Goal: Task Accomplishment & Management: Complete application form

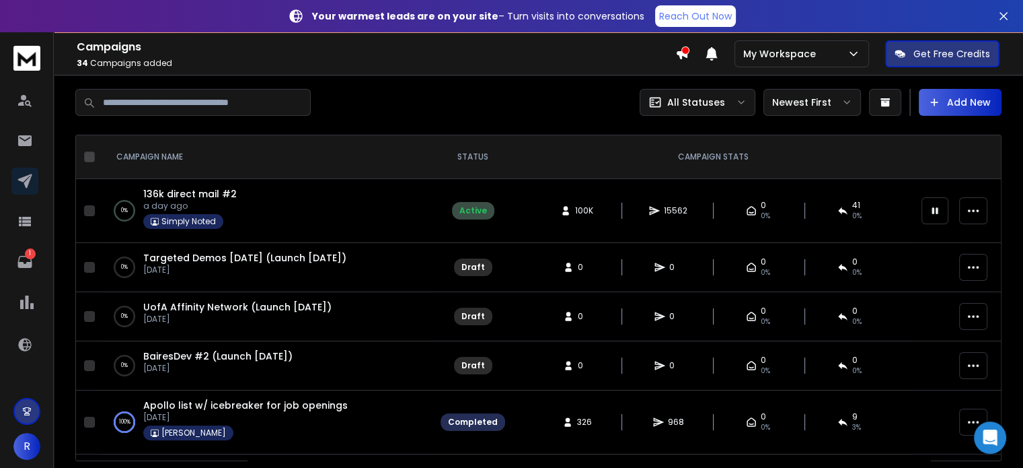
click at [966, 124] on div "Campaigns 34 Campaigns Added All Statuses Newest First Add New CAMPAIGN NAME ST…" at bounding box center [538, 275] width 926 height 372
click at [961, 100] on button "Add New" at bounding box center [960, 102] width 83 height 27
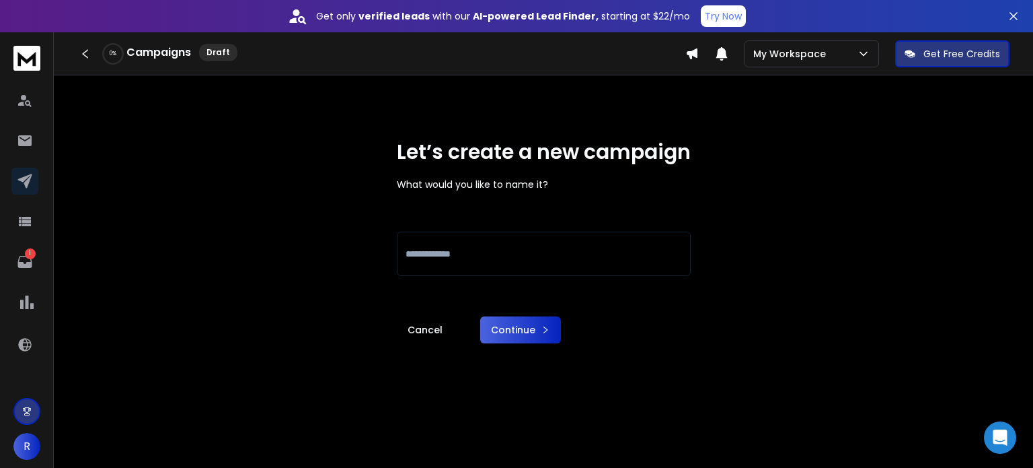
click at [431, 248] on input at bounding box center [544, 253] width 294 height 44
paste input "**********"
type input "**********"
click at [509, 335] on button "Continue" at bounding box center [520, 329] width 81 height 27
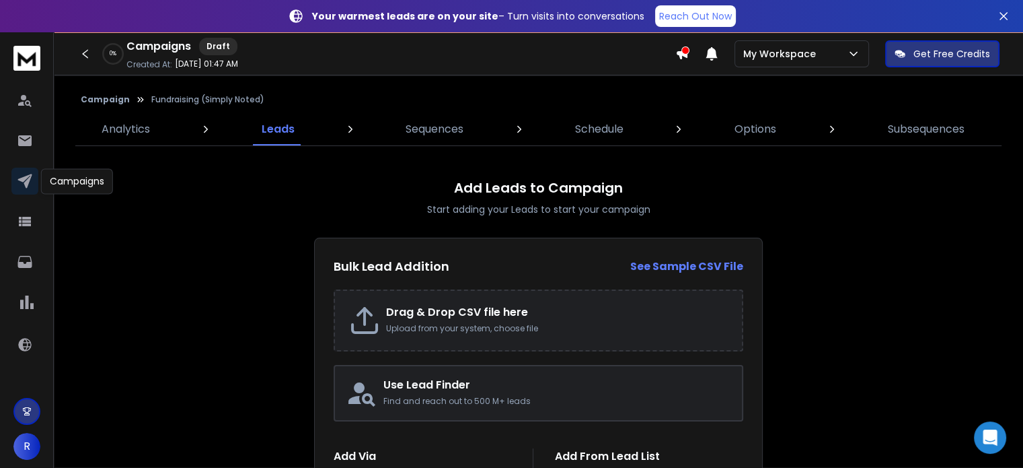
click at [28, 179] on icon at bounding box center [24, 181] width 14 height 14
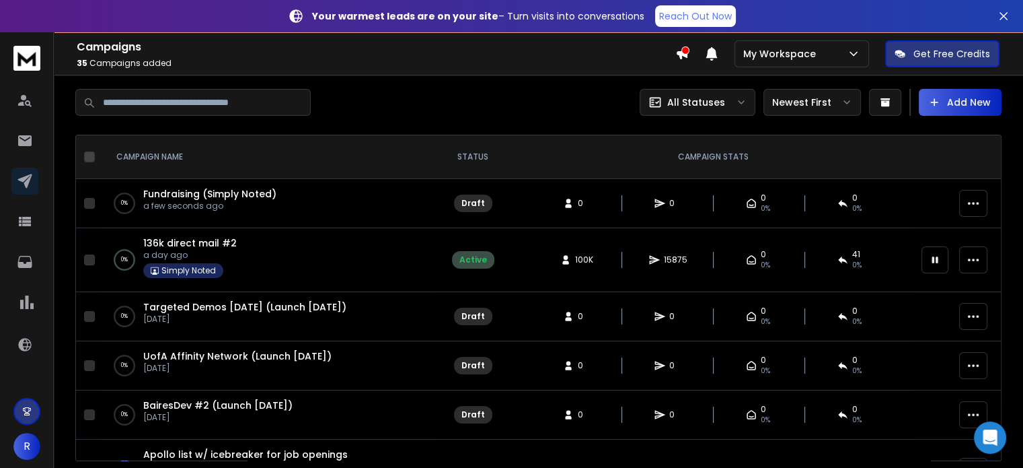
click at [967, 207] on icon "button" at bounding box center [973, 202] width 13 height 13
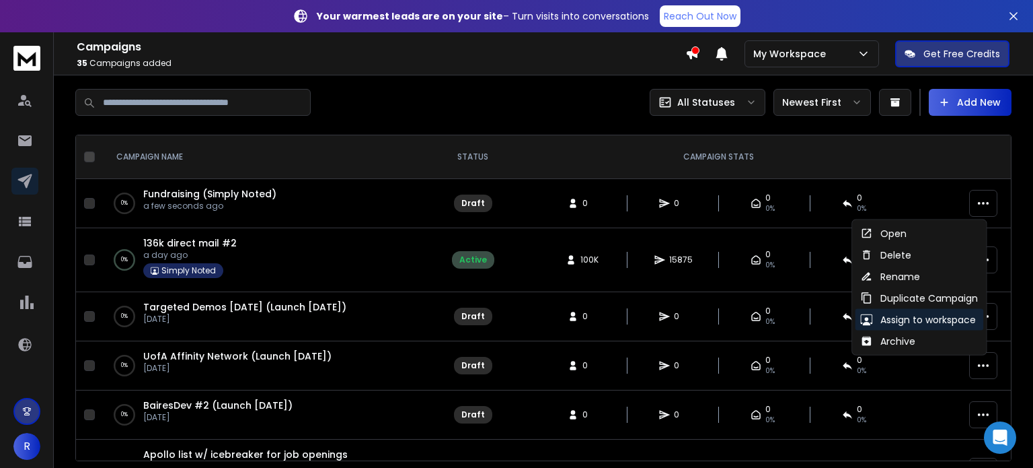
click at [902, 322] on div "Assign to workspace" at bounding box center [919, 319] width 116 height 13
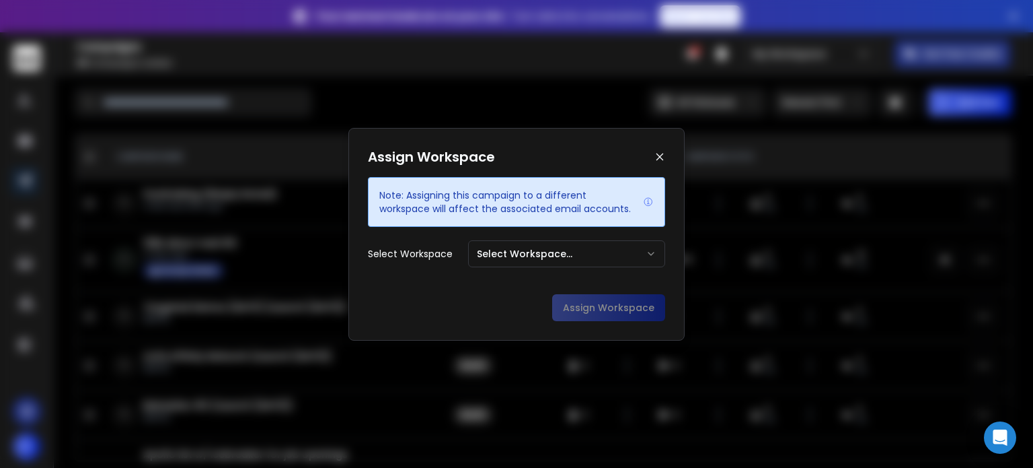
click at [534, 241] on div "Note: Assigning this campaign to a different workspace will affect the associat…" at bounding box center [516, 249] width 297 height 144
click at [539, 254] on button "Select Workspace..." at bounding box center [566, 253] width 197 height 27
click at [571, 309] on button "Assign Workspace" at bounding box center [608, 307] width 113 height 27
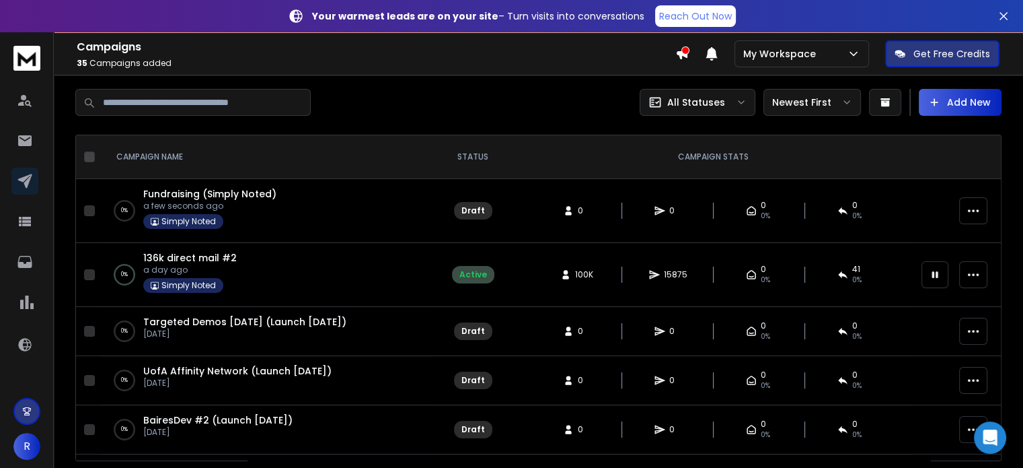
click at [948, 126] on div "Campaigns 35 Campaigns Added All Statuses Newest First Add New CAMPAIGN NAME ST…" at bounding box center [538, 275] width 926 height 372
click at [947, 94] on button "Add New" at bounding box center [960, 102] width 83 height 27
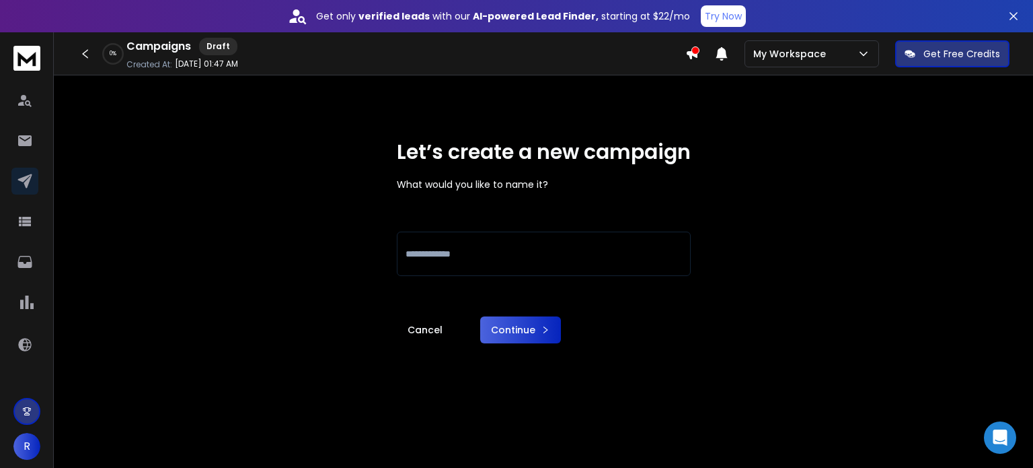
click at [478, 248] on input at bounding box center [544, 253] width 294 height 44
paste input "**********"
type input "**********"
click at [513, 325] on button "Continue" at bounding box center [520, 329] width 81 height 27
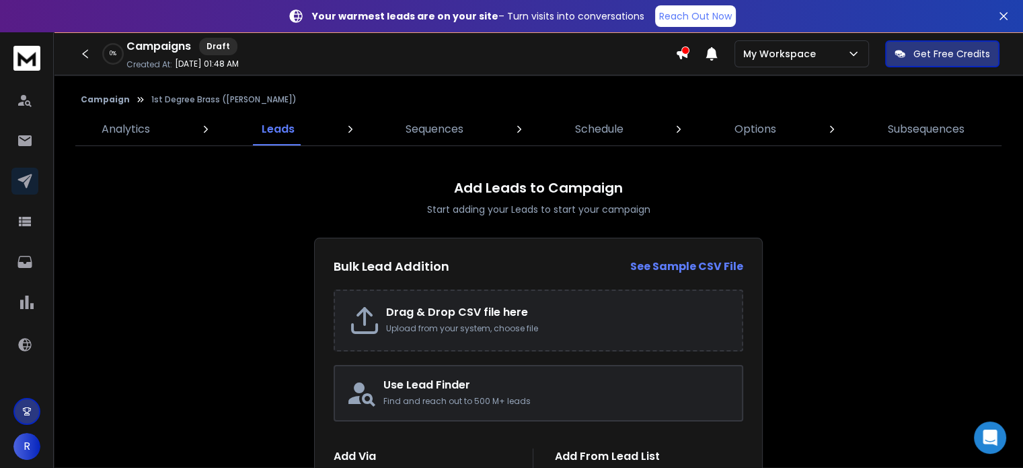
click at [490, 324] on p "Upload from your system, choose file" at bounding box center [557, 328] width 342 height 11
type input "**********"
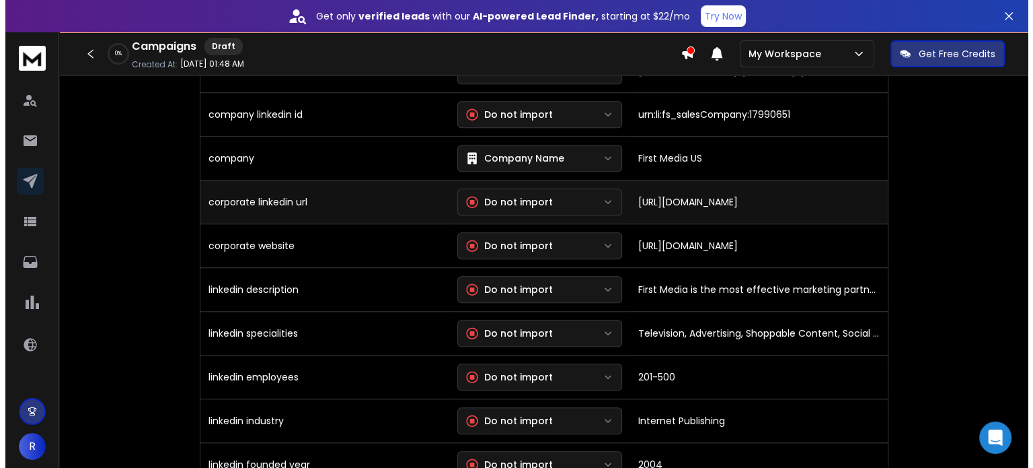
scroll to position [1346, 0]
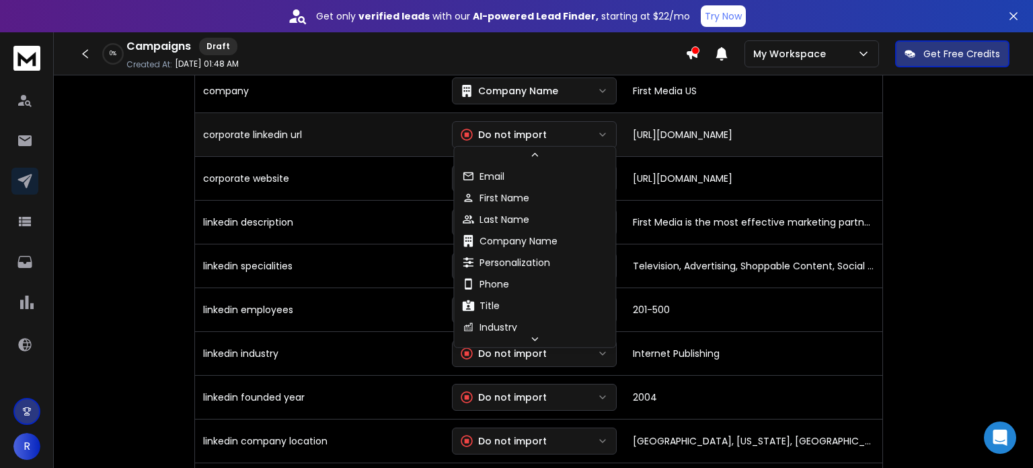
click at [513, 128] on div "Do not import" at bounding box center [504, 134] width 86 height 13
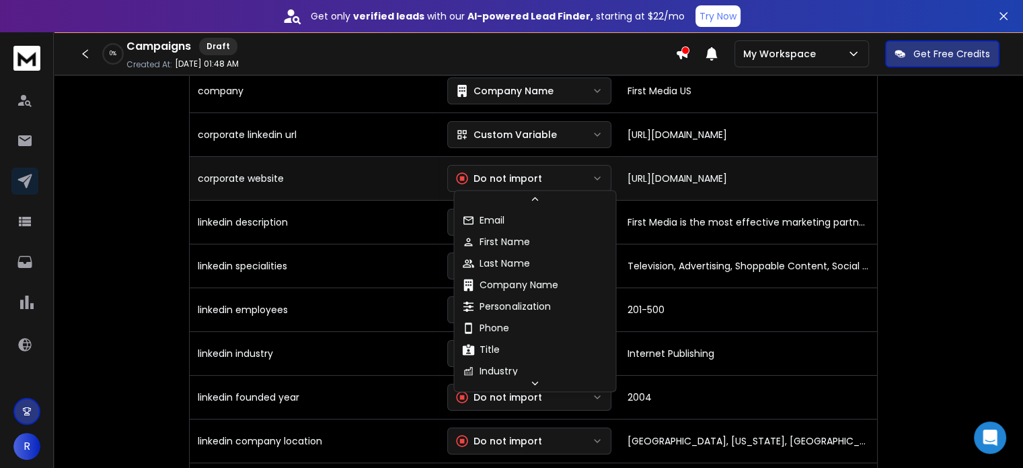
click at [554, 182] on button "Do not import" at bounding box center [529, 178] width 164 height 27
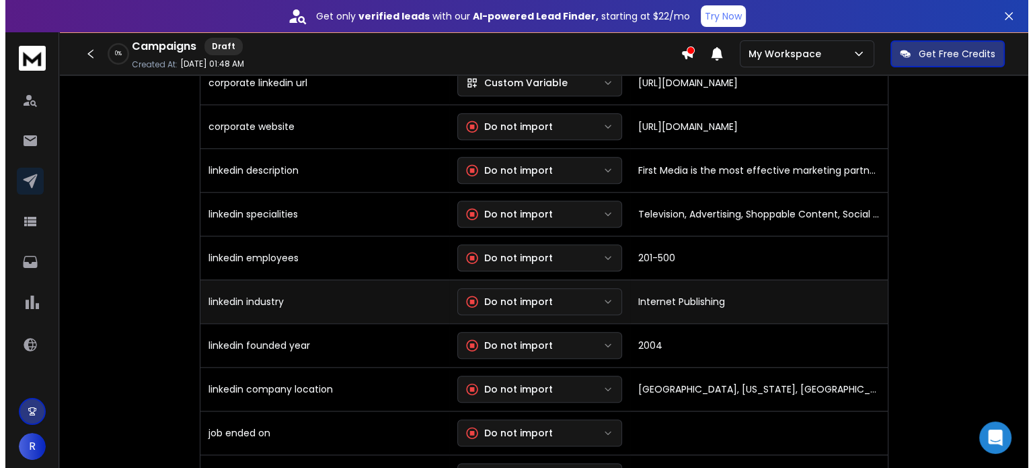
scroll to position [1413, 0]
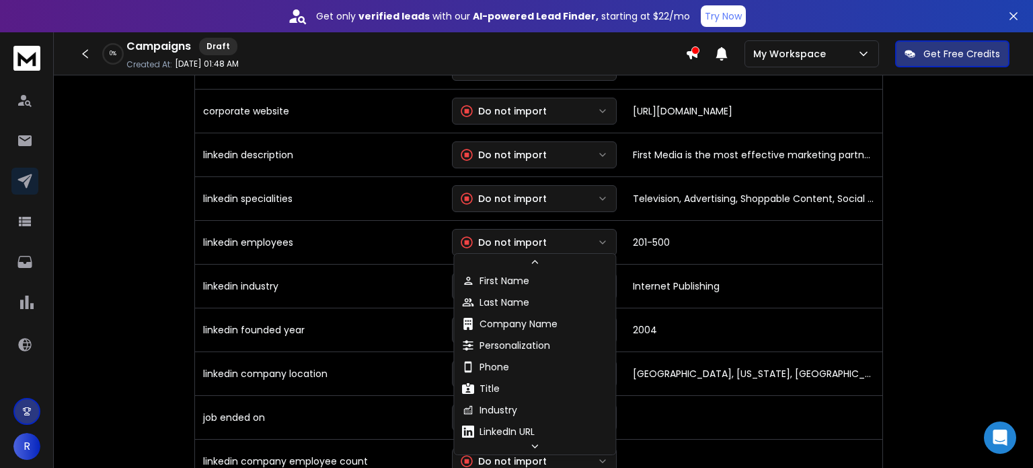
scroll to position [0, 0]
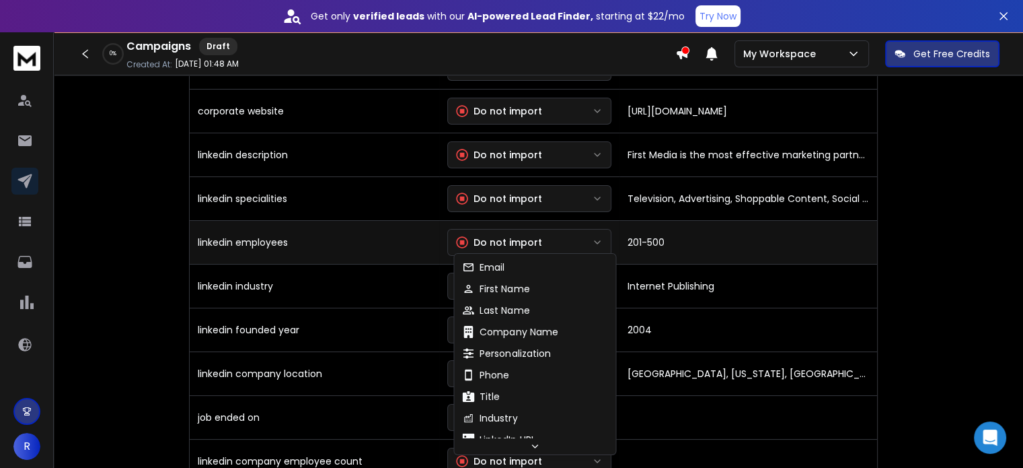
click at [498, 236] on div "Do not import" at bounding box center [499, 241] width 86 height 13
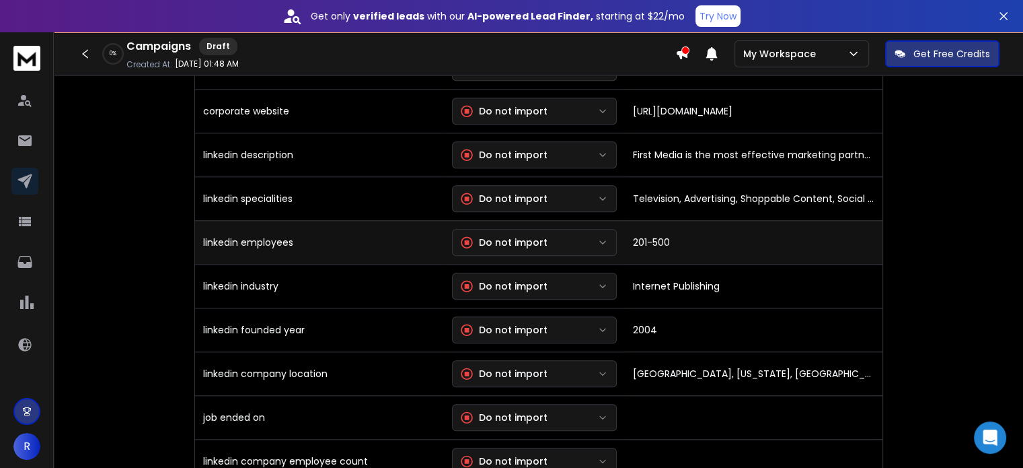
click at [501, 236] on div "Do not import" at bounding box center [504, 241] width 86 height 13
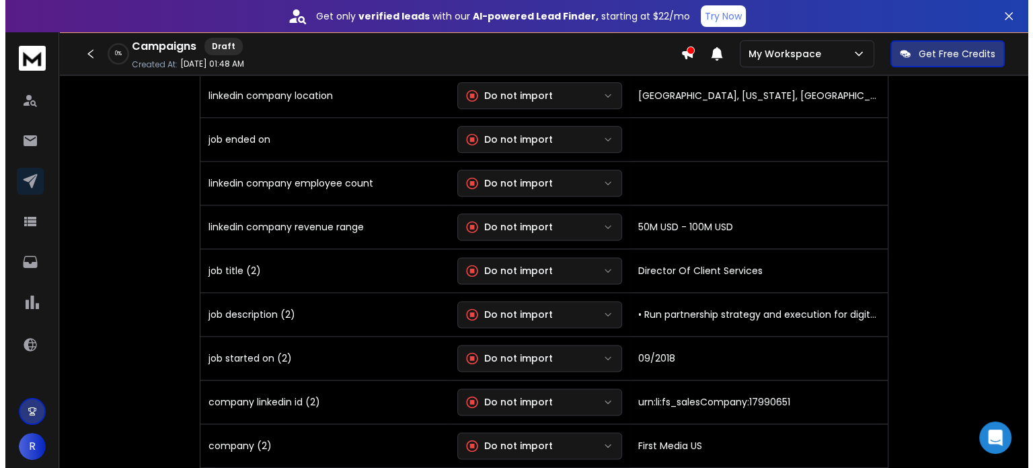
scroll to position [1749, 0]
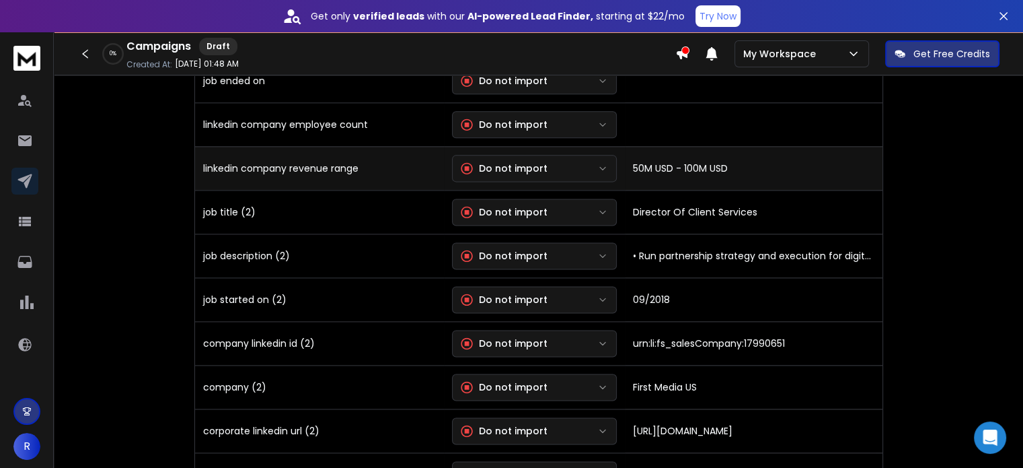
click at [536, 168] on div "Do not import" at bounding box center [504, 167] width 86 height 13
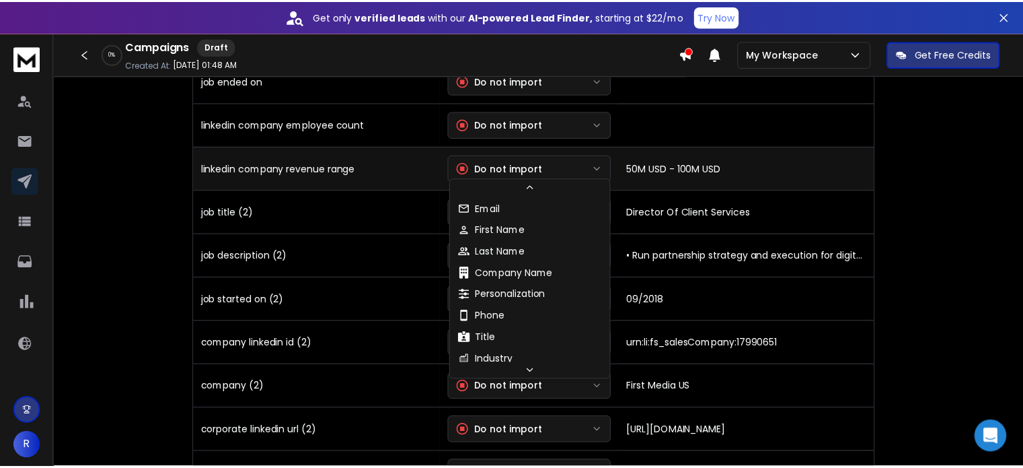
scroll to position [135, 0]
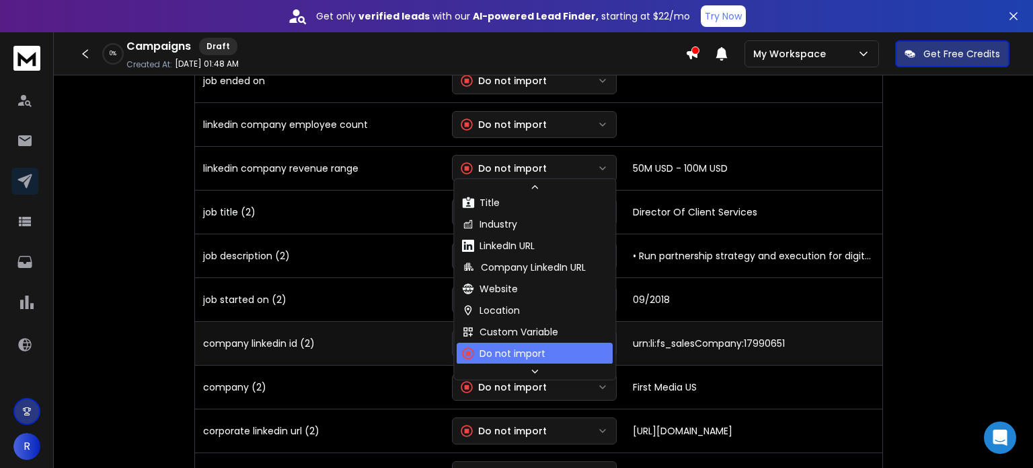
drag, startPoint x: 522, startPoint y: 324, endPoint x: 519, endPoint y: 334, distance: 10.6
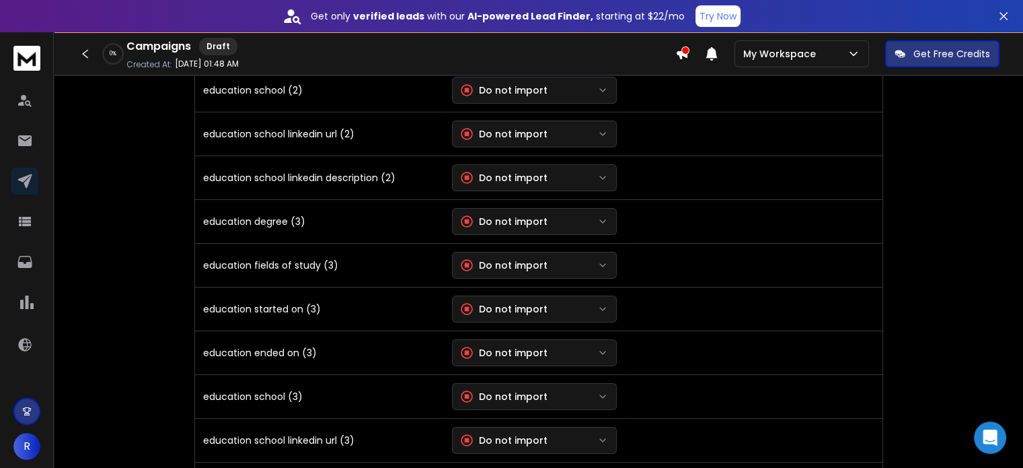
scroll to position [4901, 0]
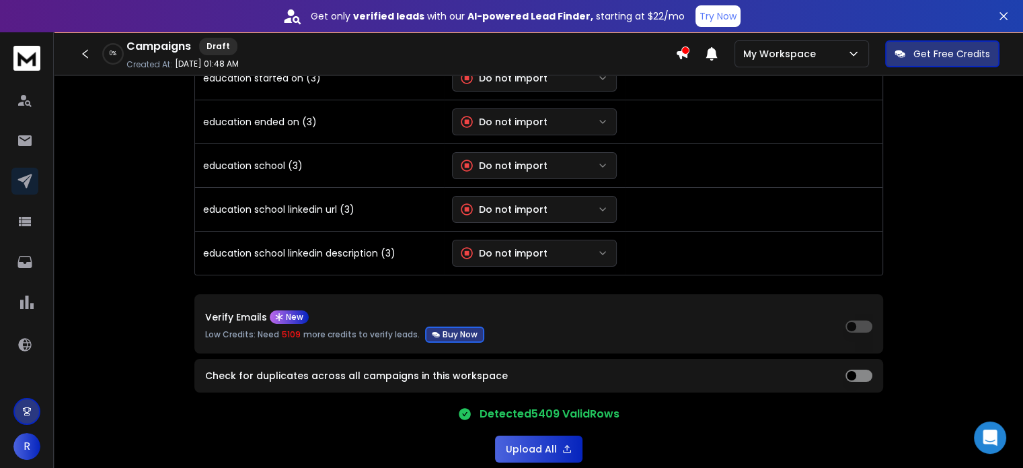
click at [871, 359] on div "Check for duplicates across all campaigns in this workspace" at bounding box center [538, 376] width 689 height 34
click at [864, 369] on button "Check for duplicates across all campaigns in this workspace" at bounding box center [859, 375] width 27 height 12
drag, startPoint x: 539, startPoint y: 429, endPoint x: 735, endPoint y: 409, distance: 196.8
click at [859, 369] on button "Check for duplicates across all campaigns in this workspace" at bounding box center [859, 375] width 27 height 12
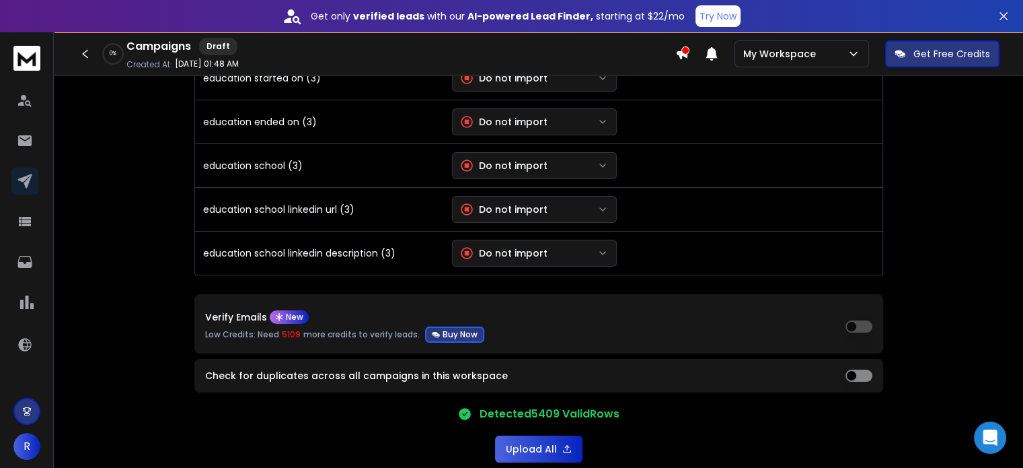
click at [868, 369] on button "Check for duplicates across all campaigns in this workspace" at bounding box center [859, 375] width 27 height 12
click at [538, 437] on button "Upload All" at bounding box center [538, 448] width 87 height 27
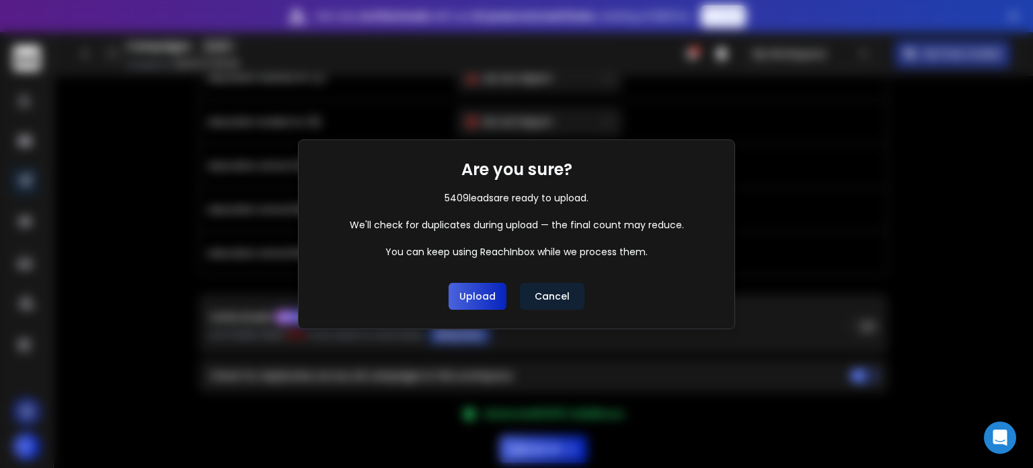
click at [479, 291] on button "Upload" at bounding box center [478, 296] width 58 height 27
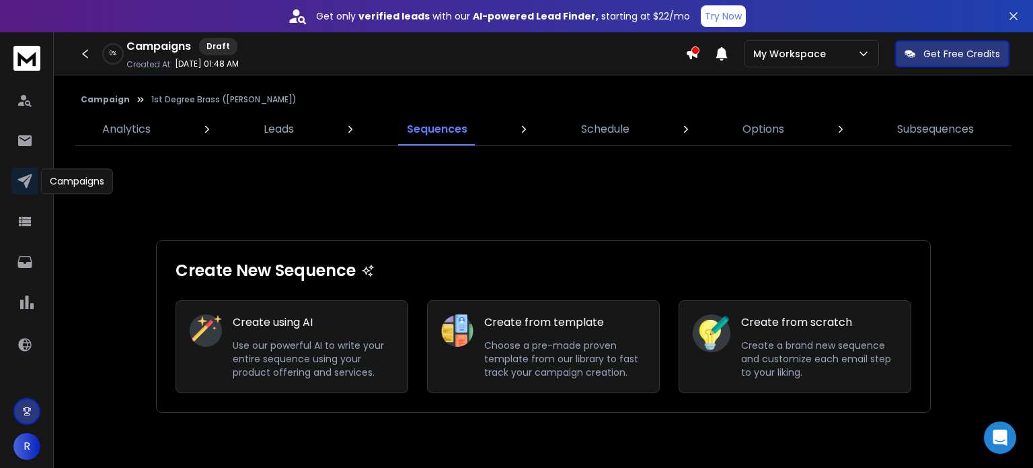
click at [24, 180] on icon at bounding box center [25, 181] width 16 height 16
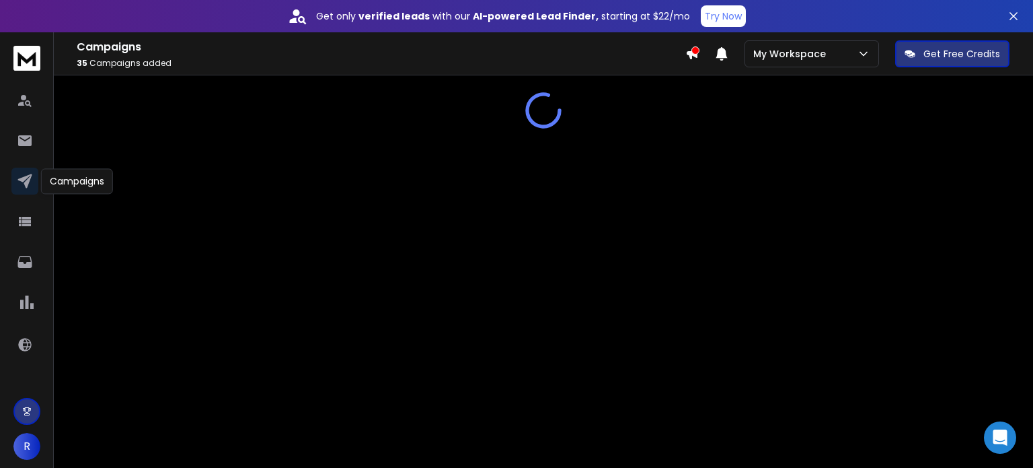
click at [26, 178] on icon at bounding box center [24, 181] width 14 height 14
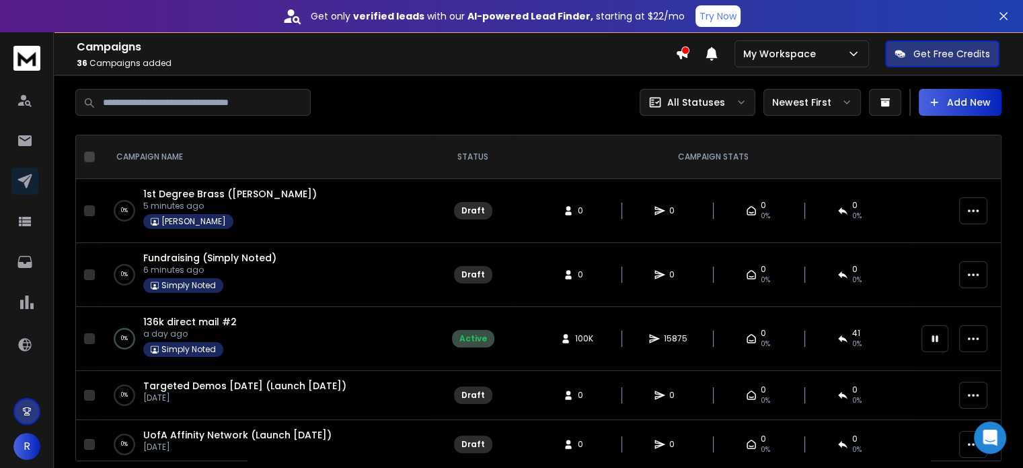
click at [264, 260] on span "Fundraising (Simply Noted)" at bounding box center [209, 257] width 133 height 13
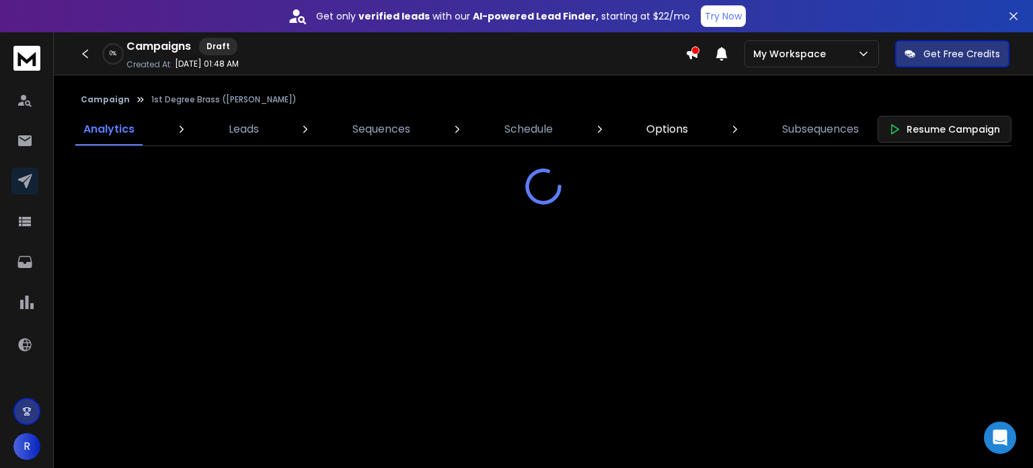
click at [663, 127] on p "Options" at bounding box center [668, 129] width 42 height 16
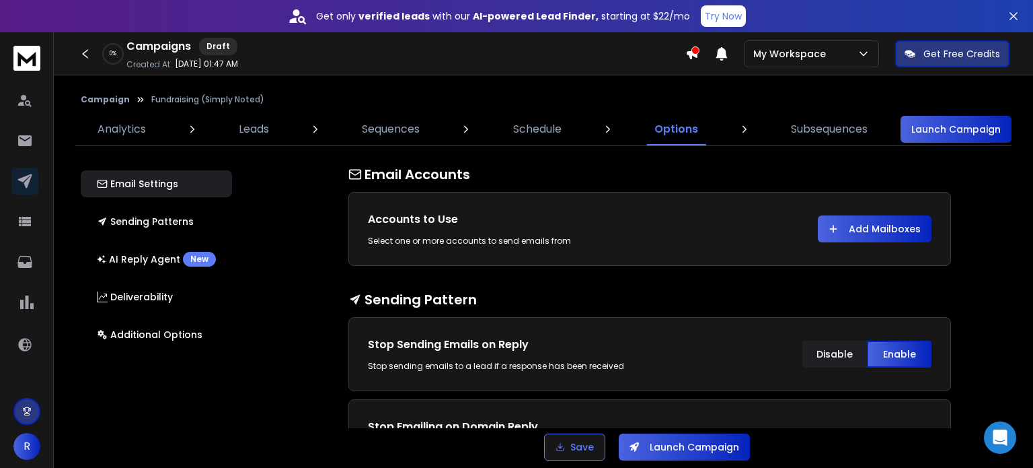
click at [833, 228] on icon "button" at bounding box center [833, 228] width 7 height 7
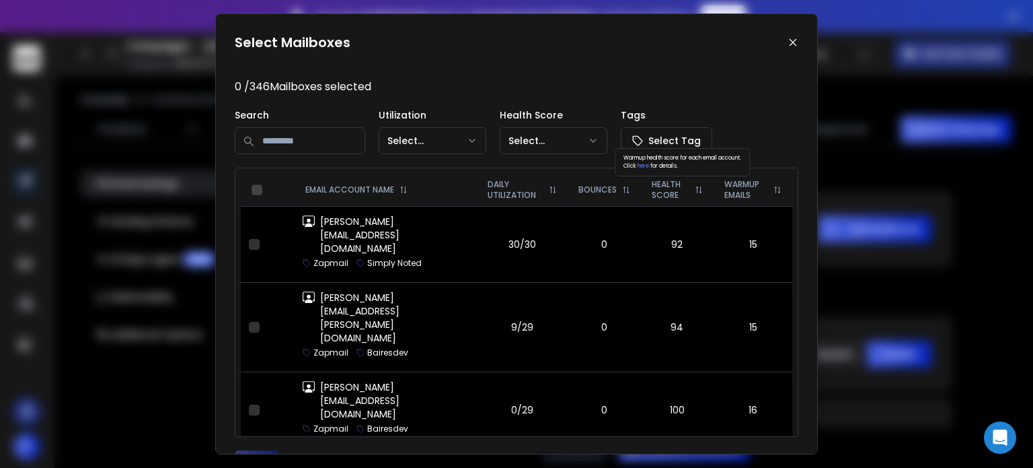
click at [675, 148] on div "Warmup health score for each email account. Click here for details." at bounding box center [682, 162] width 135 height 28
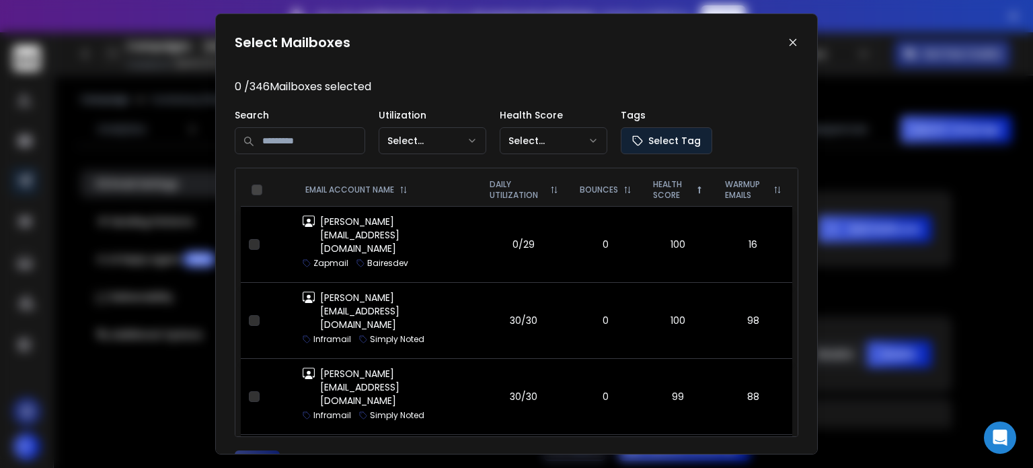
click at [689, 141] on button "Select Tag" at bounding box center [667, 140] width 92 height 27
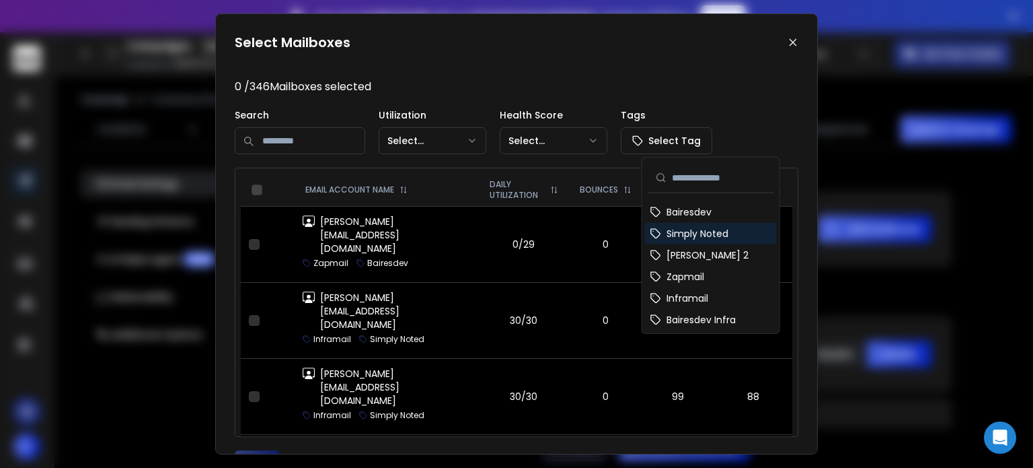
click at [708, 236] on span "Simply Noted" at bounding box center [698, 233] width 62 height 13
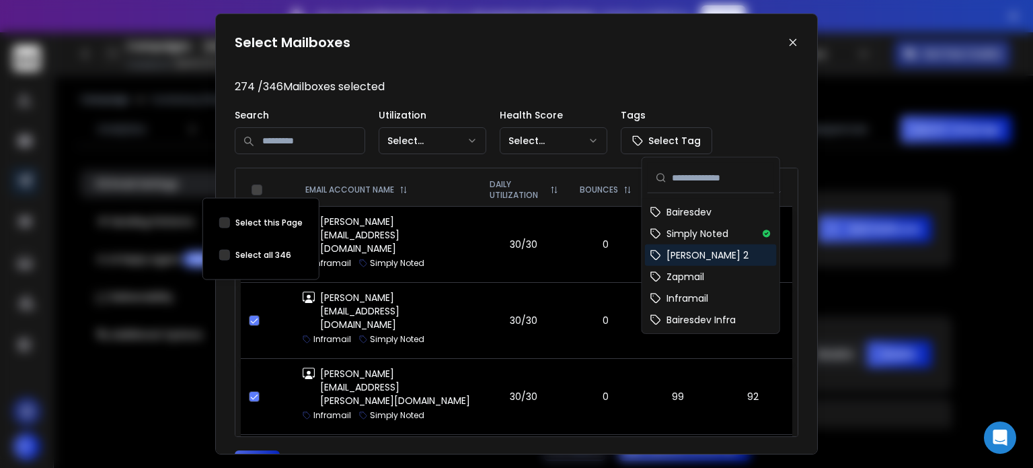
click at [226, 257] on button "Select this Page" at bounding box center [224, 255] width 11 height 11
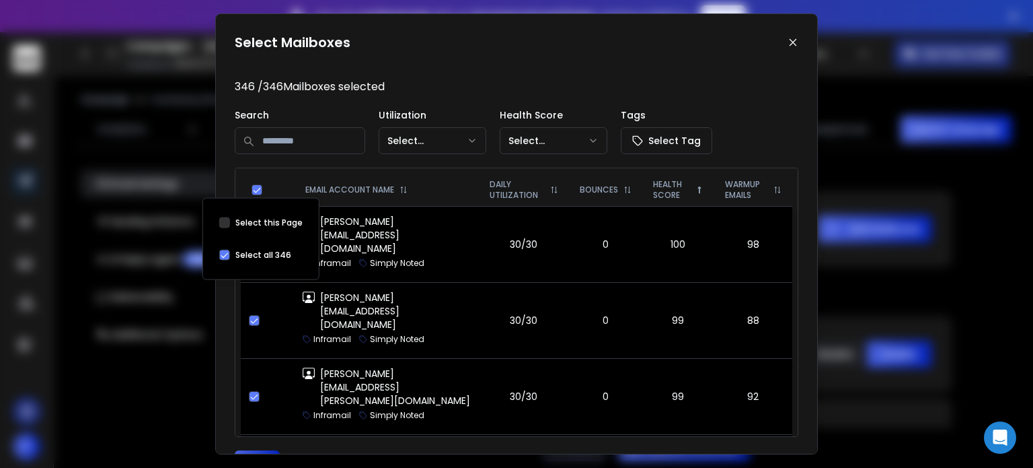
click at [226, 257] on button "Select this Page" at bounding box center [224, 255] width 11 height 11
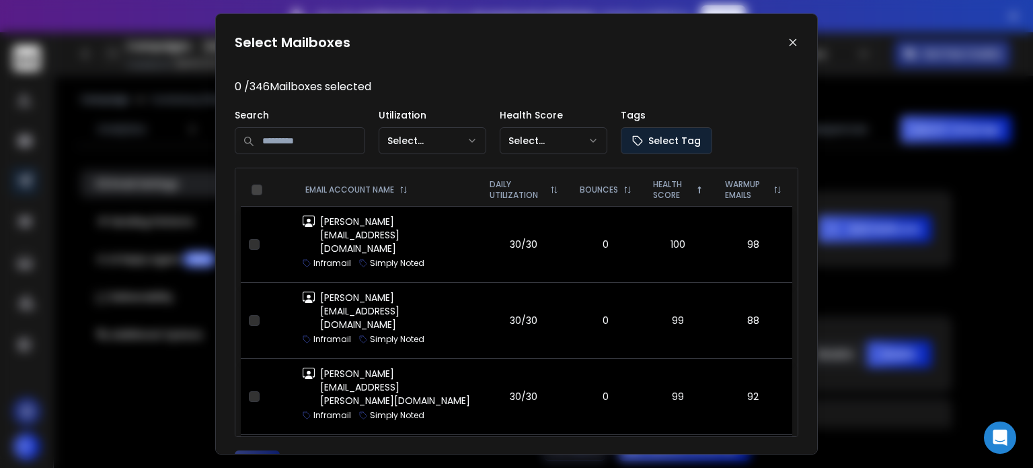
click at [692, 146] on button "Select Tag" at bounding box center [667, 140] width 92 height 27
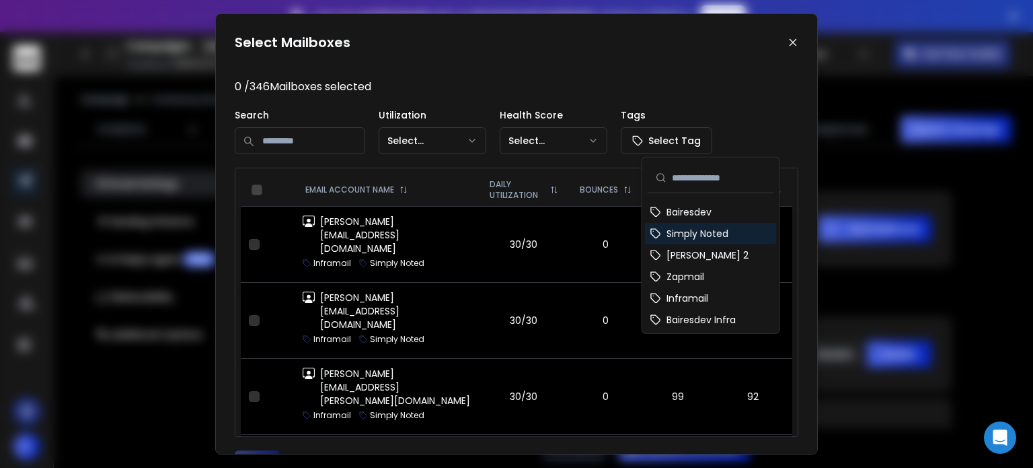
click at [731, 232] on div "Simply Noted" at bounding box center [711, 233] width 121 height 13
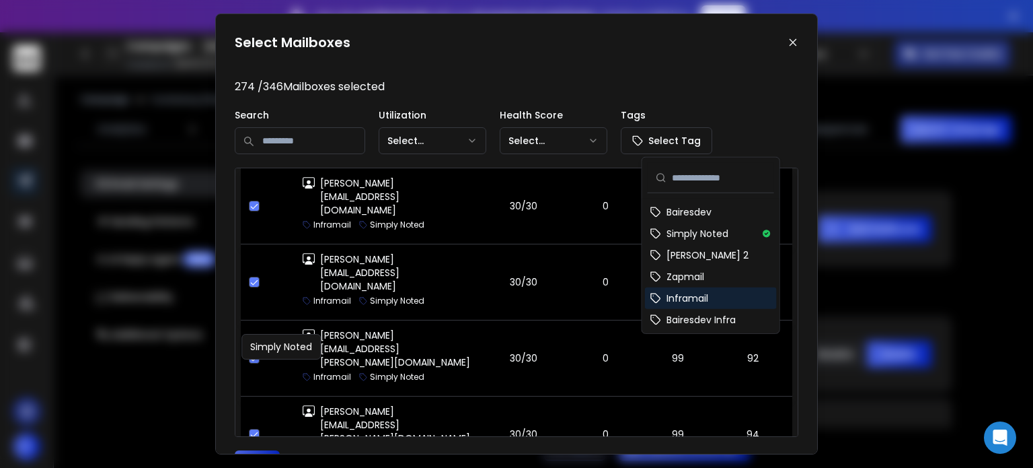
scroll to position [67, 0]
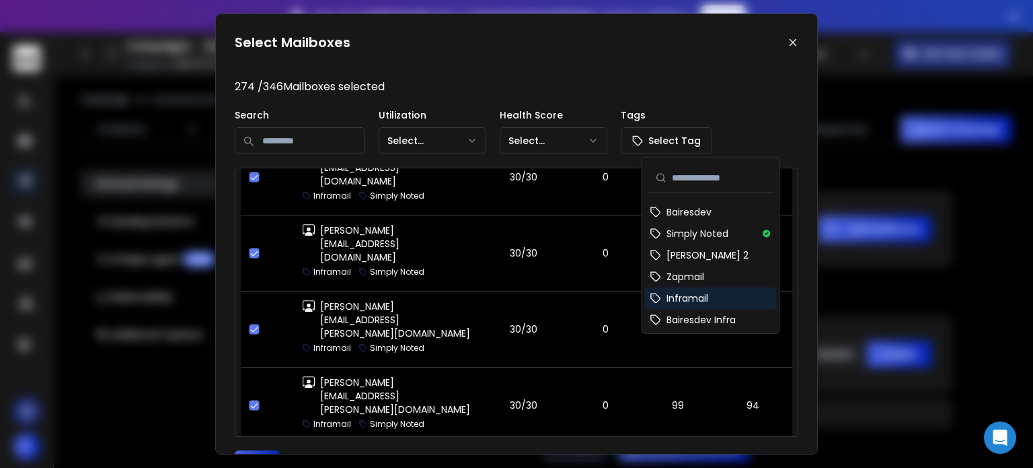
click at [248, 454] on div "Select Mailboxes 274 / 346 Mailboxes selected Search Utilization Select... Heal…" at bounding box center [516, 233] width 603 height 441
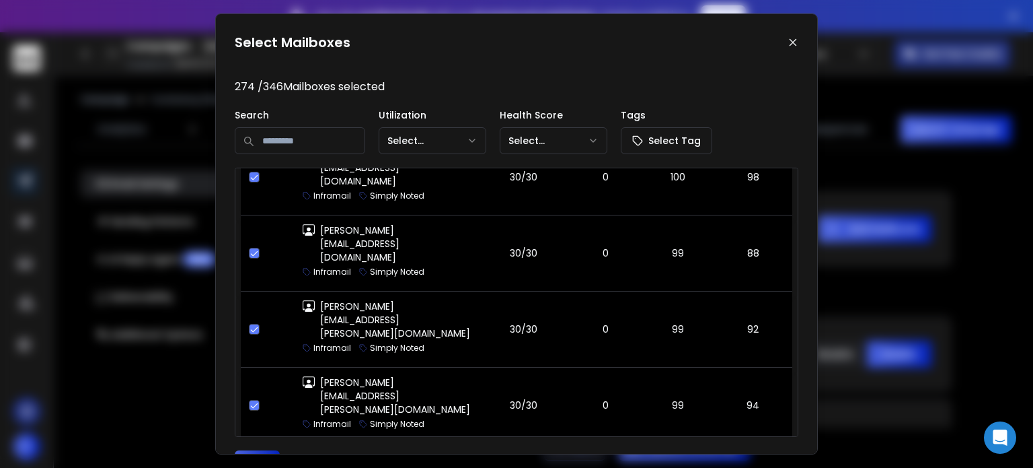
click at [246, 450] on button "Save" at bounding box center [257, 463] width 45 height 27
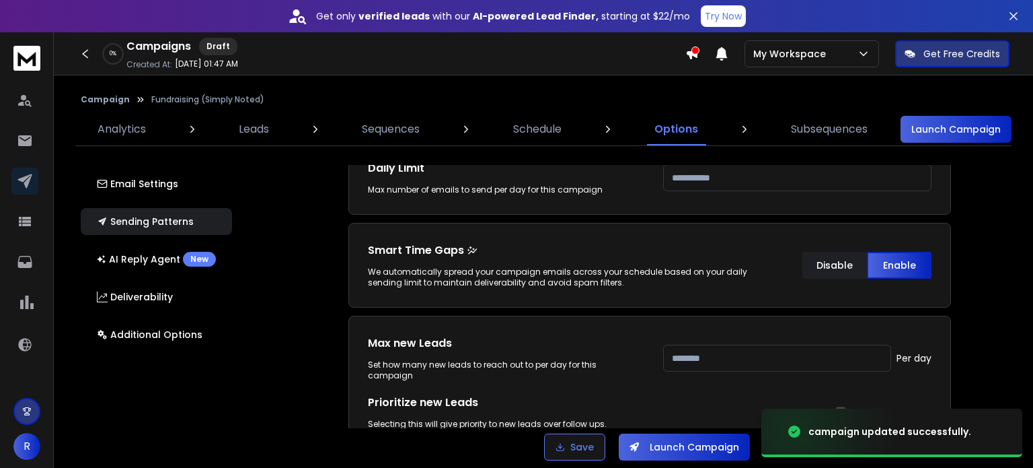
scroll to position [682, 0]
click at [724, 176] on input "***" at bounding box center [797, 177] width 268 height 27
type input "*"
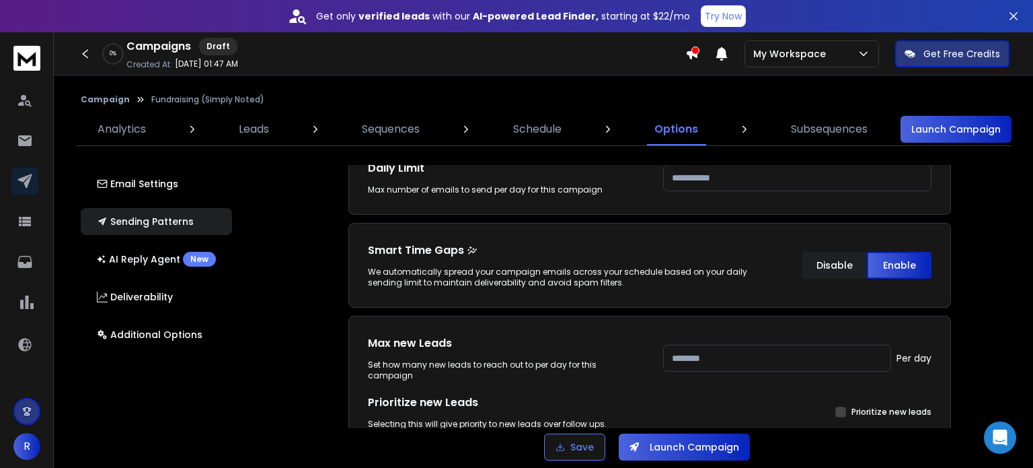
type input "****"
click at [689, 367] on input "***" at bounding box center [777, 357] width 228 height 27
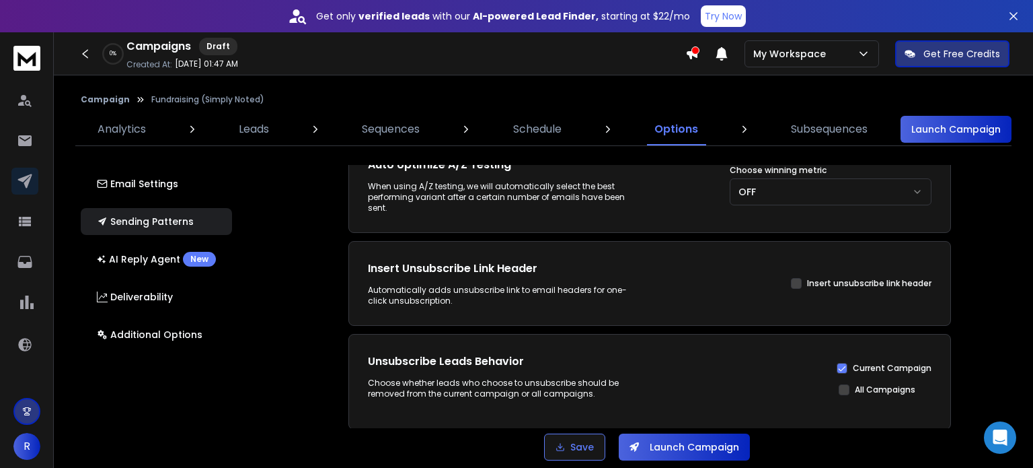
scroll to position [1086, 0]
type input "****"
click at [753, 204] on div "**********" at bounding box center [650, 184] width 564 height 57
click at [760, 191] on button "OFF" at bounding box center [831, 191] width 202 height 27
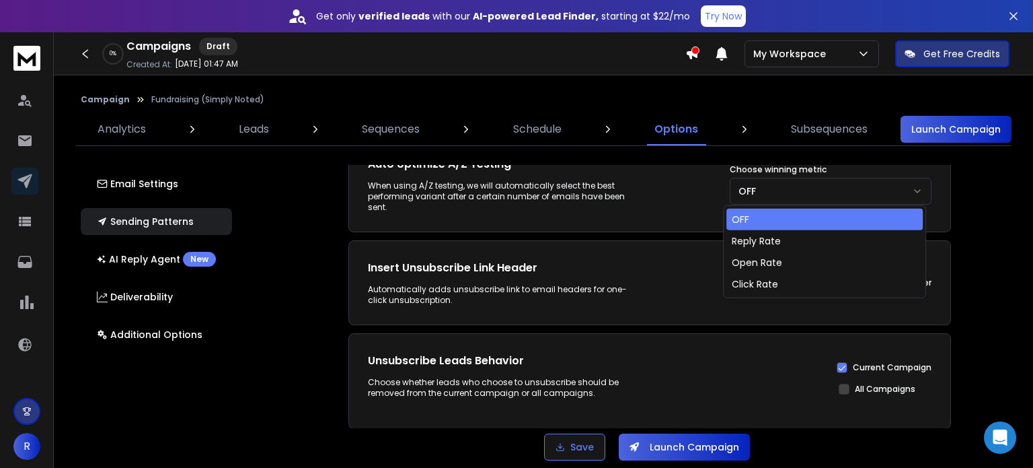
select select "**********"
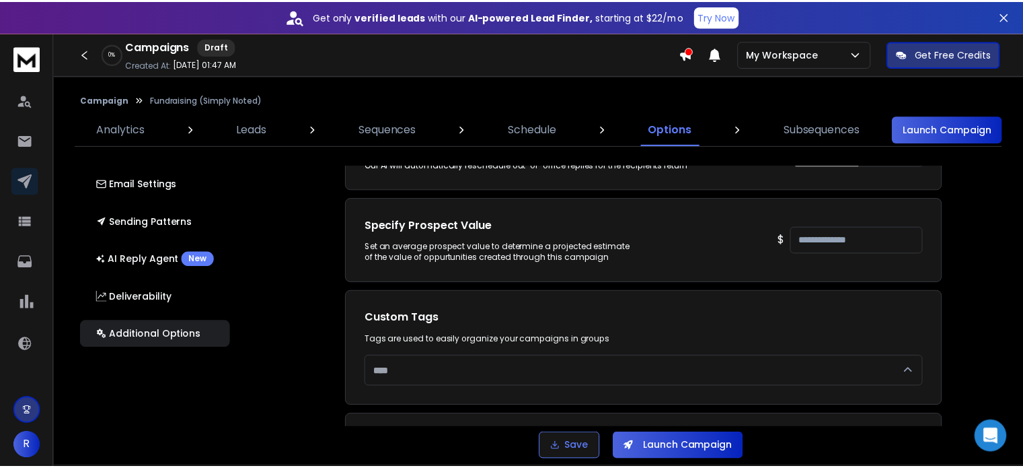
scroll to position [2432, 0]
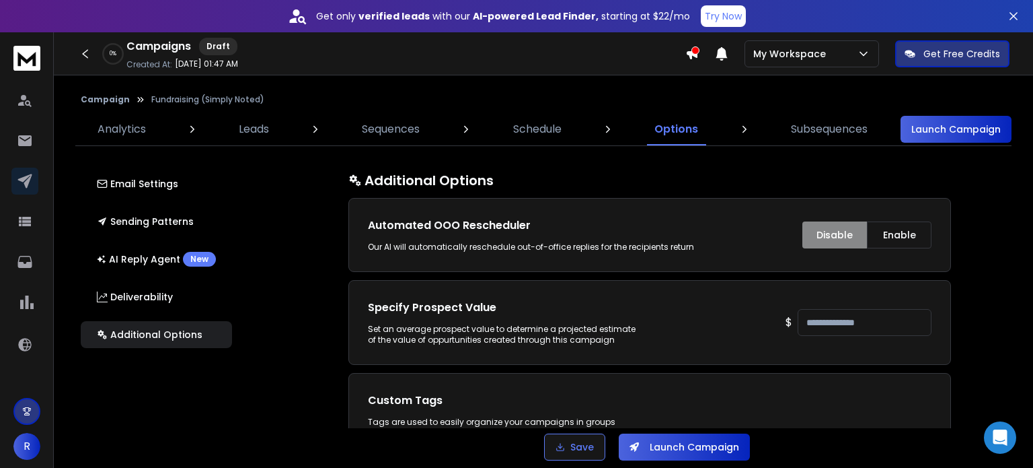
click at [850, 309] on input "***" at bounding box center [865, 322] width 135 height 27
type input "****"
click at [571, 445] on button "Save" at bounding box center [574, 446] width 61 height 27
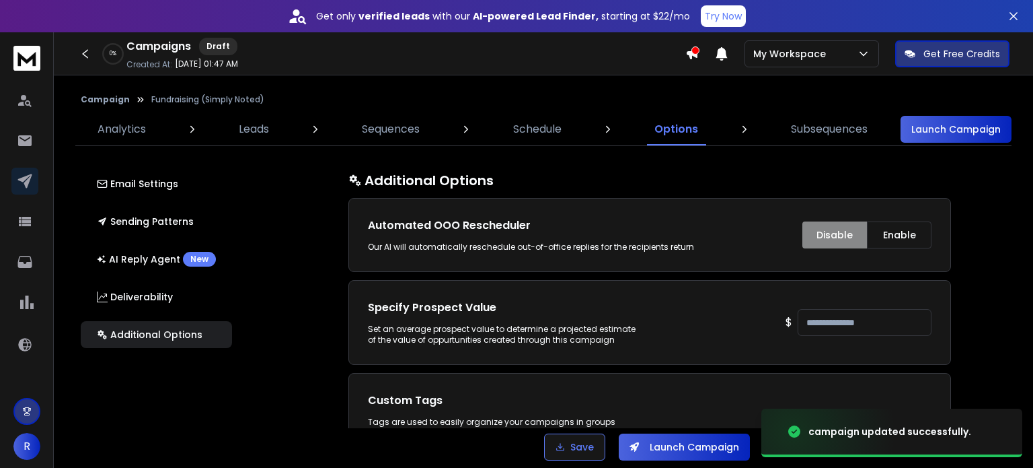
click at [581, 445] on button "Save" at bounding box center [574, 446] width 61 height 27
click at [253, 126] on p "Leads" at bounding box center [254, 129] width 30 height 16
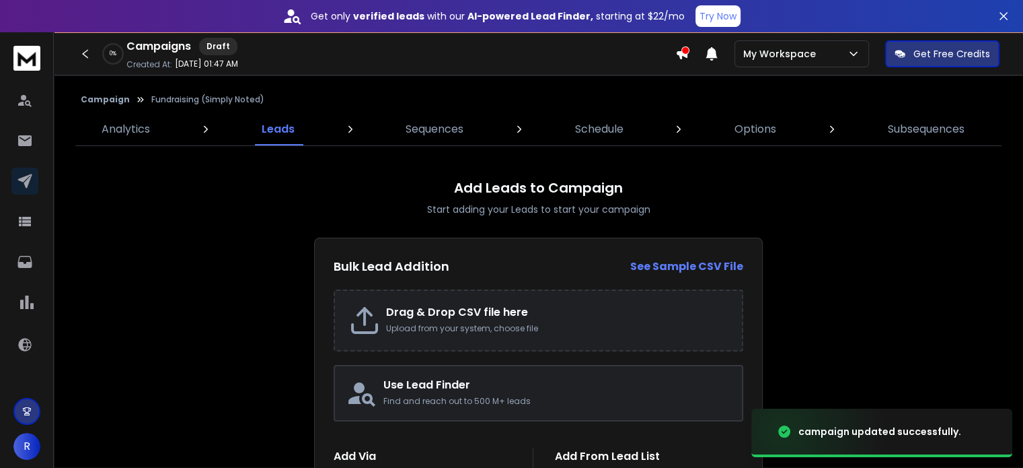
click at [511, 328] on p "Upload from your system, choose file" at bounding box center [557, 328] width 342 height 11
type input "**********"
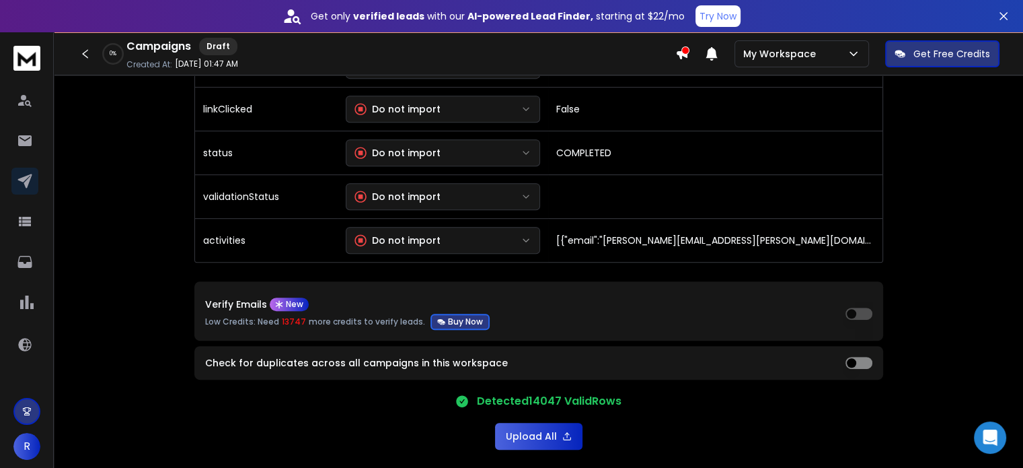
scroll to position [584, 0]
click at [859, 360] on button "Check for duplicates across all campaigns in this workspace" at bounding box center [859, 363] width 27 height 12
click at [33, 186] on link at bounding box center [24, 181] width 27 height 27
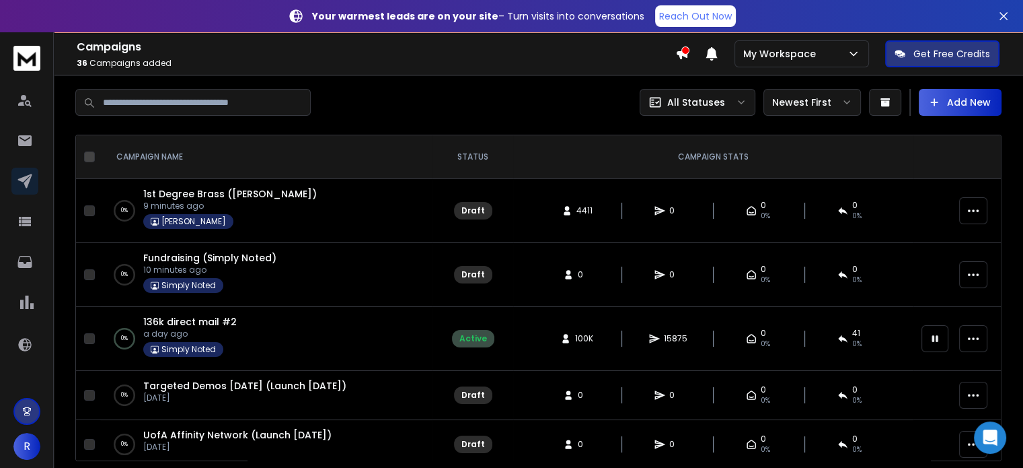
click at [972, 102] on button "Add New" at bounding box center [960, 102] width 83 height 27
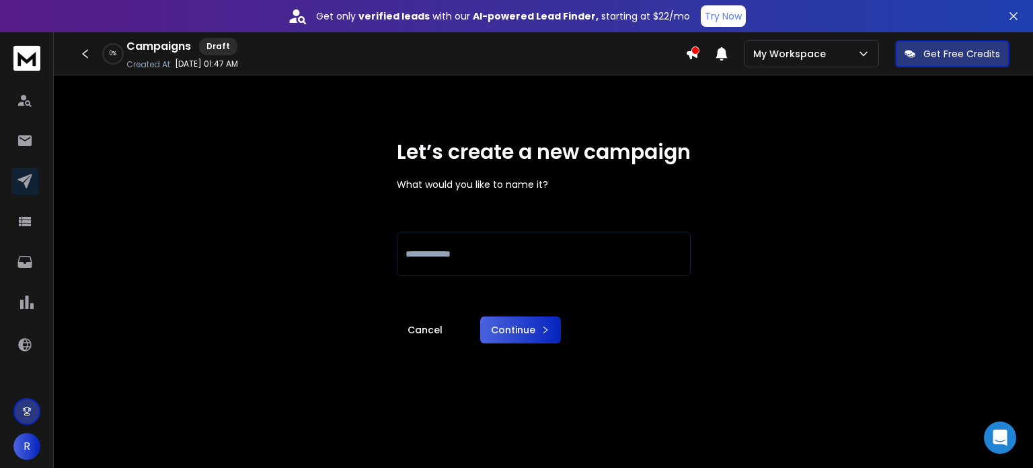
click at [423, 263] on input at bounding box center [544, 253] width 294 height 44
paste input "**********"
type input "**********"
click at [508, 327] on button "Continue" at bounding box center [520, 329] width 81 height 27
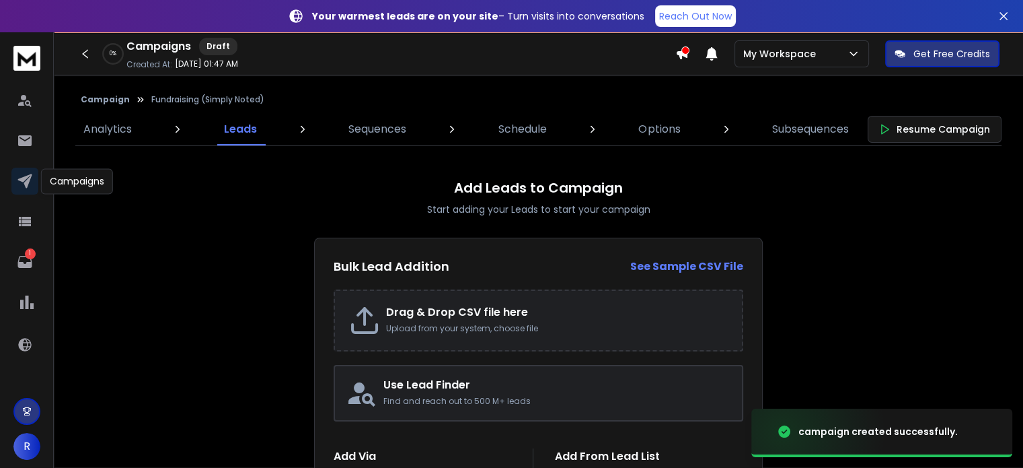
click at [18, 183] on icon at bounding box center [25, 181] width 16 height 16
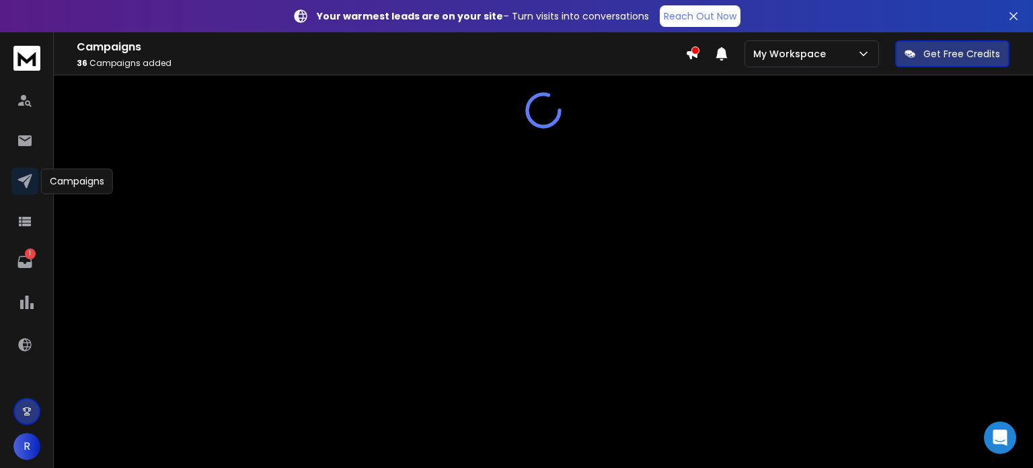
click at [11, 183] on link at bounding box center [24, 181] width 27 height 27
click at [20, 180] on icon at bounding box center [25, 181] width 16 height 16
click at [19, 182] on icon at bounding box center [25, 181] width 16 height 16
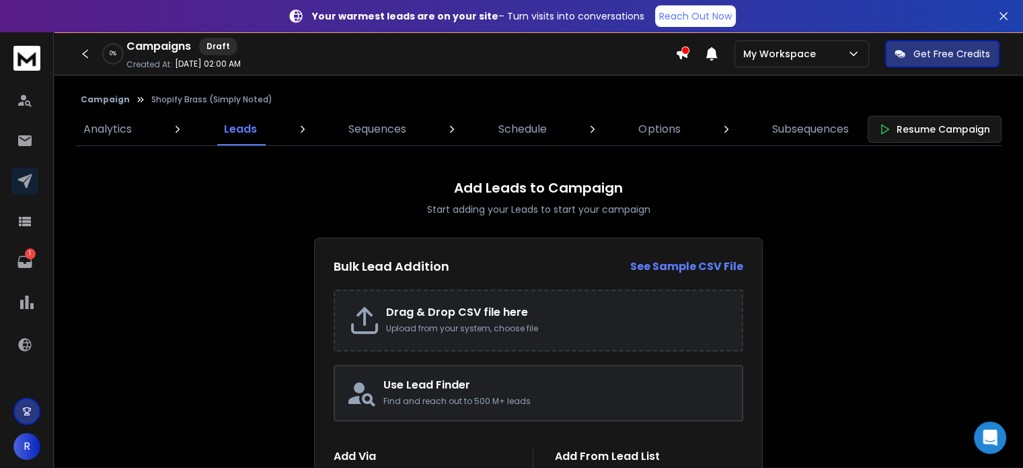
click at [482, 318] on h2 "Drag & Drop CSV file here" at bounding box center [557, 312] width 342 height 16
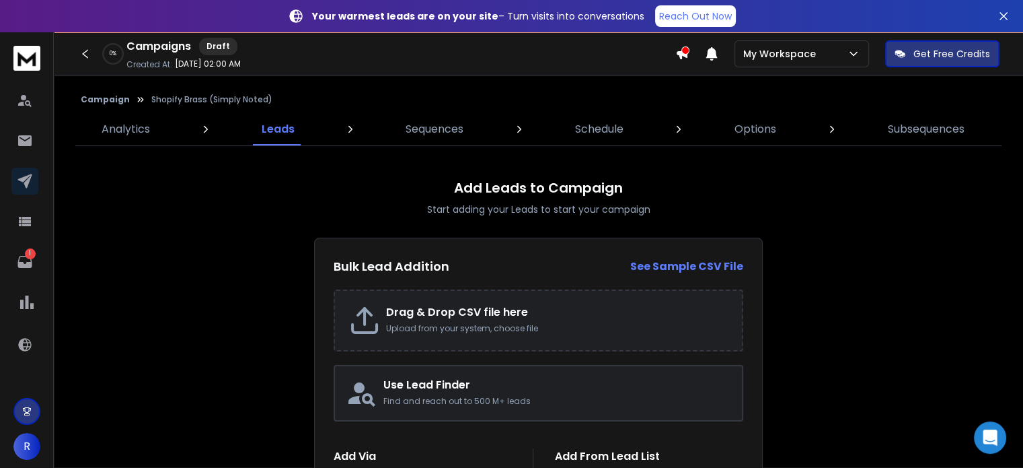
type input "**********"
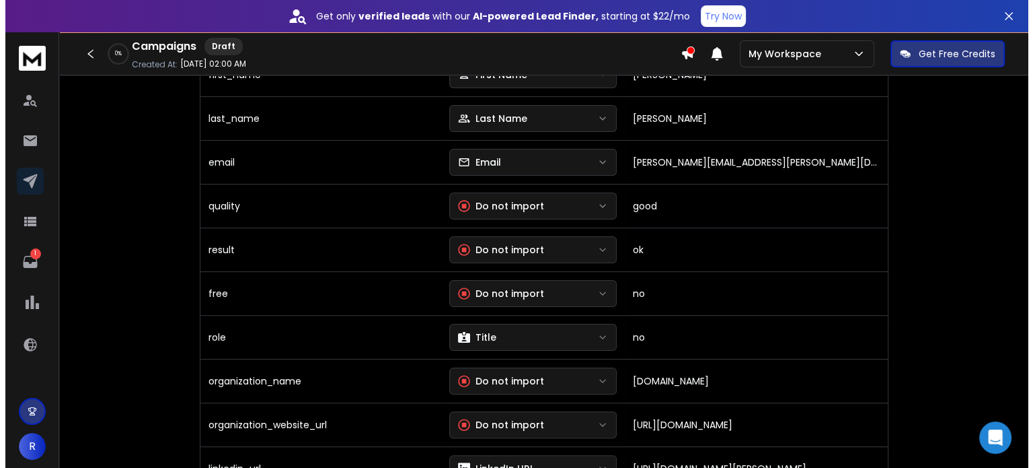
scroll to position [269, 0]
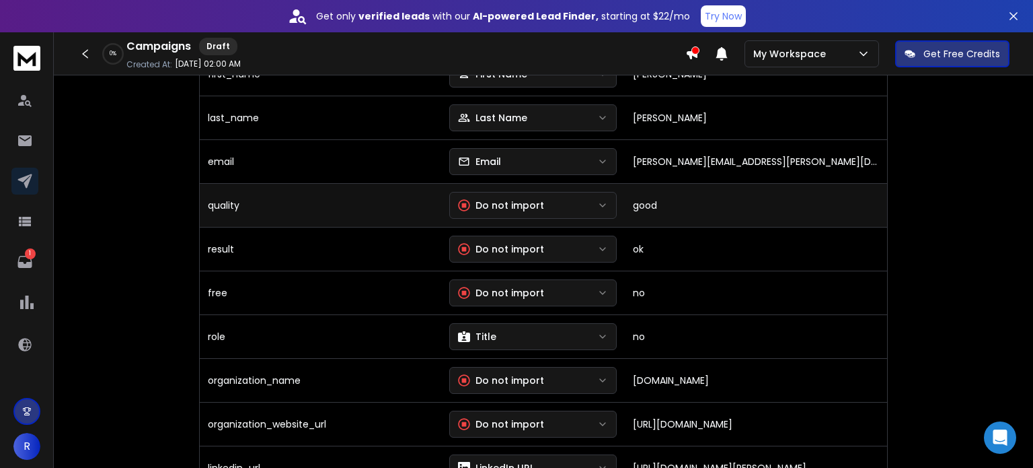
click at [520, 194] on button "Do not import" at bounding box center [533, 205] width 168 height 27
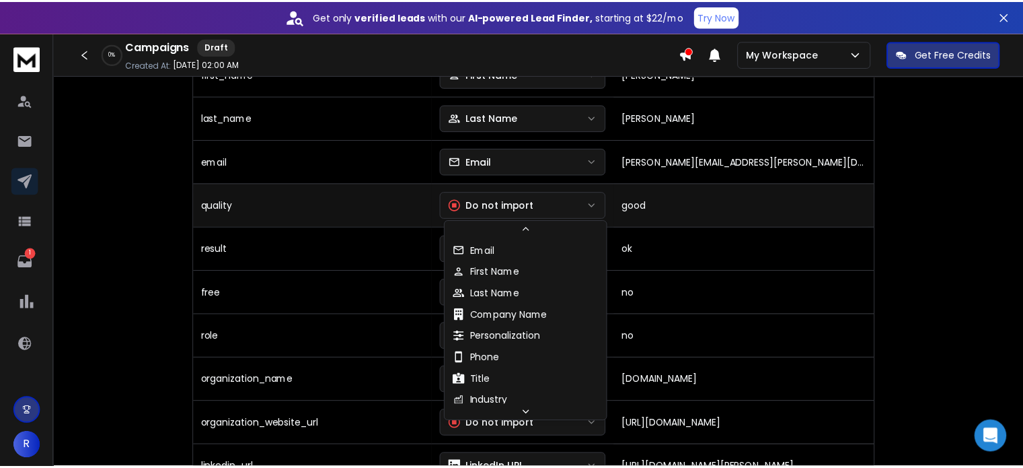
scroll to position [135, 0]
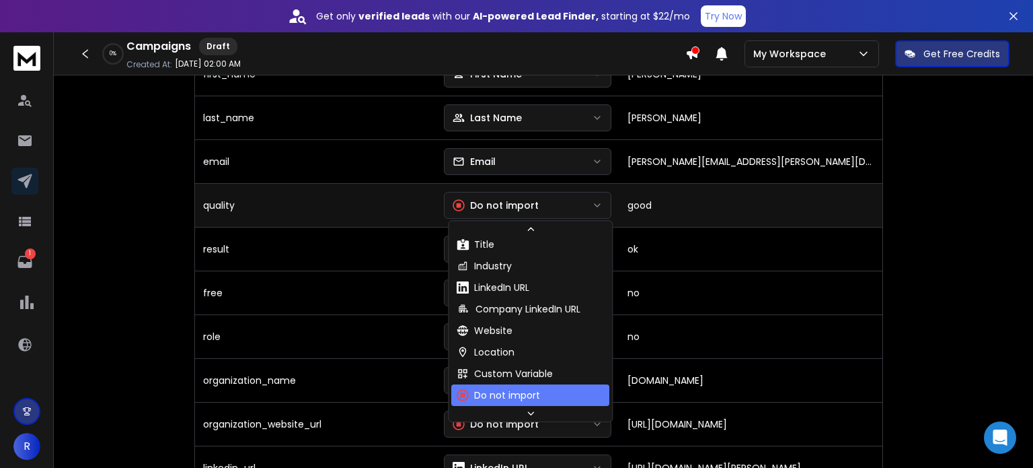
click at [520, 194] on button "Do not import" at bounding box center [528, 205] width 168 height 27
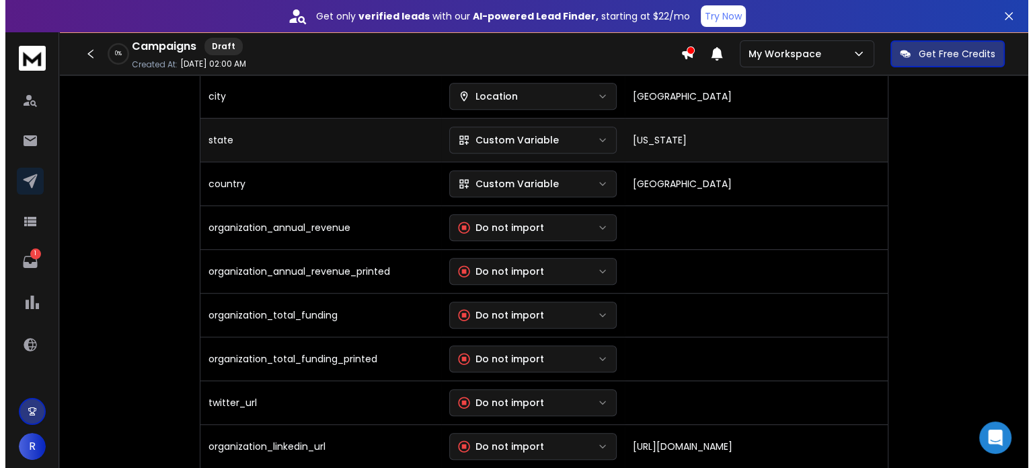
scroll to position [673, 0]
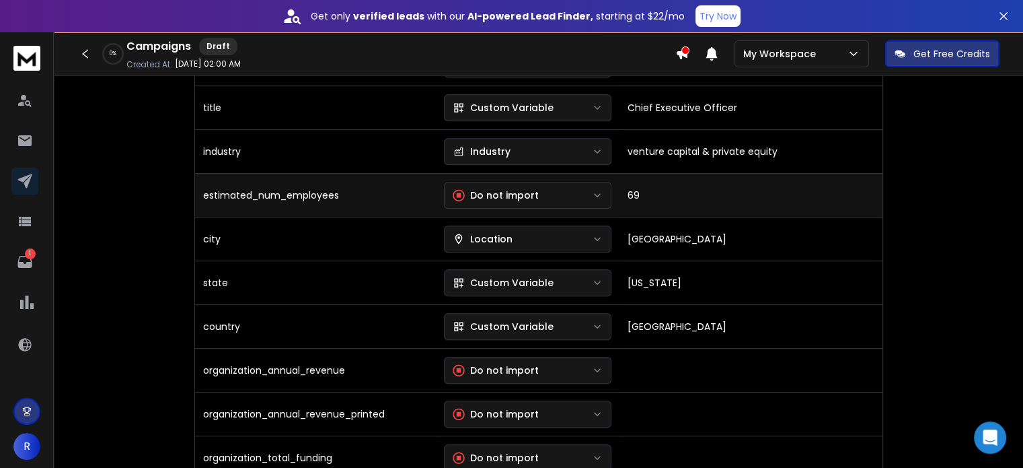
click at [515, 194] on div "Do not import" at bounding box center [496, 194] width 86 height 13
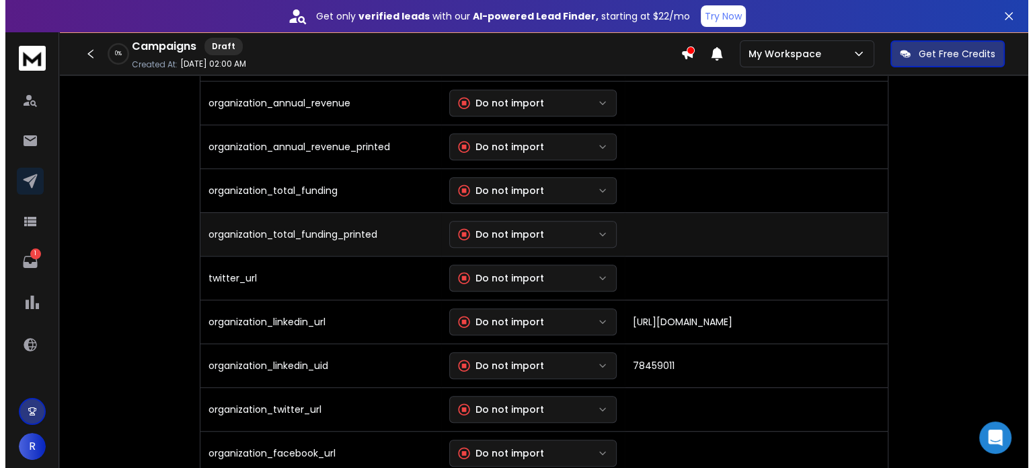
scroll to position [942, 0]
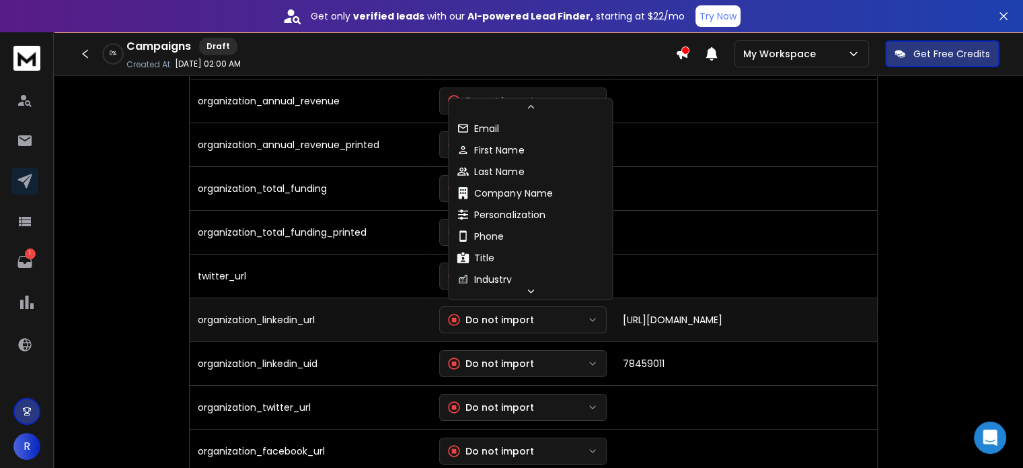
click at [534, 313] on div "Do not import" at bounding box center [491, 319] width 86 height 13
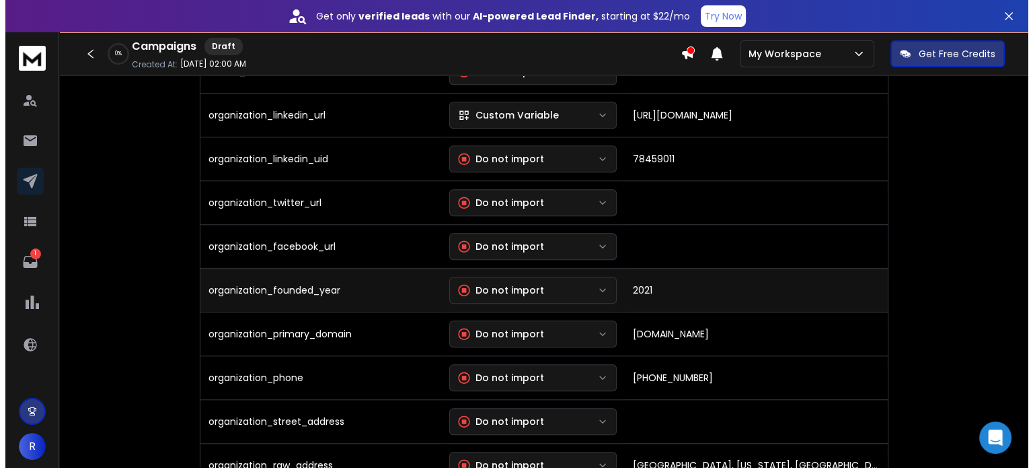
scroll to position [1211, 0]
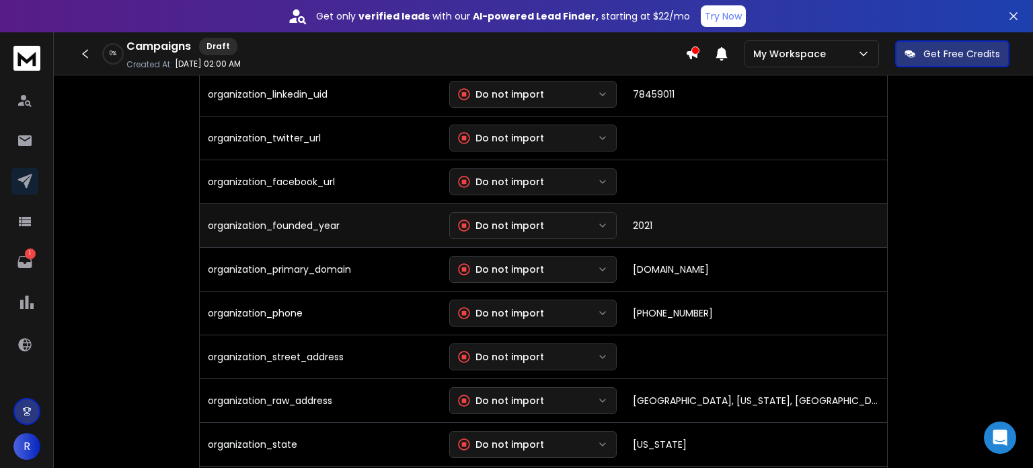
click at [554, 207] on td "Do not import" at bounding box center [533, 225] width 184 height 44
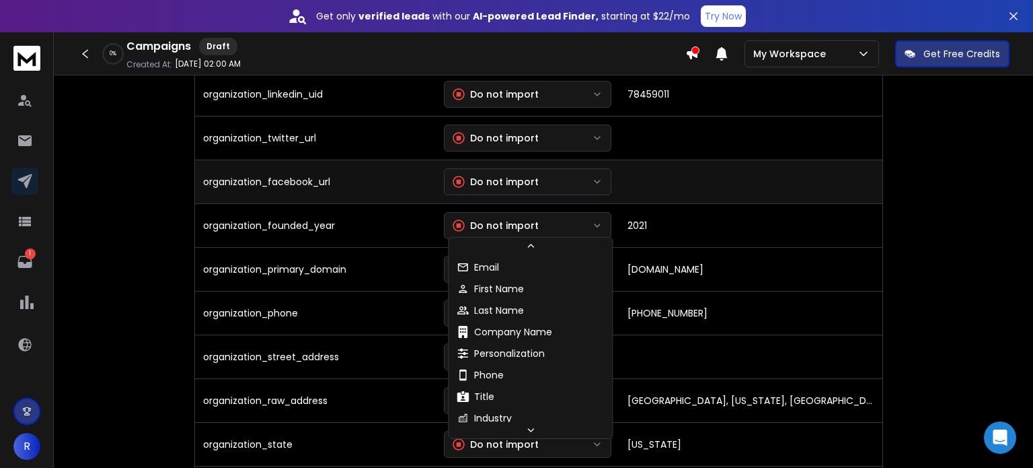
scroll to position [135, 0]
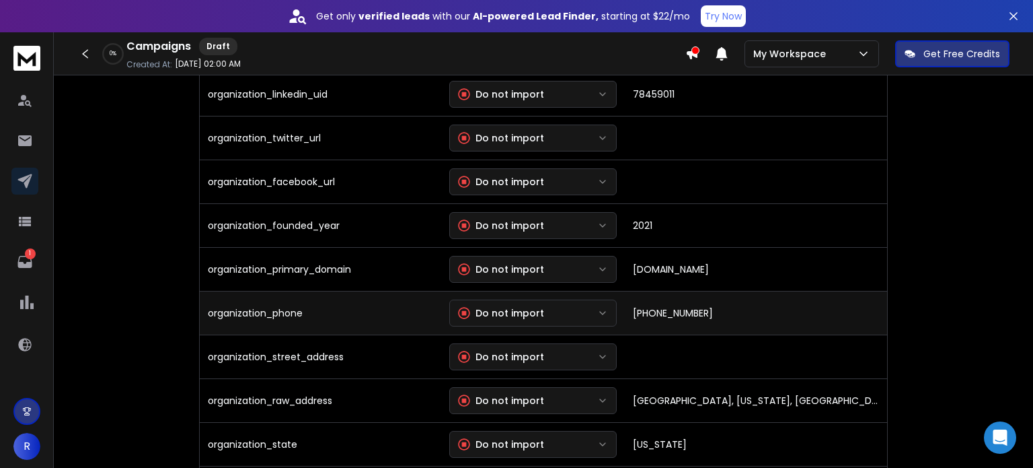
click at [694, 305] on td "+1 916-445-1254" at bounding box center [756, 313] width 262 height 44
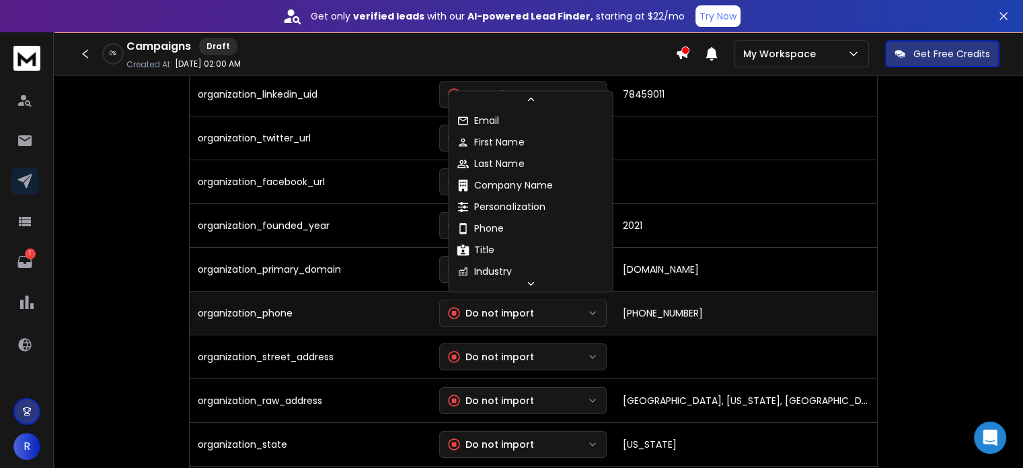
click at [540, 312] on button "Do not import" at bounding box center [523, 312] width 168 height 27
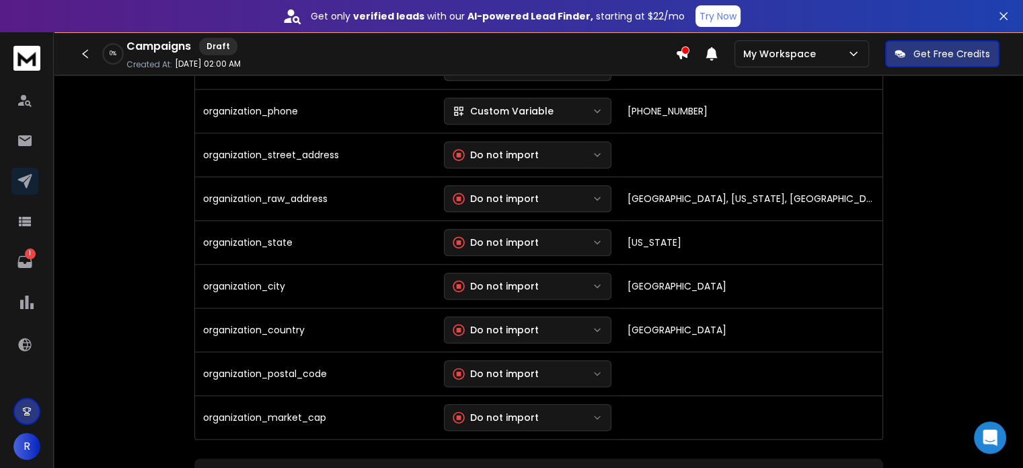
scroll to position [1587, 0]
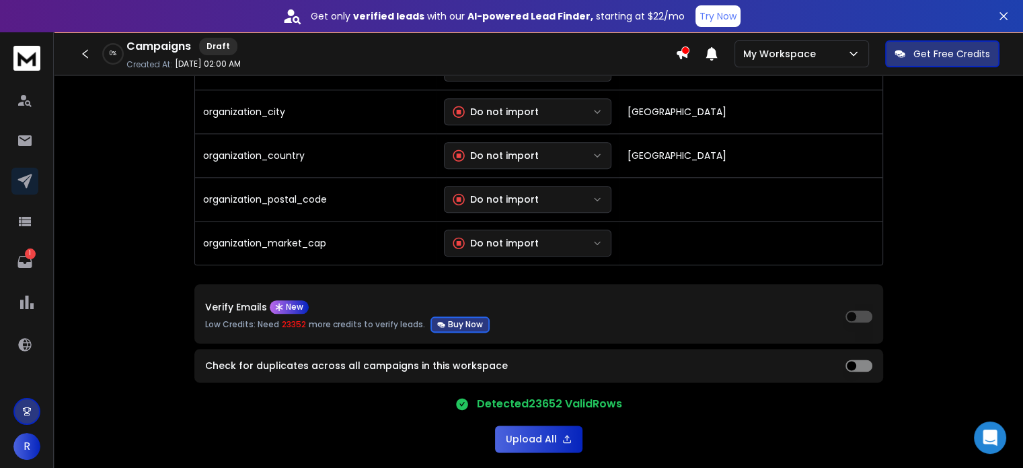
click at [868, 359] on button "Check for duplicates across all campaigns in this workspace" at bounding box center [859, 365] width 27 height 12
click at [538, 433] on button "Upload All" at bounding box center [538, 438] width 87 height 27
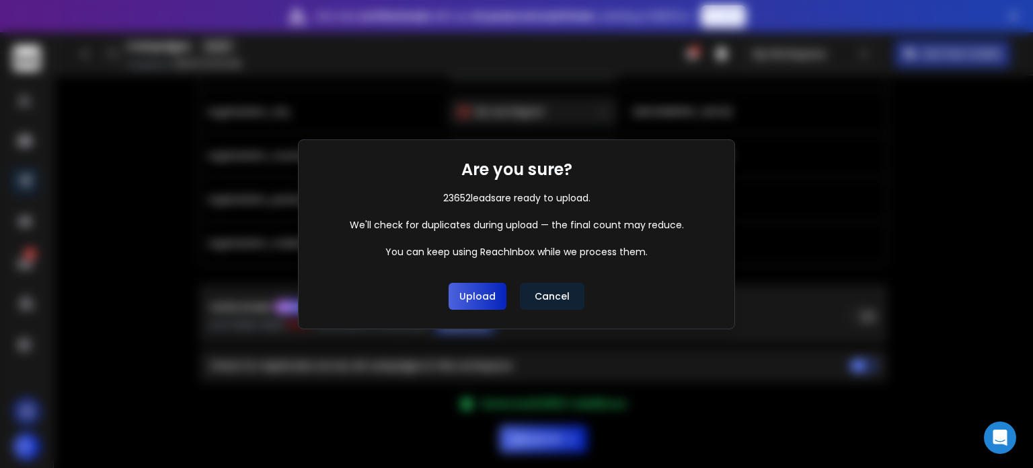
click at [479, 293] on button "Upload" at bounding box center [478, 296] width 58 height 27
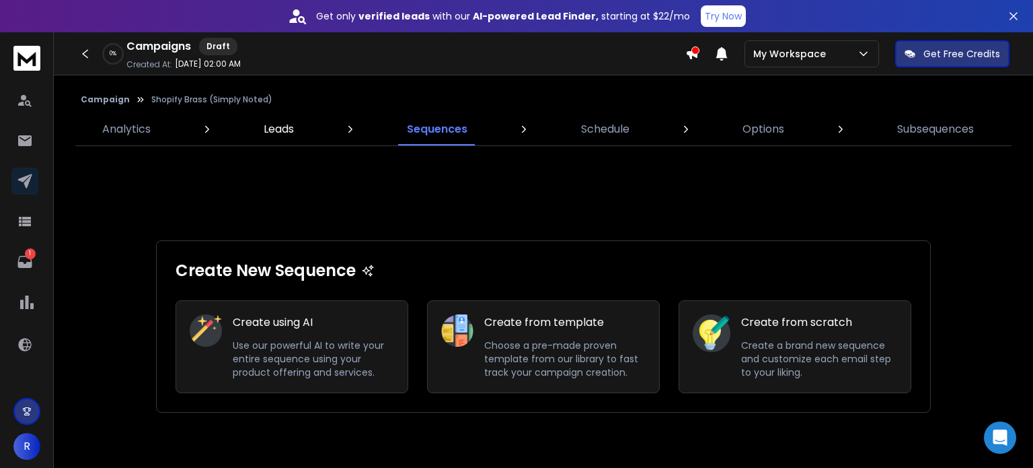
click at [285, 126] on p "Leads" at bounding box center [279, 129] width 30 height 16
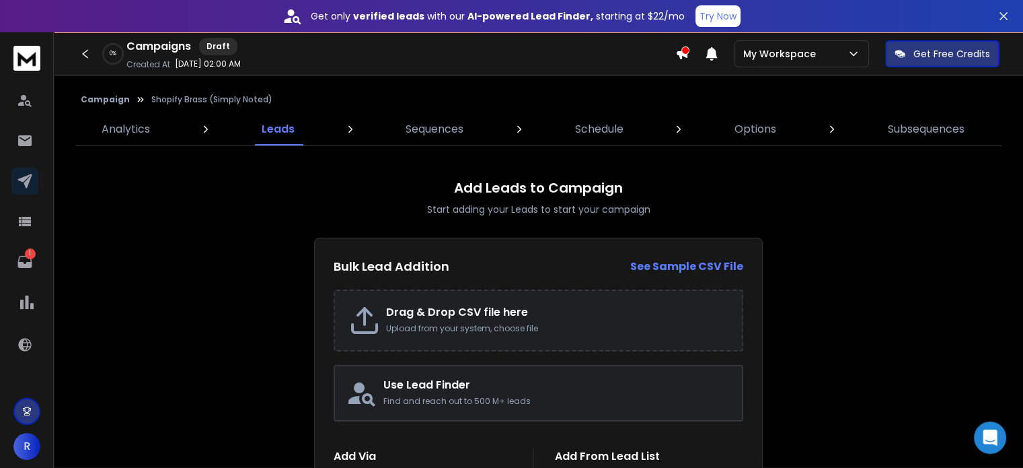
click at [429, 320] on div "Drag & Drop CSV file here Upload from your system, choose file" at bounding box center [557, 320] width 342 height 32
type input "**********"
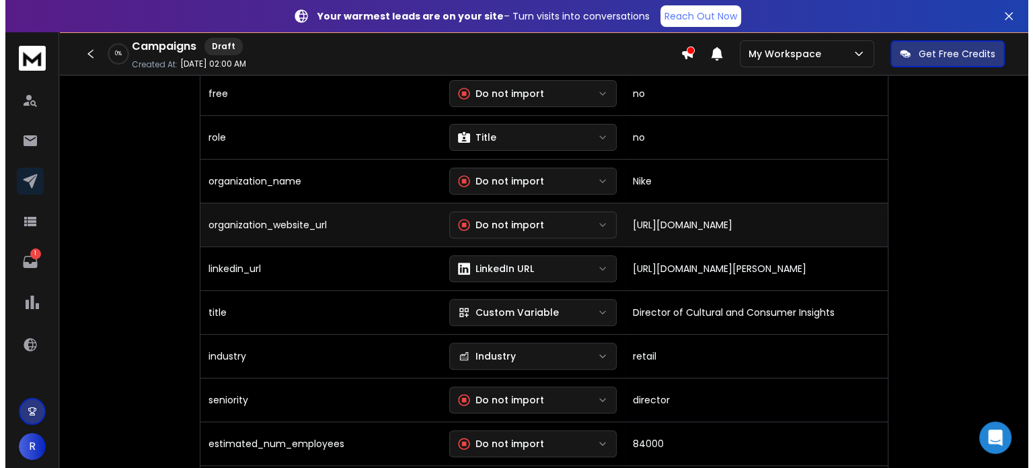
scroll to position [471, 0]
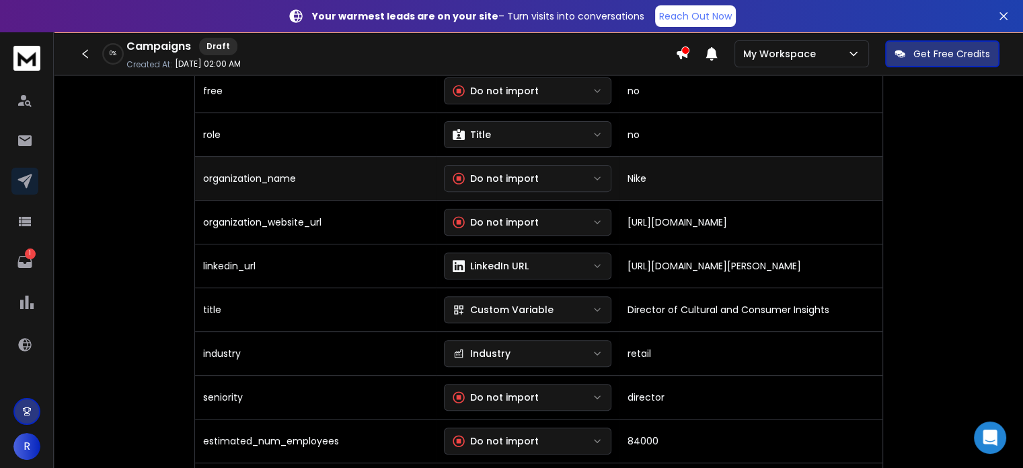
click at [571, 179] on button "Do not import" at bounding box center [528, 178] width 168 height 27
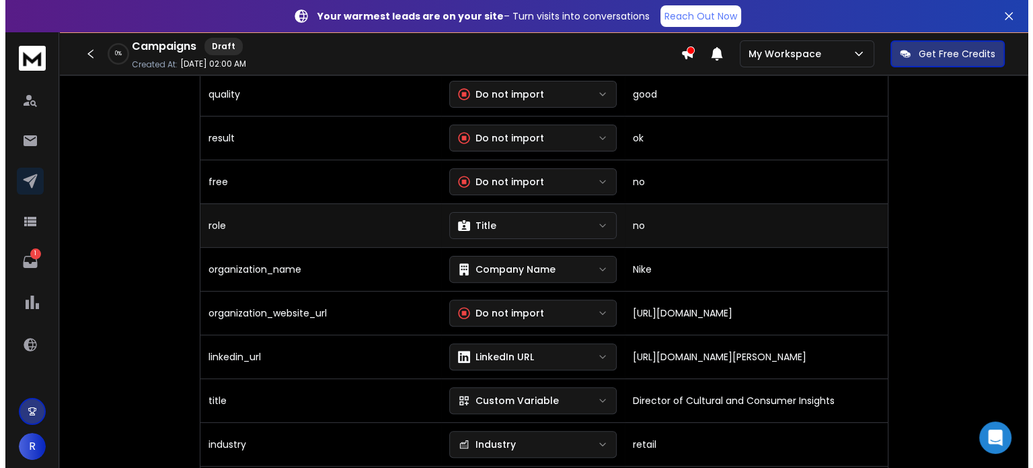
scroll to position [404, 0]
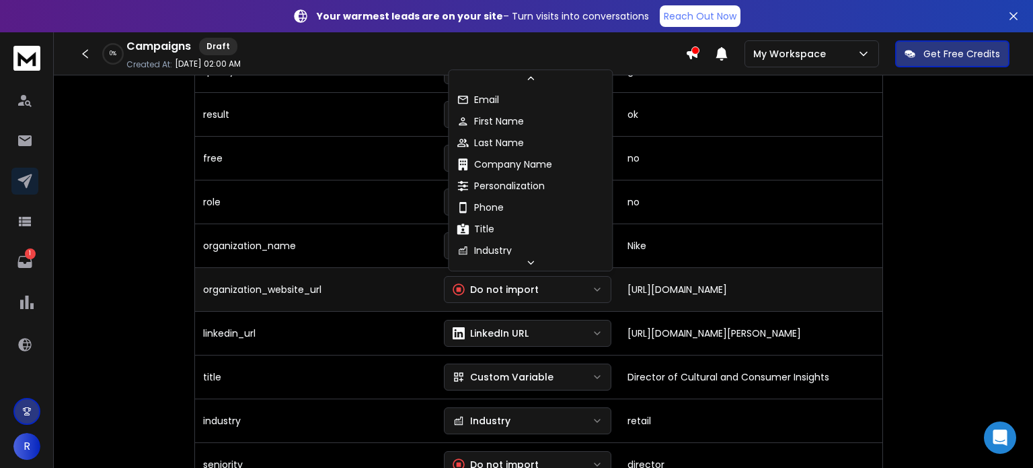
click at [515, 279] on button "Do not import" at bounding box center [528, 289] width 168 height 27
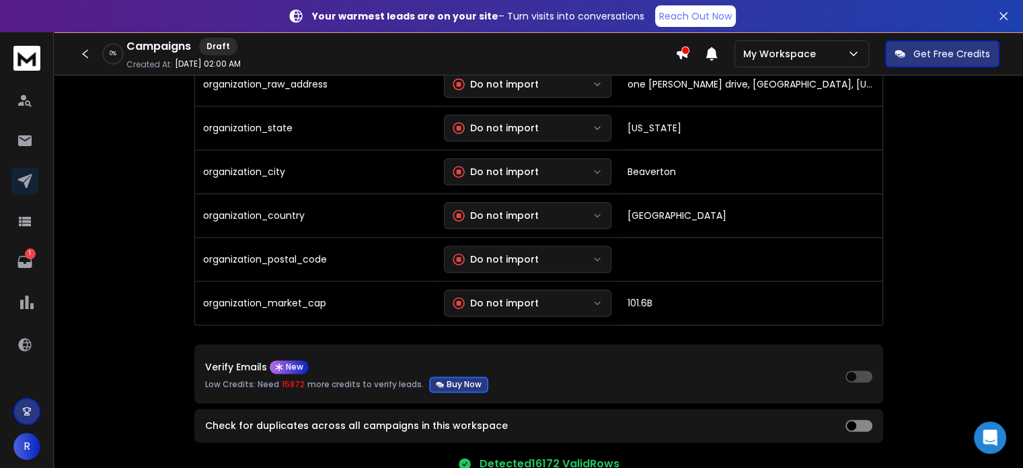
scroll to position [0, 0]
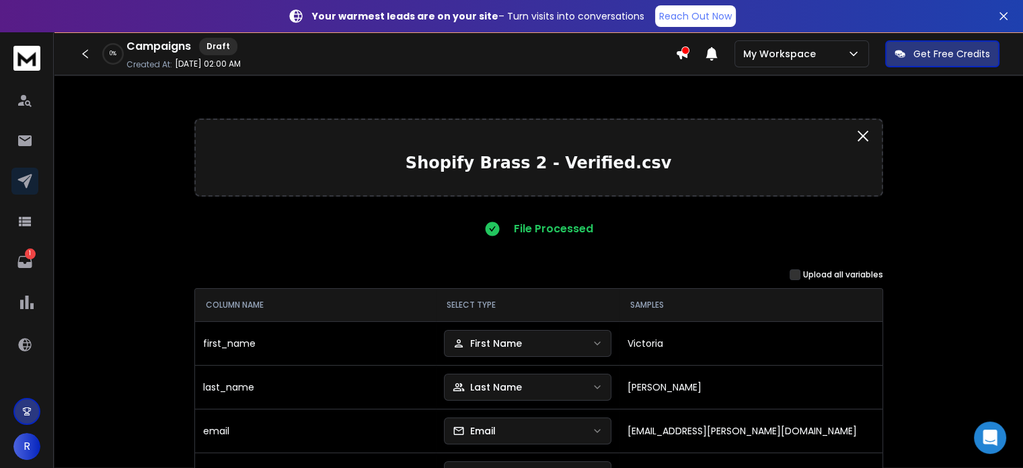
click at [864, 136] on icon at bounding box center [863, 136] width 16 height 16
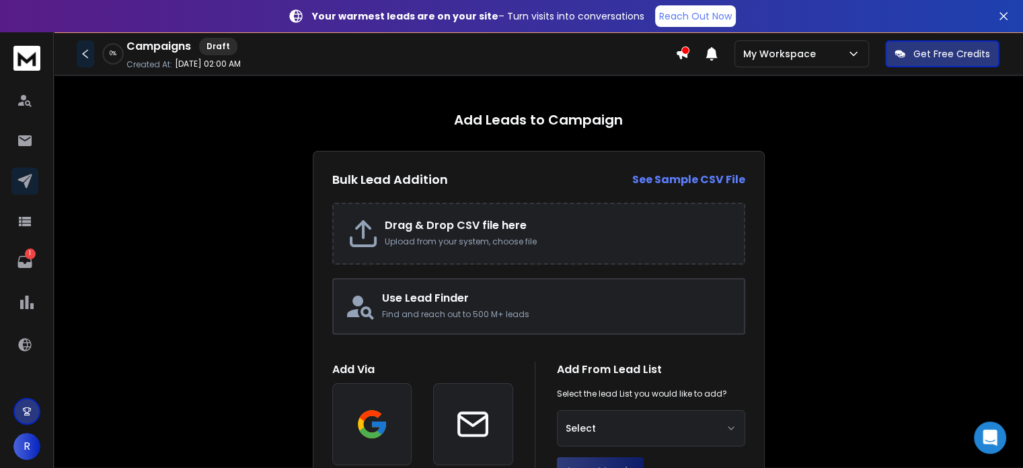
click at [81, 61] on button at bounding box center [85, 53] width 17 height 27
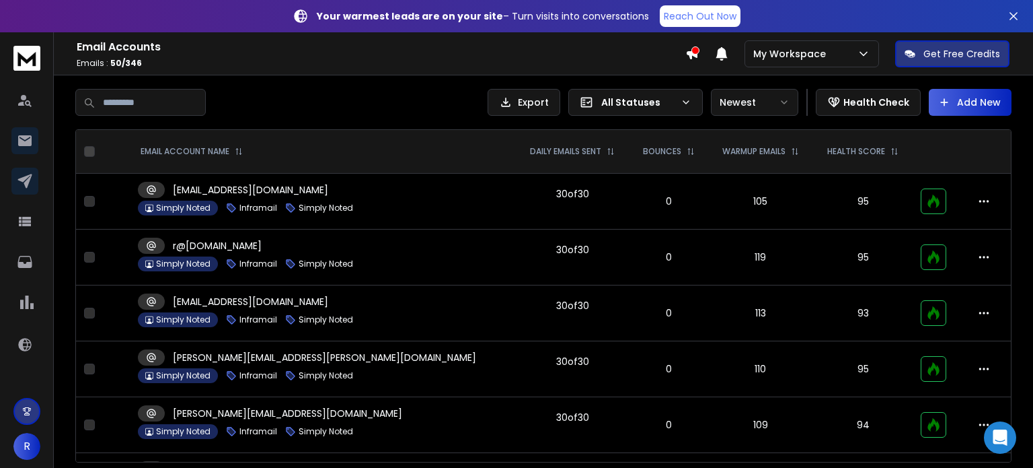
click at [27, 182] on icon at bounding box center [24, 181] width 14 height 14
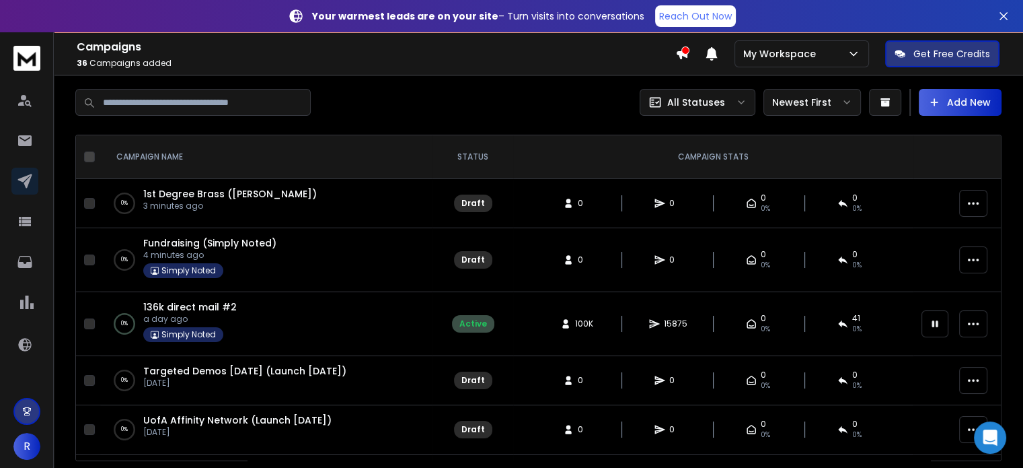
click at [967, 208] on icon "button" at bounding box center [973, 202] width 13 height 13
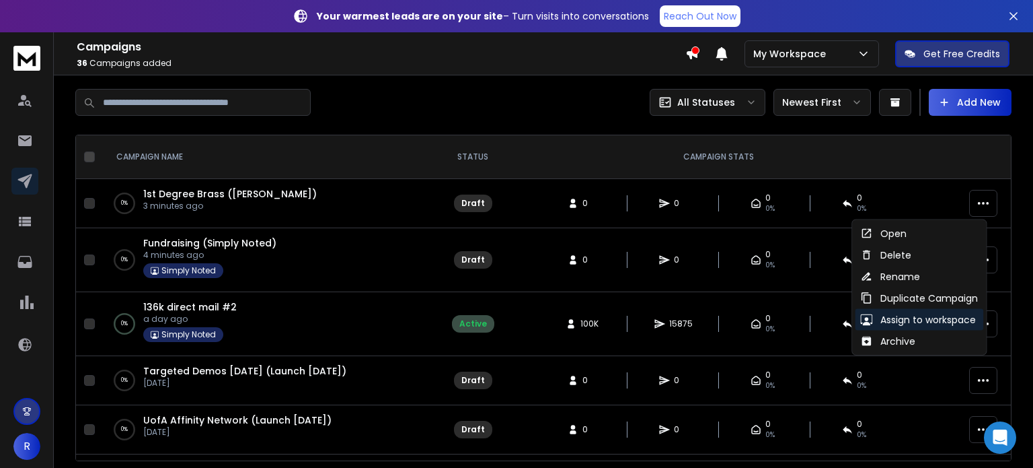
click at [928, 321] on div "Assign to workspace" at bounding box center [919, 319] width 116 height 13
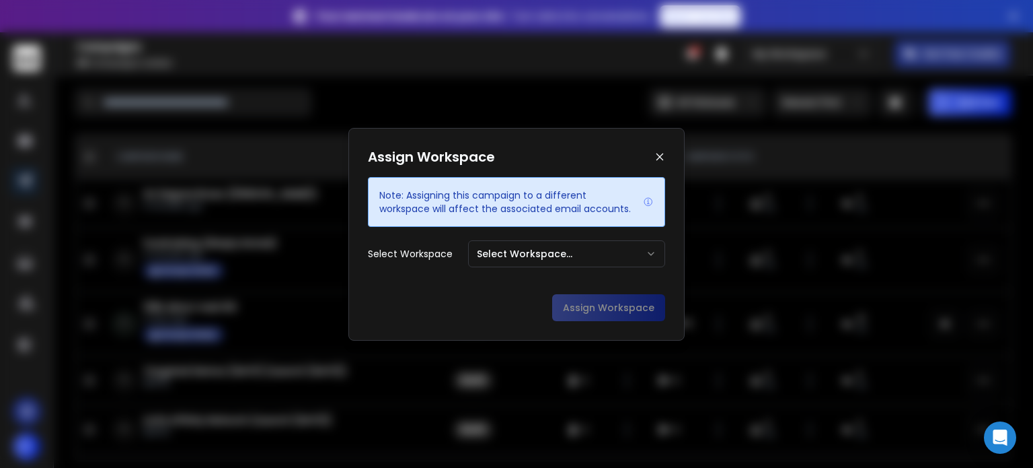
click at [532, 260] on button "Select Workspace..." at bounding box center [566, 253] width 197 height 27
click at [614, 305] on button "Assign Workspace" at bounding box center [608, 307] width 113 height 27
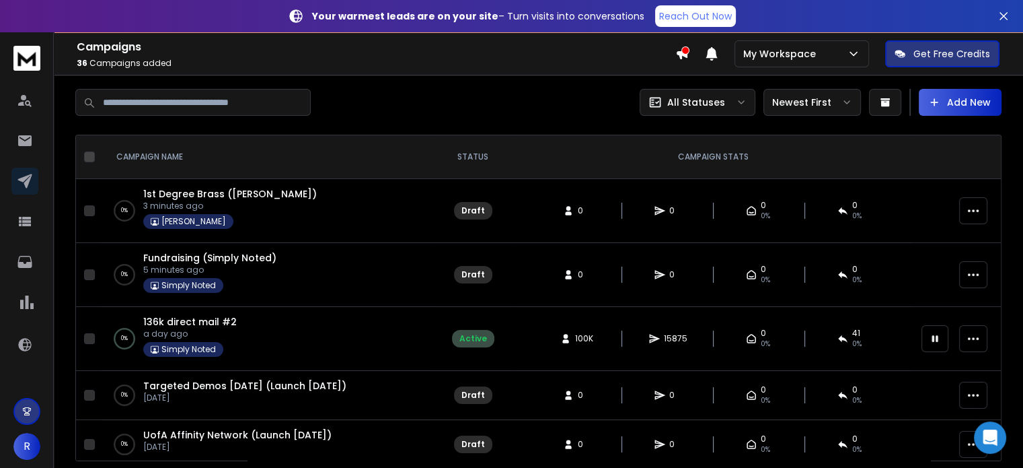
click at [216, 266] on p "5 minutes ago" at bounding box center [209, 269] width 133 height 11
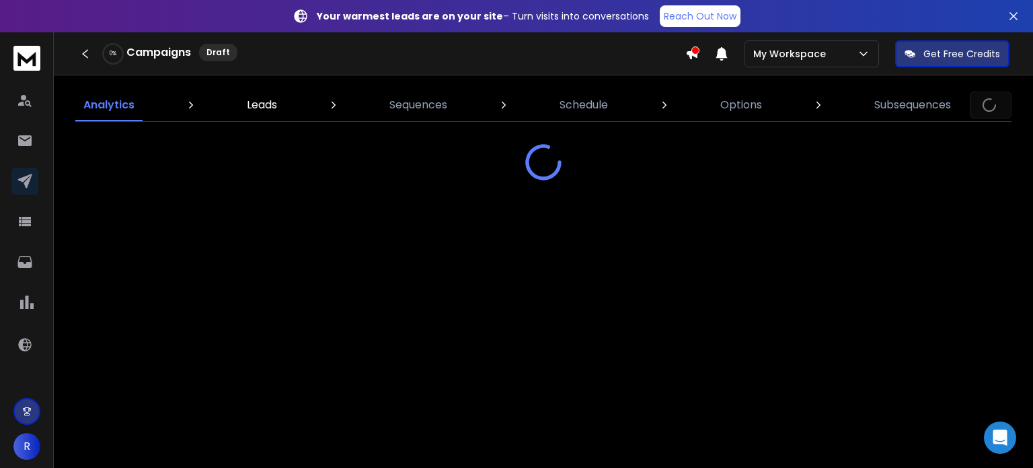
click at [264, 117] on link "Leads" at bounding box center [262, 105] width 46 height 32
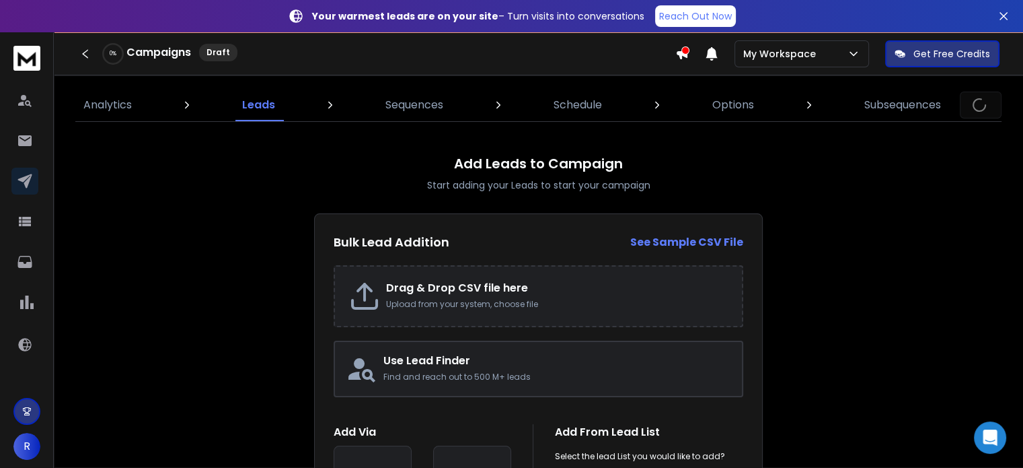
click at [463, 295] on h2 "Drag & Drop CSV file here" at bounding box center [557, 288] width 342 height 16
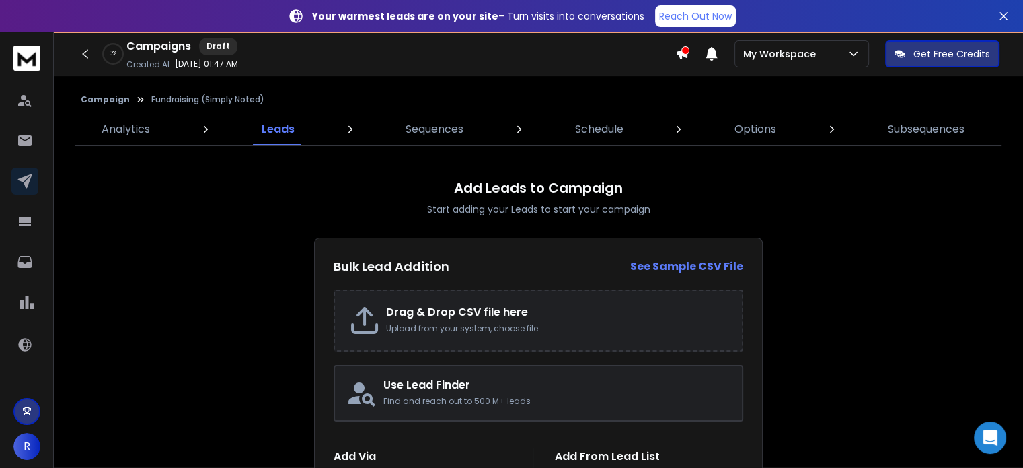
type input "**********"
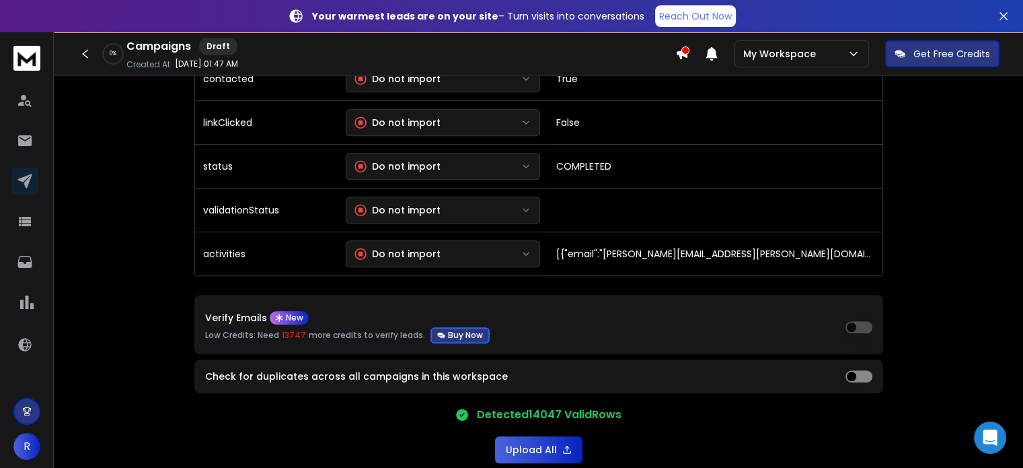
scroll to position [584, 0]
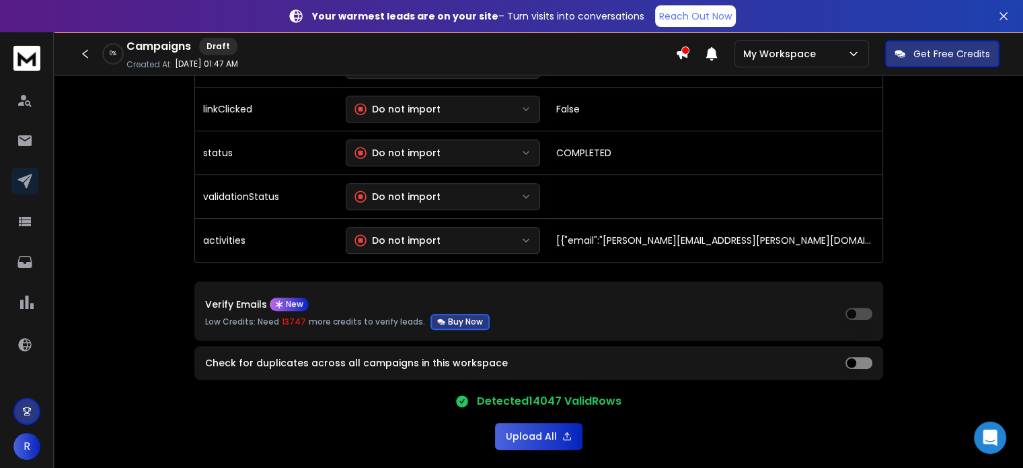
click at [861, 360] on button "Check for duplicates across all campaigns in this workspace" at bounding box center [859, 363] width 27 height 12
click at [549, 430] on button "Upload All" at bounding box center [538, 436] width 87 height 27
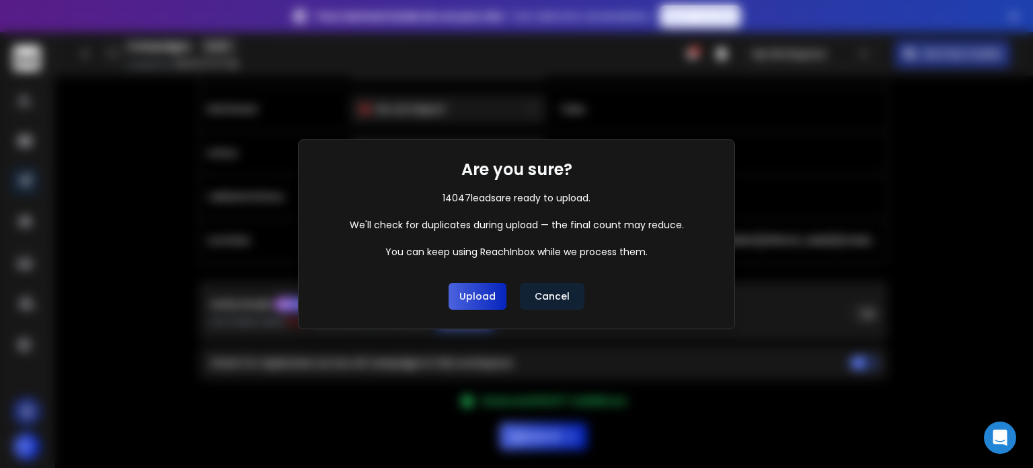
click at [482, 290] on button "Upload" at bounding box center [478, 296] width 58 height 27
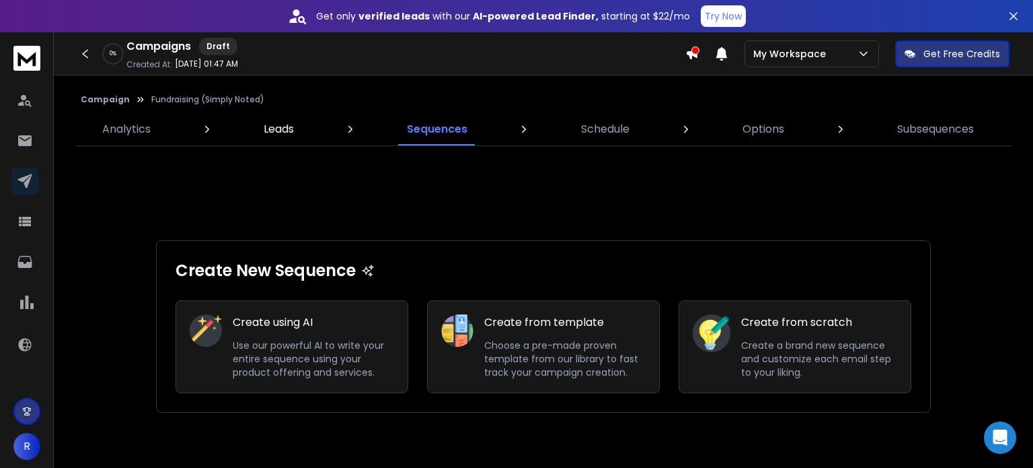
click at [267, 139] on link "Leads" at bounding box center [279, 129] width 46 height 32
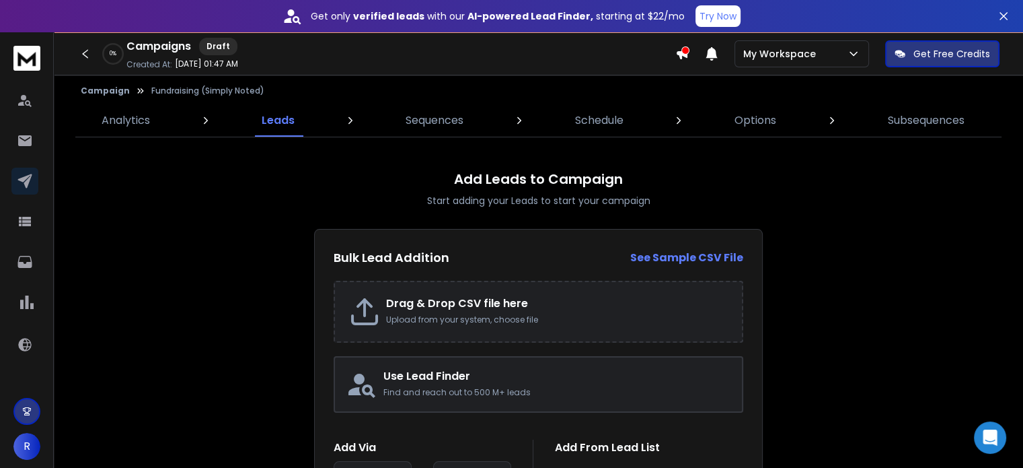
scroll to position [135, 0]
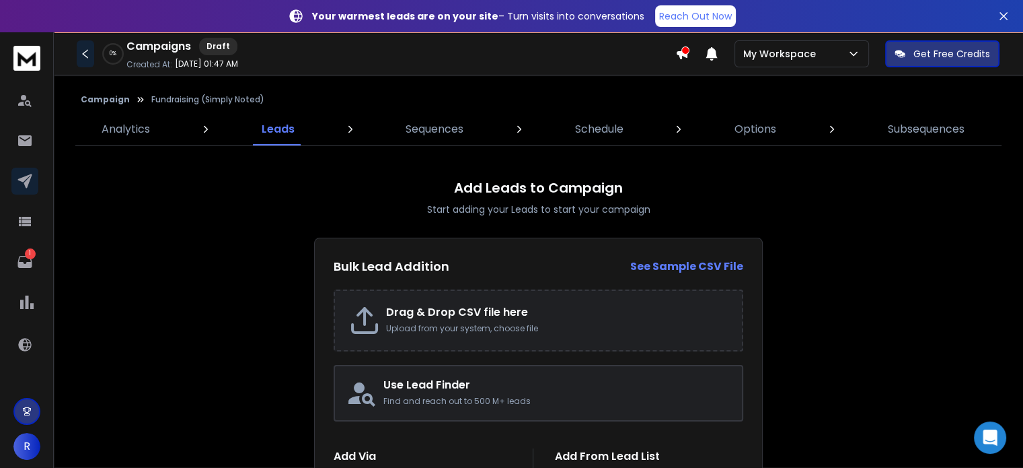
click at [85, 63] on button at bounding box center [85, 53] width 17 height 27
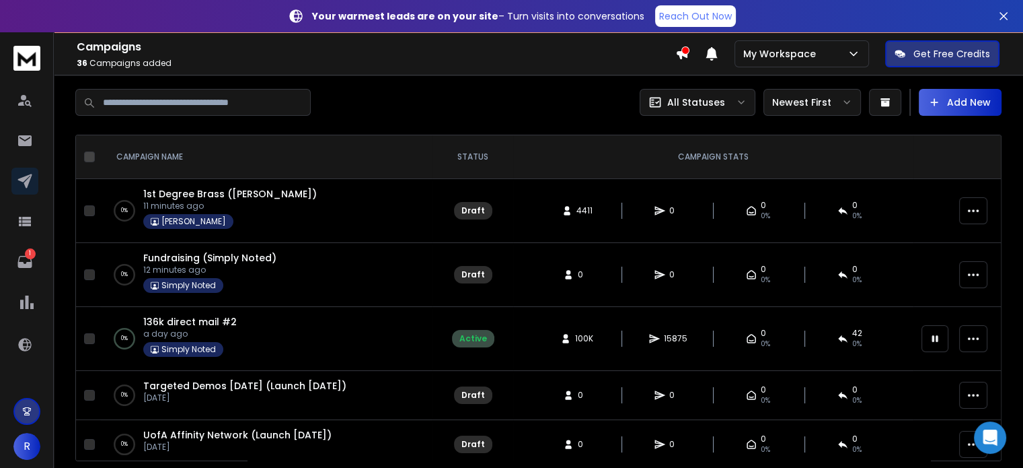
click at [188, 260] on span "Fundraising (Simply Noted)" at bounding box center [209, 257] width 133 height 13
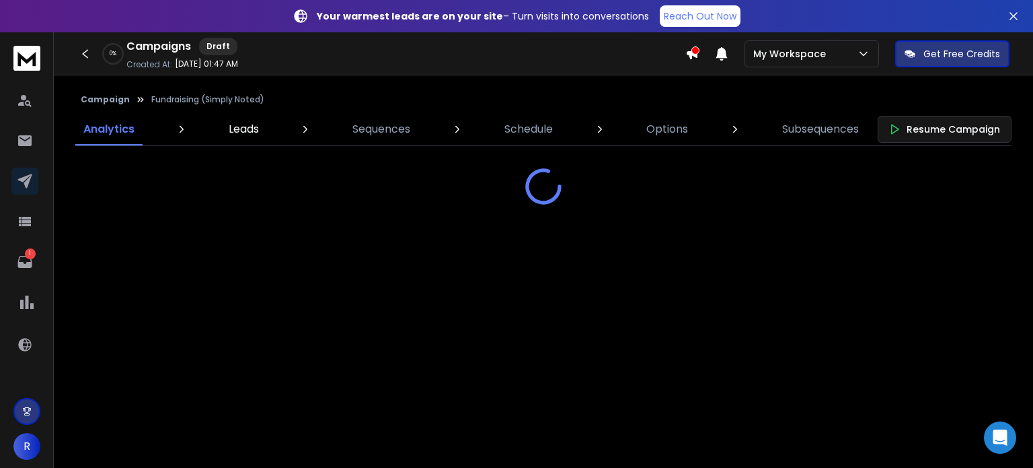
click at [243, 133] on p "Leads" at bounding box center [244, 129] width 30 height 16
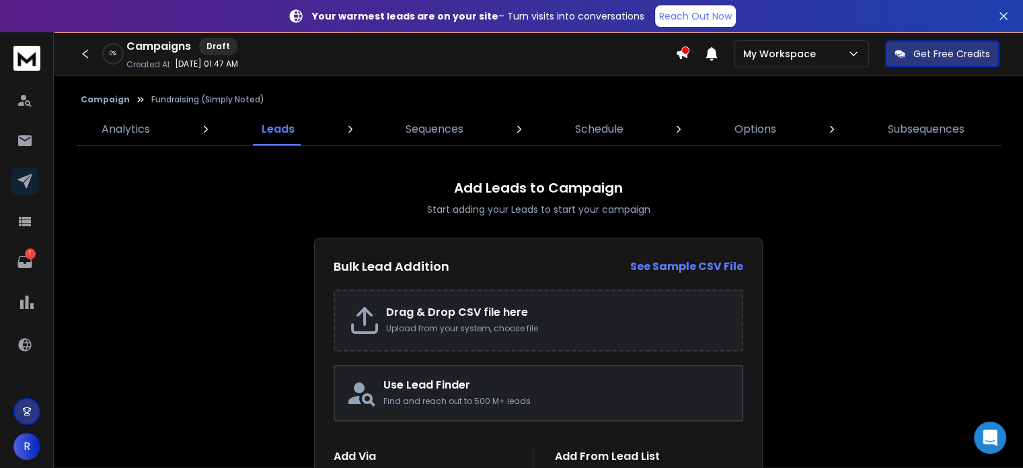
click at [532, 336] on div "Drag & Drop CSV file here Upload from your system, choose file" at bounding box center [539, 320] width 410 height 62
type input "**********"
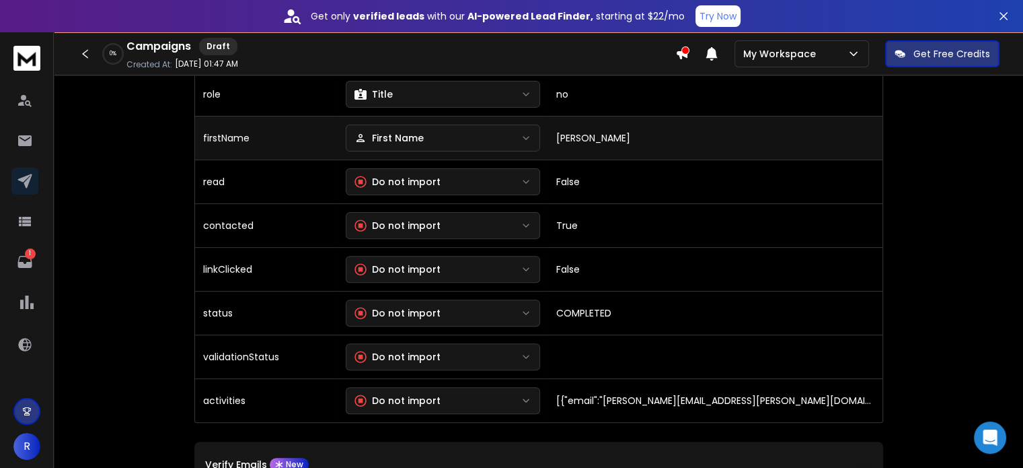
scroll to position [538, 0]
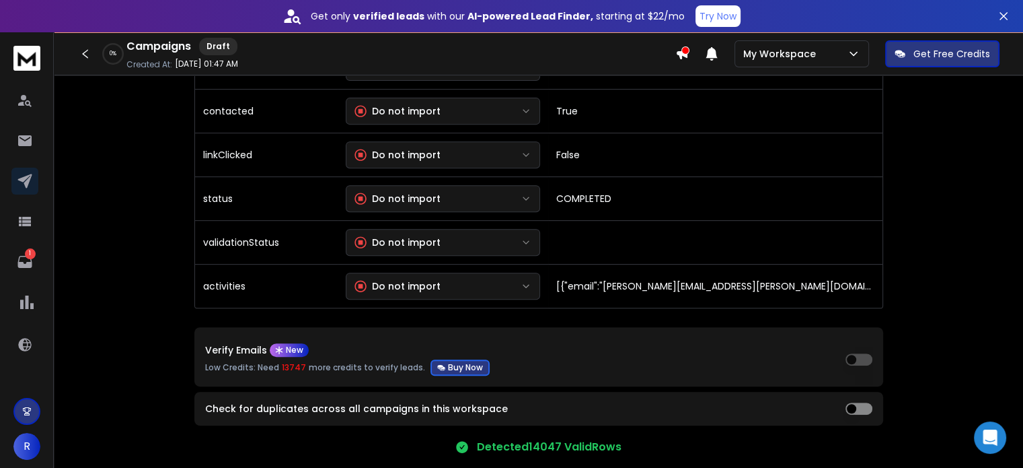
click at [862, 402] on button "Check for duplicates across all campaigns in this workspace" at bounding box center [859, 408] width 27 height 12
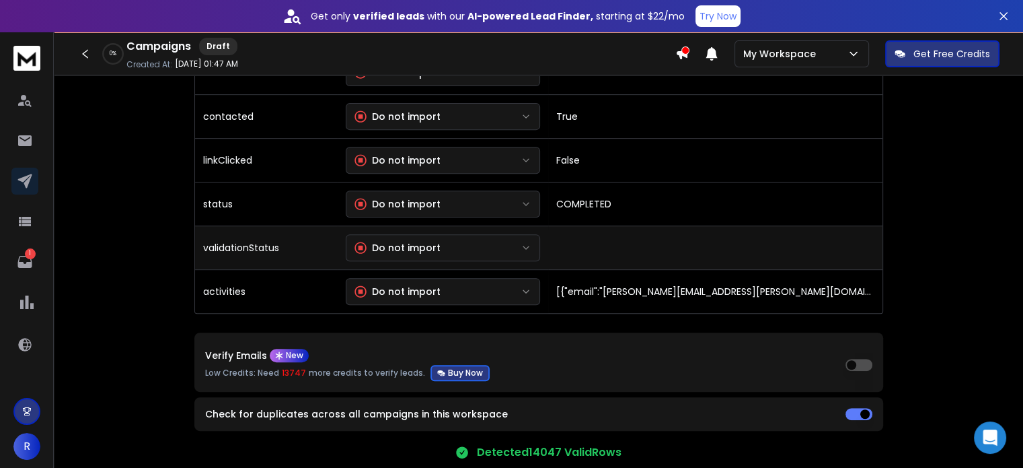
scroll to position [584, 0]
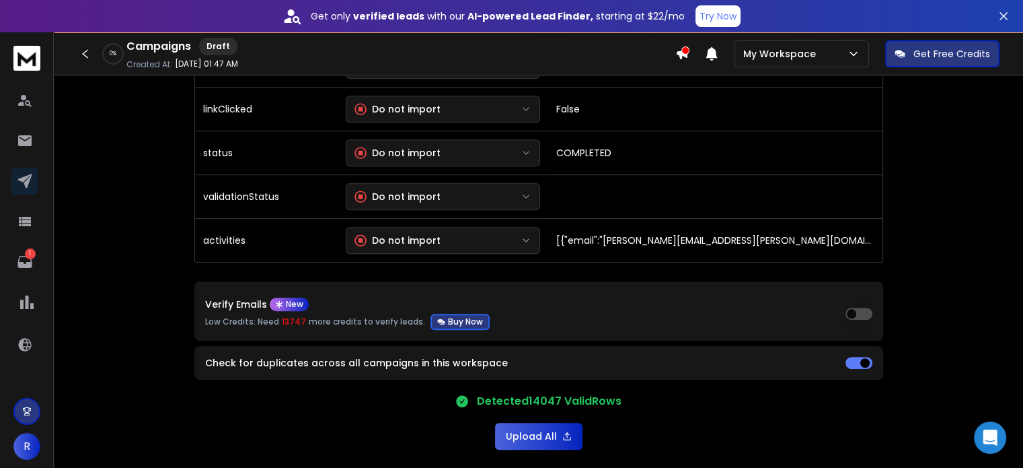
click at [555, 416] on div "fundraising_business_emails_only.csv File Processed Upload all variables COLUMN…" at bounding box center [538, 2] width 689 height 937
click at [544, 435] on button "Upload All" at bounding box center [538, 436] width 87 height 27
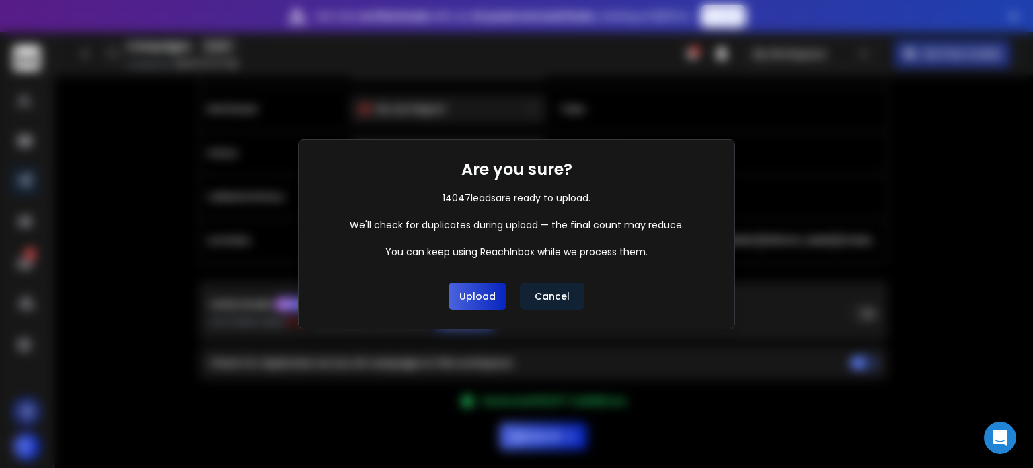
click at [476, 301] on button "Upload" at bounding box center [478, 296] width 58 height 27
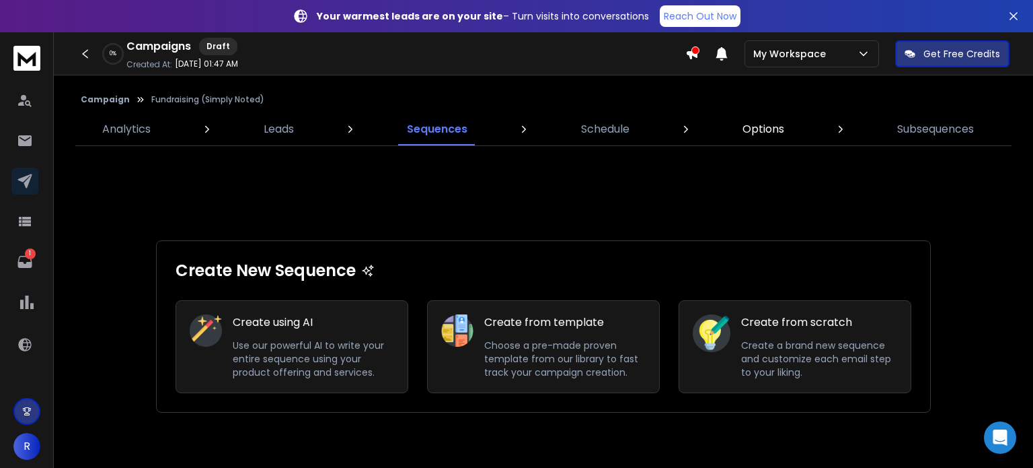
click at [735, 138] on link "Options" at bounding box center [764, 129] width 58 height 32
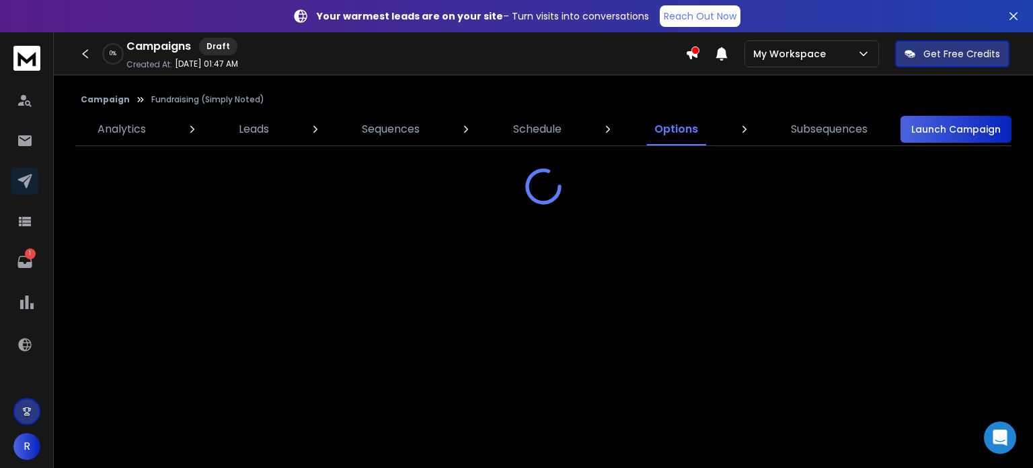
select select "**********"
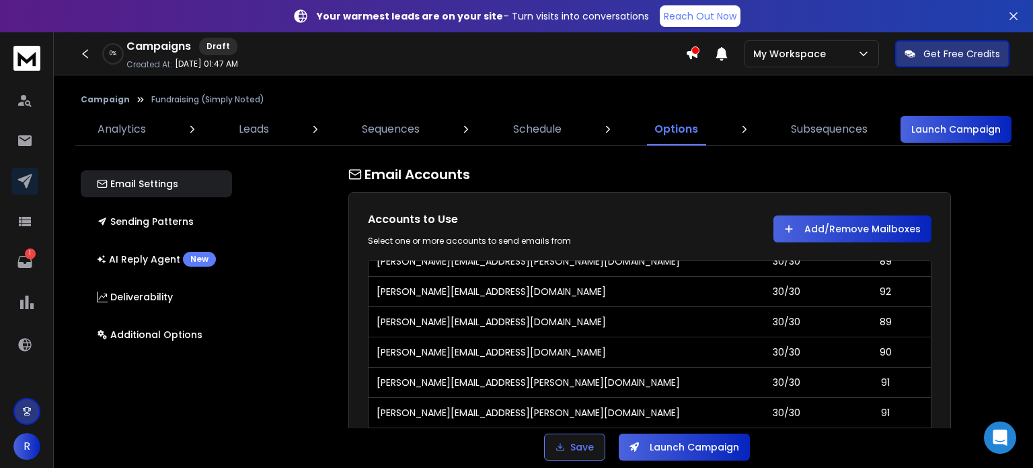
click at [575, 443] on button "Save" at bounding box center [574, 446] width 61 height 27
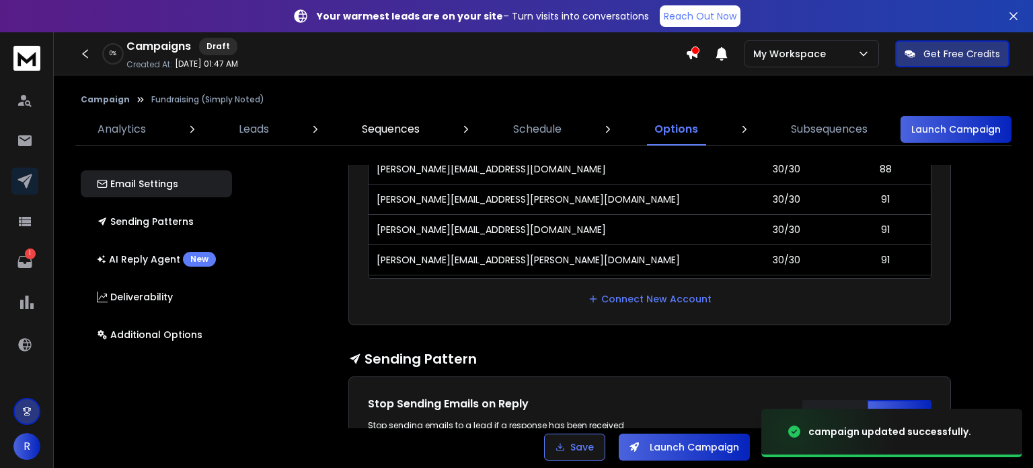
scroll to position [269, 0]
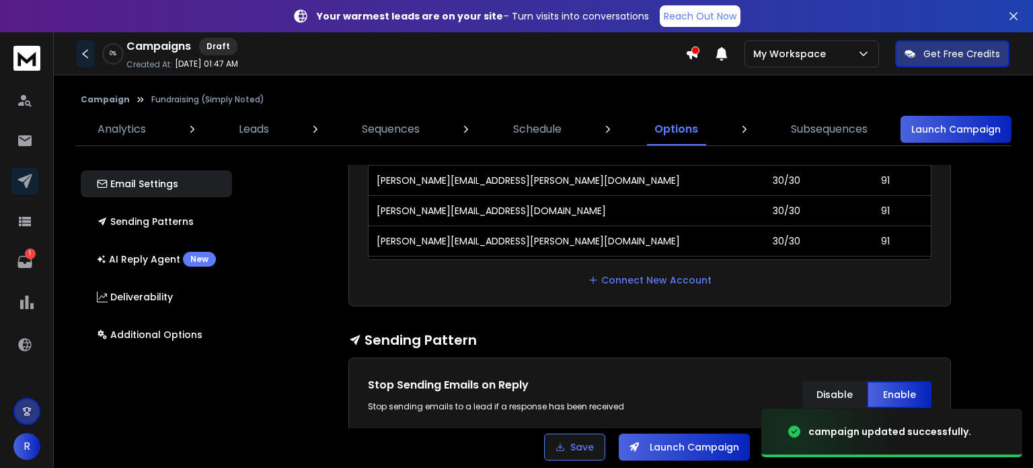
click at [80, 53] on icon at bounding box center [85, 54] width 12 height 12
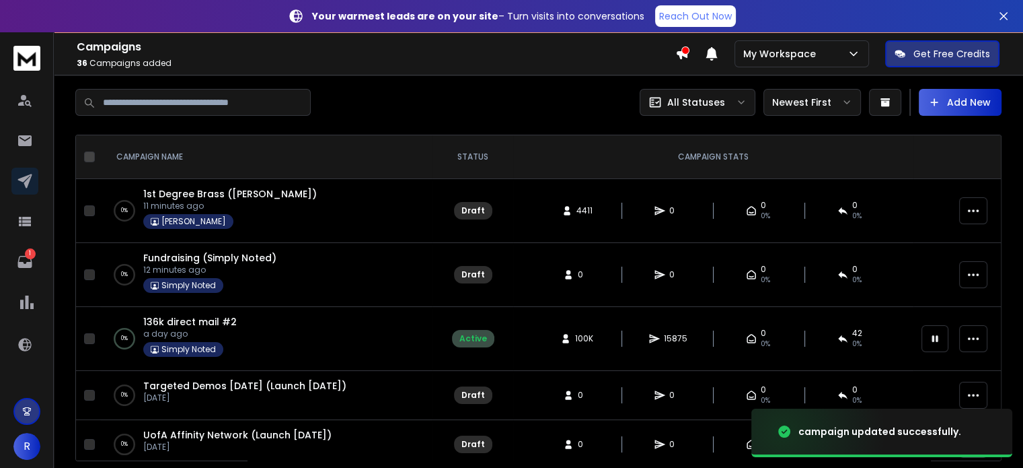
click at [296, 193] on div "0 % 1st Degree Brass (Baires) 11 minutes ago Baires" at bounding box center [266, 210] width 305 height 47
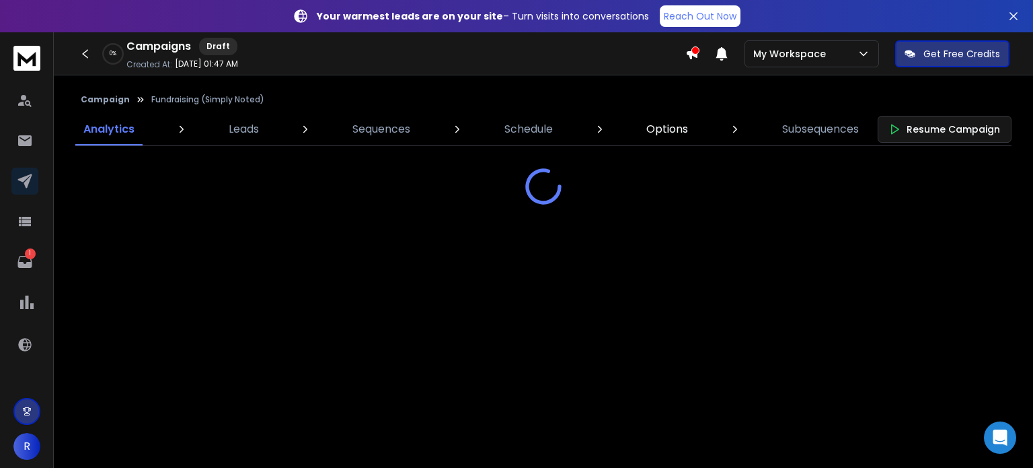
click at [647, 126] on p "Options" at bounding box center [668, 129] width 42 height 16
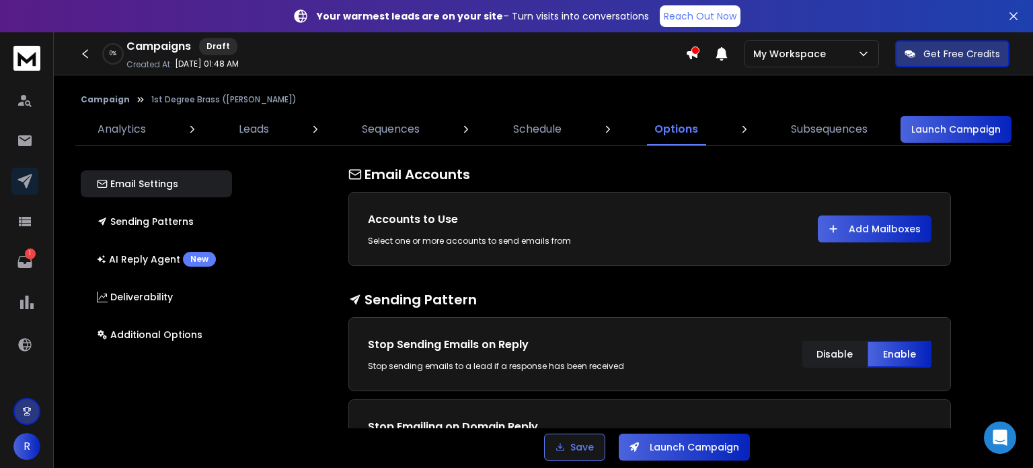
click at [850, 237] on button "Add Mailboxes" at bounding box center [875, 228] width 114 height 27
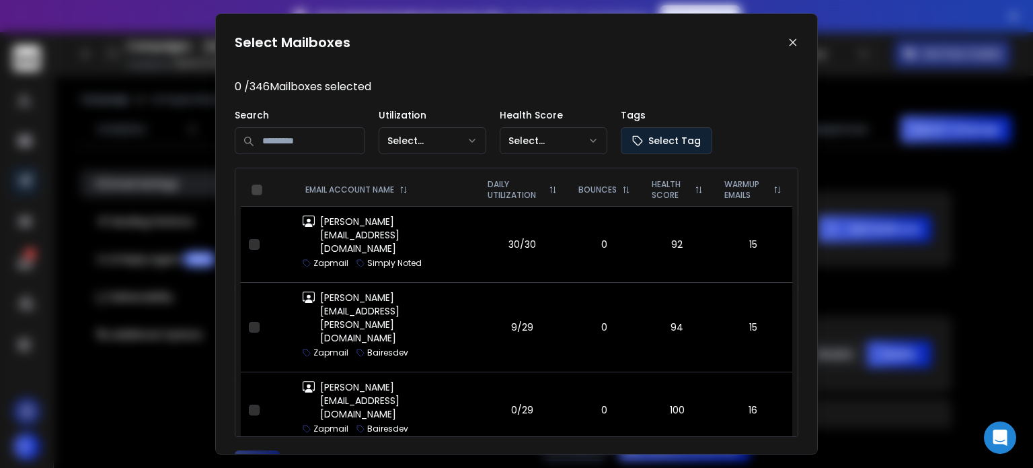
click at [680, 137] on button "Select Tag" at bounding box center [667, 140] width 92 height 27
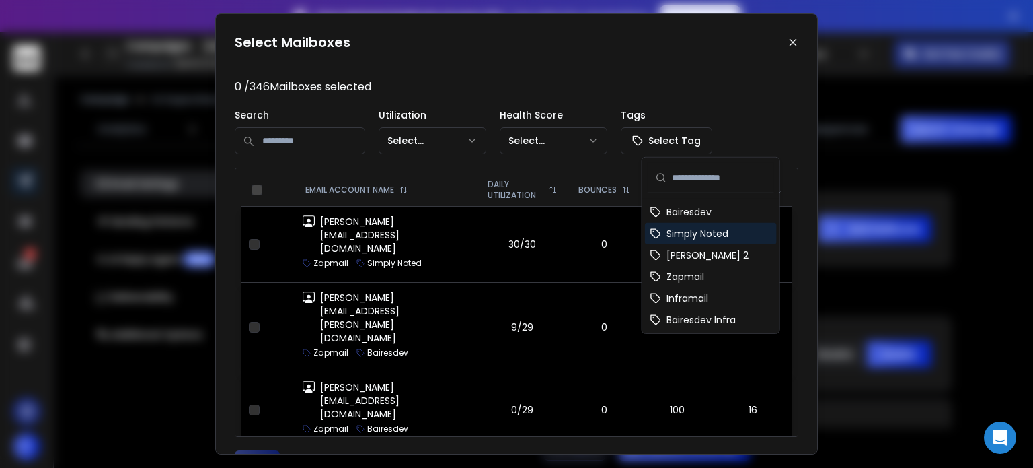
click at [713, 228] on span "Simply Noted" at bounding box center [698, 233] width 62 height 13
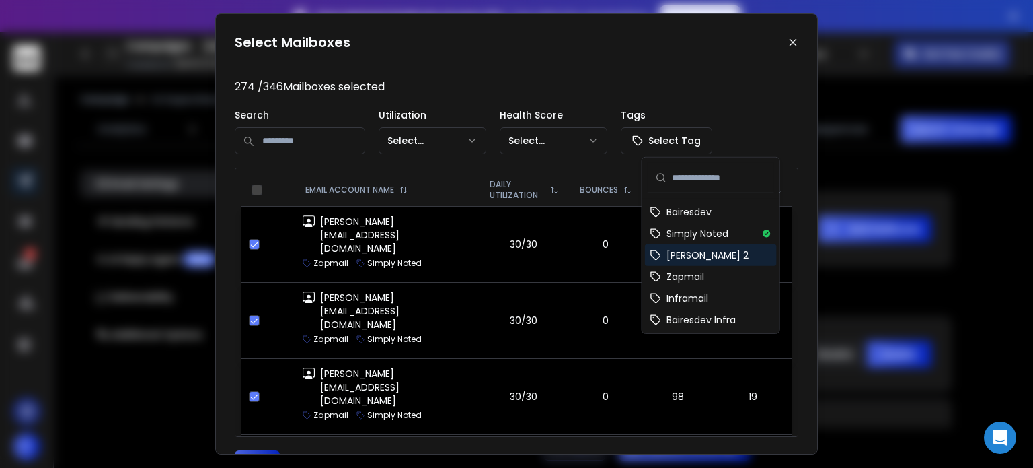
click at [253, 449] on div "274 / 346 Mailboxes selected Search Utilization Select... Health Score Select..…" at bounding box center [517, 278] width 564 height 398
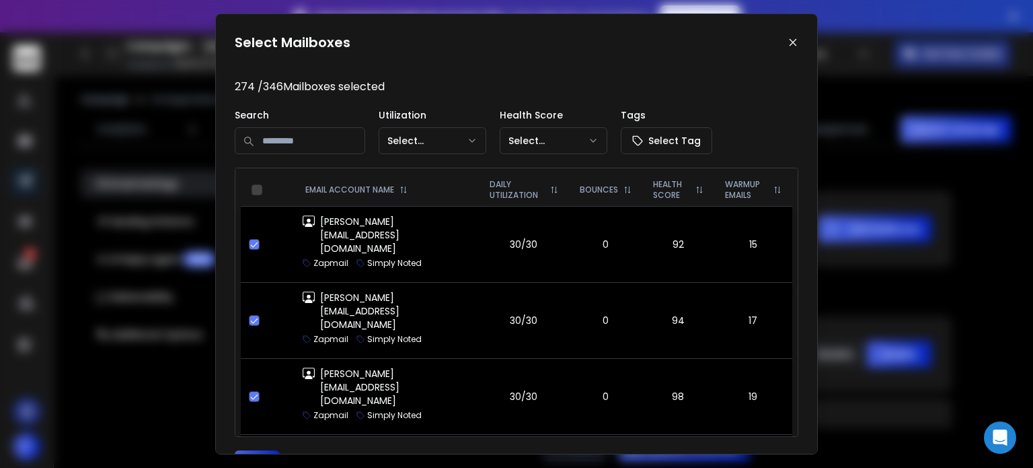
click at [254, 453] on button "Save" at bounding box center [257, 463] width 45 height 27
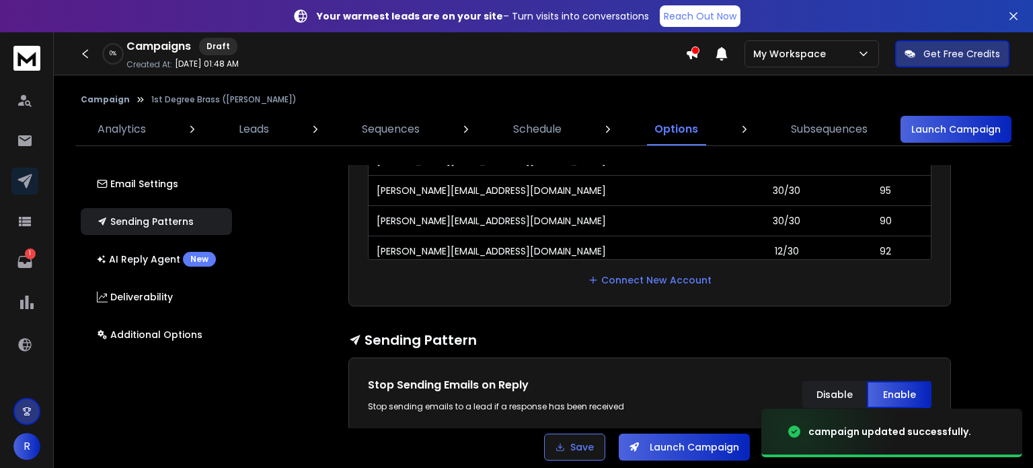
scroll to position [682, 0]
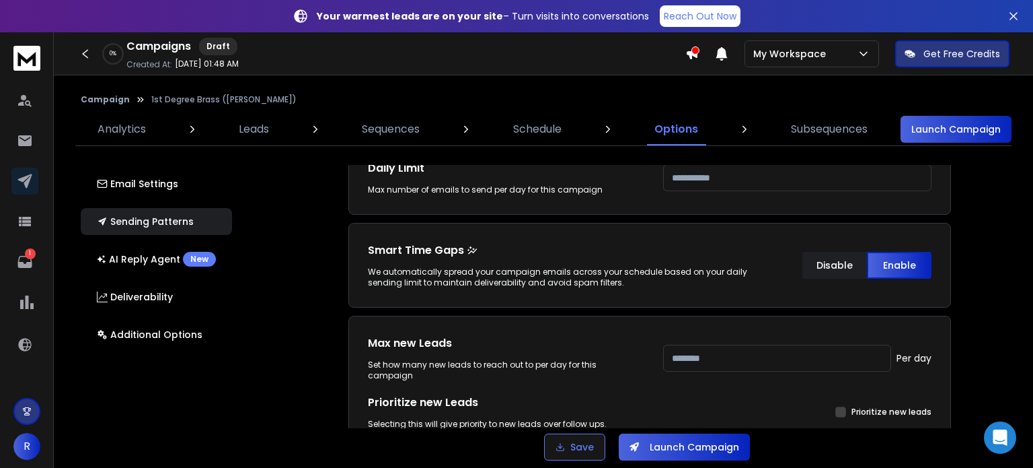
click at [729, 175] on input "***" at bounding box center [797, 177] width 268 height 27
type input "****"
click at [716, 357] on input "***" at bounding box center [777, 357] width 228 height 27
type input "****"
click at [562, 451] on icon "submit" at bounding box center [560, 446] width 9 height 9
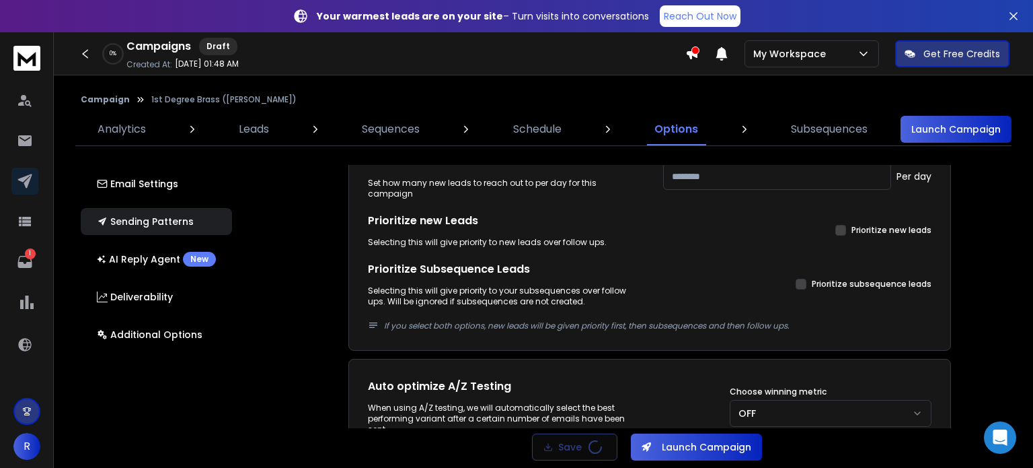
scroll to position [951, 0]
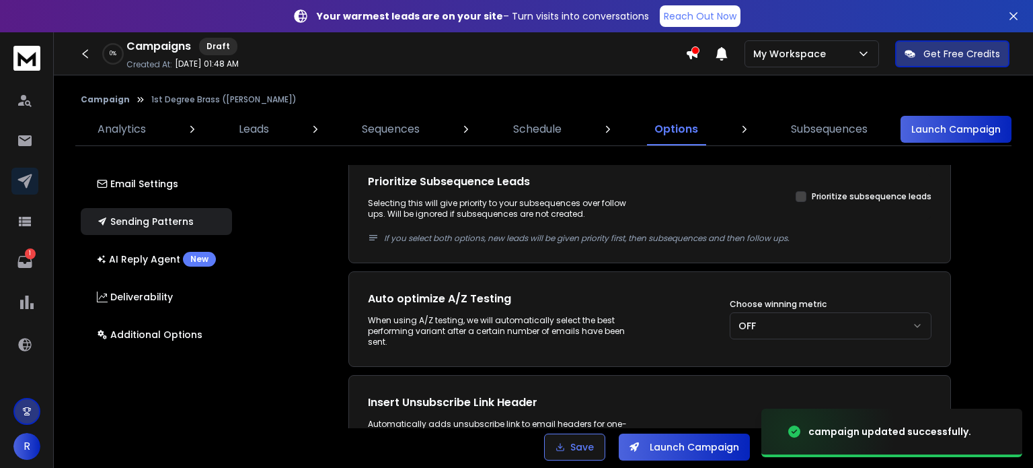
click at [764, 332] on button "OFF" at bounding box center [831, 325] width 202 height 27
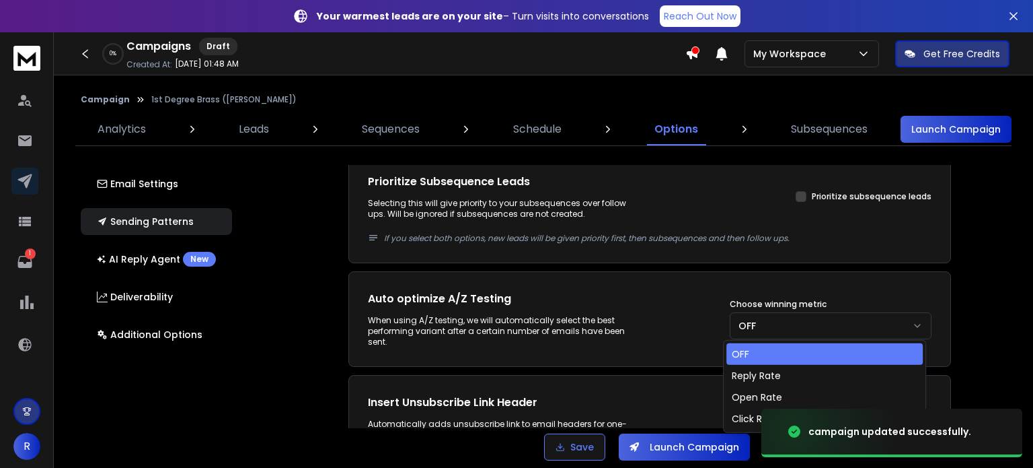
select select "**********"
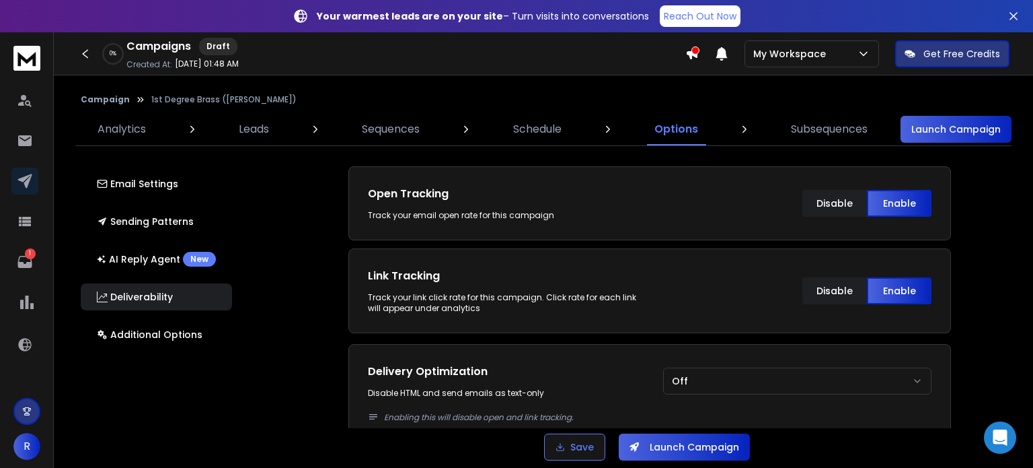
scroll to position [1490, 0]
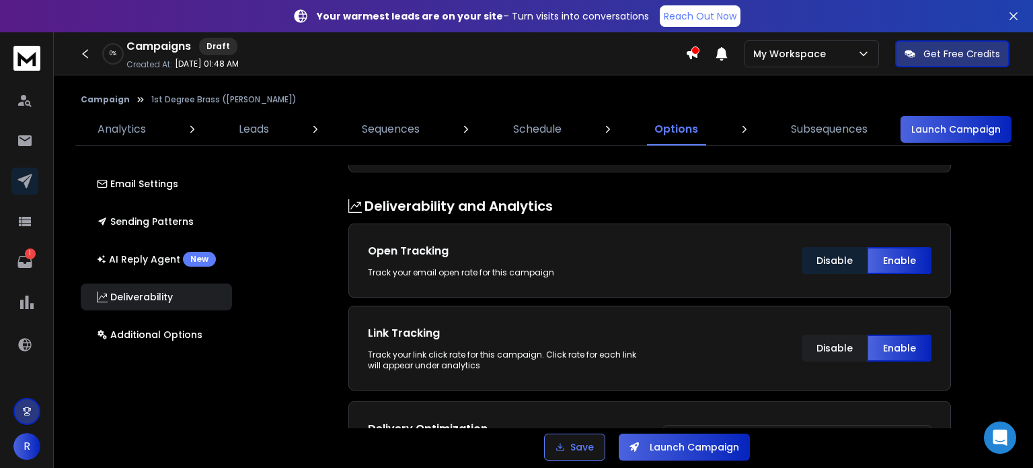
click at [807, 256] on button "Disable" at bounding box center [835, 260] width 65 height 27
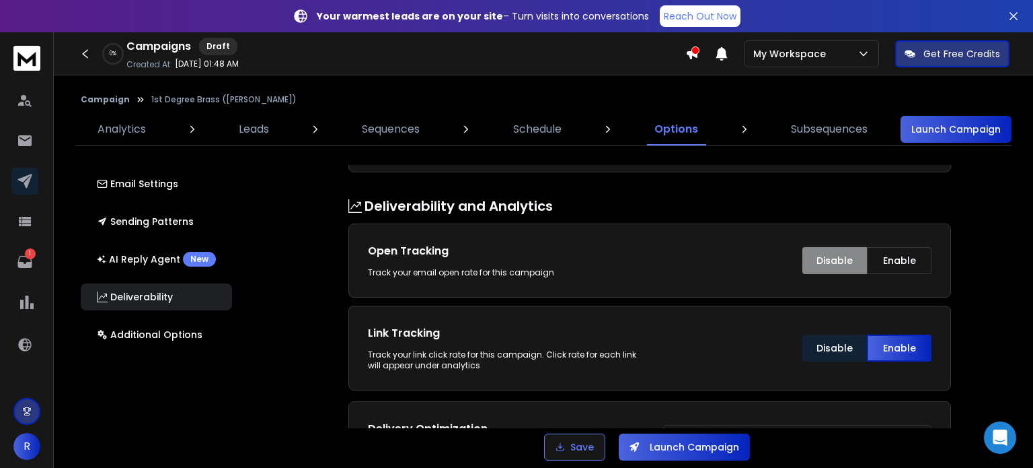
click at [828, 344] on button "Disable" at bounding box center [835, 347] width 65 height 27
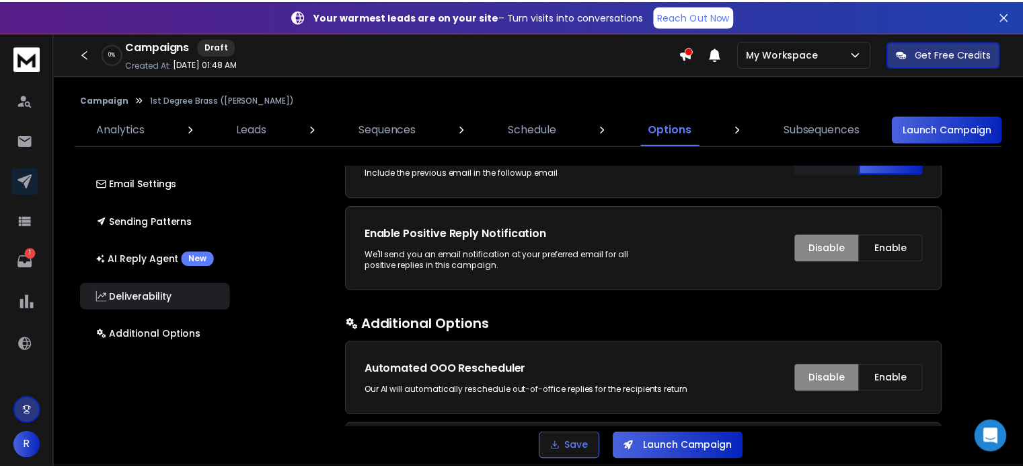
scroll to position [2432, 0]
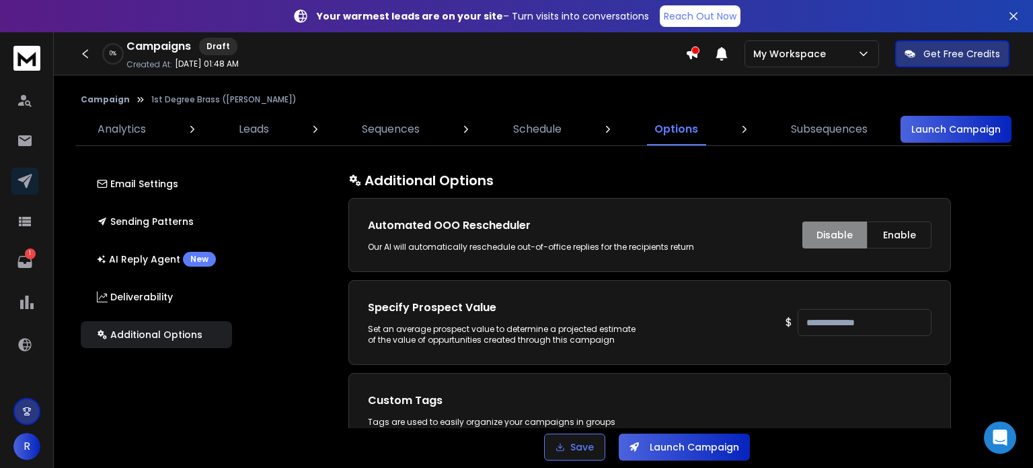
click at [832, 309] on input "***" at bounding box center [865, 322] width 135 height 27
type input "****"
click at [558, 442] on button "Save" at bounding box center [574, 446] width 61 height 27
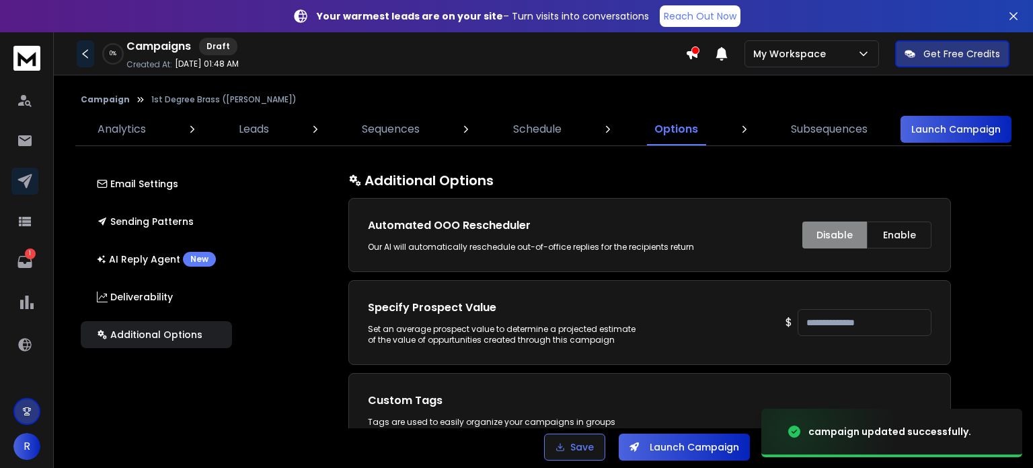
click at [87, 54] on icon at bounding box center [85, 54] width 12 height 12
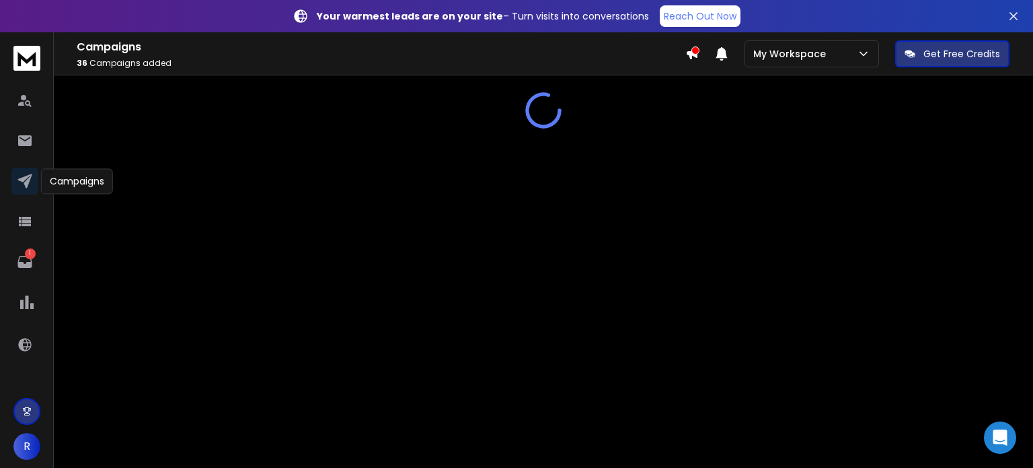
click at [24, 177] on icon at bounding box center [24, 181] width 14 height 14
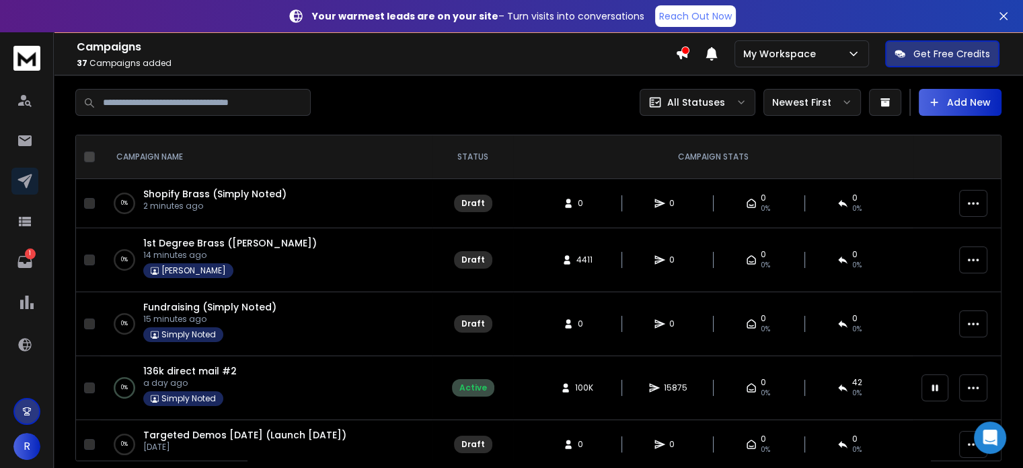
click at [968, 200] on icon "button" at bounding box center [973, 202] width 13 height 13
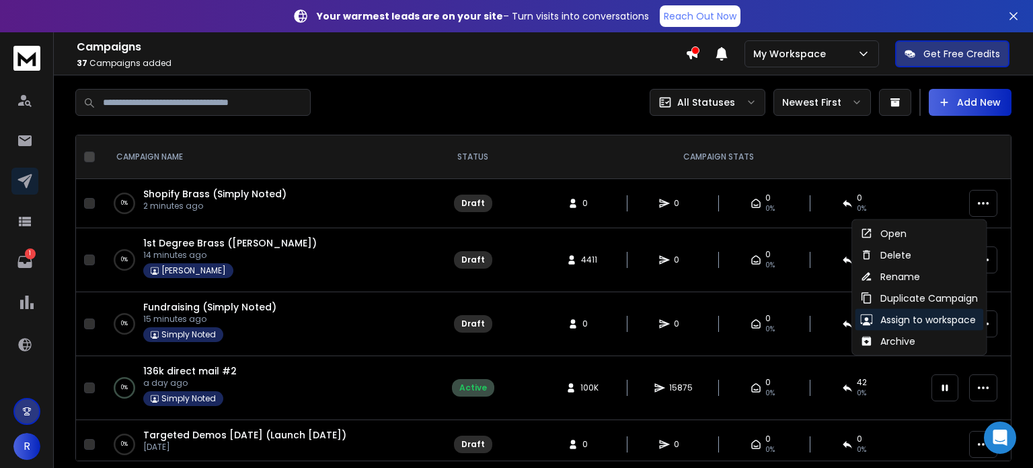
click at [897, 322] on div "Assign to workspace" at bounding box center [919, 319] width 116 height 13
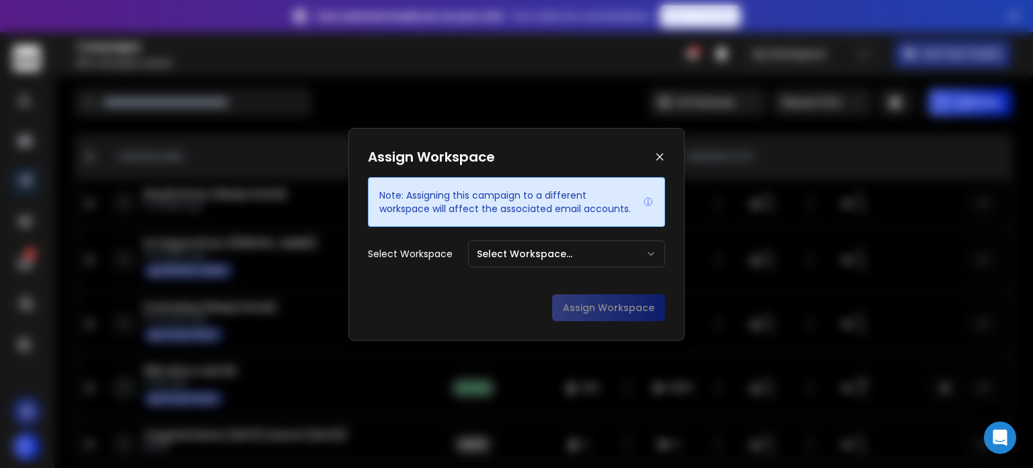
click at [585, 248] on button "Select Workspace..." at bounding box center [566, 253] width 197 height 27
click at [596, 297] on button "Assign Workspace" at bounding box center [608, 307] width 113 height 27
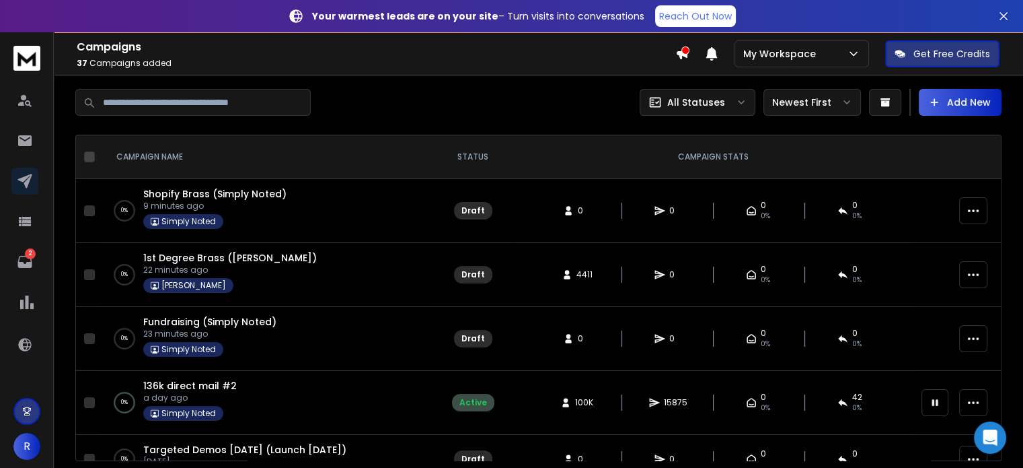
click at [248, 205] on p "9 minutes ago" at bounding box center [214, 205] width 143 height 11
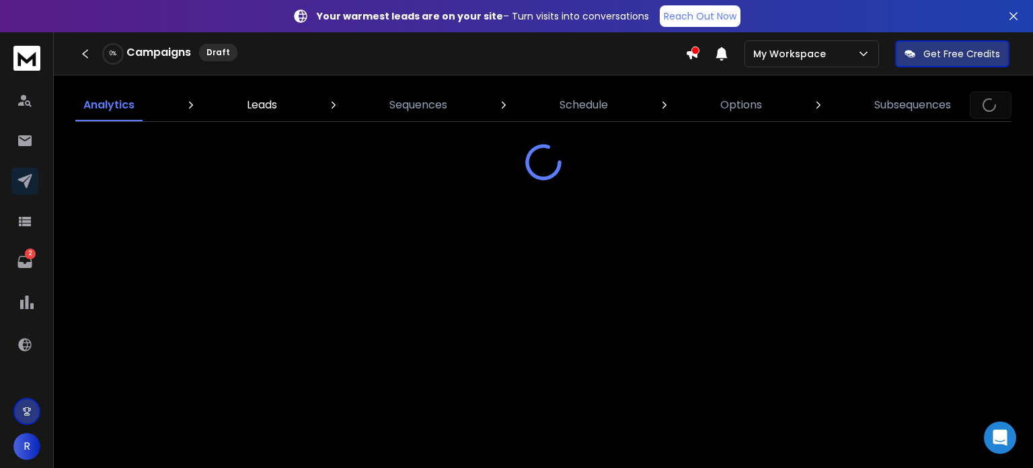
click at [243, 115] on link "Leads" at bounding box center [262, 105] width 46 height 32
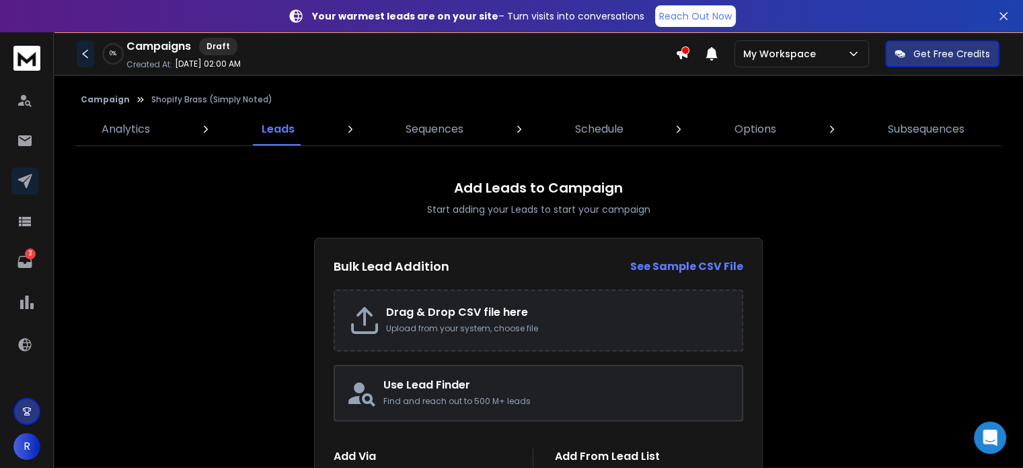
click at [89, 54] on icon at bounding box center [85, 54] width 12 height 12
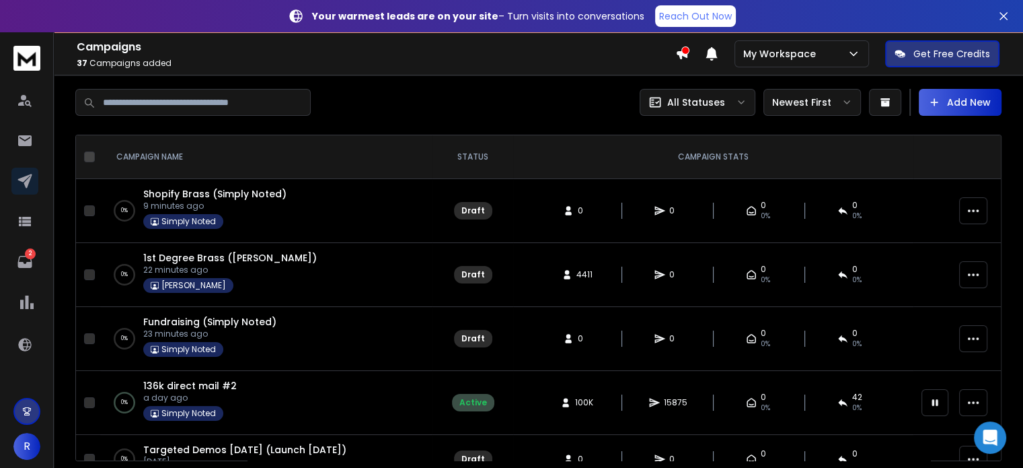
click at [967, 211] on icon "button" at bounding box center [973, 210] width 13 height 13
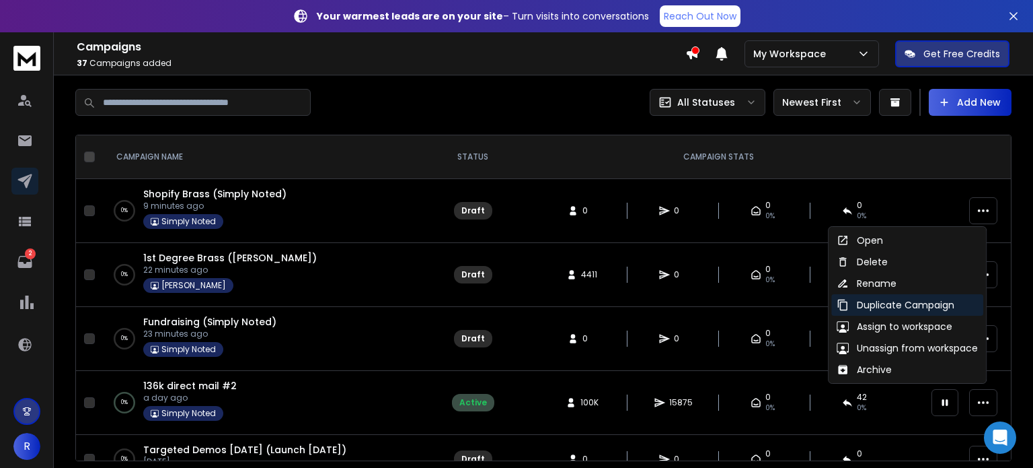
click at [885, 305] on div "Duplicate Campaign" at bounding box center [896, 304] width 118 height 13
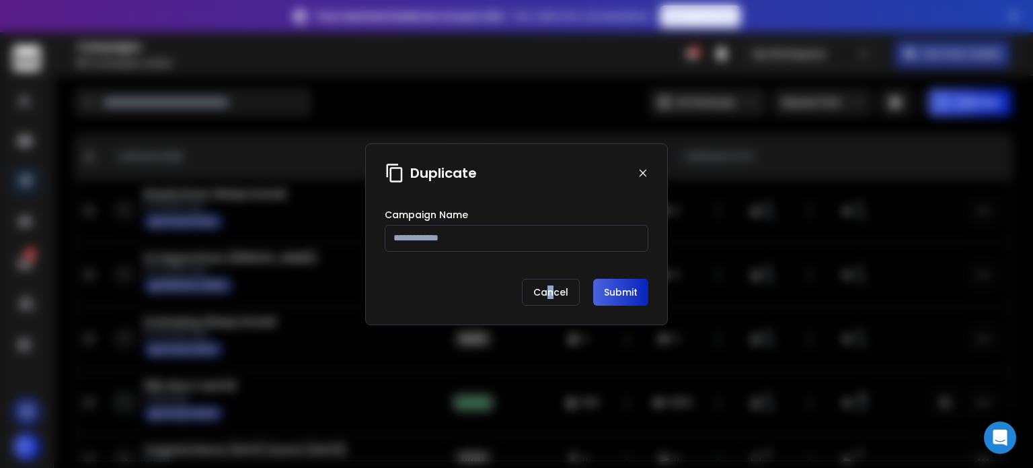
click at [553, 264] on form "Campaign Name Cancel Submit" at bounding box center [517, 258] width 264 height 96
click at [540, 244] on input "text" at bounding box center [517, 238] width 264 height 27
click at [640, 168] on icon at bounding box center [643, 173] width 11 height 11
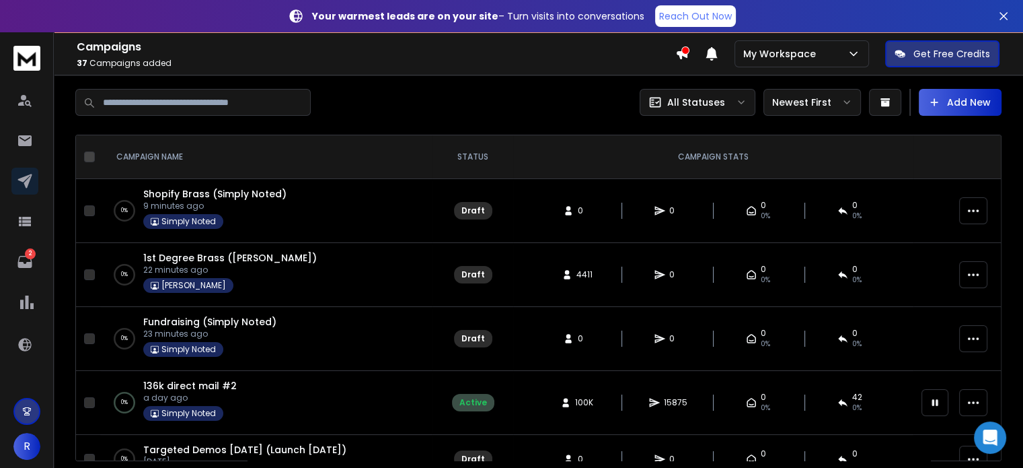
click at [967, 209] on icon "button" at bounding box center [973, 210] width 13 height 13
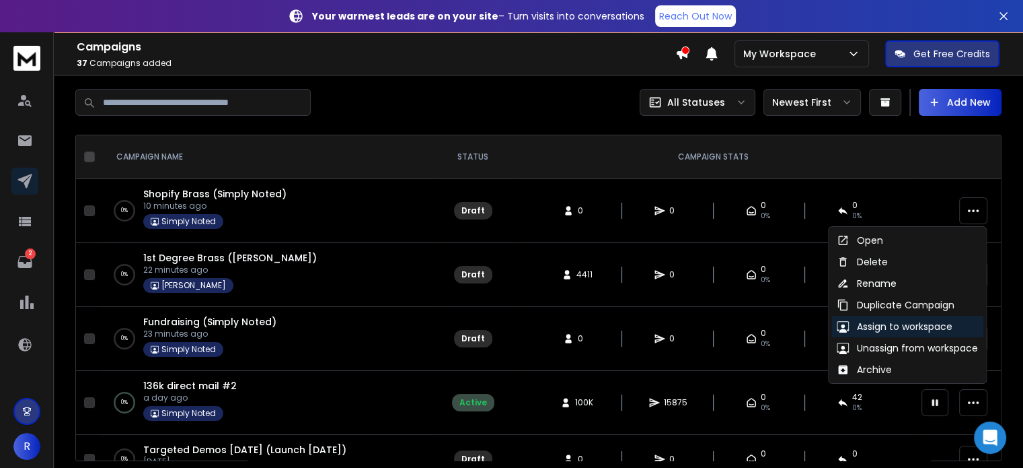
click at [467, 100] on div at bounding box center [307, 102] width 464 height 27
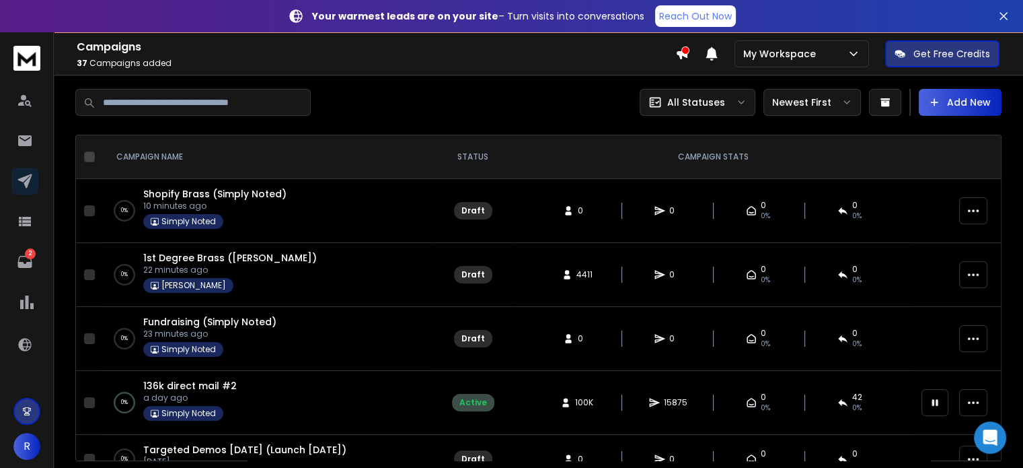
click at [967, 208] on icon "button" at bounding box center [973, 210] width 13 height 13
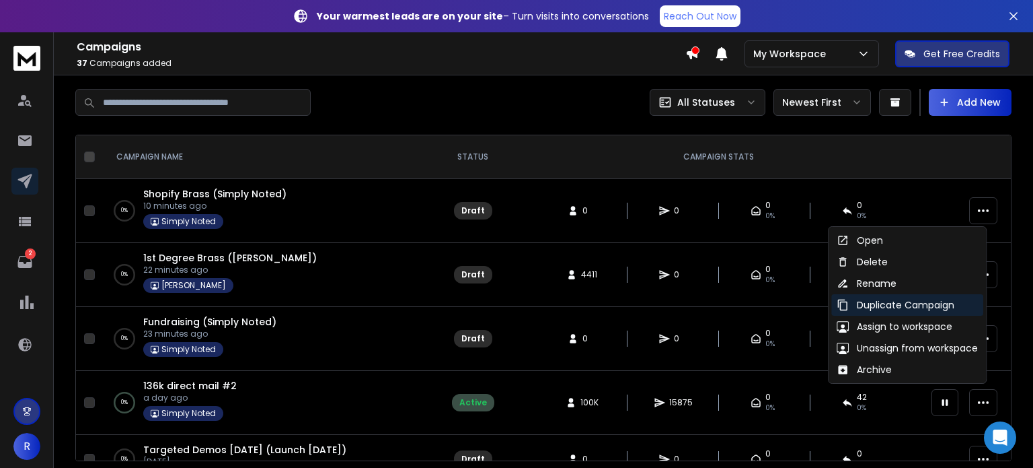
click at [890, 301] on div "Duplicate Campaign" at bounding box center [896, 304] width 118 height 13
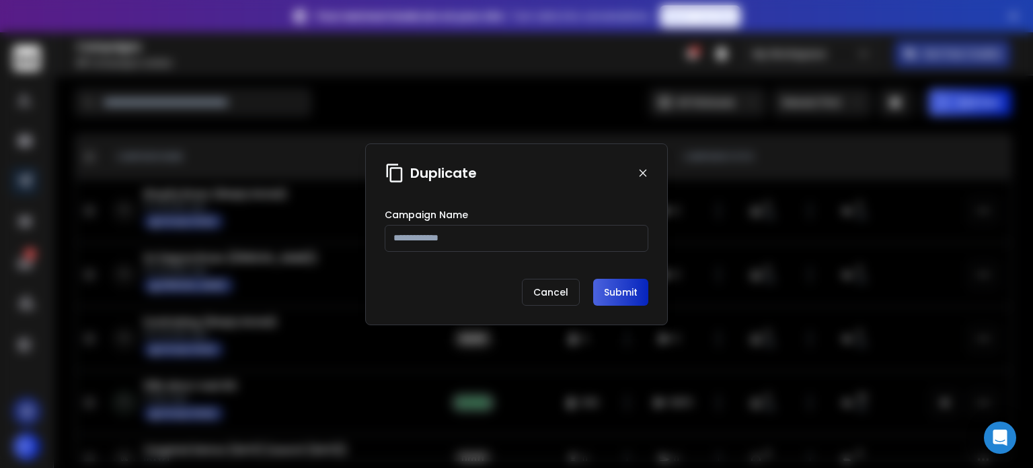
click at [466, 249] on input "text" at bounding box center [517, 238] width 264 height 27
type input "**********"
click at [617, 274] on form "**********" at bounding box center [517, 258] width 264 height 96
click at [620, 293] on button "Submit" at bounding box center [620, 292] width 55 height 27
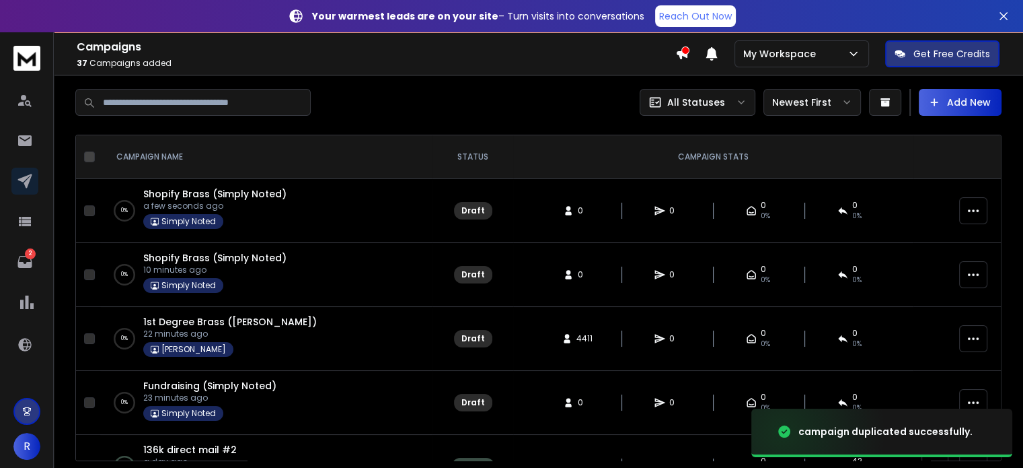
click at [967, 276] on icon "button" at bounding box center [973, 274] width 13 height 13
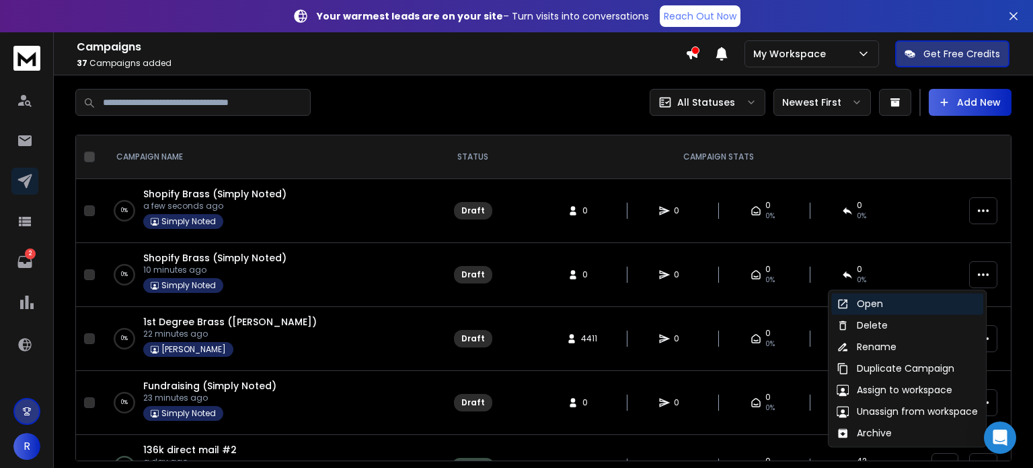
click at [1033, 275] on html "Your warmest leads are on your site – Turn visits into conversations Reach Out …" at bounding box center [516, 247] width 1033 height 495
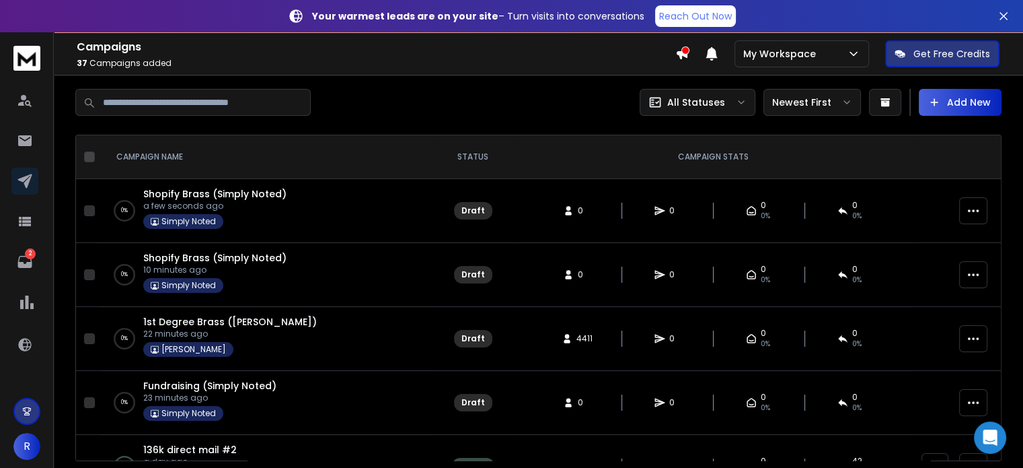
click at [967, 273] on icon "button" at bounding box center [973, 274] width 13 height 13
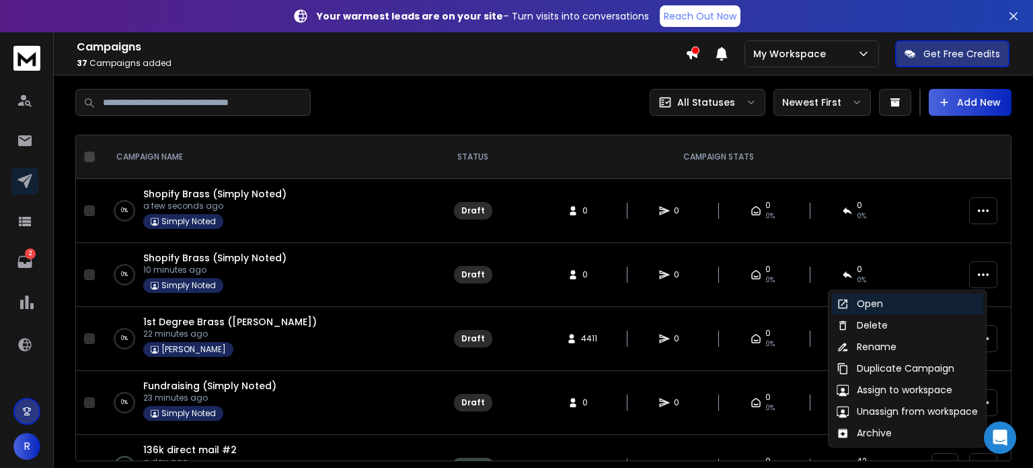
click at [1025, 263] on html "Your warmest leads are on your site – Turn visits into conversations Reach Out …" at bounding box center [516, 247] width 1033 height 495
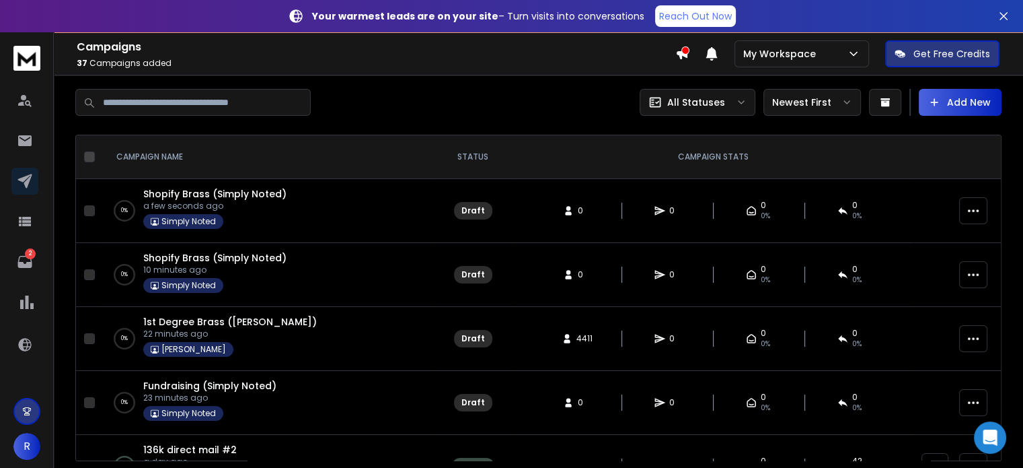
click at [967, 274] on icon "button" at bounding box center [973, 274] width 13 height 13
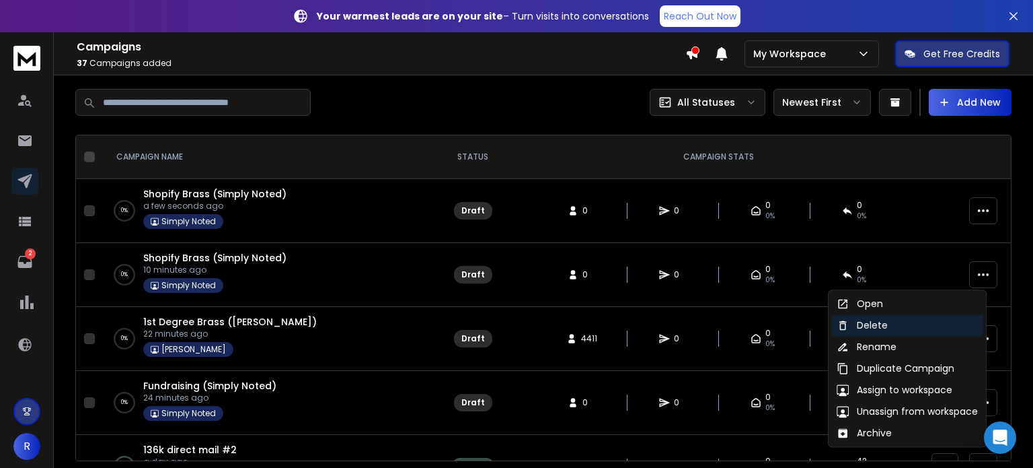
click at [898, 329] on div "Delete" at bounding box center [908, 325] width 152 height 22
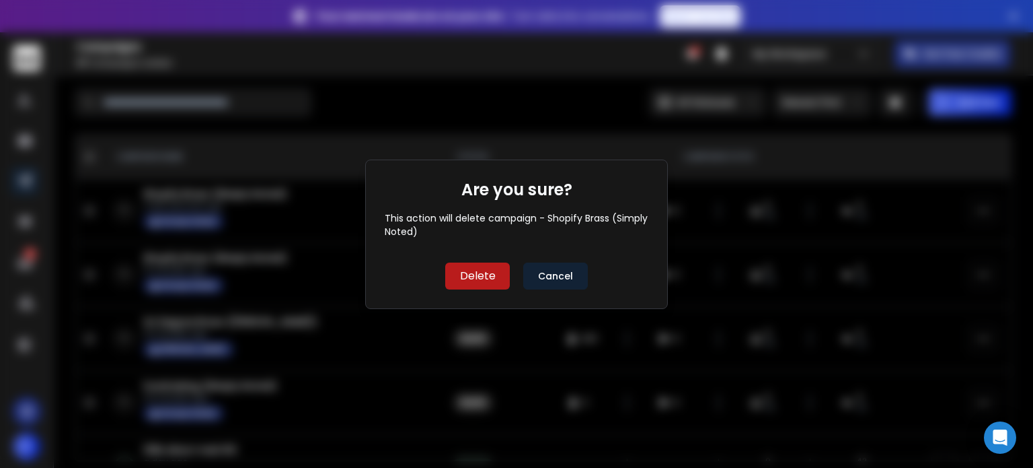
click at [471, 276] on button "Delete" at bounding box center [477, 275] width 65 height 27
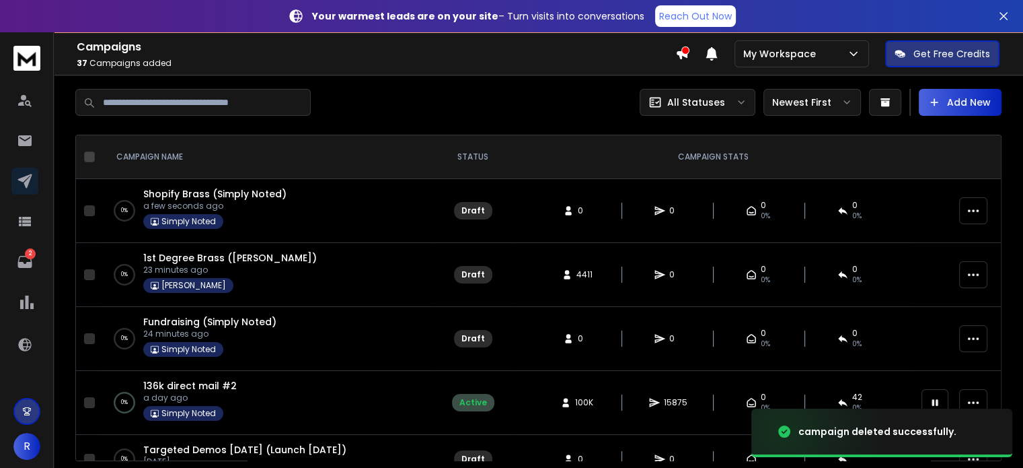
click at [241, 187] on span "Shopify Brass (Simply Noted)" at bounding box center [214, 193] width 143 height 13
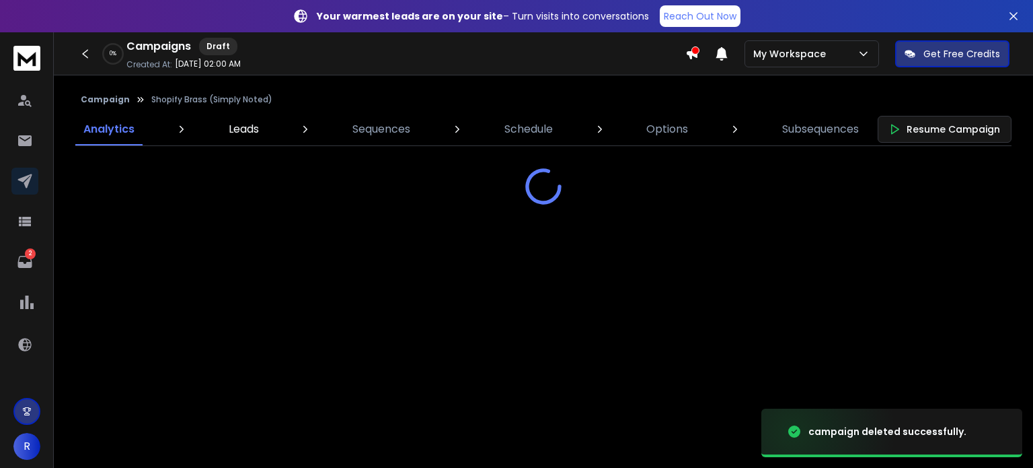
click at [254, 136] on p "Leads" at bounding box center [244, 129] width 30 height 16
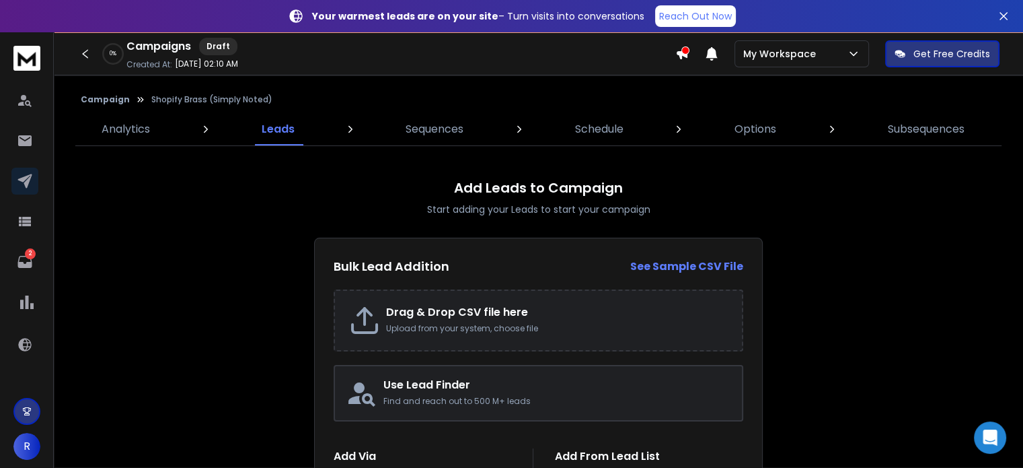
click at [430, 316] on h2 "Drag & Drop CSV file here" at bounding box center [557, 312] width 342 height 16
type input "**********"
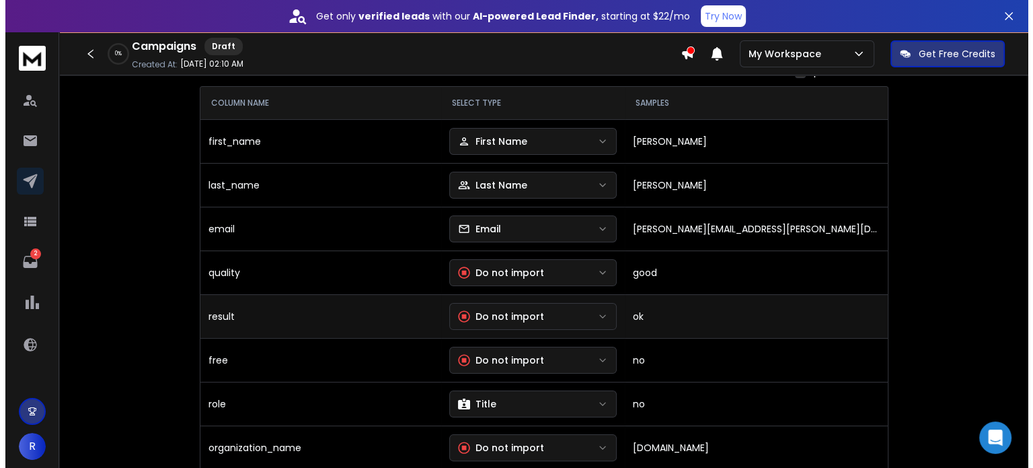
scroll to position [269, 0]
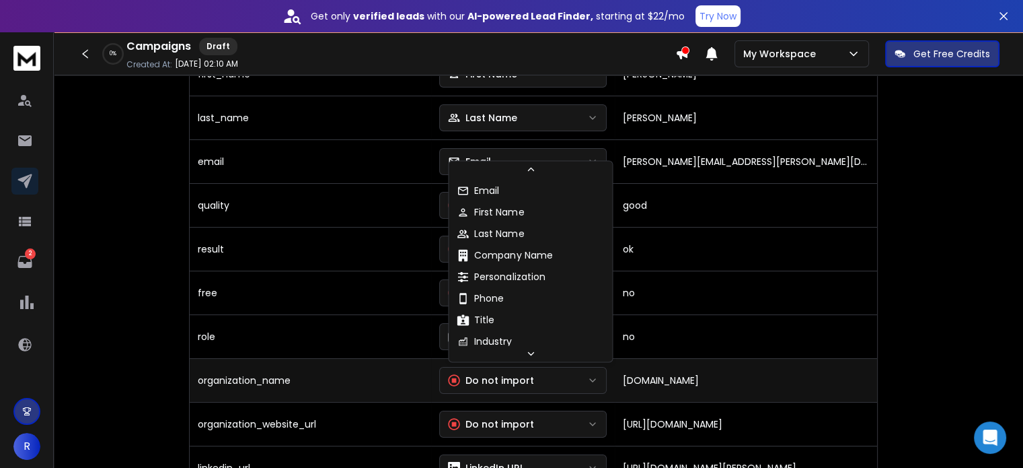
click at [575, 376] on button "Do not import" at bounding box center [523, 380] width 168 height 27
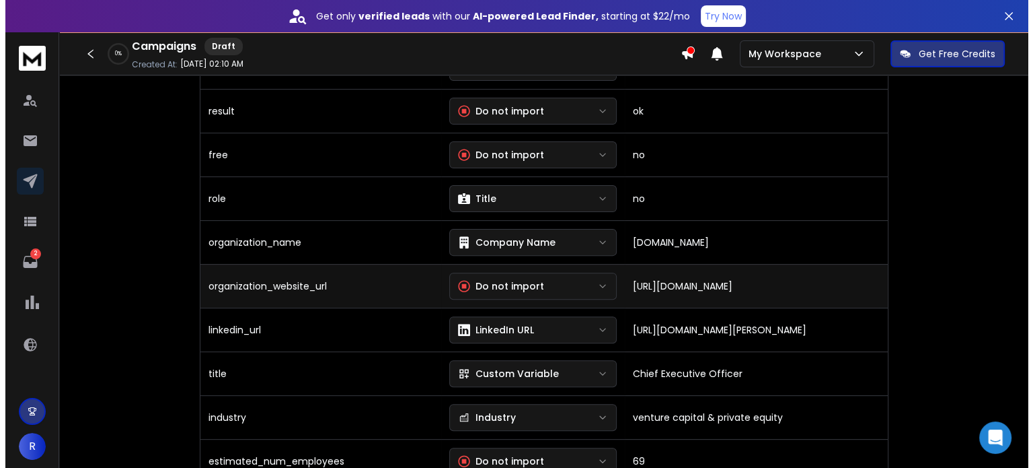
scroll to position [471, 0]
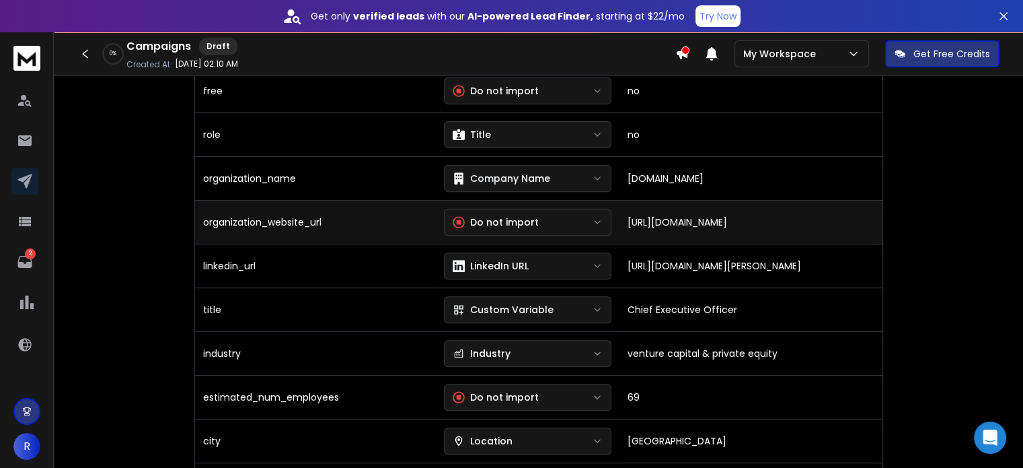
click at [528, 223] on div "Do not import" at bounding box center [496, 221] width 86 height 13
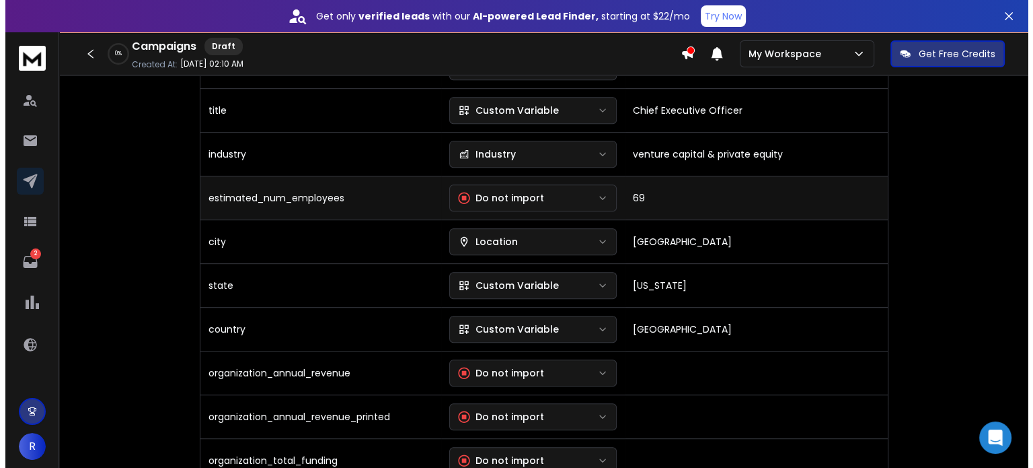
scroll to position [673, 0]
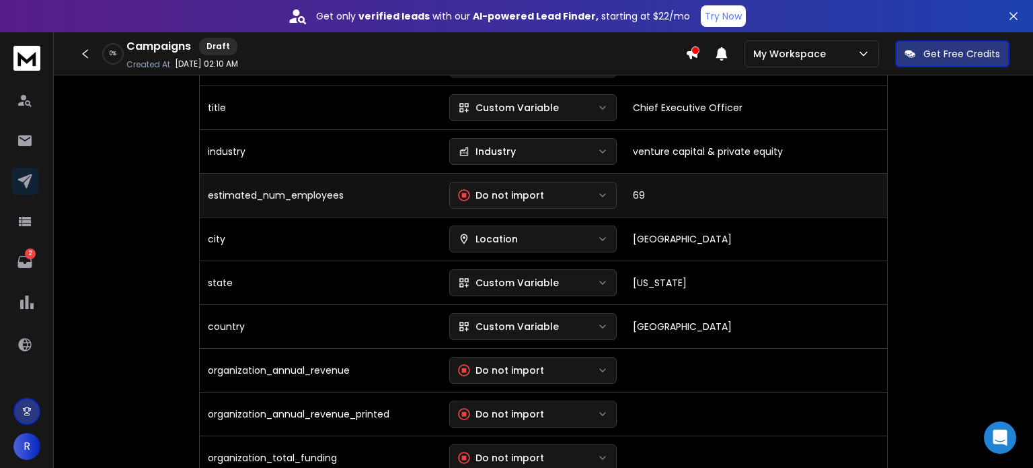
click at [540, 200] on button "Do not import" at bounding box center [533, 195] width 168 height 27
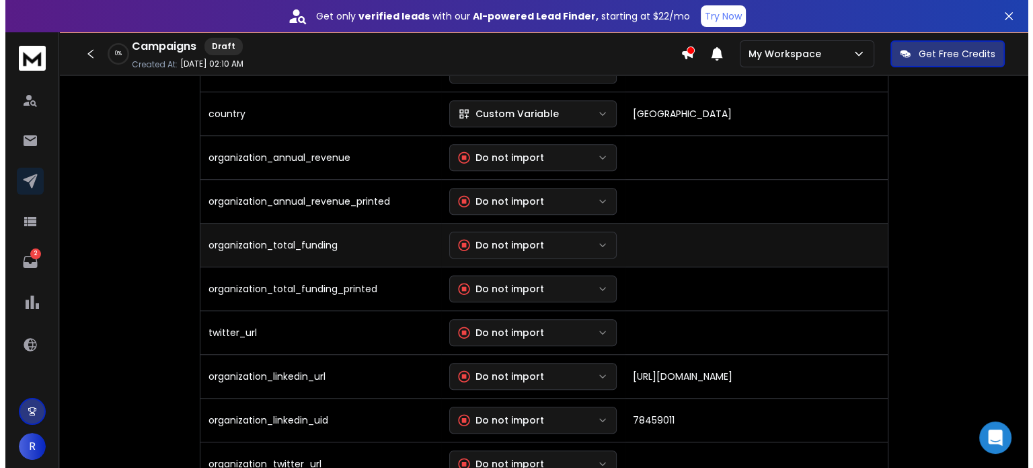
scroll to position [875, 0]
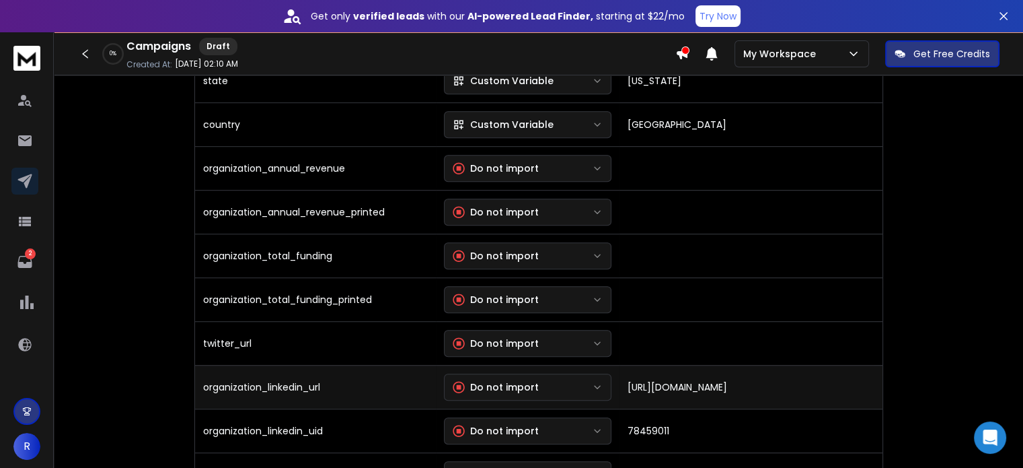
click at [549, 390] on button "Do not import" at bounding box center [528, 386] width 168 height 27
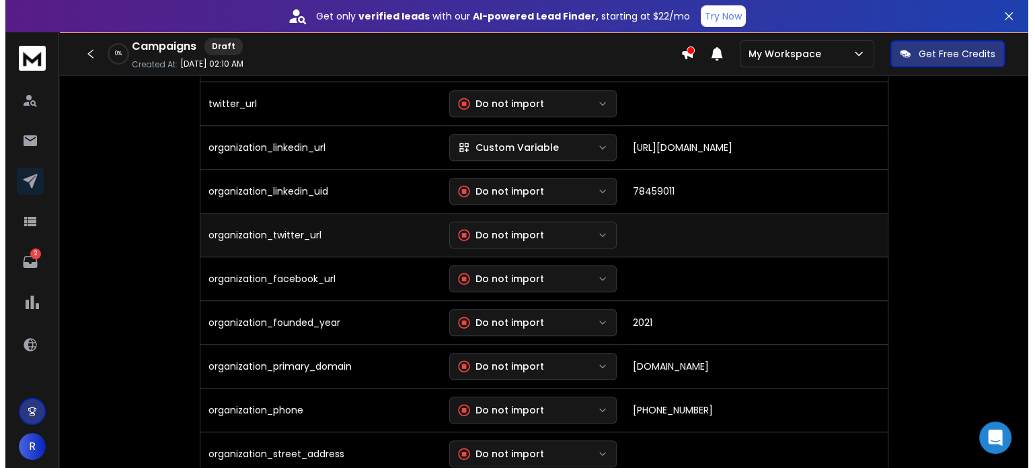
scroll to position [1278, 0]
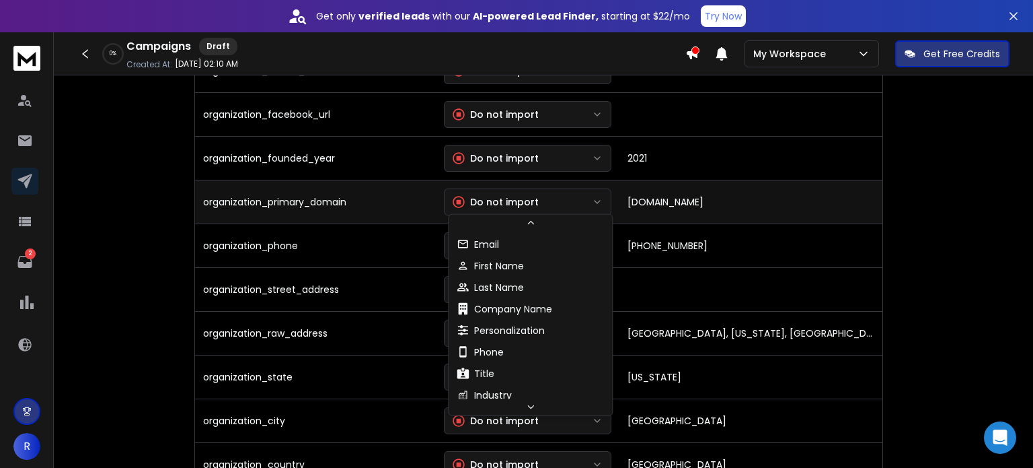
click at [540, 204] on button "Do not import" at bounding box center [528, 201] width 168 height 27
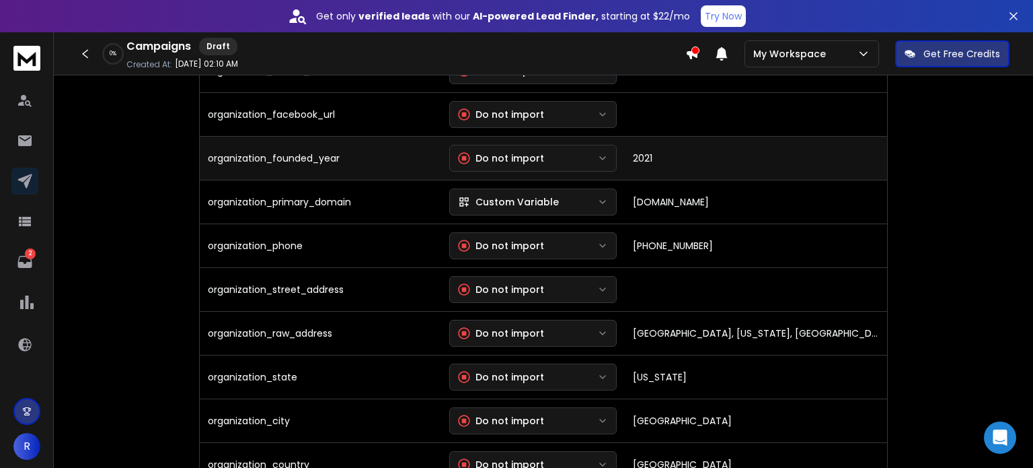
click at [525, 161] on button "Do not import" at bounding box center [533, 158] width 168 height 27
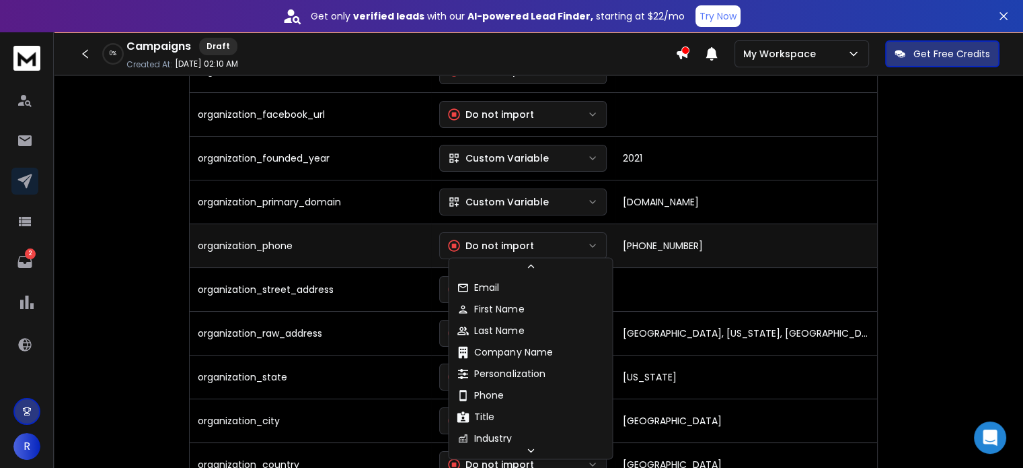
click at [534, 244] on div "Do not import" at bounding box center [491, 245] width 86 height 13
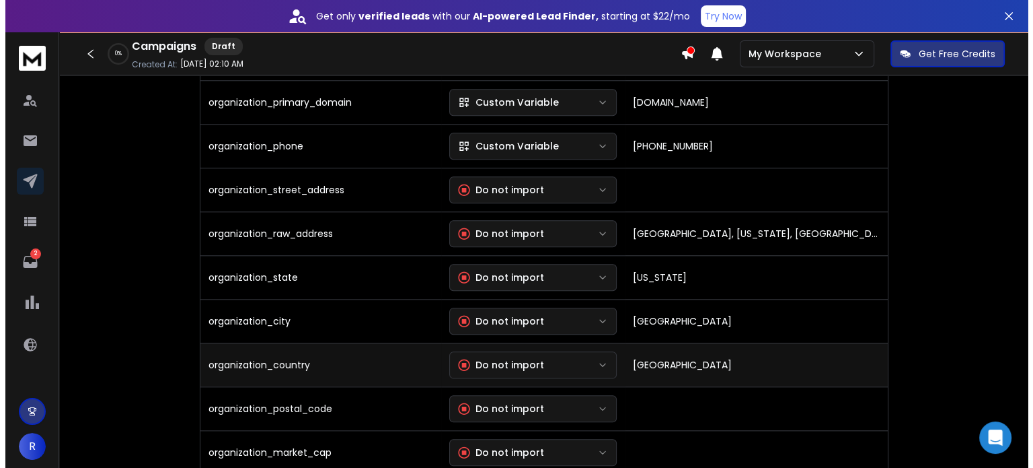
scroll to position [1480, 0]
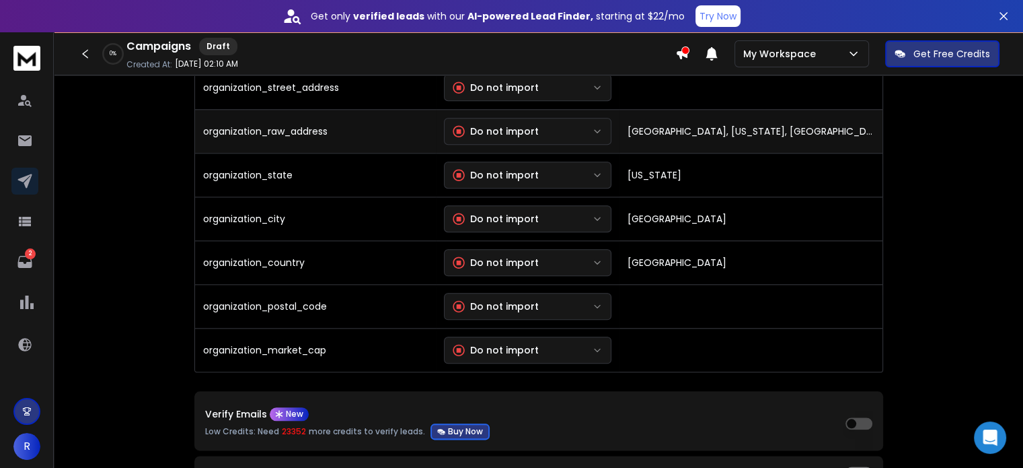
click at [547, 124] on button "Do not import" at bounding box center [528, 131] width 168 height 27
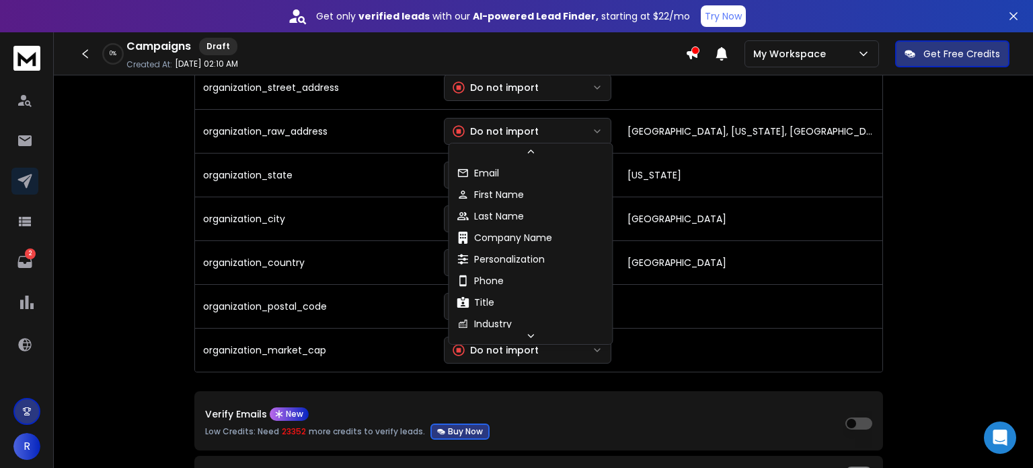
scroll to position [135, 0]
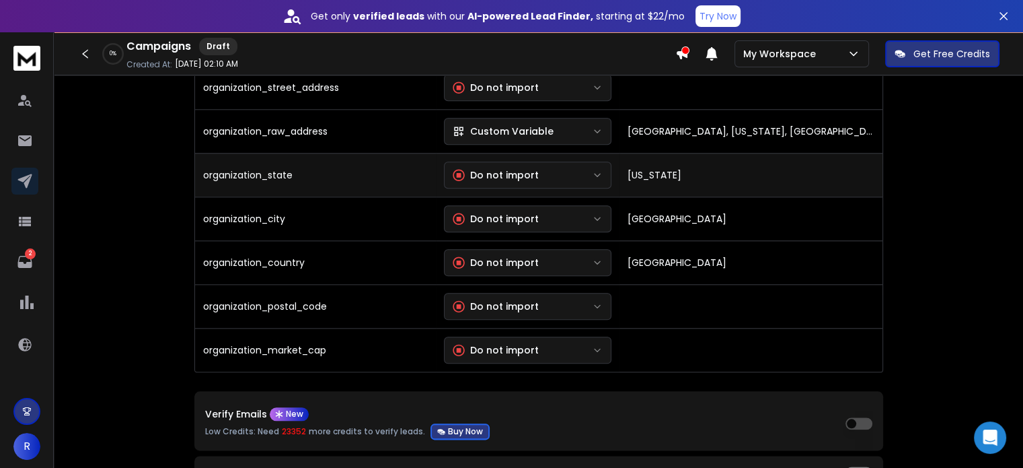
click at [549, 182] on button "Do not import" at bounding box center [528, 174] width 168 height 27
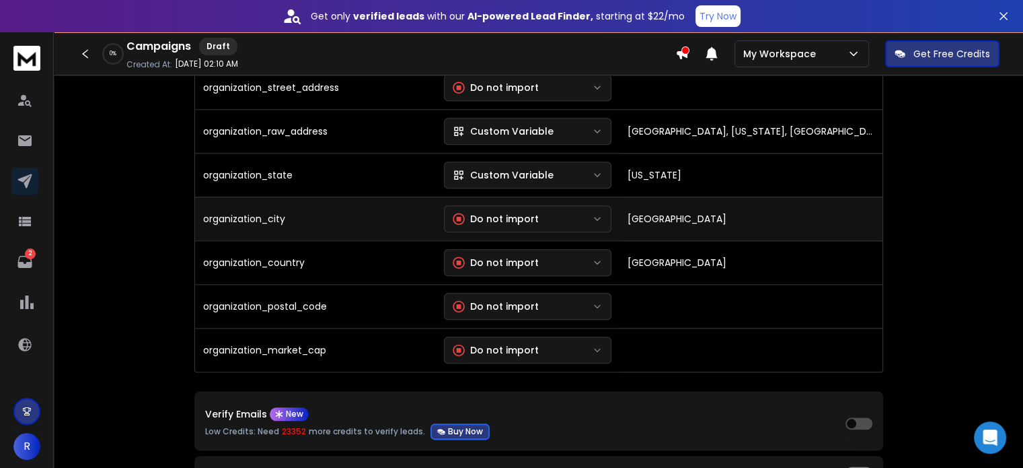
click at [549, 209] on button "Do not import" at bounding box center [528, 218] width 168 height 27
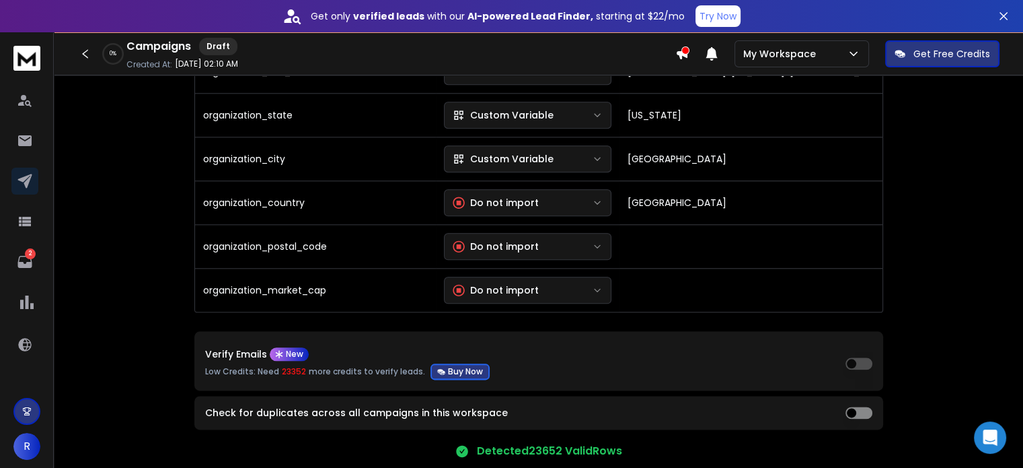
scroll to position [1520, 0]
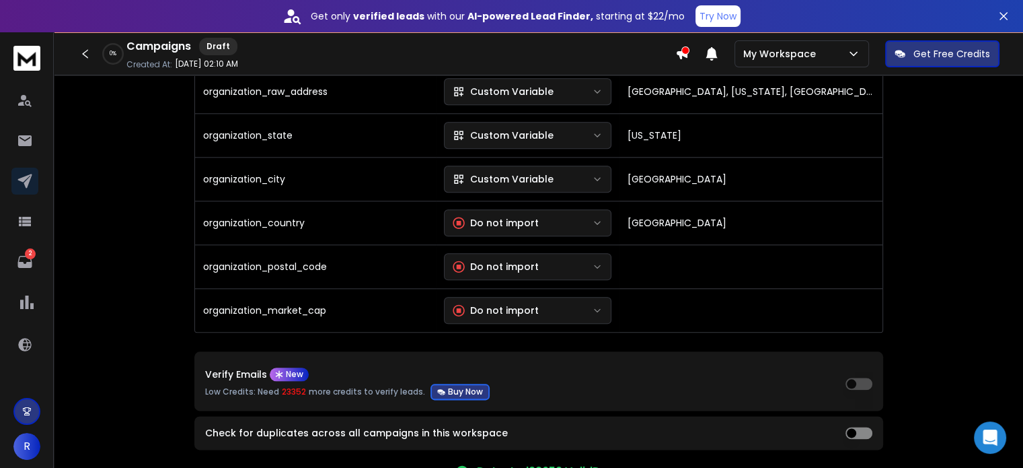
click at [866, 430] on button "Check for duplicates across all campaigns in this workspace" at bounding box center [859, 433] width 27 height 12
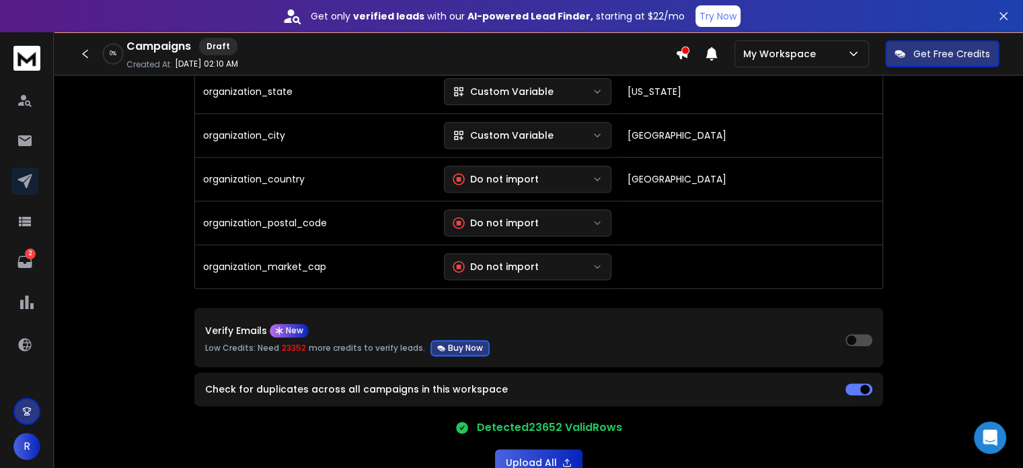
scroll to position [1587, 0]
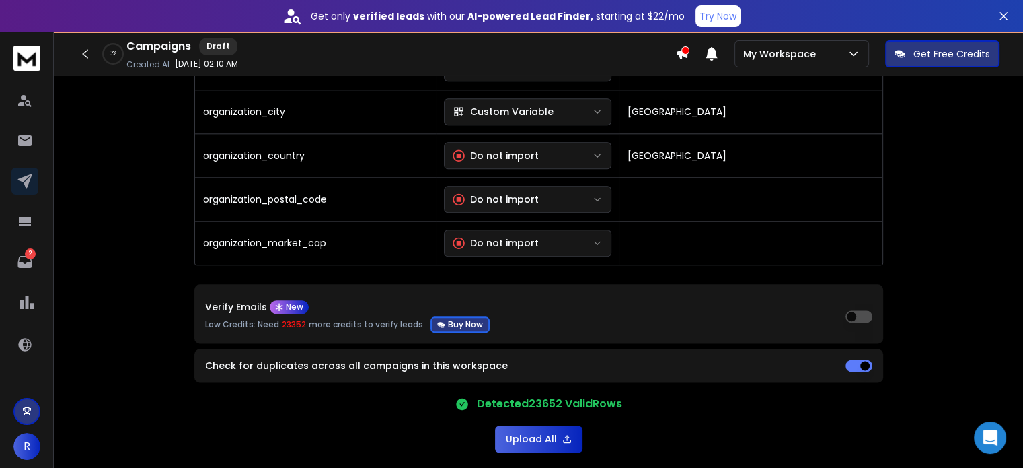
click at [538, 425] on button "Upload All" at bounding box center [538, 438] width 87 height 27
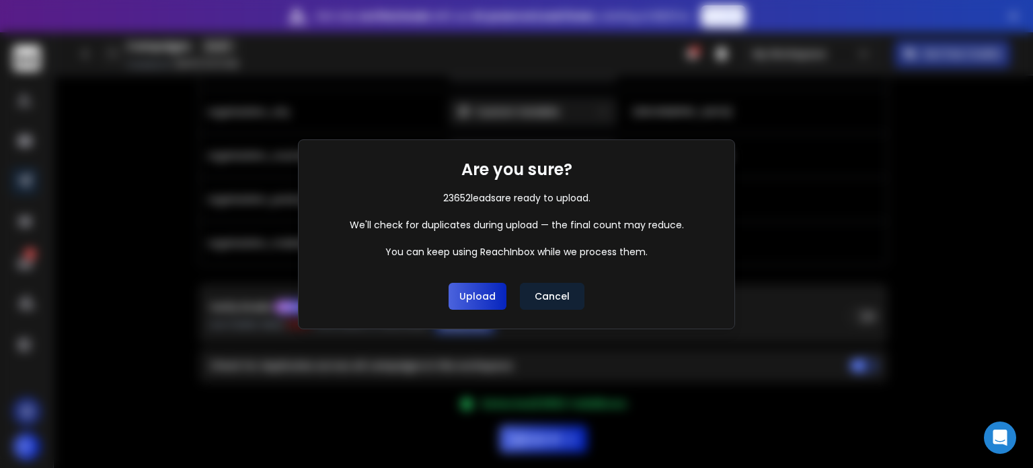
click at [551, 294] on button "Cancel" at bounding box center [552, 296] width 65 height 27
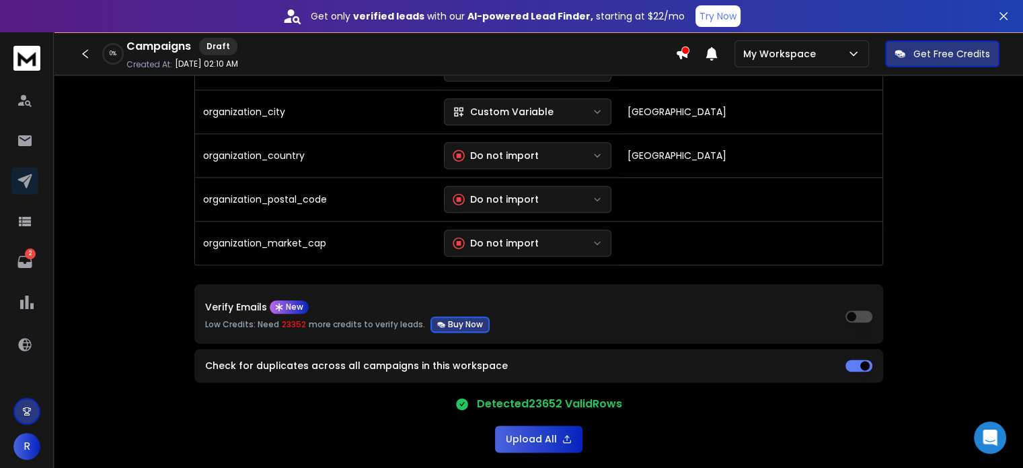
click at [536, 439] on button "Upload All" at bounding box center [538, 438] width 87 height 27
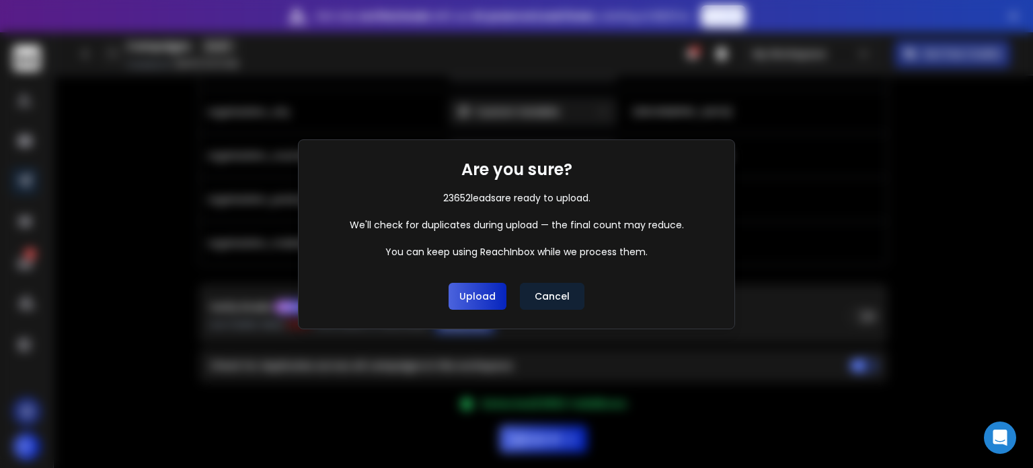
click at [484, 293] on button "Upload" at bounding box center [478, 296] width 58 height 27
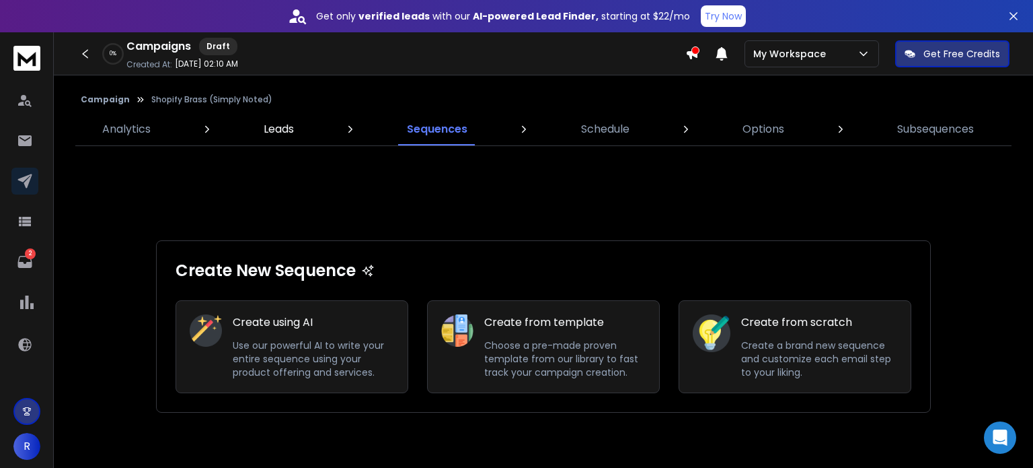
click at [300, 128] on link "Leads" at bounding box center [279, 129] width 46 height 32
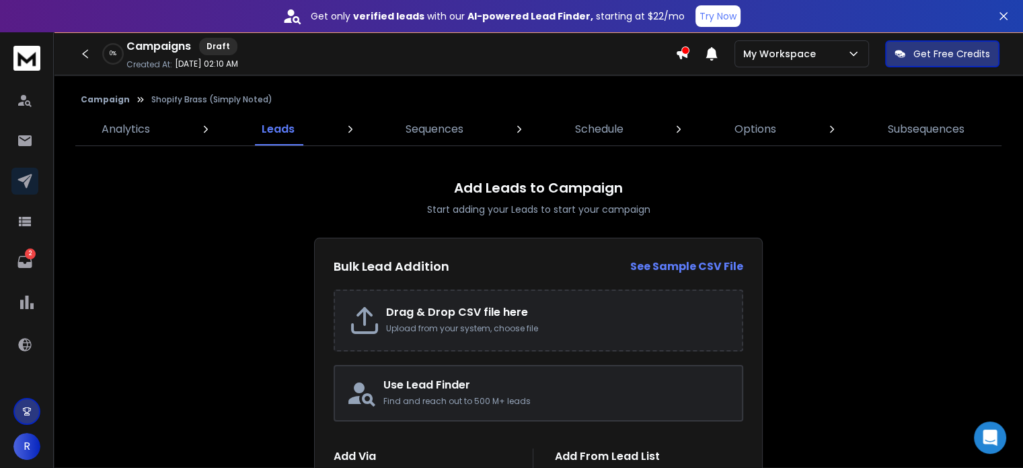
click at [525, 305] on h2 "Drag & Drop CSV file here" at bounding box center [557, 312] width 342 height 16
type input "**********"
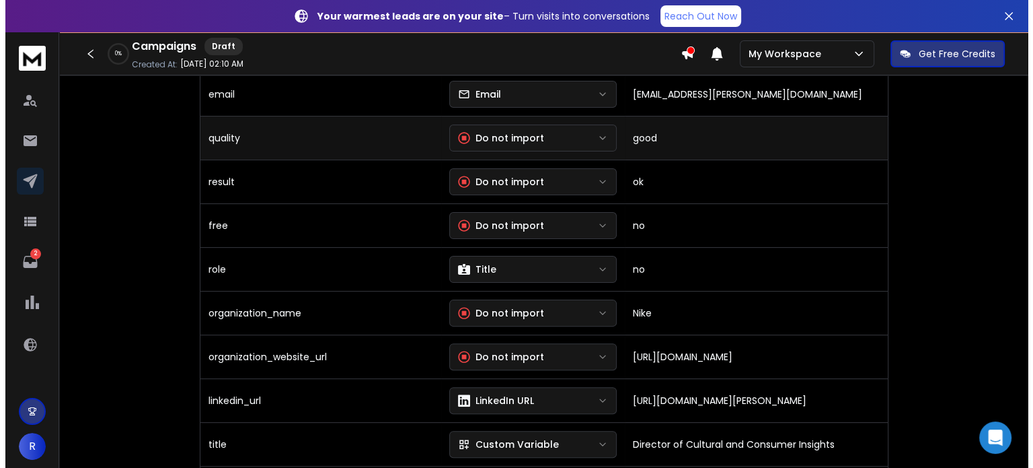
scroll to position [471, 0]
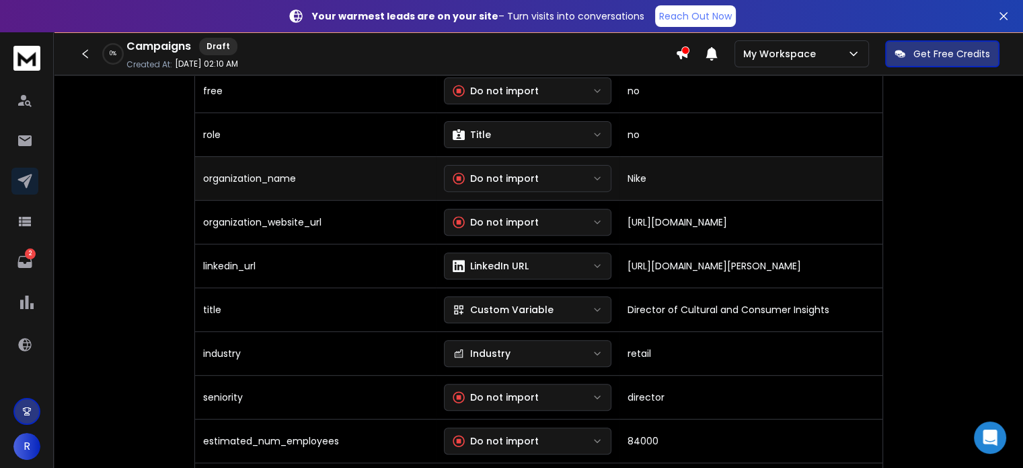
click at [561, 180] on button "Do not import" at bounding box center [528, 178] width 168 height 27
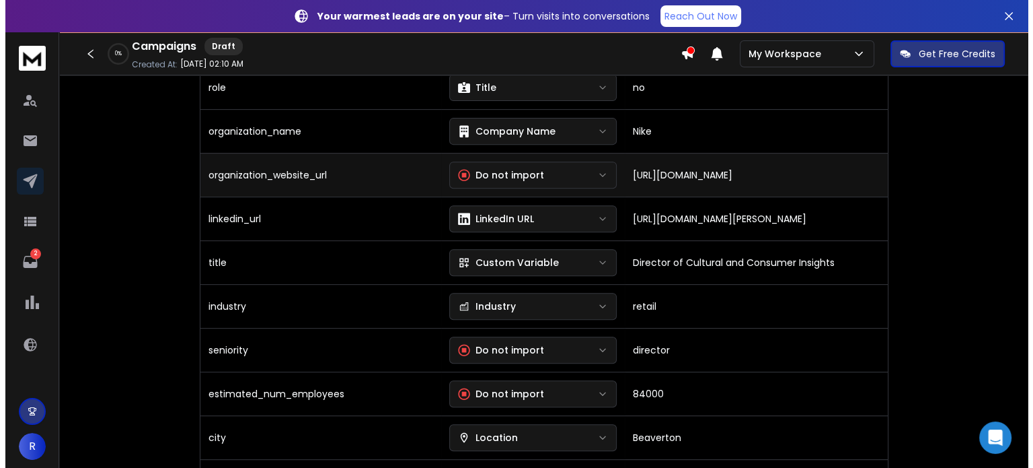
scroll to position [538, 0]
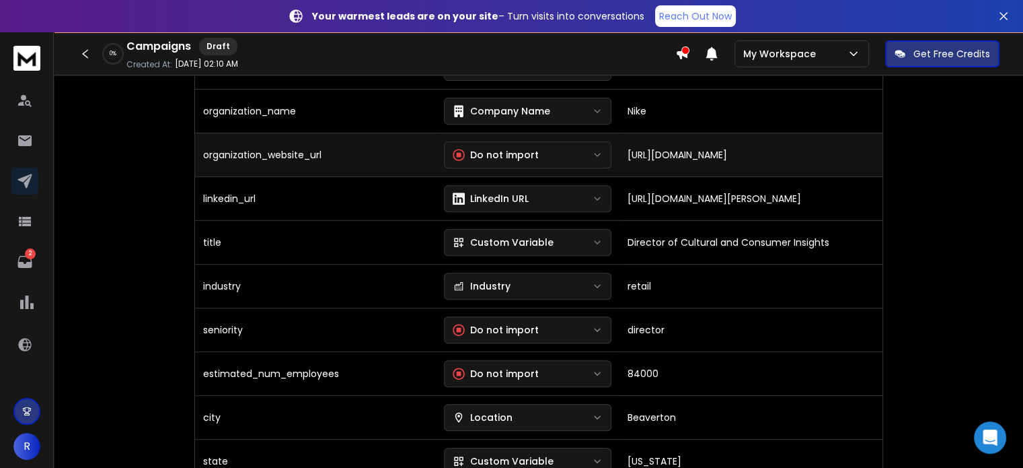
click at [538, 160] on button "Do not import" at bounding box center [528, 154] width 168 height 27
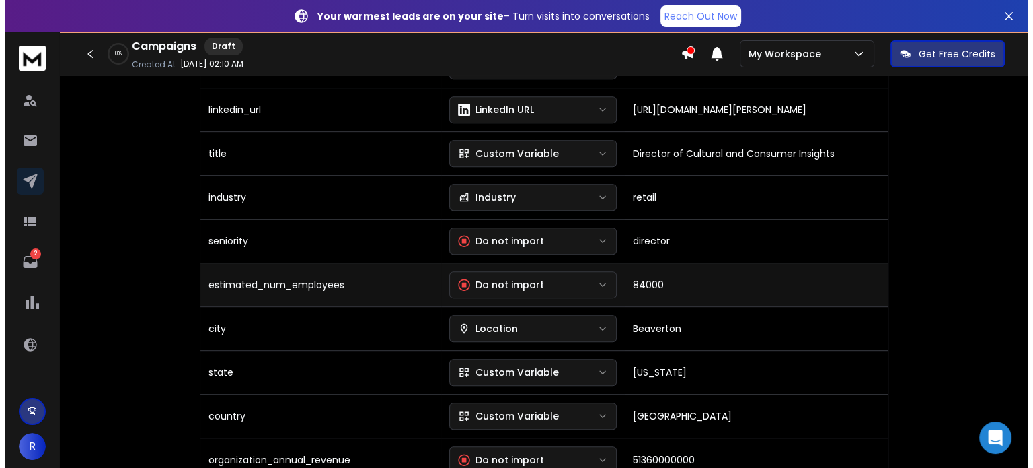
scroll to position [606, 0]
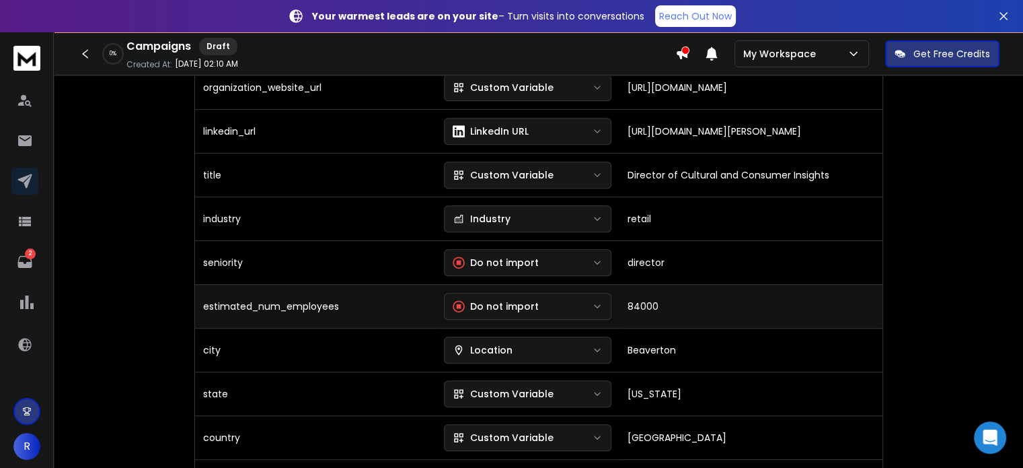
click at [548, 250] on button "Do not import" at bounding box center [528, 262] width 168 height 27
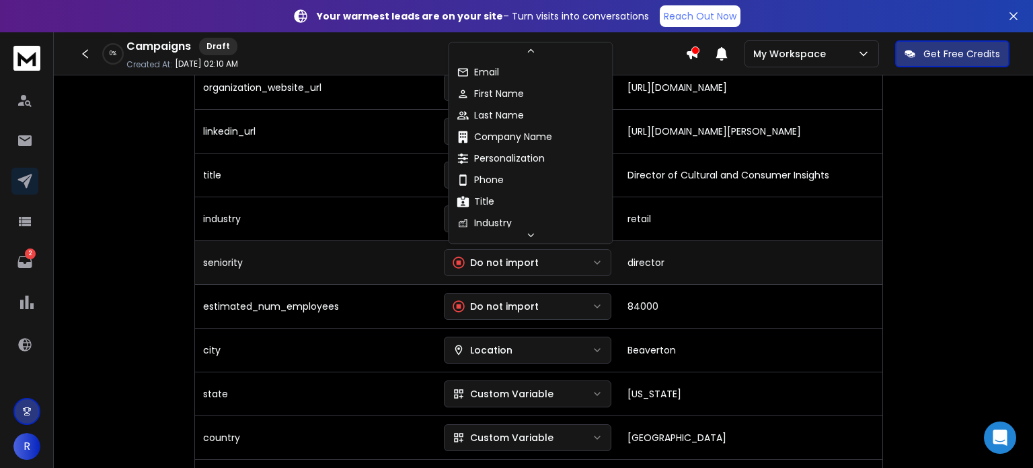
scroll to position [135, 0]
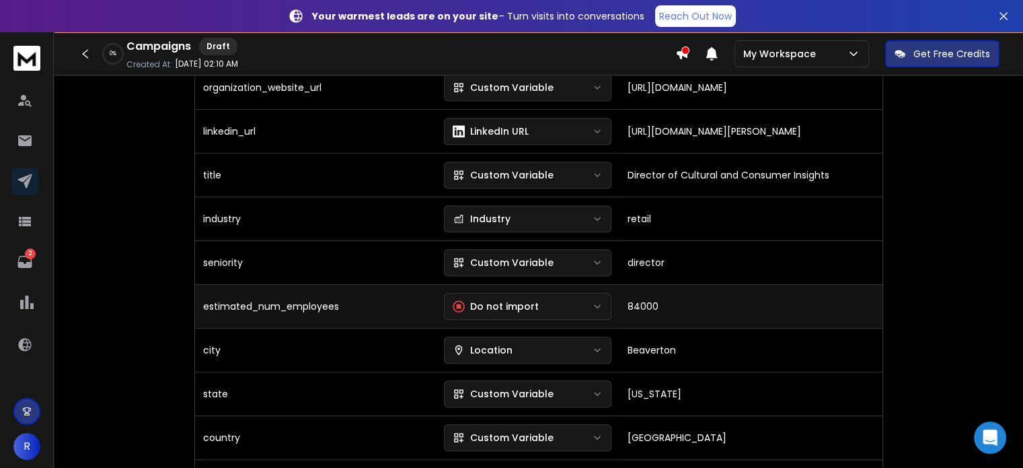
click at [533, 300] on div "Do not import" at bounding box center [496, 305] width 86 height 13
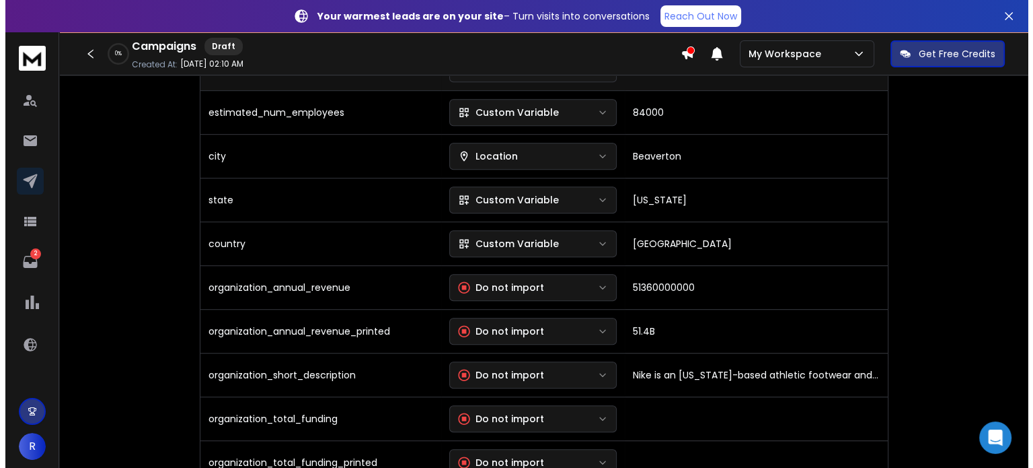
scroll to position [875, 0]
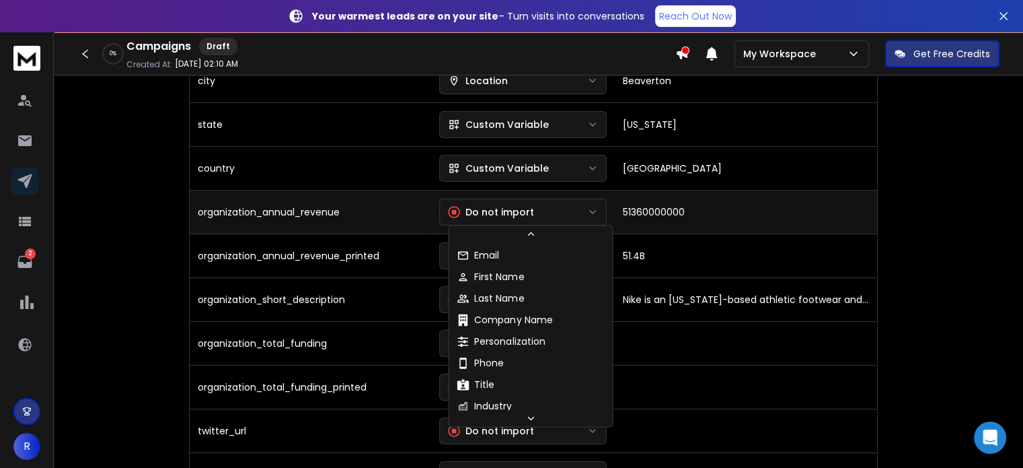
click at [548, 208] on button "Do not import" at bounding box center [523, 211] width 168 height 27
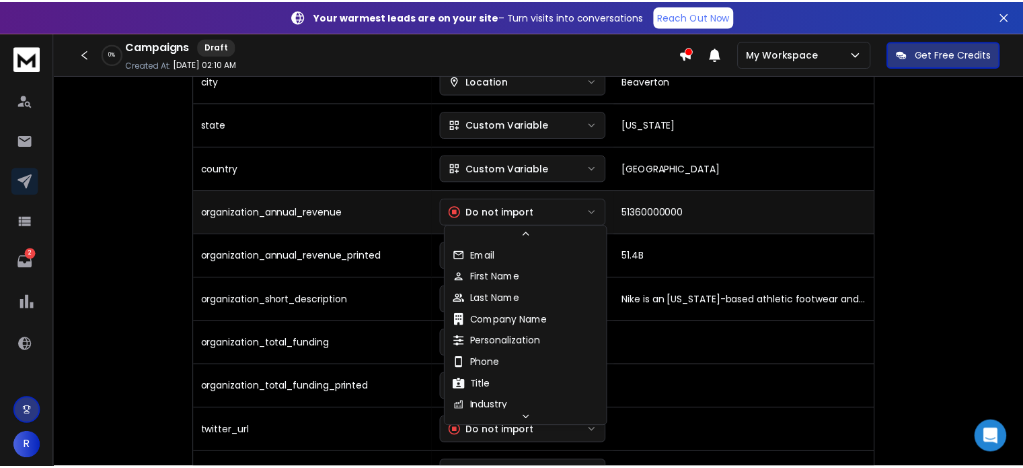
scroll to position [135, 0]
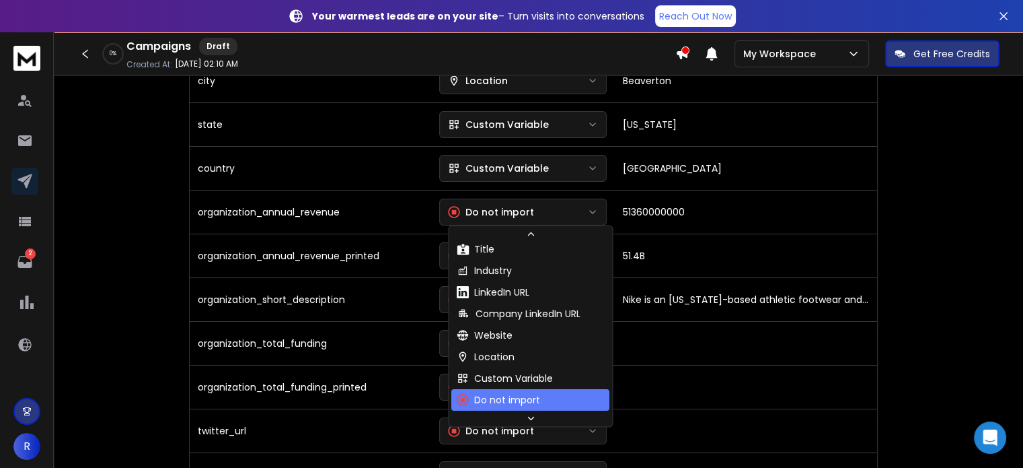
click at [963, 209] on div "Shopify Brass 2 - Verified.csv File Processed Upload all variables COLUMN NAME …" at bounding box center [506, 216] width 1013 height 2116
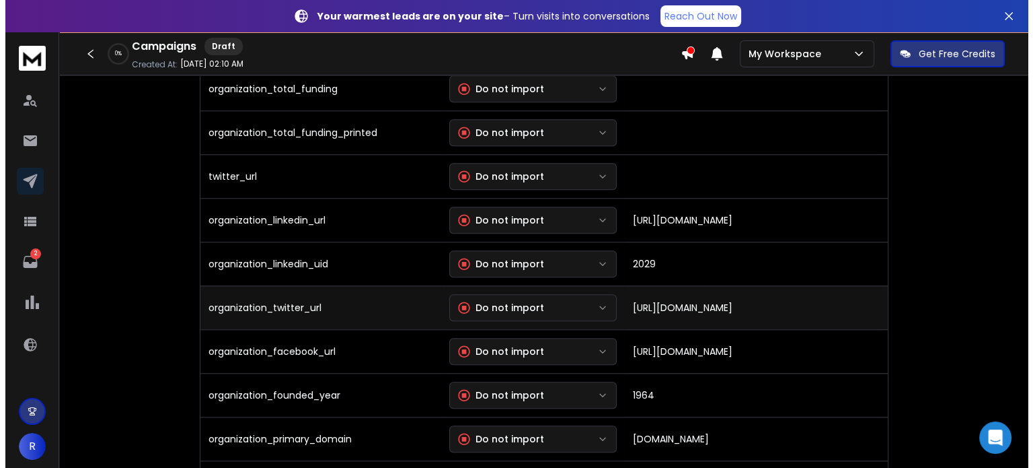
scroll to position [1211, 0]
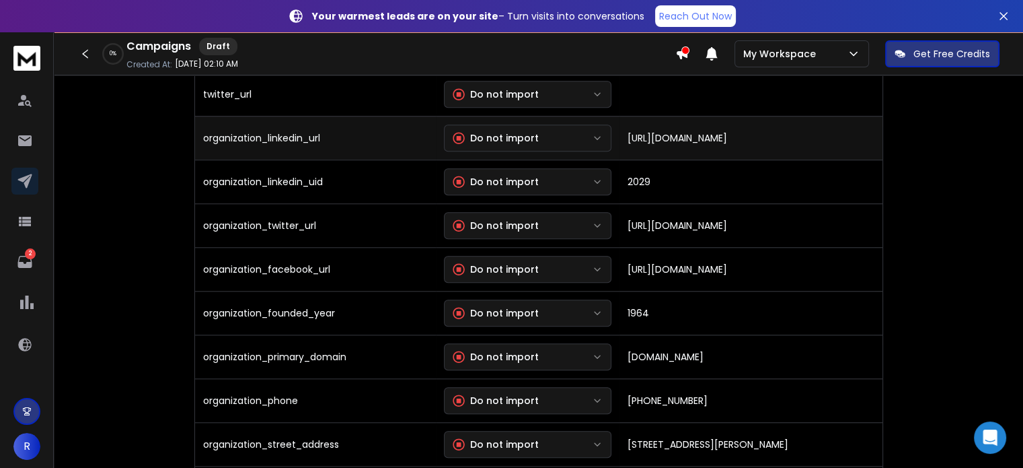
click at [534, 131] on div "Do not import" at bounding box center [496, 137] width 86 height 13
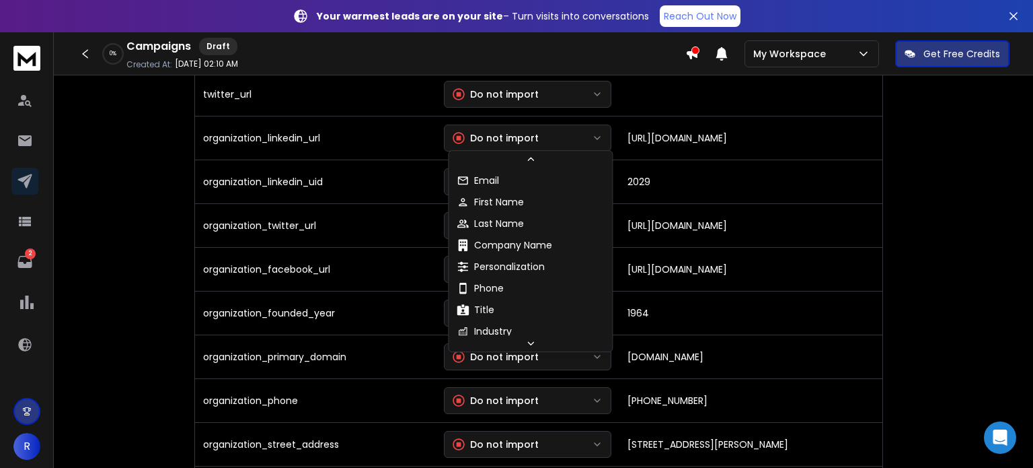
scroll to position [135, 0]
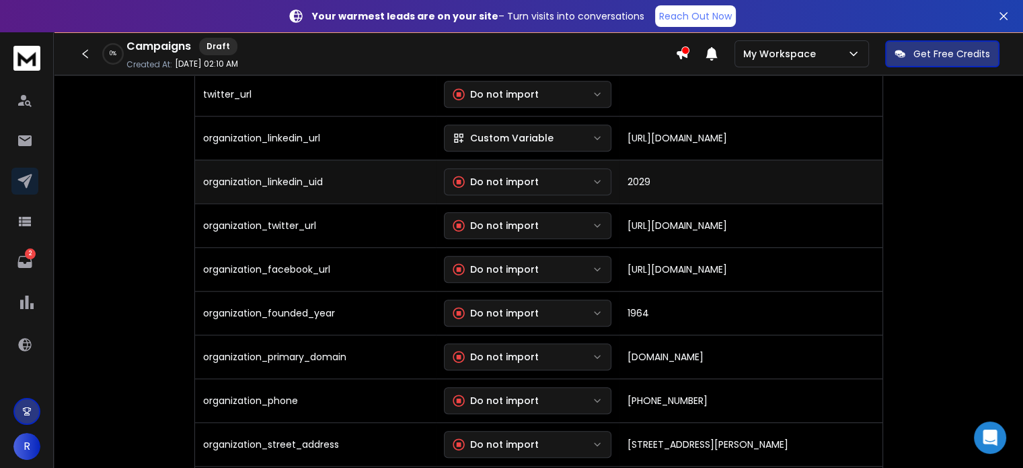
click at [529, 168] on button "Do not import" at bounding box center [528, 181] width 168 height 27
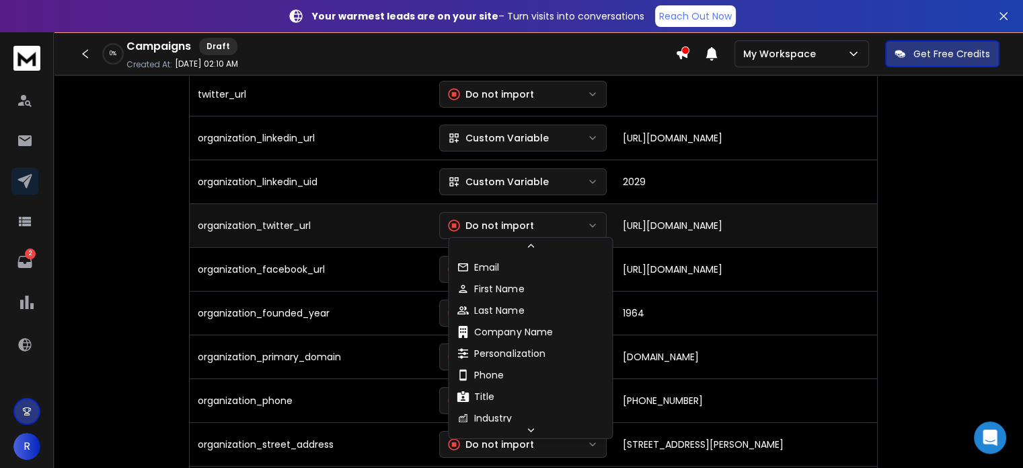
click at [553, 228] on button "Do not import" at bounding box center [523, 225] width 168 height 27
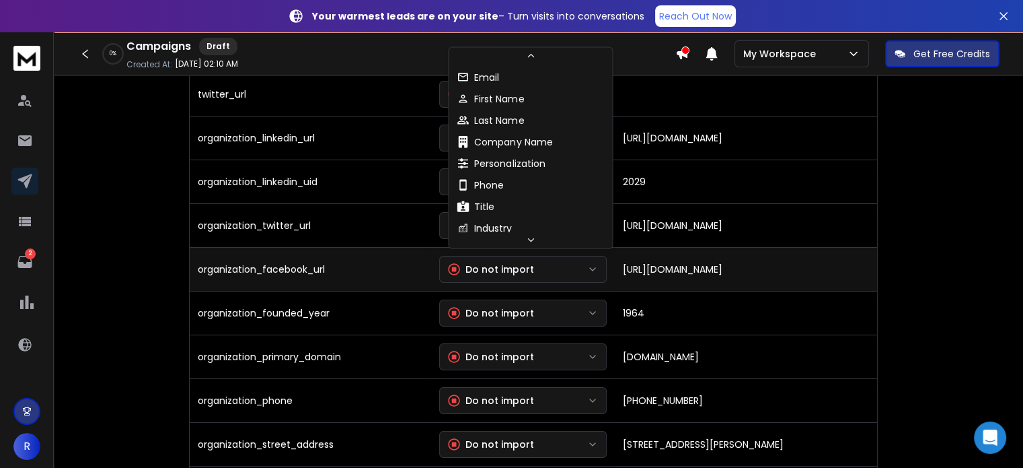
click at [517, 262] on div "Do not import" at bounding box center [491, 268] width 86 height 13
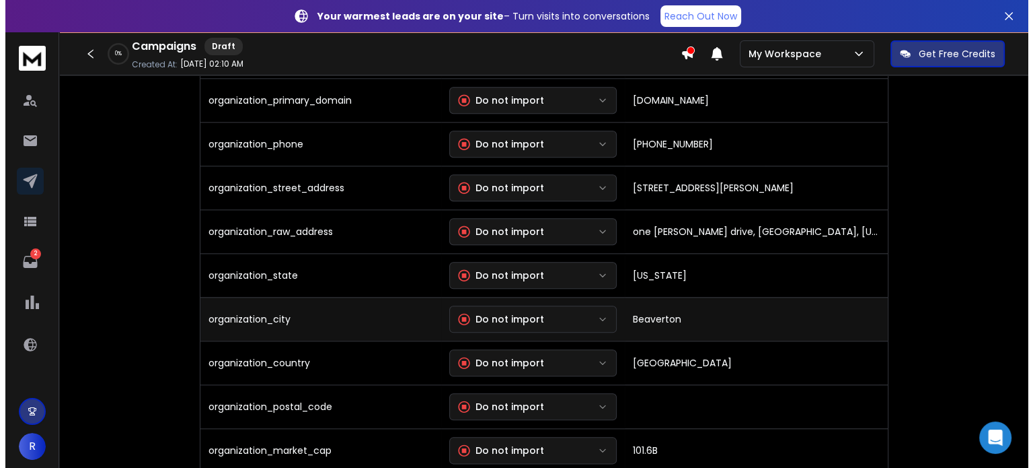
scroll to position [1338, 0]
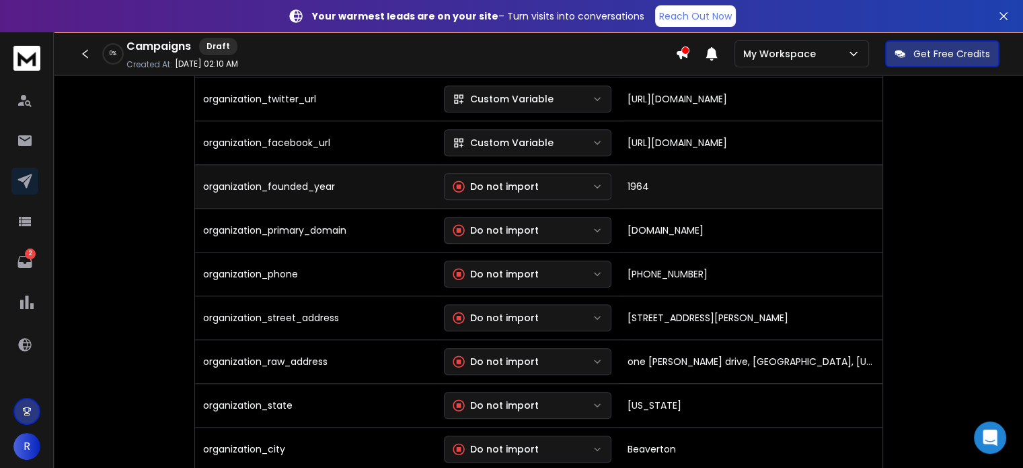
click at [536, 184] on div "Do not import" at bounding box center [496, 186] width 86 height 13
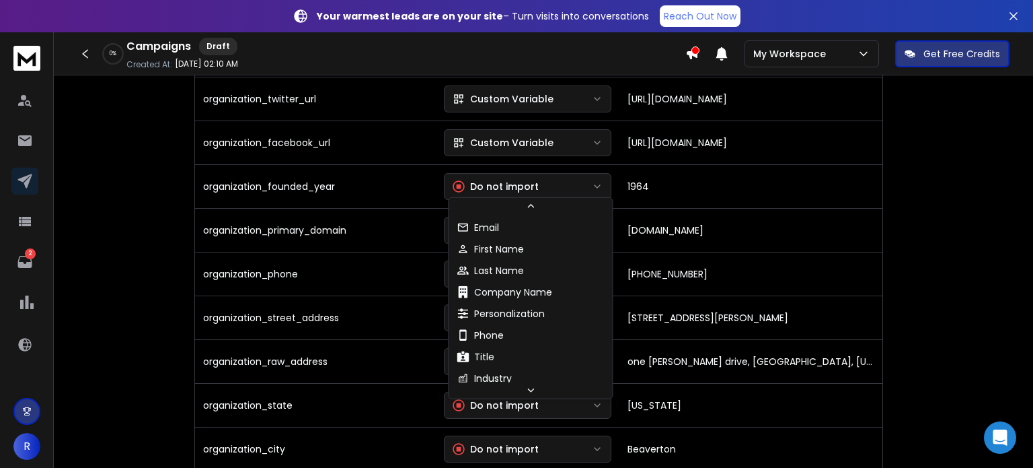
scroll to position [135, 0]
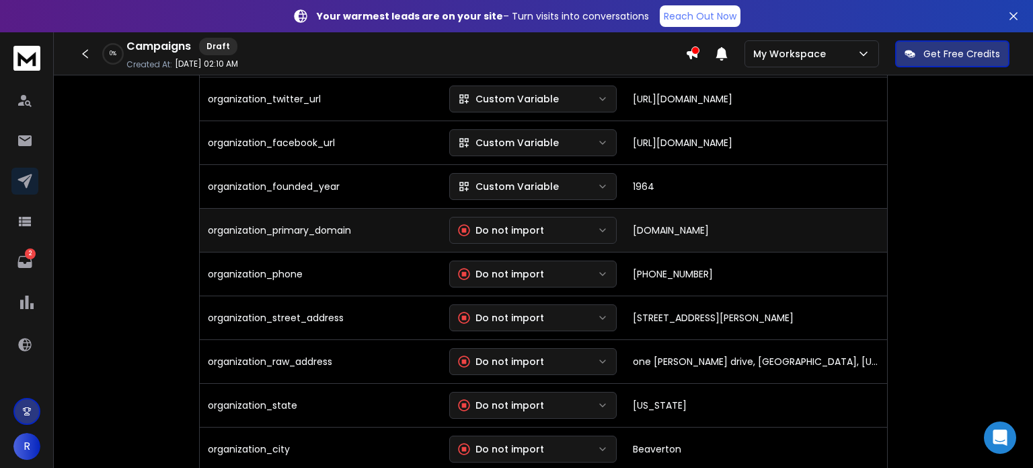
click at [542, 217] on button "Do not import" at bounding box center [533, 230] width 168 height 27
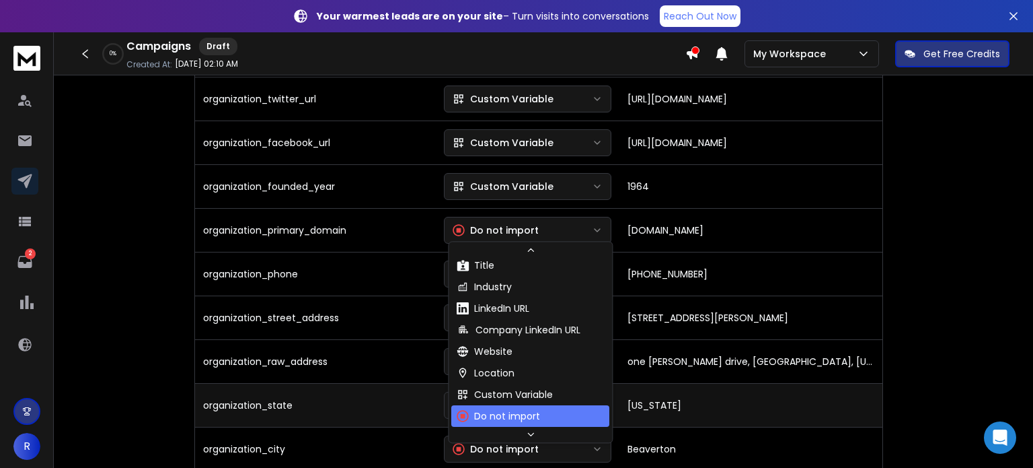
drag, startPoint x: 546, startPoint y: 391, endPoint x: 552, endPoint y: 379, distance: 13.3
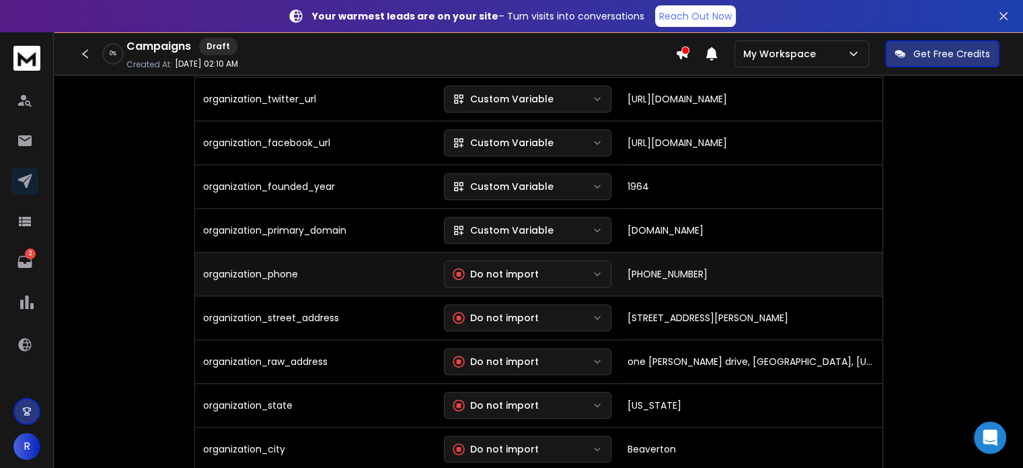
click at [542, 254] on td "Do not import" at bounding box center [528, 274] width 184 height 44
click at [546, 260] on button "Do not import" at bounding box center [528, 273] width 168 height 27
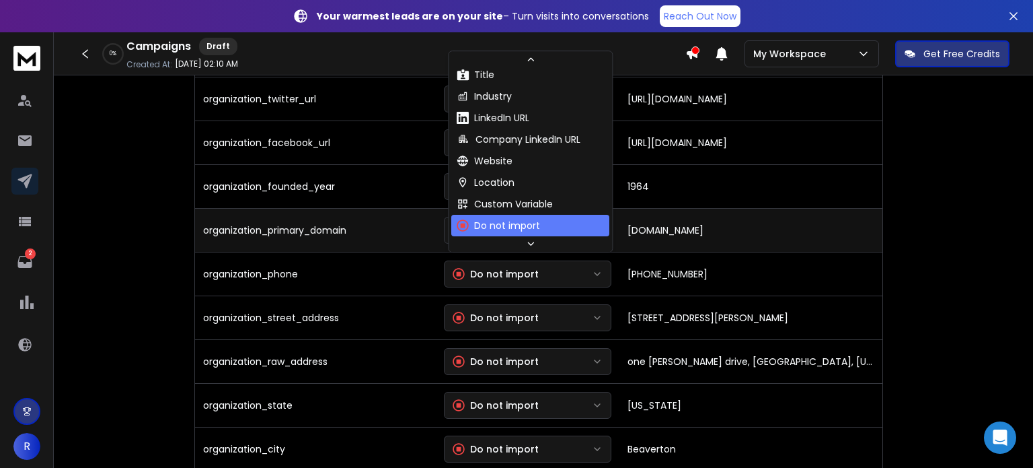
drag, startPoint x: 566, startPoint y: 203, endPoint x: 562, endPoint y: 210, distance: 8.1
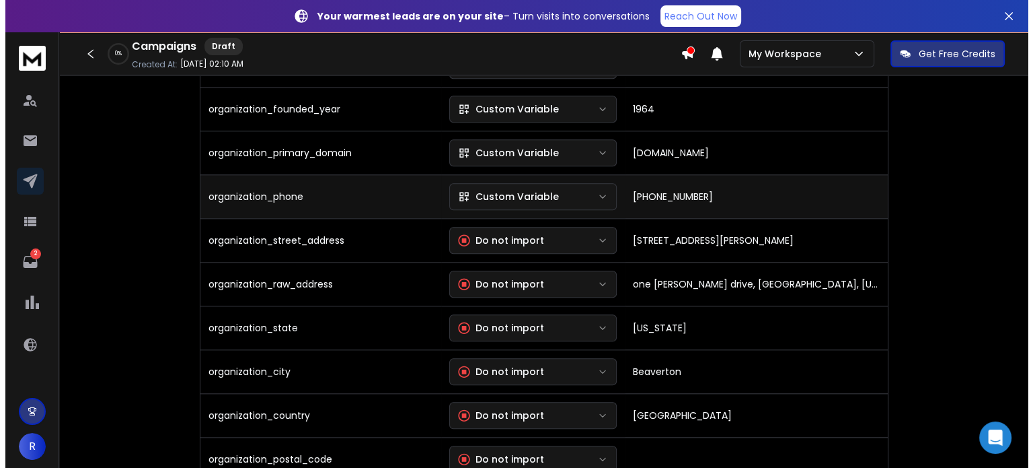
scroll to position [1472, 0]
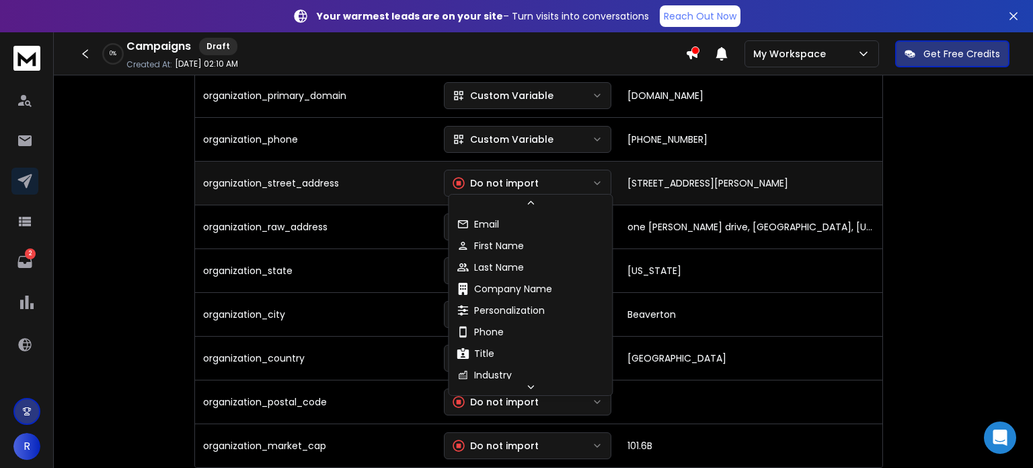
click at [546, 182] on button "Do not import" at bounding box center [528, 183] width 168 height 27
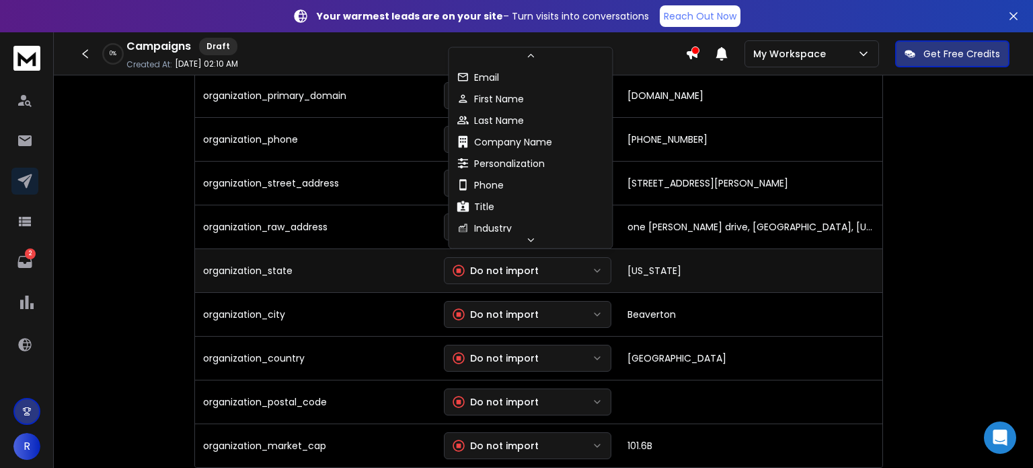
click at [511, 264] on div "Do not import" at bounding box center [496, 270] width 86 height 13
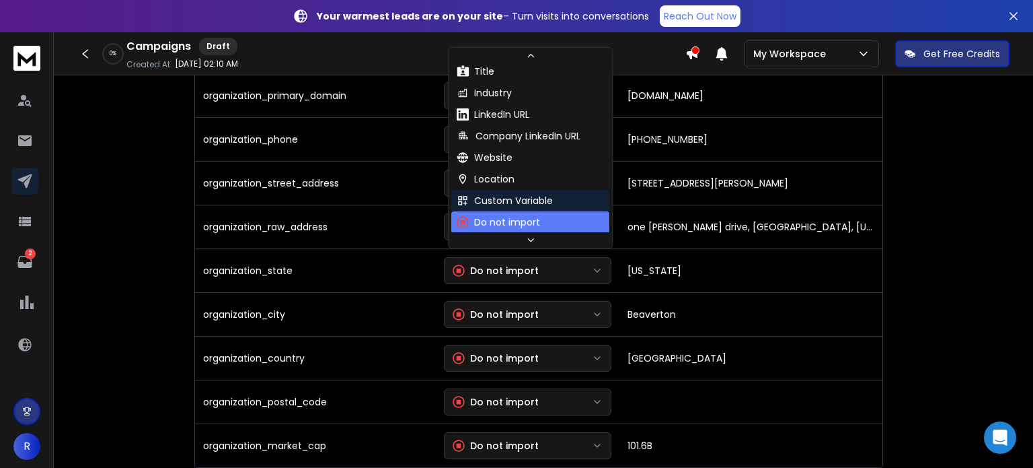
scroll to position [122, 0]
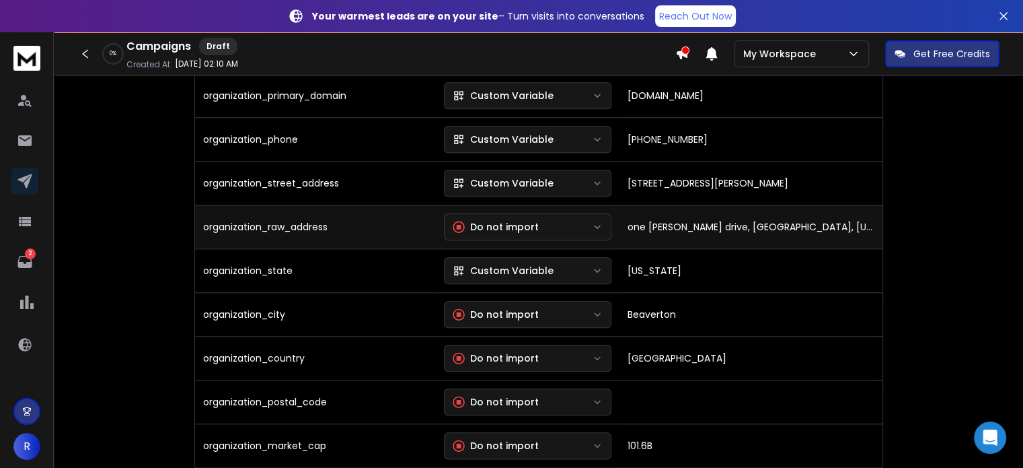
click at [524, 227] on div "Do not import" at bounding box center [496, 226] width 86 height 13
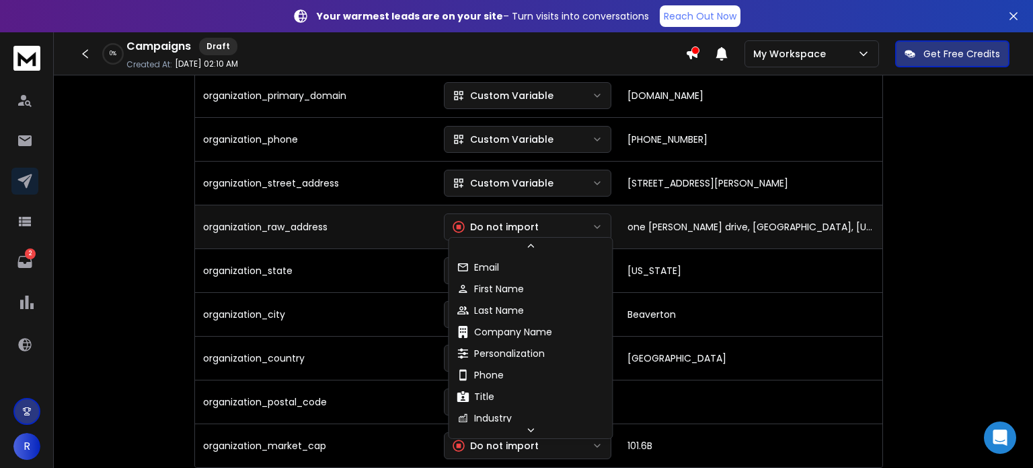
scroll to position [135, 0]
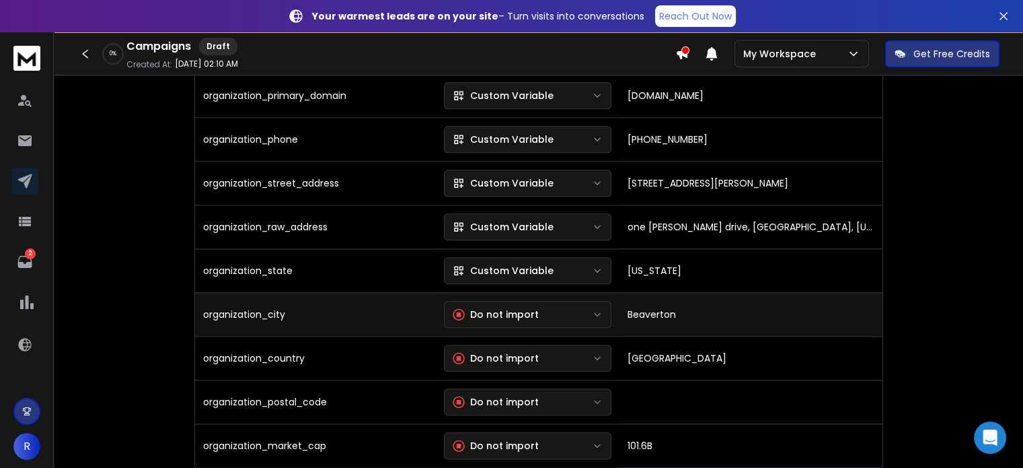
click at [527, 301] on button "Do not import" at bounding box center [528, 314] width 168 height 27
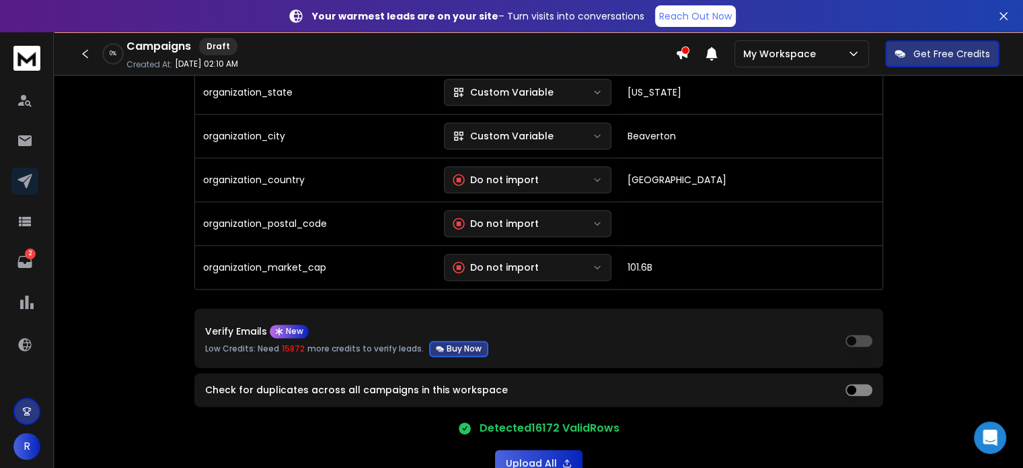
scroll to position [1674, 0]
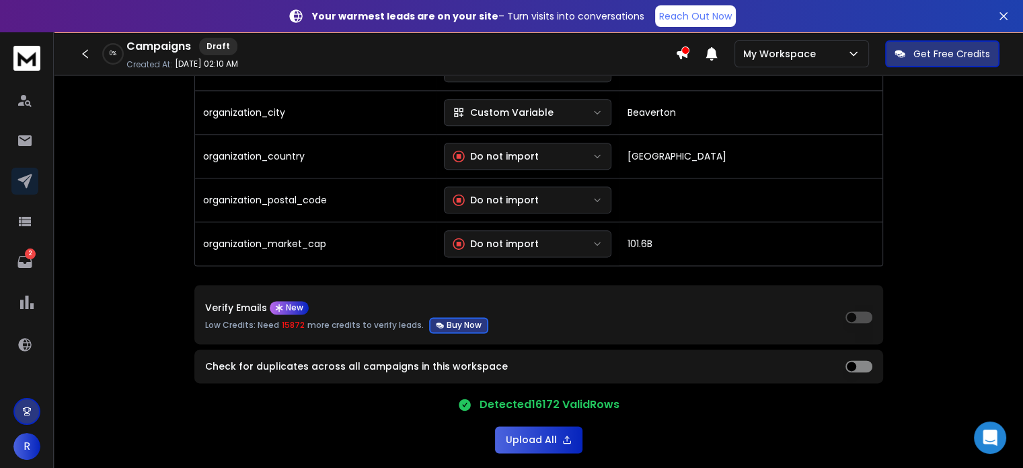
click at [867, 360] on button "Check for duplicates across all campaigns in this workspace" at bounding box center [859, 366] width 27 height 12
click at [529, 437] on button "Upload All" at bounding box center [538, 439] width 87 height 27
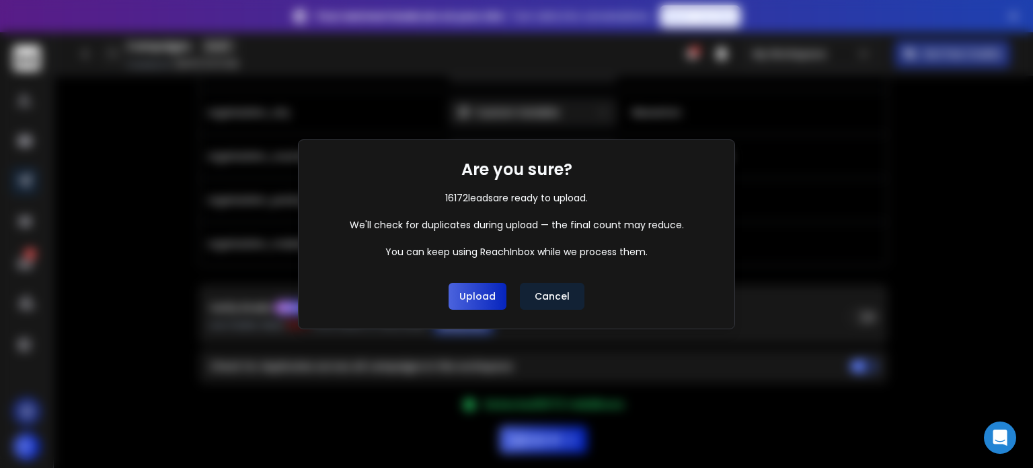
click at [476, 298] on button "Upload" at bounding box center [478, 296] width 58 height 27
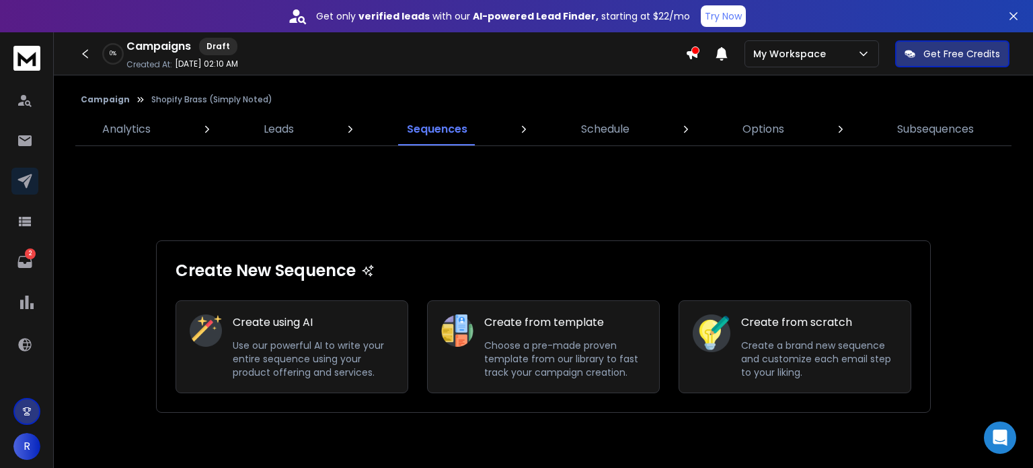
click at [789, 340] on p "Create a brand new sequence and customize each email step to your liking." at bounding box center [819, 358] width 156 height 40
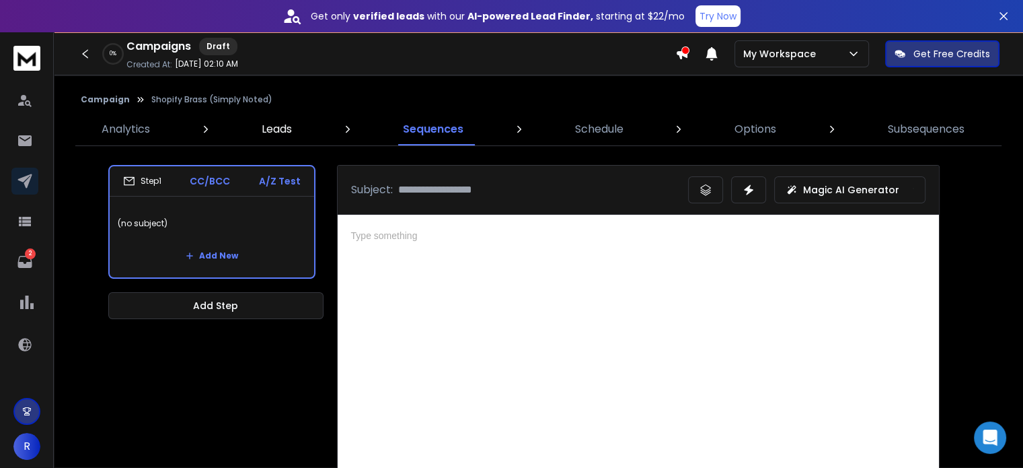
click at [280, 129] on p "Leads" at bounding box center [277, 129] width 30 height 16
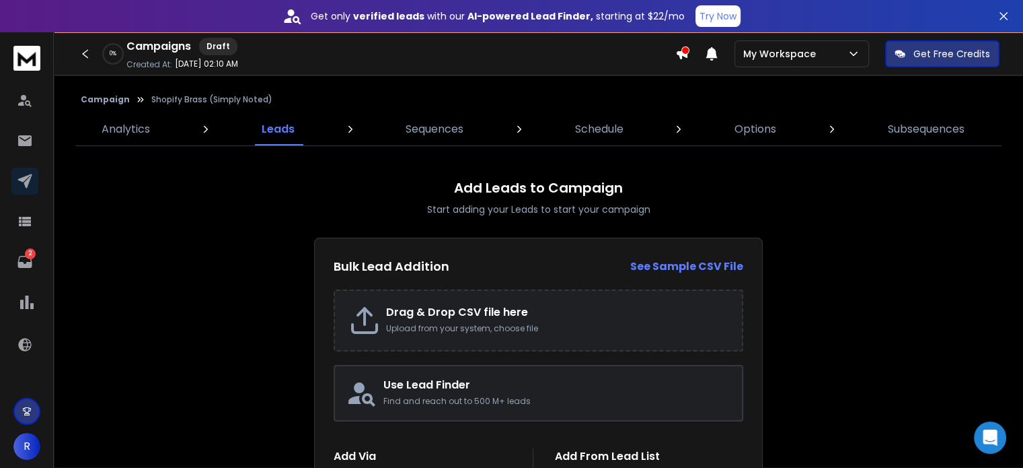
click at [536, 316] on h2 "Drag & Drop CSV file here" at bounding box center [557, 312] width 342 height 16
type input "**********"
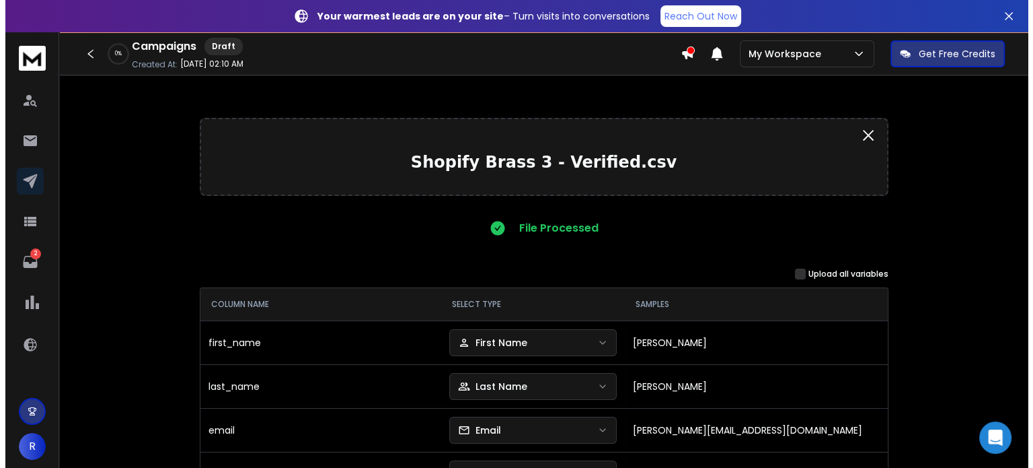
scroll to position [269, 0]
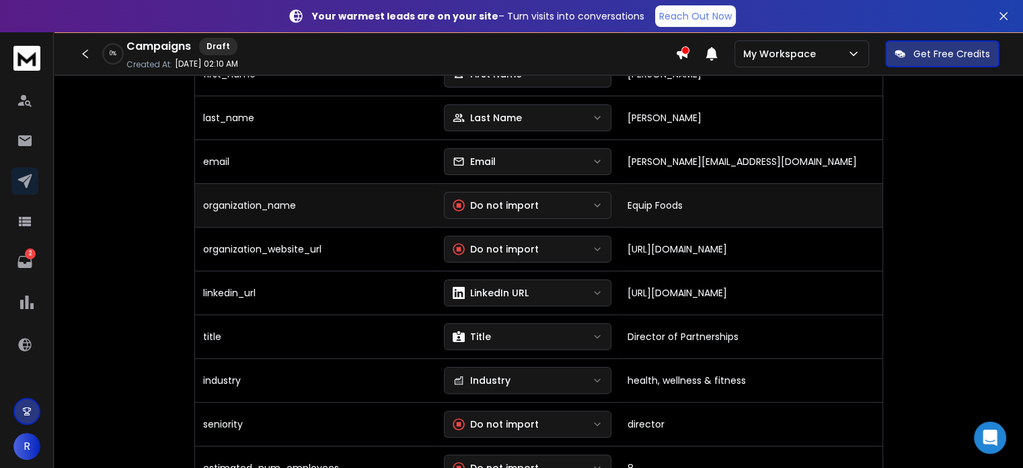
click at [546, 210] on button "Do not import" at bounding box center [528, 205] width 168 height 27
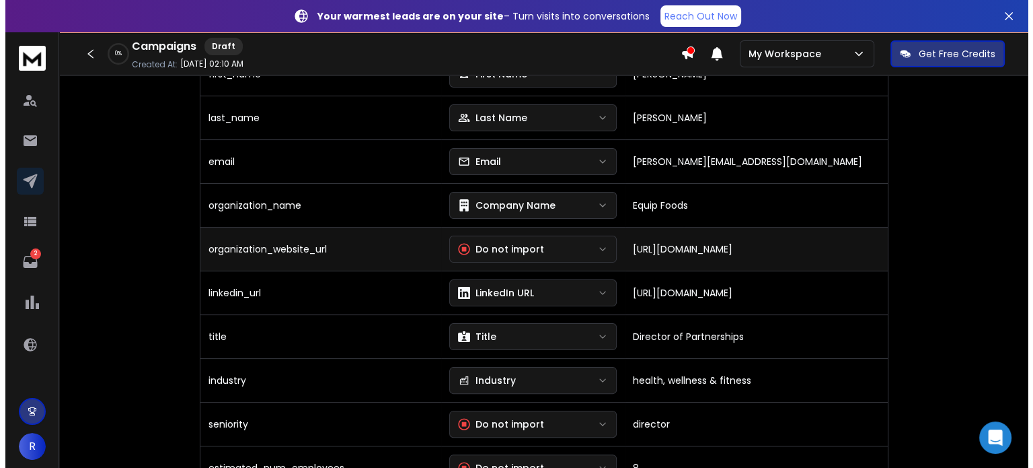
scroll to position [336, 0]
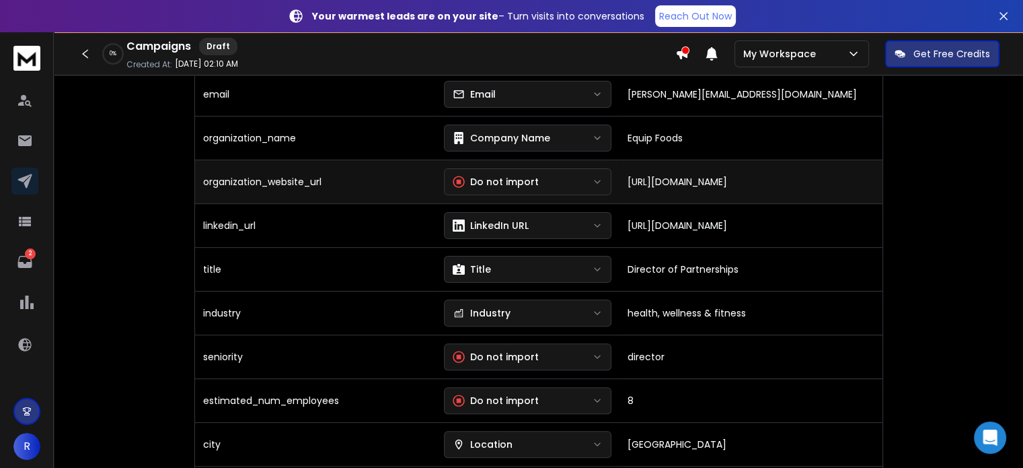
click at [523, 182] on div "Do not import" at bounding box center [496, 181] width 86 height 13
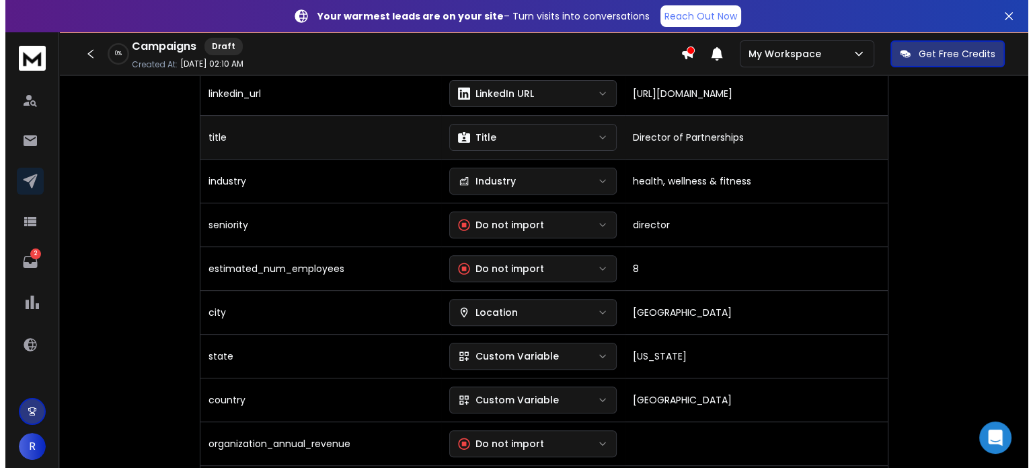
scroll to position [471, 0]
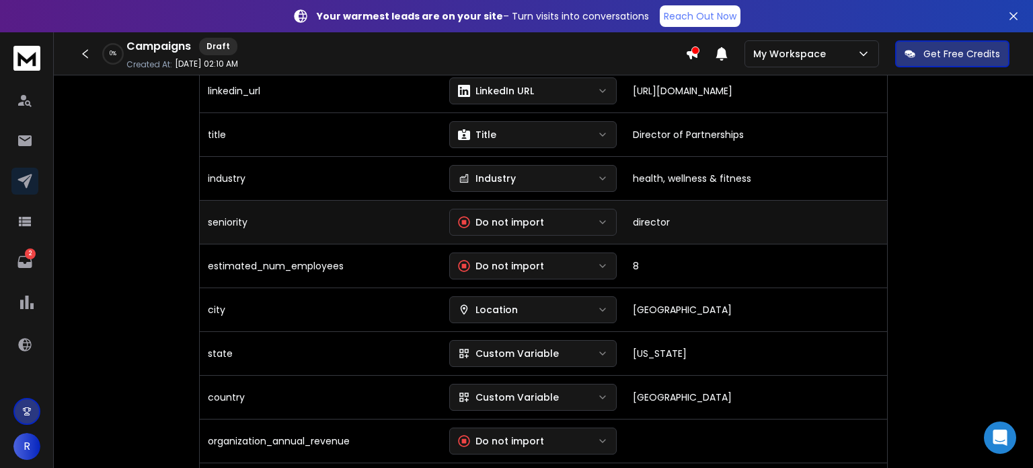
click at [532, 215] on div "Do not import" at bounding box center [501, 221] width 86 height 13
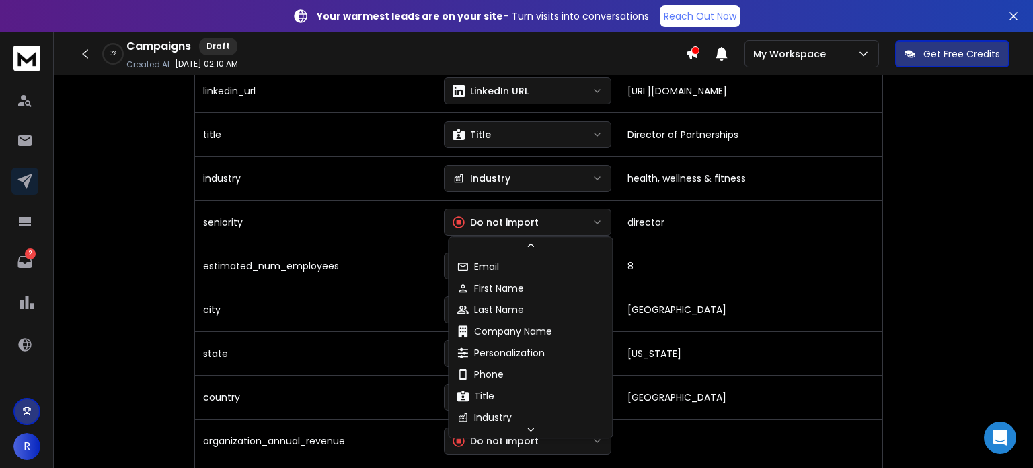
scroll to position [135, 0]
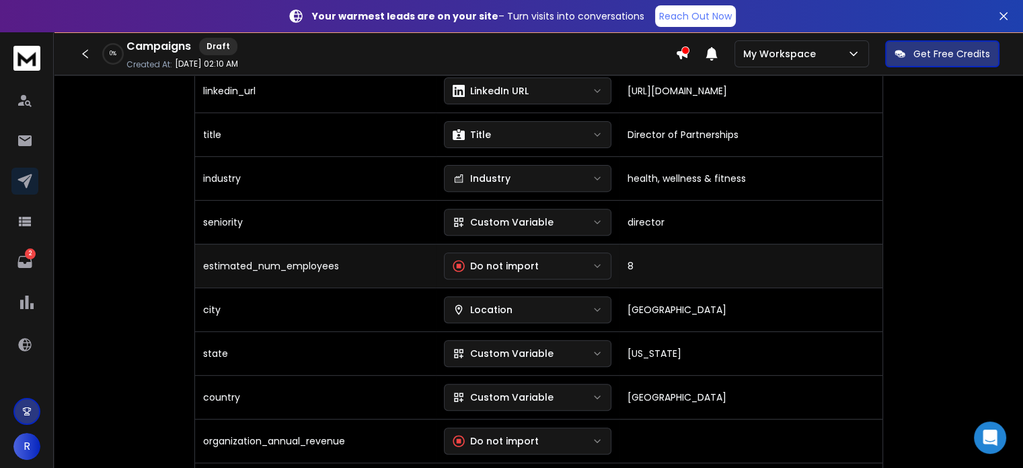
click at [514, 262] on div "Do not import" at bounding box center [496, 265] width 86 height 13
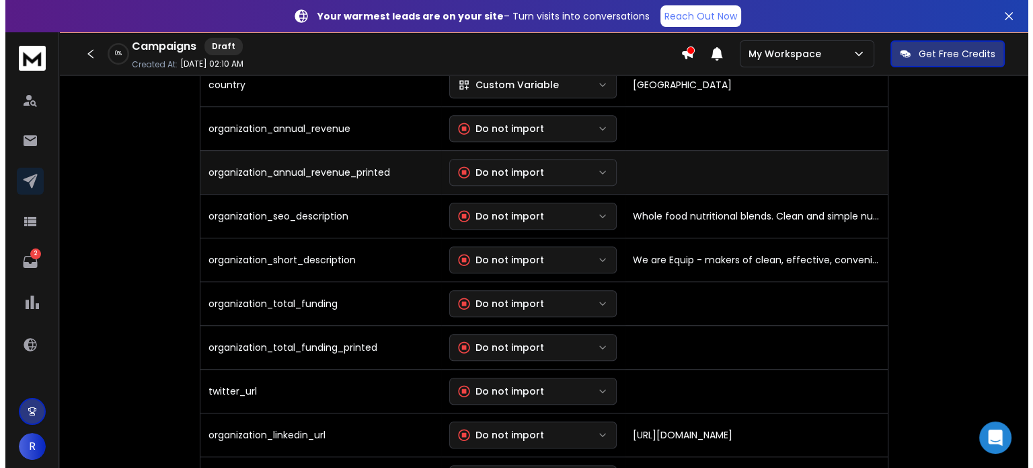
scroll to position [807, 0]
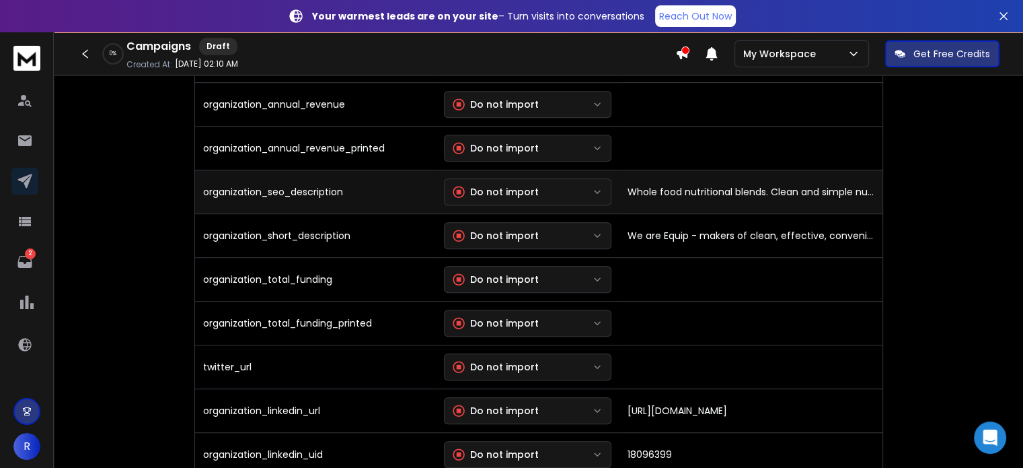
click at [530, 193] on div "Do not import" at bounding box center [496, 191] width 86 height 13
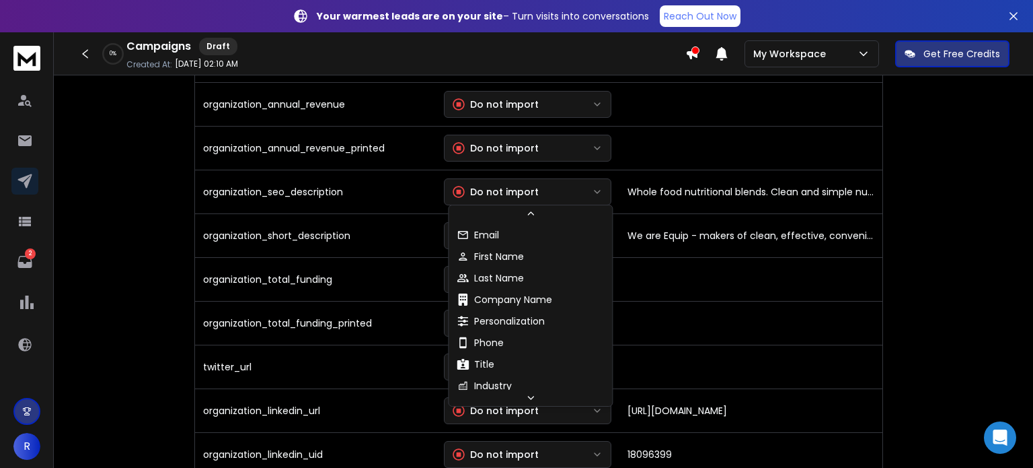
scroll to position [135, 0]
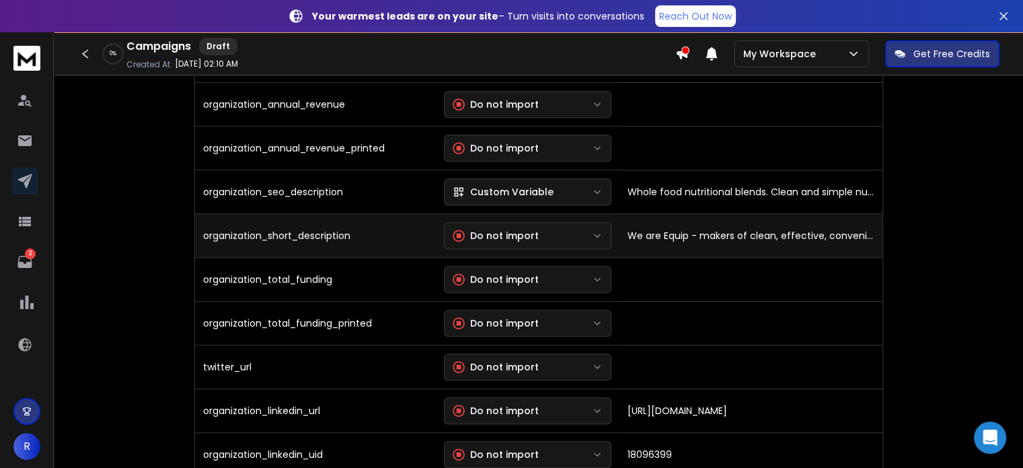
click at [552, 227] on button "Do not import" at bounding box center [528, 235] width 168 height 27
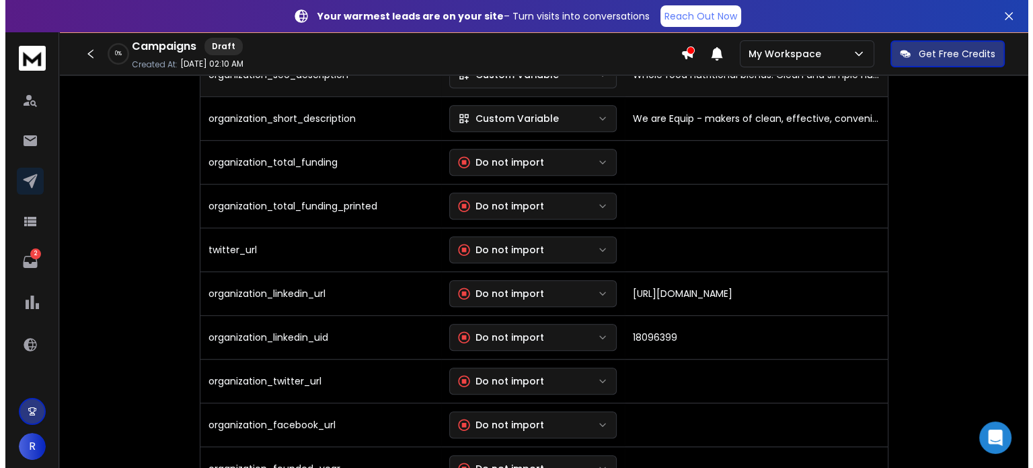
scroll to position [1009, 0]
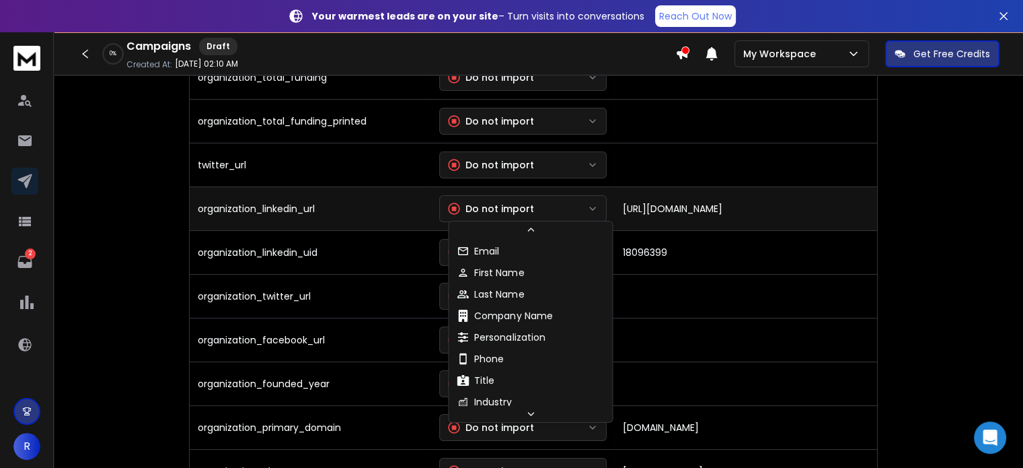
click at [543, 203] on button "Do not import" at bounding box center [523, 208] width 168 height 27
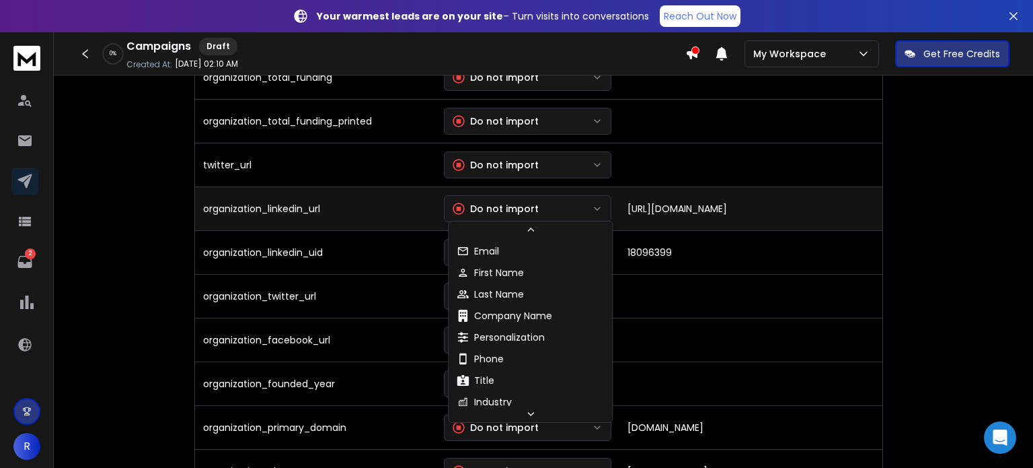
scroll to position [135, 0]
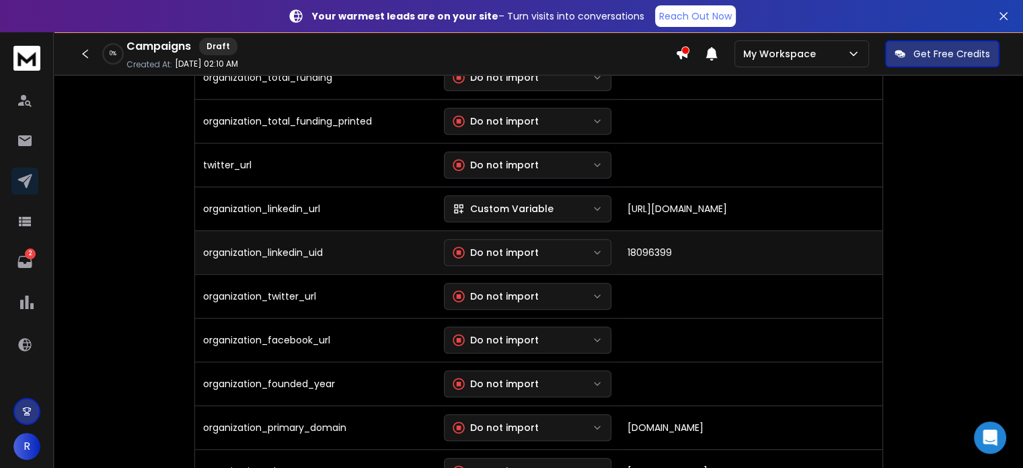
click at [521, 248] on div "Do not import" at bounding box center [496, 252] width 86 height 13
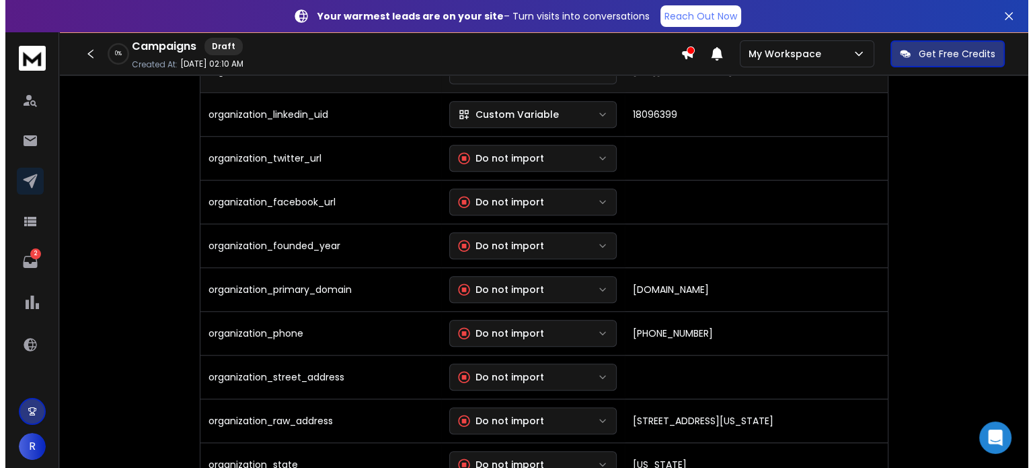
scroll to position [1278, 0]
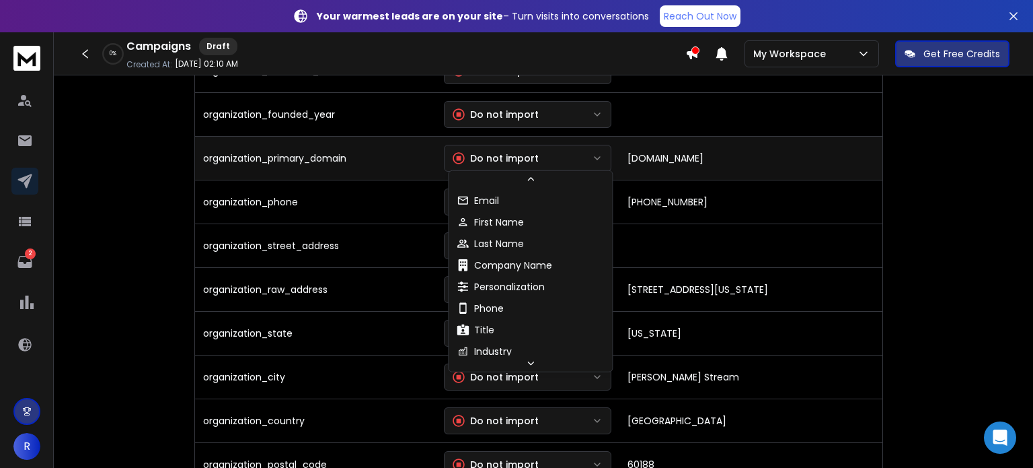
click at [547, 161] on button "Do not import" at bounding box center [528, 158] width 168 height 27
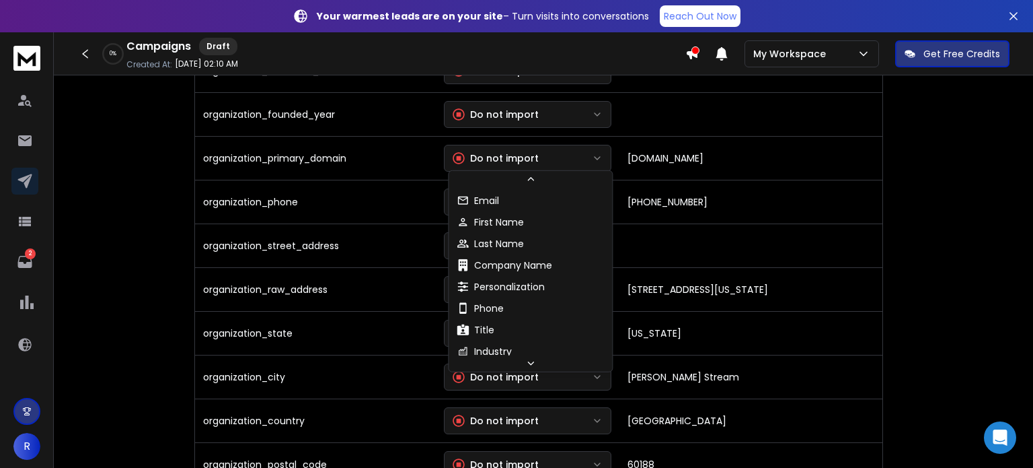
scroll to position [135, 0]
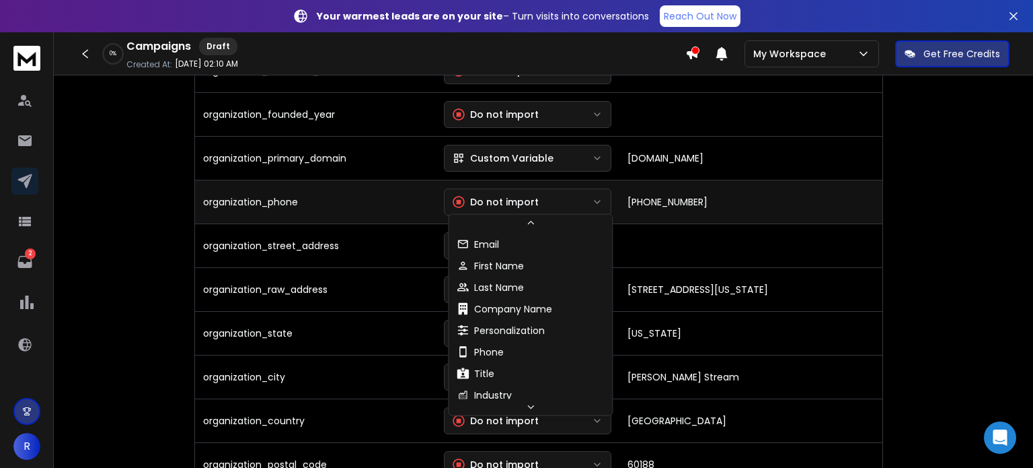
click at [552, 194] on button "Do not import" at bounding box center [528, 201] width 168 height 27
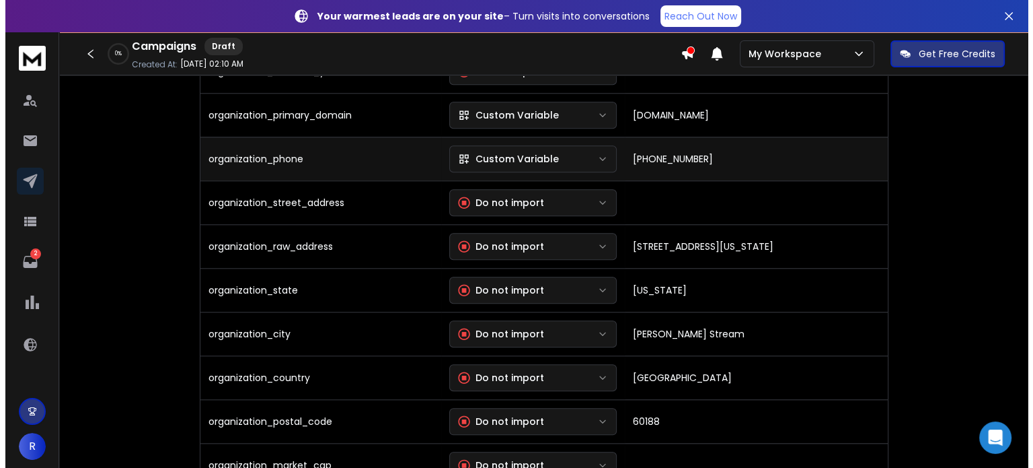
scroll to position [1346, 0]
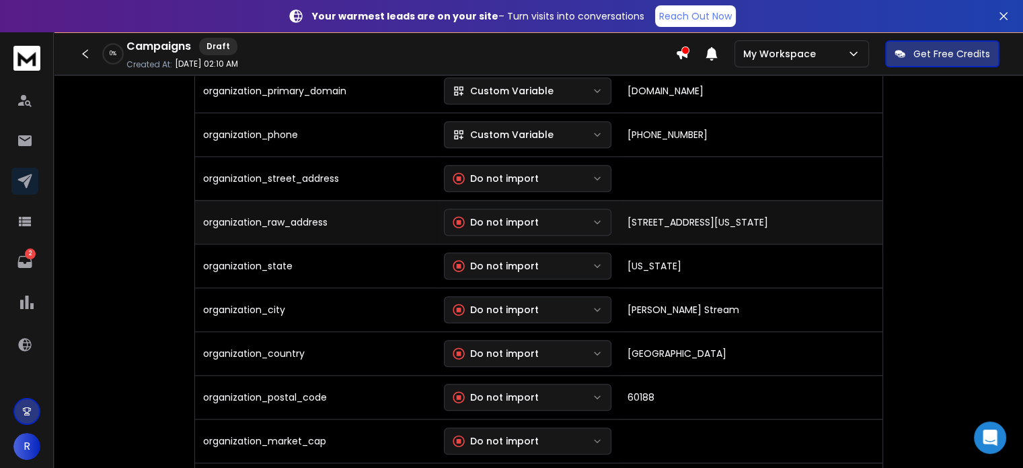
click at [568, 210] on button "Do not import" at bounding box center [528, 222] width 168 height 27
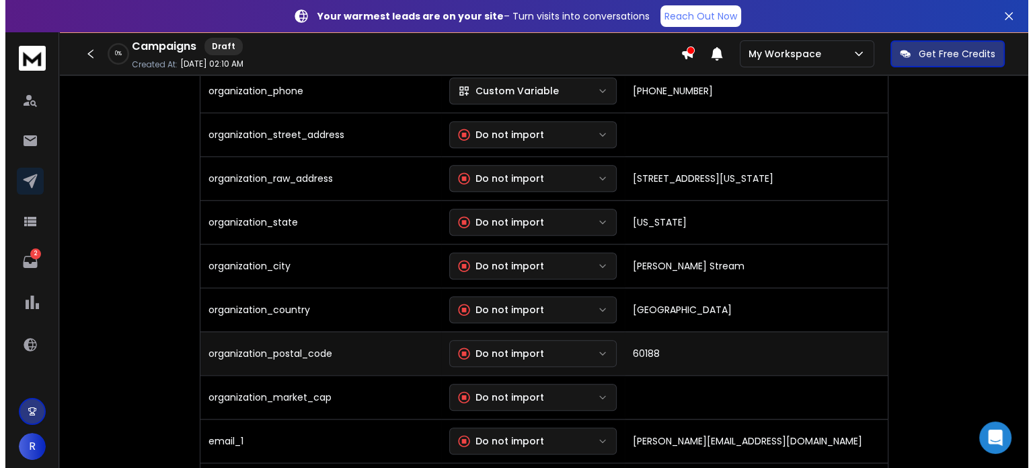
scroll to position [1413, 0]
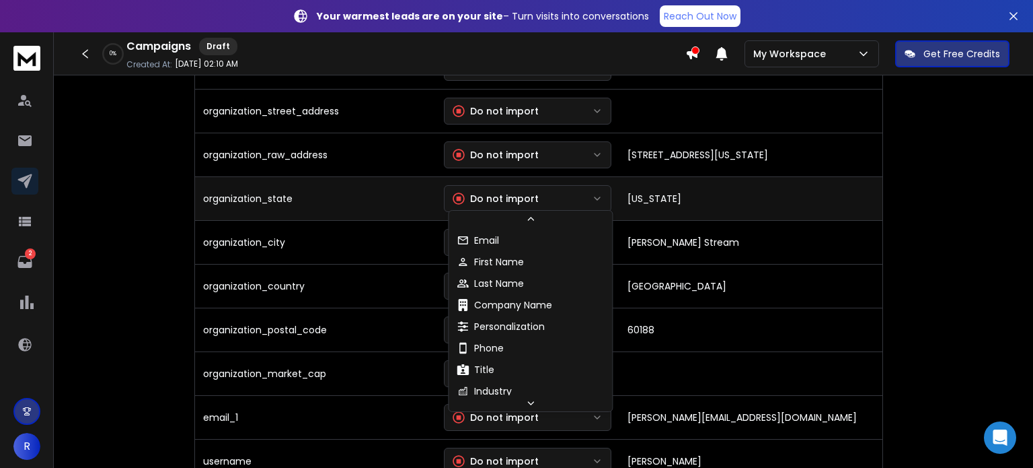
click at [529, 192] on div "Do not import" at bounding box center [496, 198] width 86 height 13
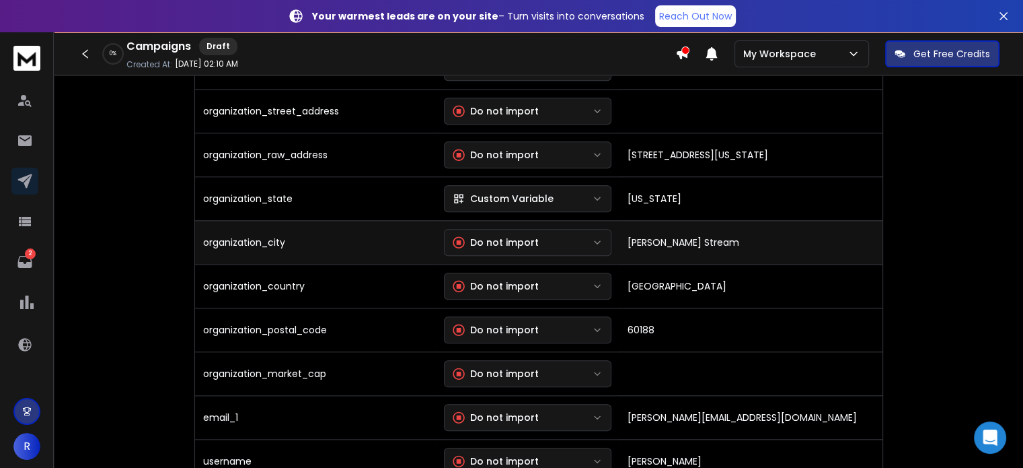
click at [533, 235] on div "Do not import" at bounding box center [496, 241] width 86 height 13
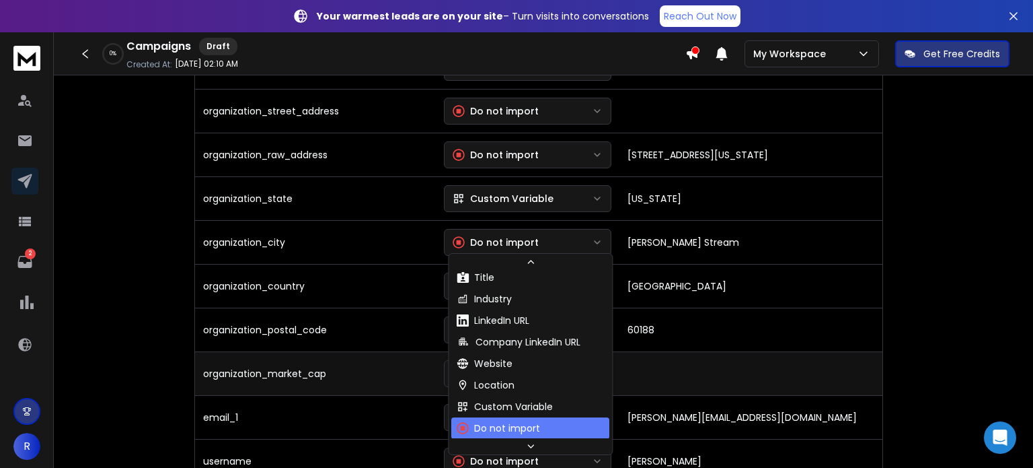
drag, startPoint x: 547, startPoint y: 410, endPoint x: 548, endPoint y: 381, distance: 28.3
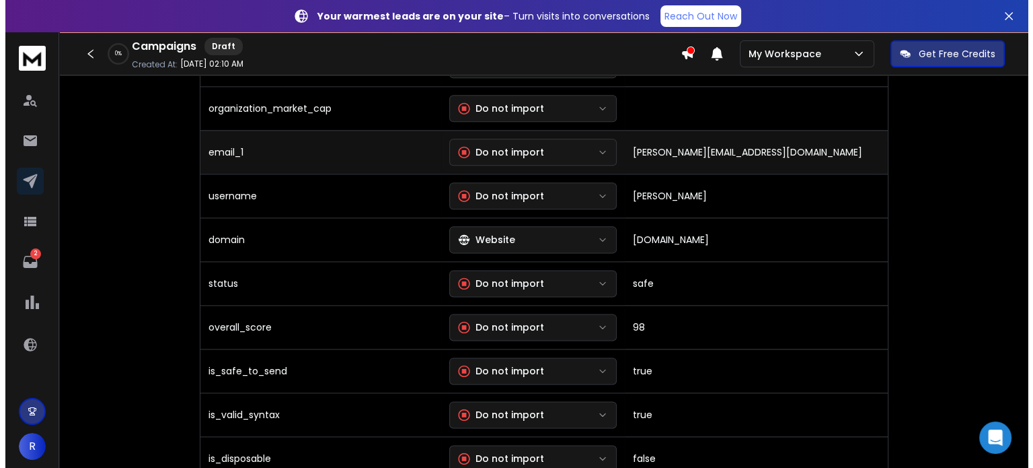
scroll to position [1615, 0]
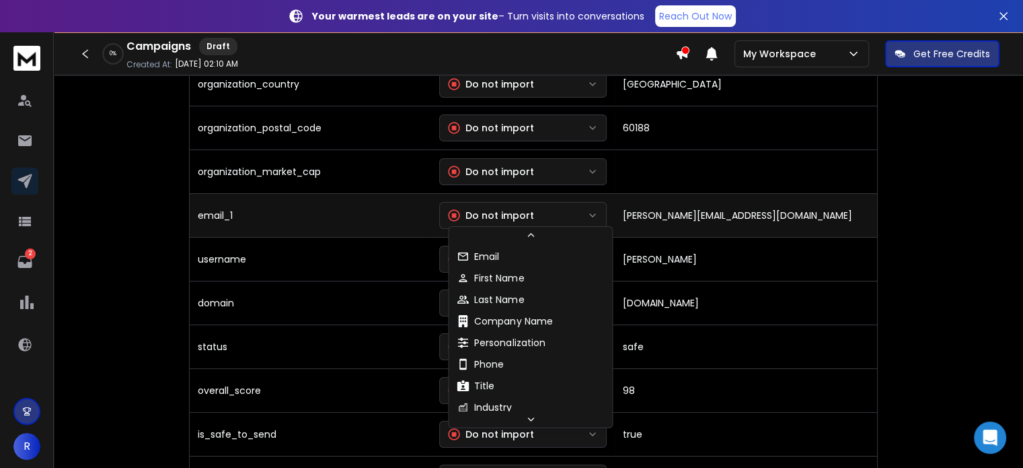
click at [560, 206] on button "Do not import" at bounding box center [523, 215] width 168 height 27
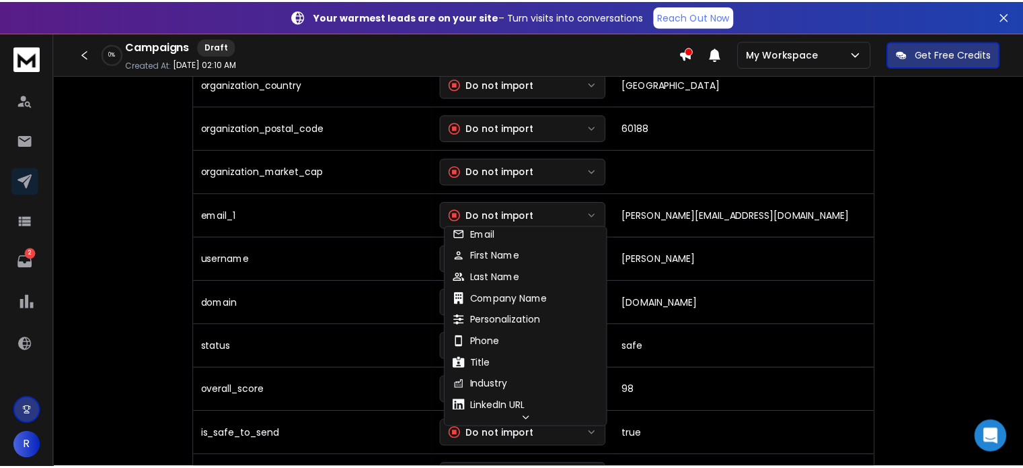
scroll to position [0, 0]
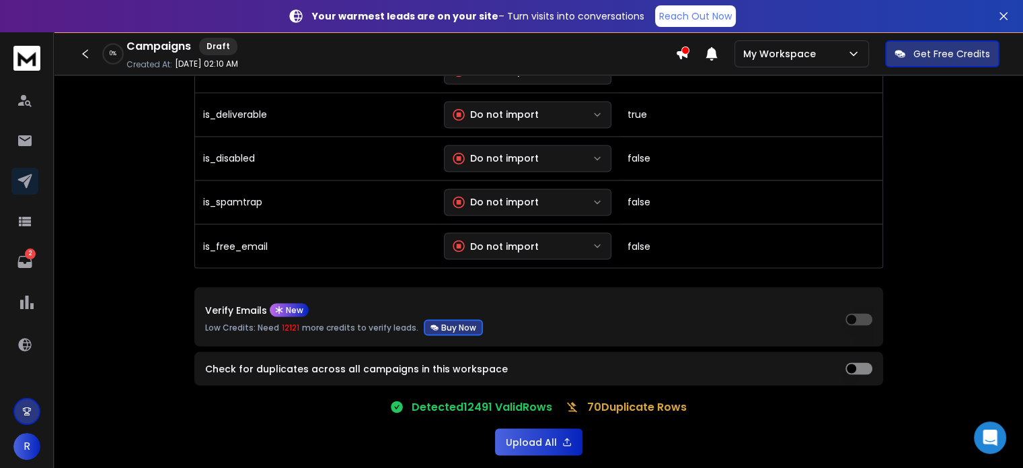
click at [858, 362] on button "Check for duplicates across all campaigns in this workspace" at bounding box center [859, 368] width 27 height 12
click at [530, 442] on button "Upload All" at bounding box center [538, 441] width 87 height 27
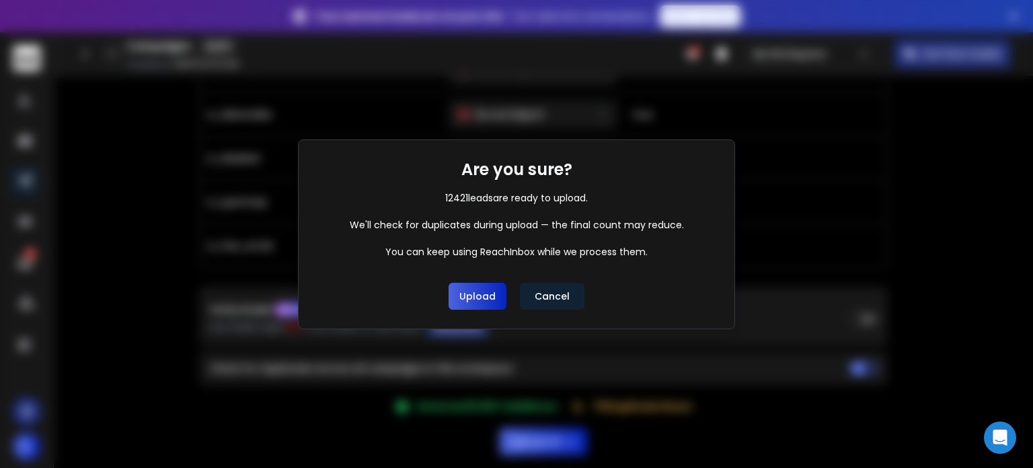
click at [452, 290] on button "Upload" at bounding box center [478, 296] width 58 height 27
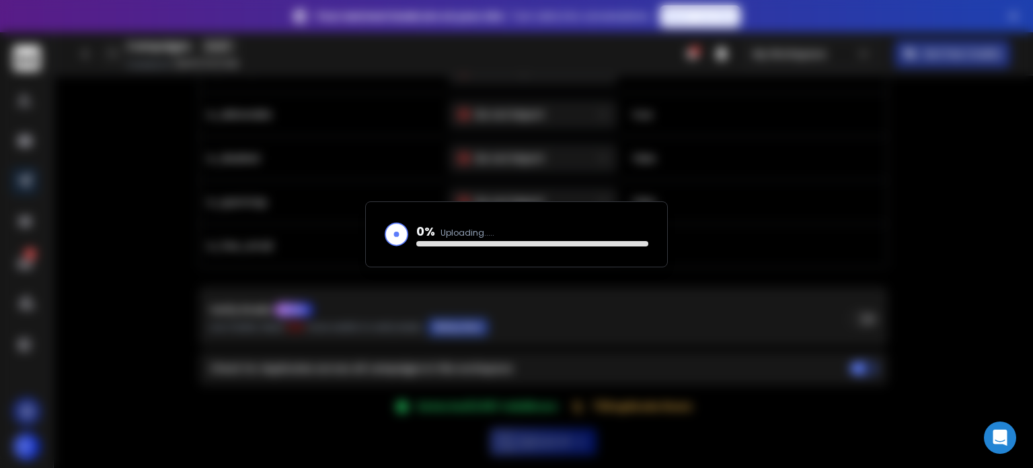
click at [481, 293] on div "0 % Uploading....." at bounding box center [516, 234] width 1033 height 468
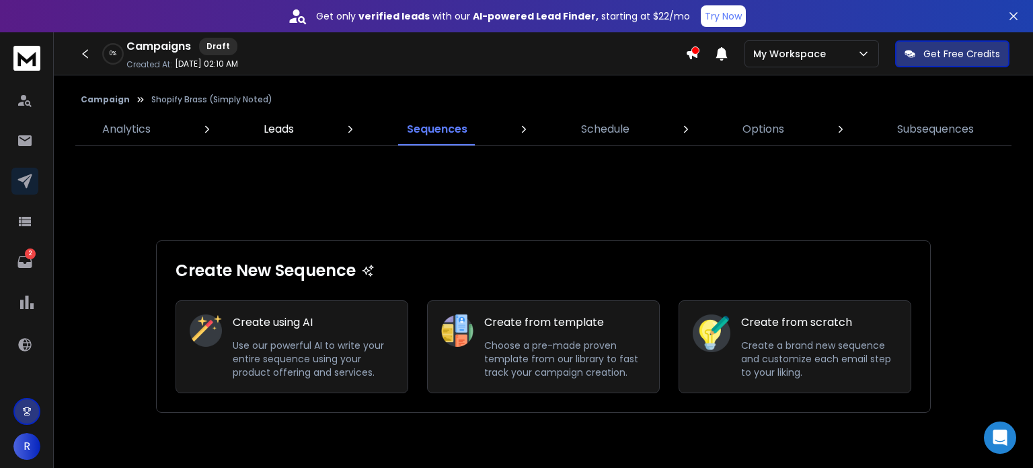
click at [293, 126] on p "Leads" at bounding box center [279, 129] width 30 height 16
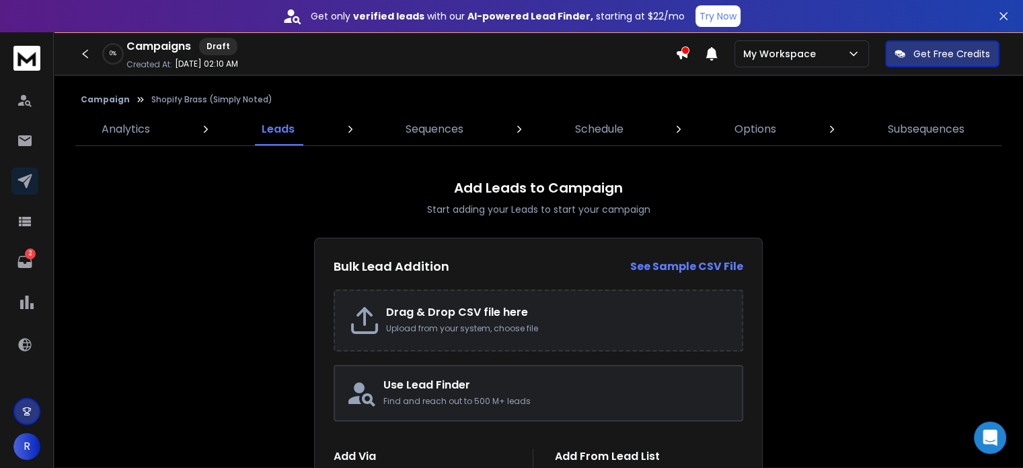
click at [560, 312] on h2 "Drag & Drop CSV file here" at bounding box center [557, 312] width 342 height 16
type input "**********"
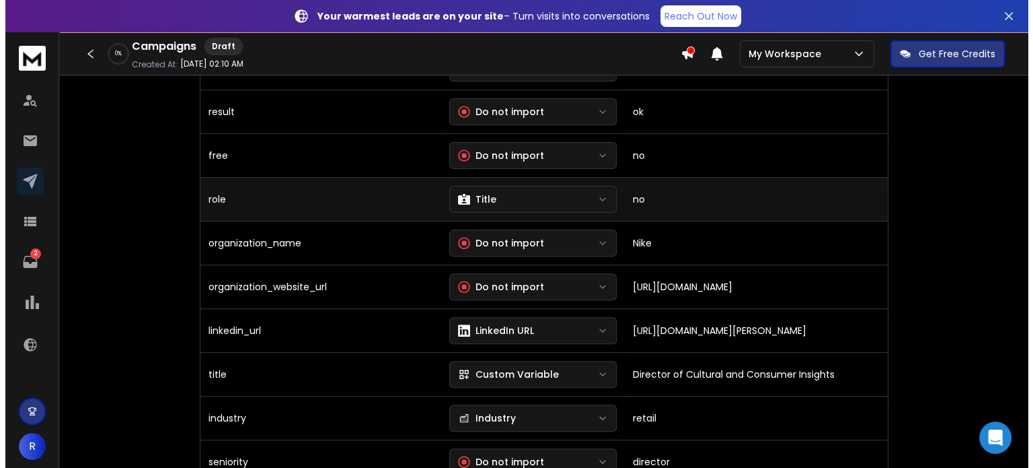
scroll to position [471, 0]
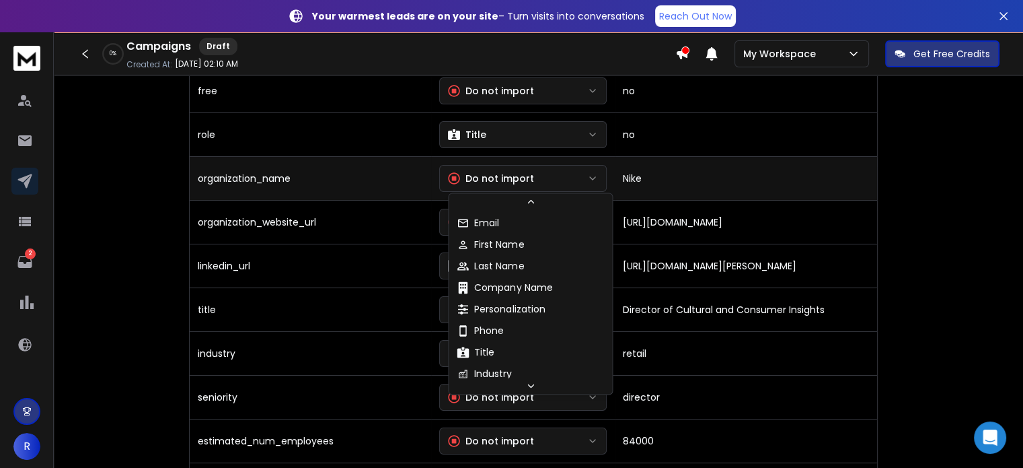
click at [530, 180] on div "Do not import" at bounding box center [491, 178] width 86 height 13
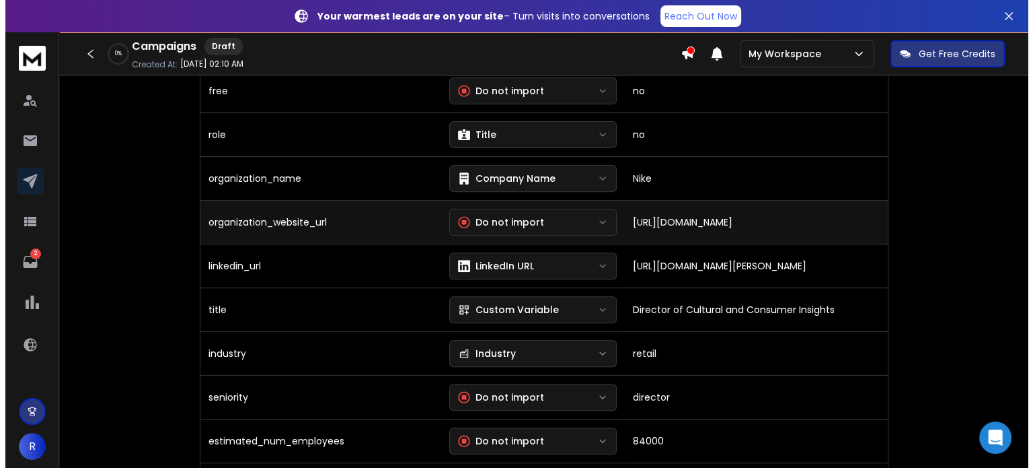
scroll to position [538, 0]
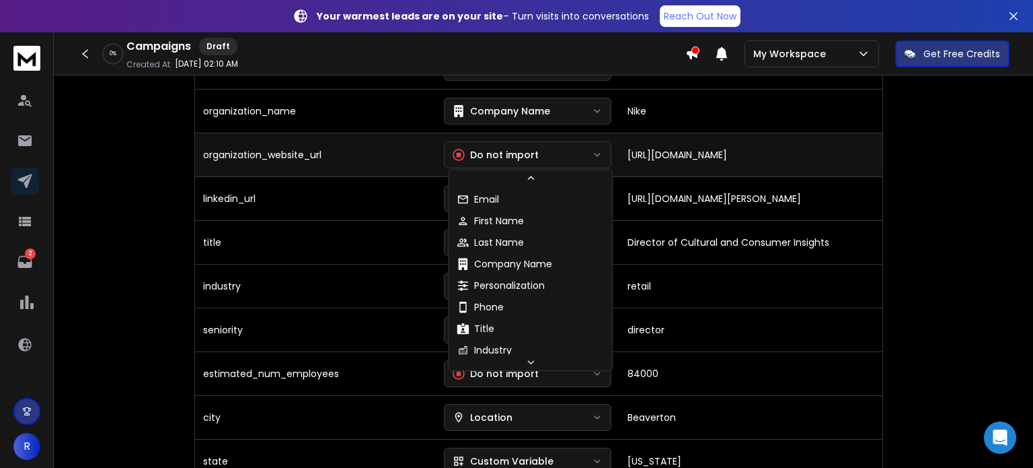
click at [522, 159] on button "Do not import" at bounding box center [528, 154] width 168 height 27
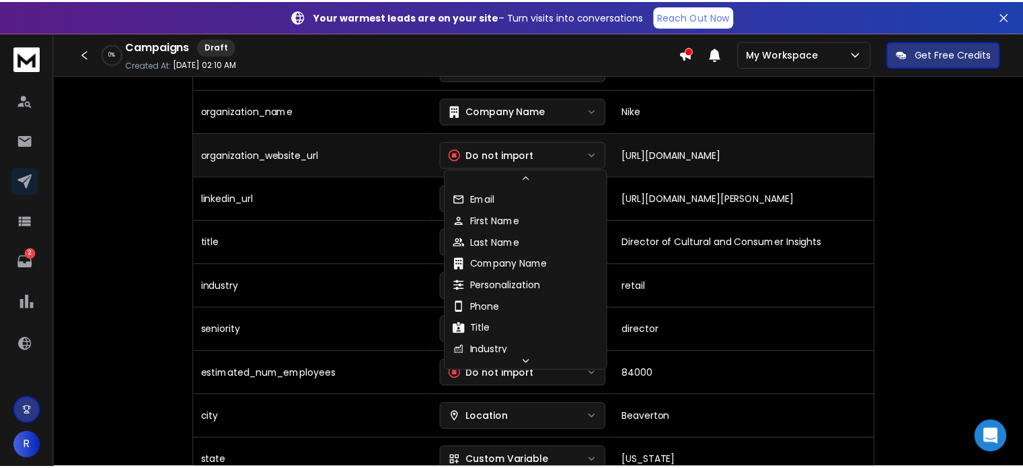
scroll to position [135, 0]
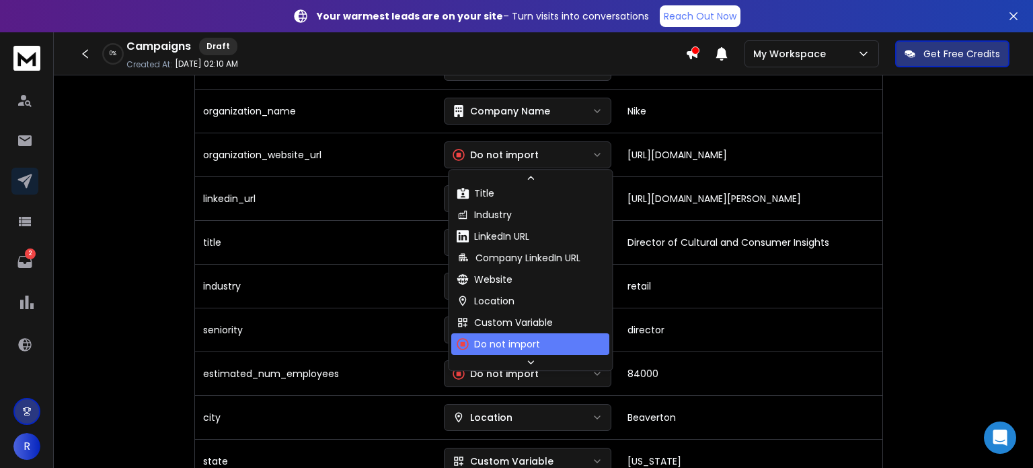
drag, startPoint x: 535, startPoint y: 309, endPoint x: 535, endPoint y: 323, distance: 14.1
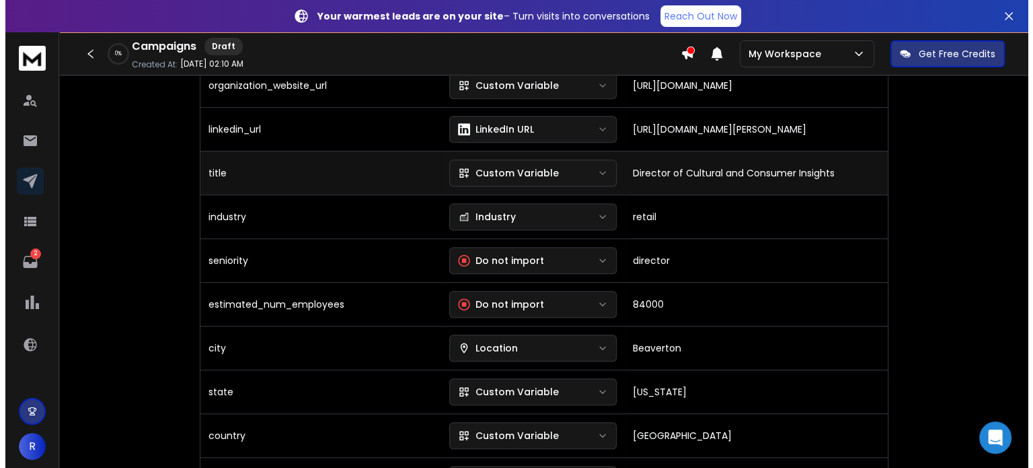
scroll to position [673, 0]
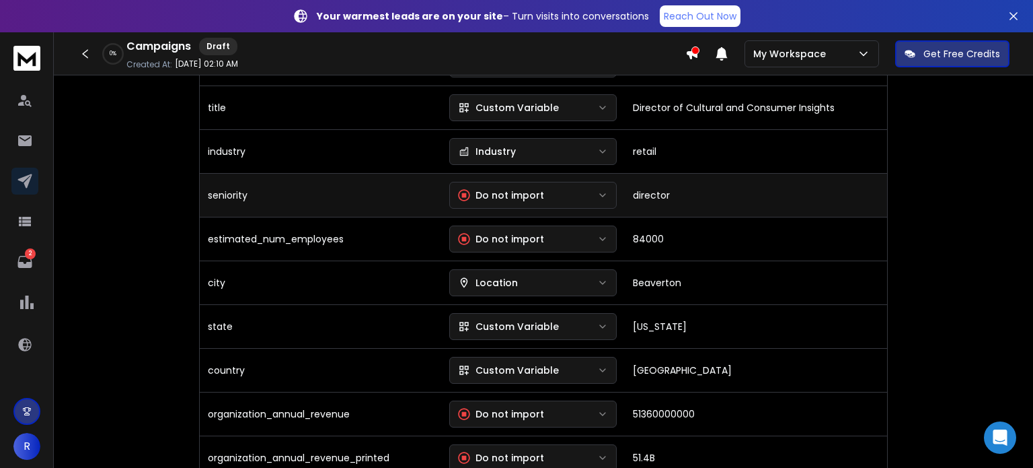
click at [541, 198] on button "Do not import" at bounding box center [533, 195] width 168 height 27
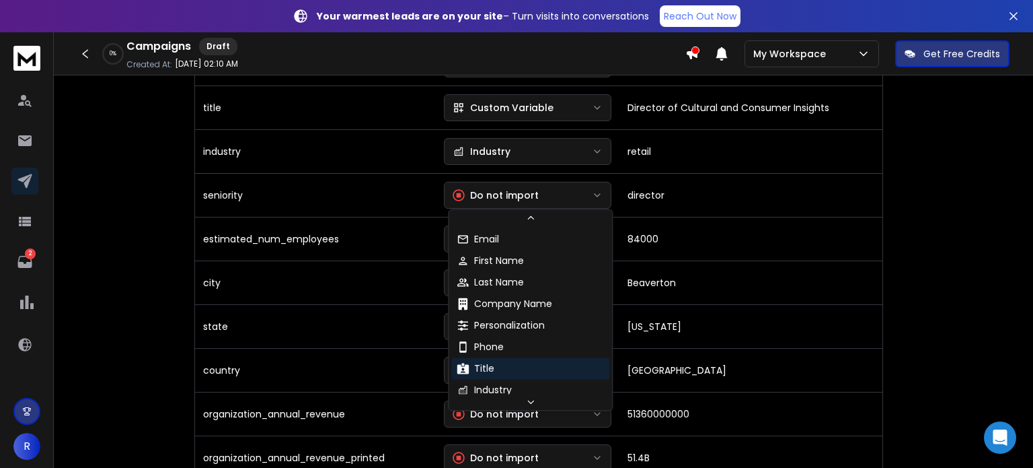
scroll to position [135, 0]
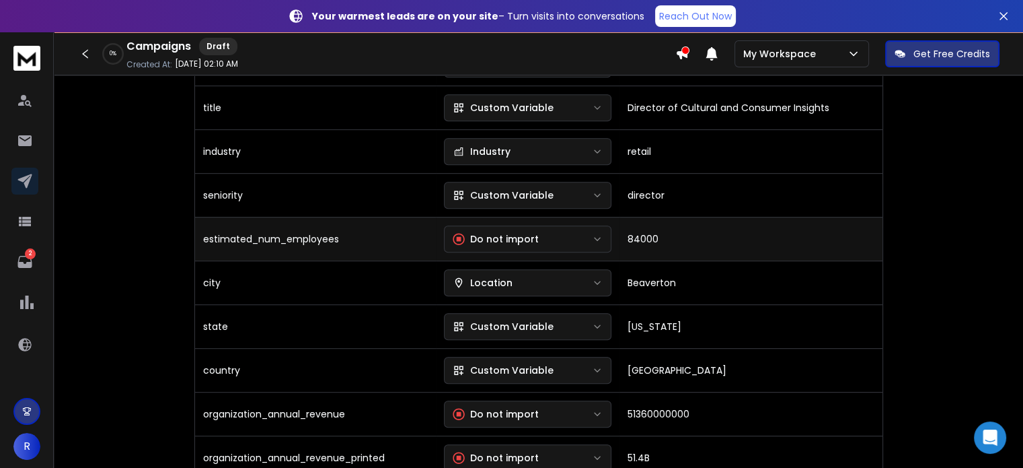
click at [539, 232] on div "Do not import" at bounding box center [496, 238] width 86 height 13
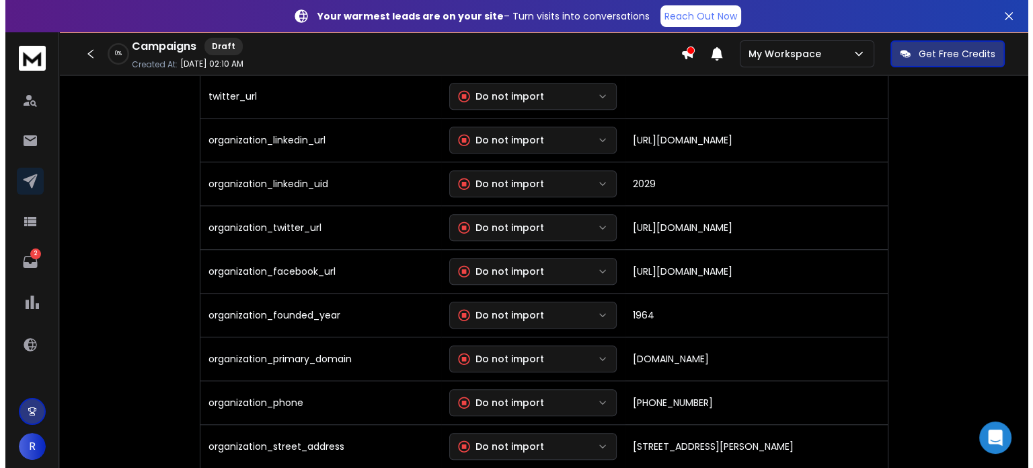
scroll to position [1211, 0]
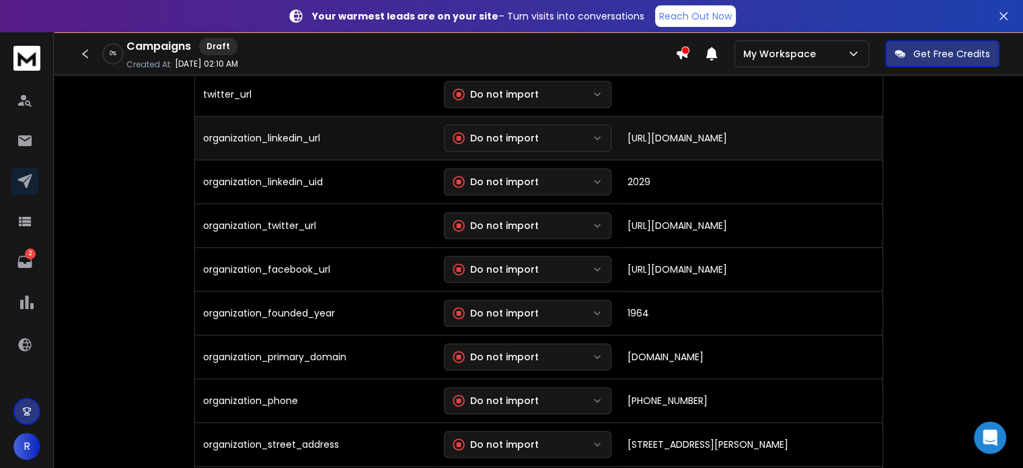
click at [516, 134] on div "Do not import" at bounding box center [496, 137] width 86 height 13
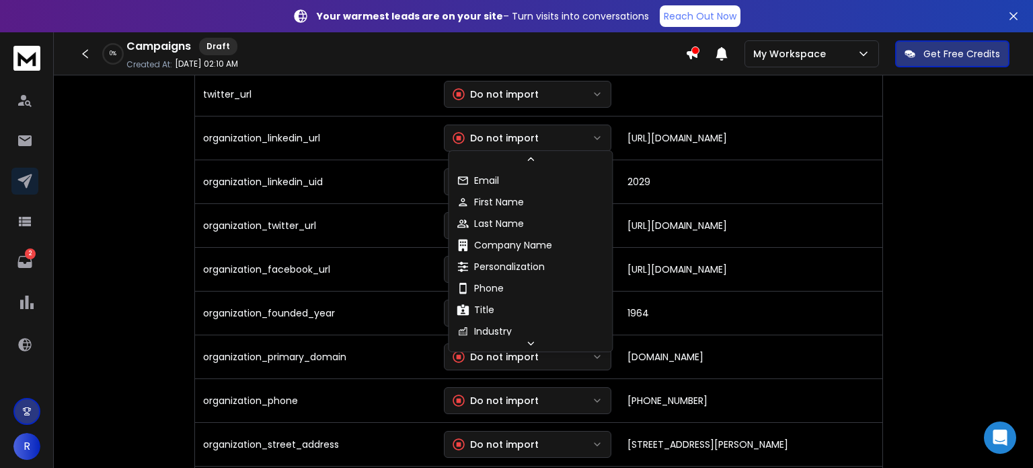
scroll to position [135, 0]
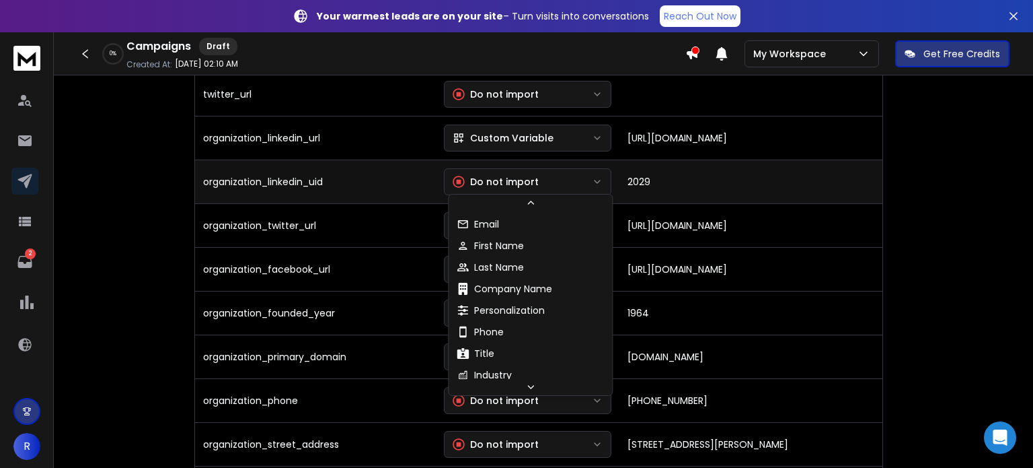
click at [541, 176] on button "Do not import" at bounding box center [528, 181] width 168 height 27
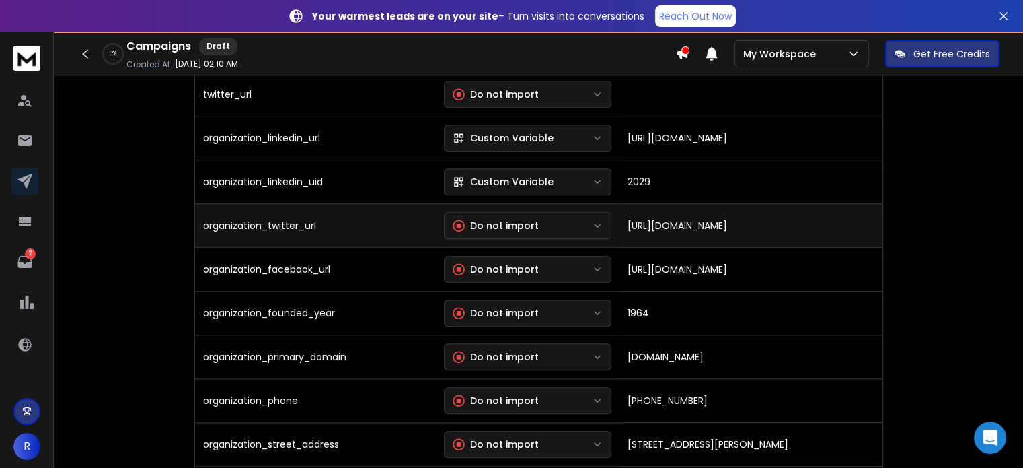
click at [534, 219] on div "Do not import" at bounding box center [496, 225] width 86 height 13
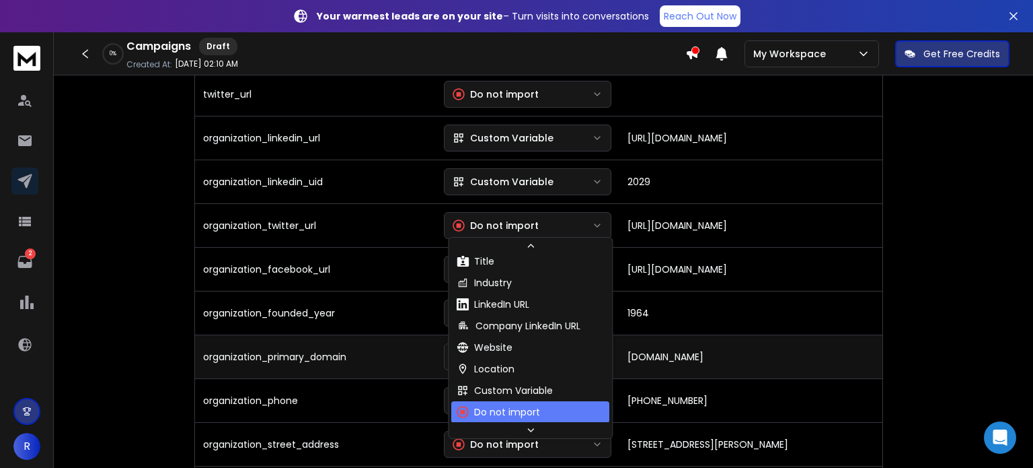
drag, startPoint x: 550, startPoint y: 380, endPoint x: 537, endPoint y: 341, distance: 41.1
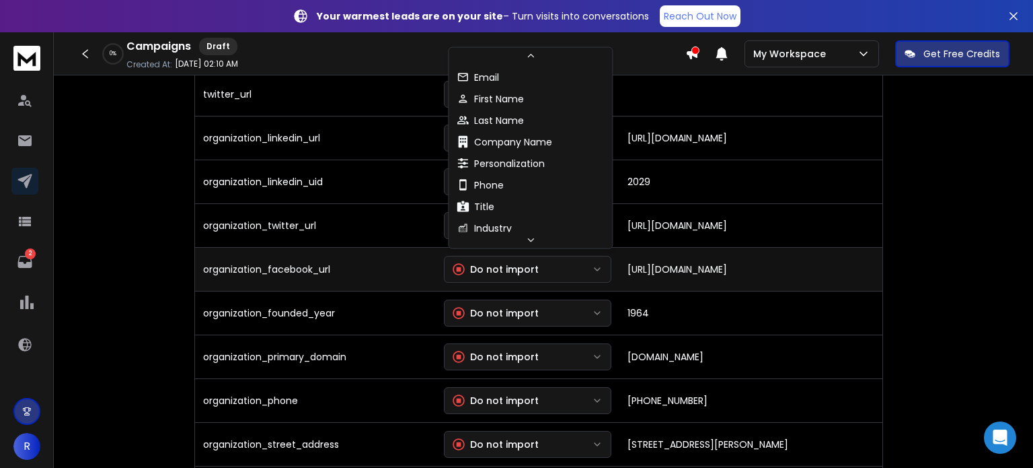
click at [515, 269] on div "Do not import" at bounding box center [496, 268] width 86 height 13
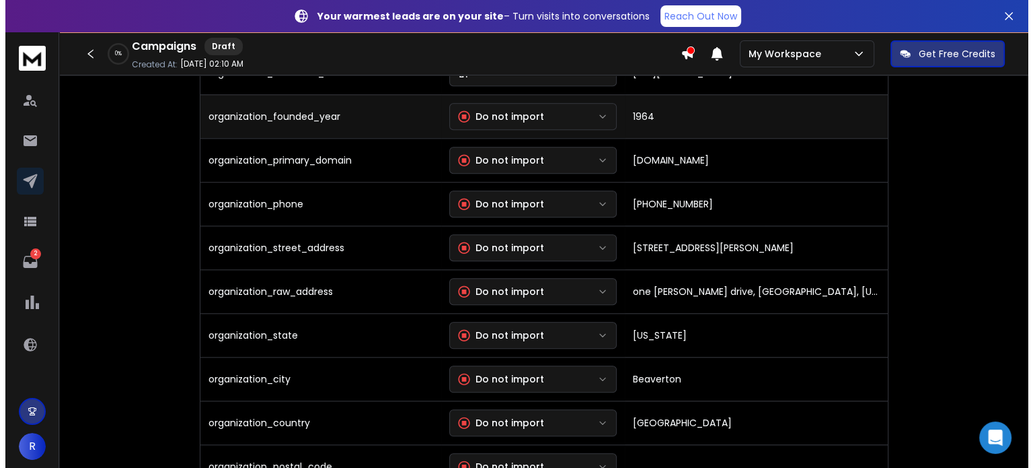
scroll to position [1413, 0]
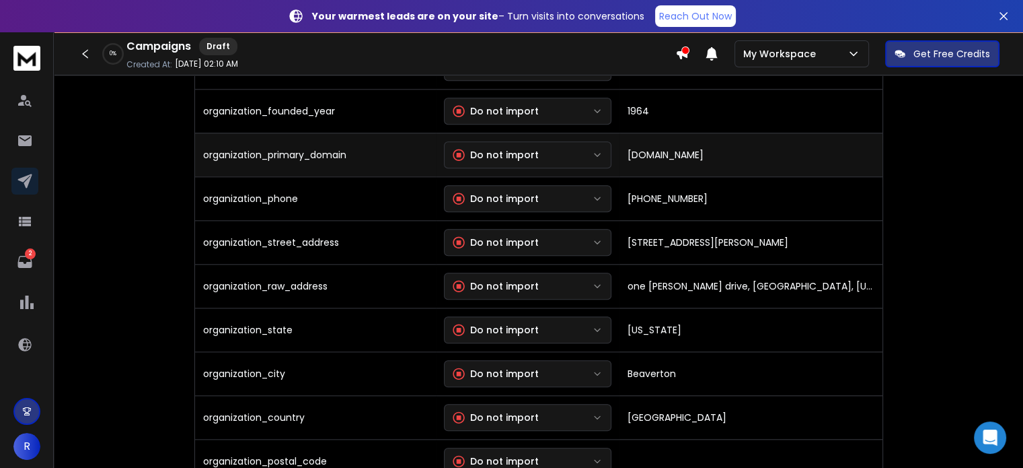
click at [527, 148] on div "Do not import" at bounding box center [496, 154] width 86 height 13
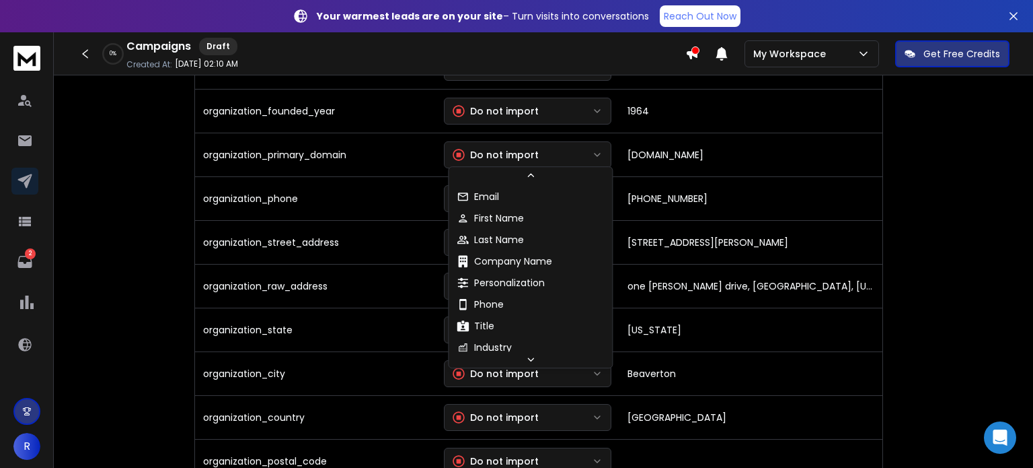
scroll to position [135, 0]
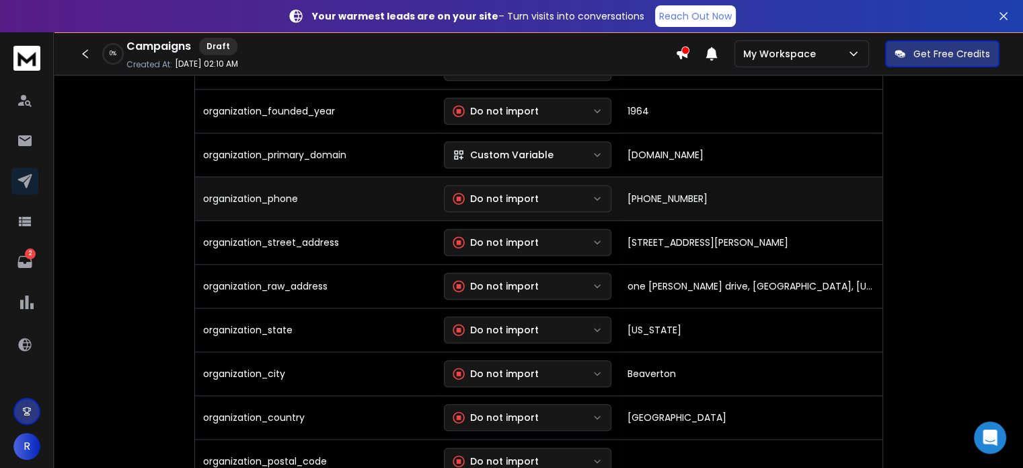
click at [542, 189] on button "Do not import" at bounding box center [528, 198] width 168 height 27
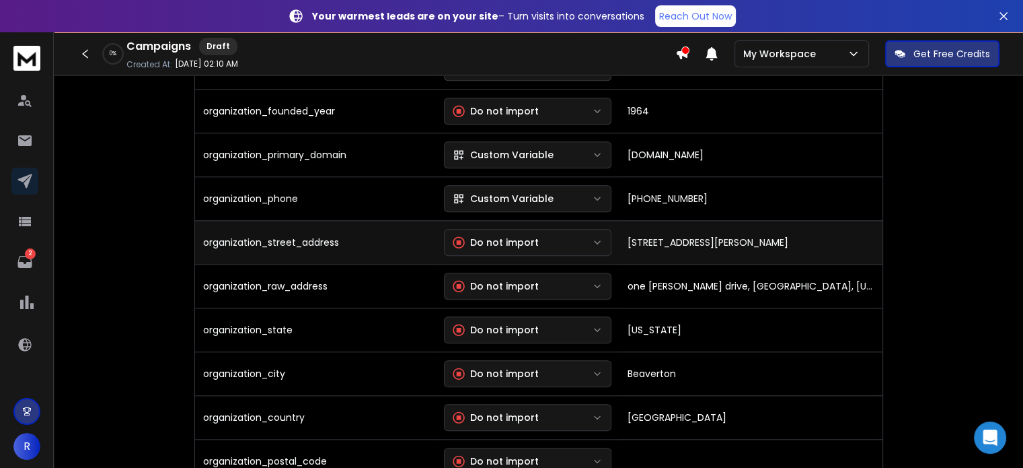
click at [546, 229] on button "Do not import" at bounding box center [528, 242] width 168 height 27
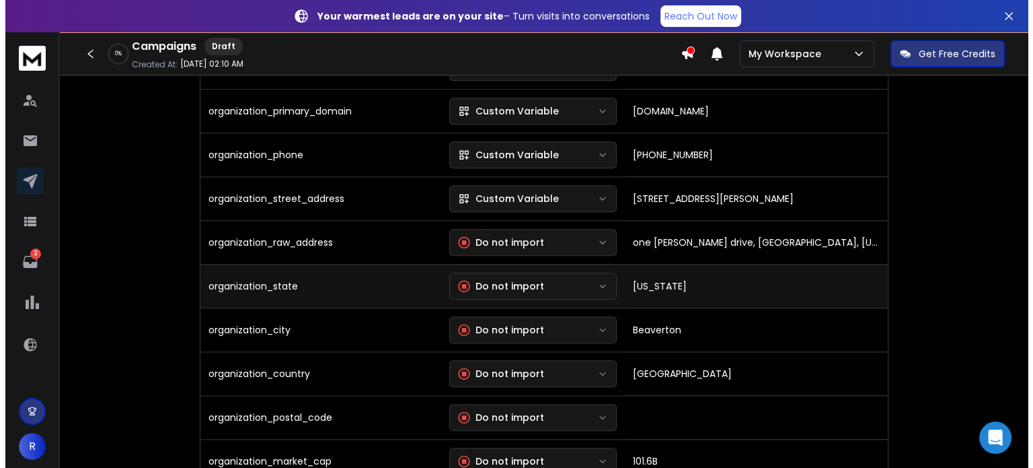
scroll to position [1480, 0]
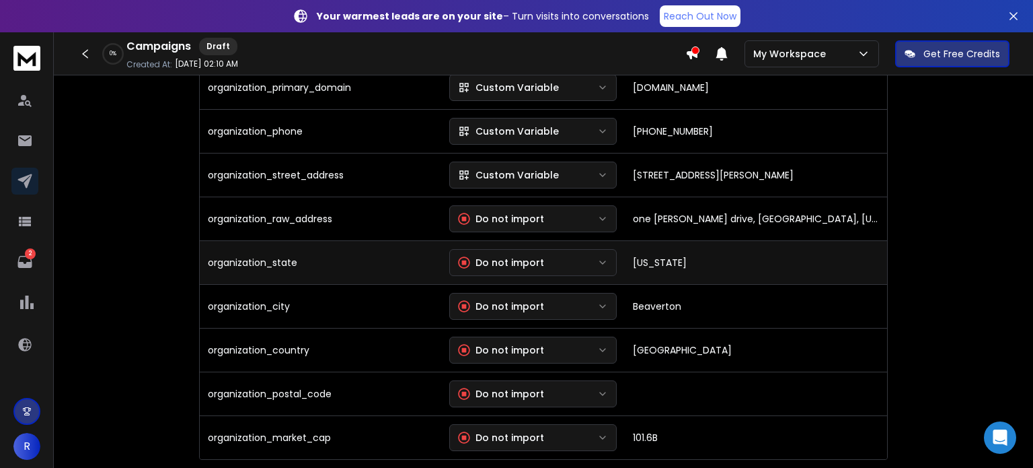
click at [541, 260] on button "Do not import" at bounding box center [533, 262] width 168 height 27
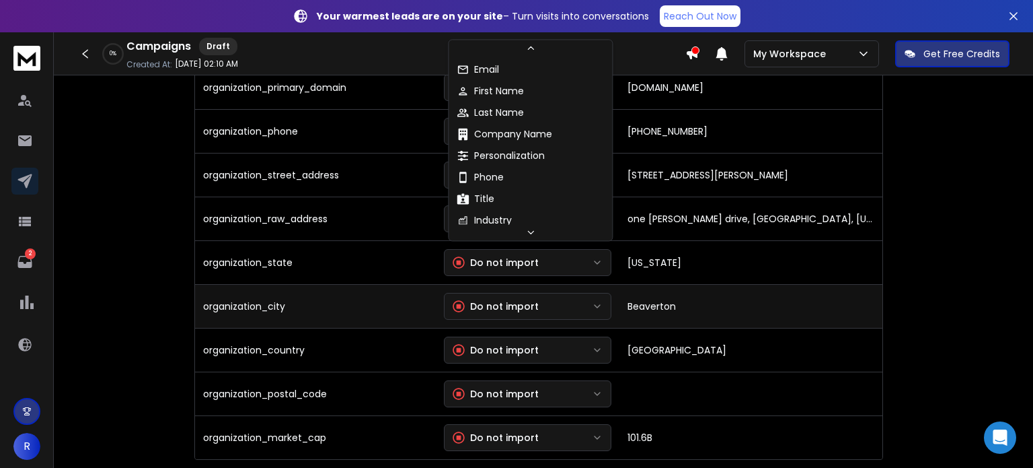
scroll to position [135, 0]
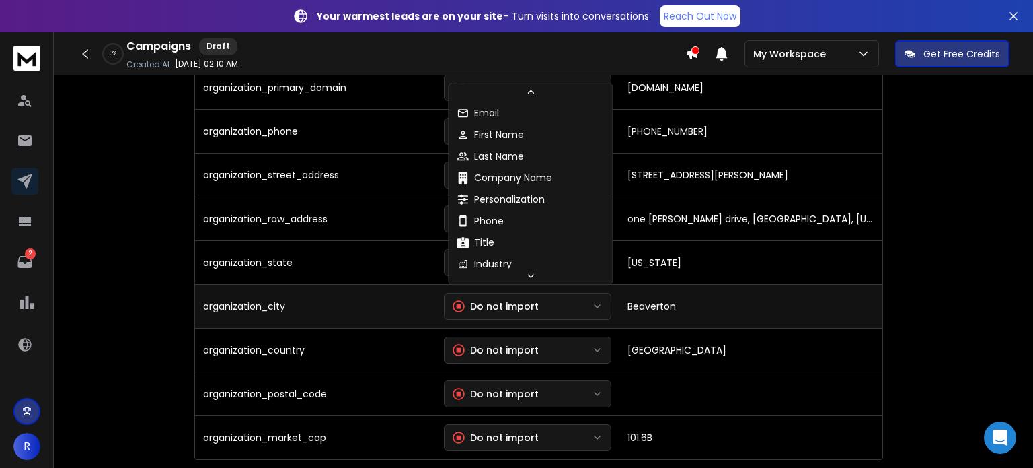
click at [519, 299] on div "Do not import" at bounding box center [496, 305] width 86 height 13
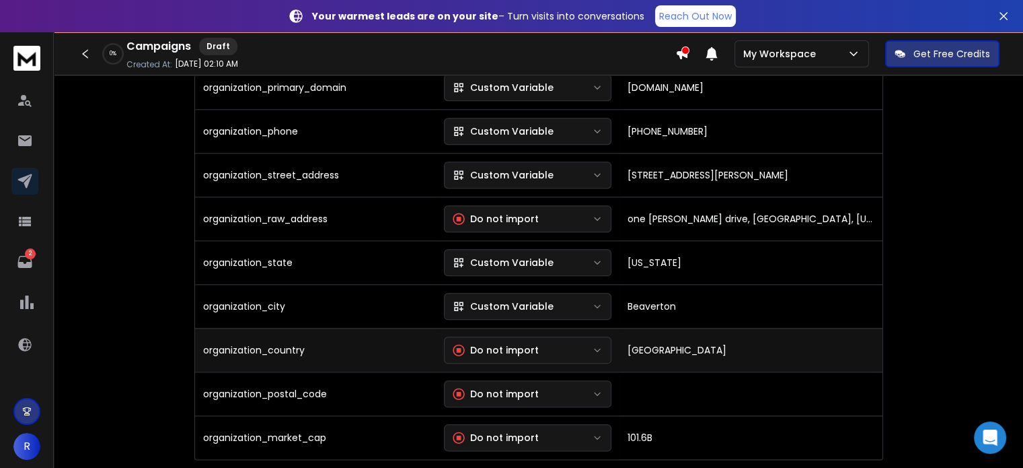
click at [538, 343] on div "Do not import" at bounding box center [496, 349] width 86 height 13
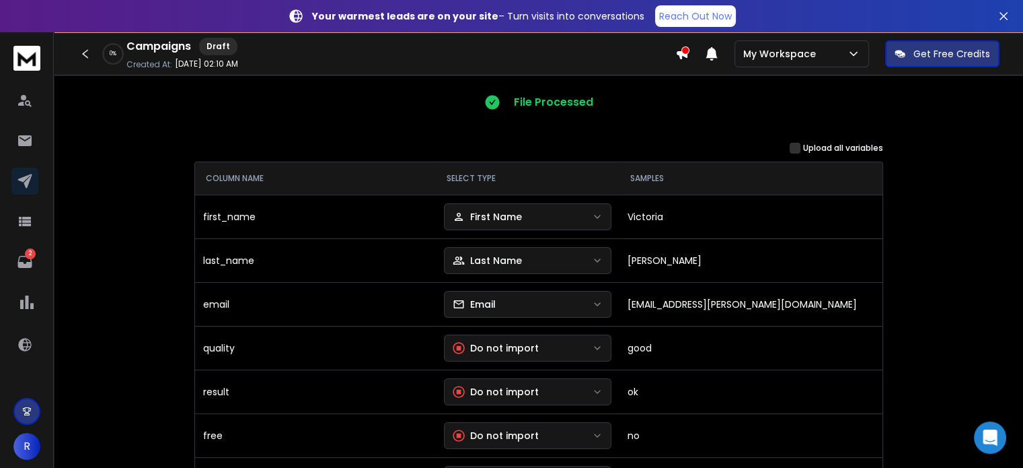
scroll to position [56, 0]
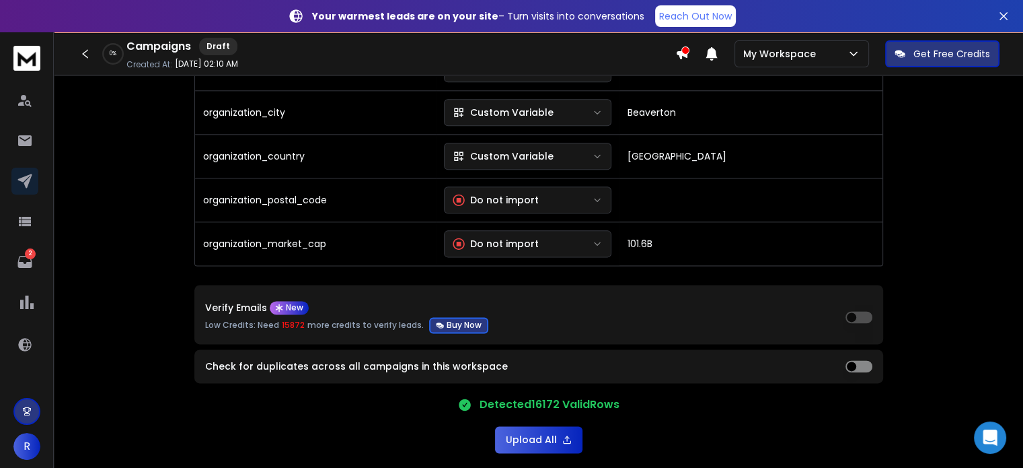
click at [862, 349] on div "Check for duplicates across all campaigns in this workspace" at bounding box center [538, 366] width 689 height 34
click at [856, 360] on button "Check for duplicates across all campaigns in this workspace" at bounding box center [859, 366] width 27 height 12
click at [565, 440] on icon at bounding box center [566, 441] width 7 height 3
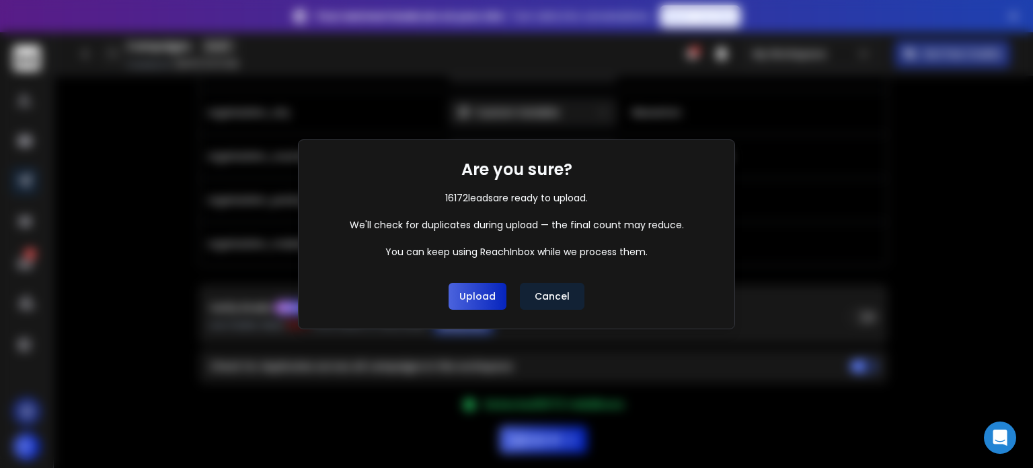
click at [482, 288] on button "Upload" at bounding box center [478, 296] width 58 height 27
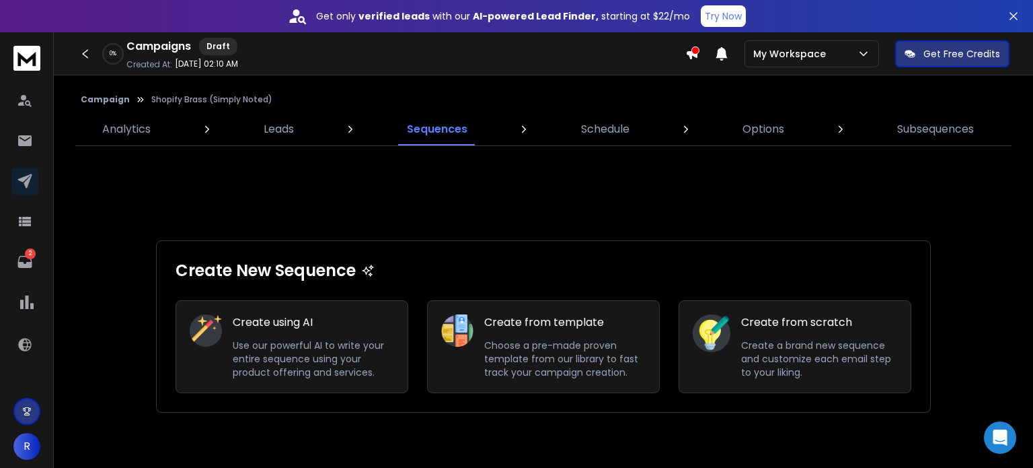
click at [73, 59] on div "0 % Campaigns Draft Created At: Aug 13, 2025, 02:10 AM My Workspace Get Free Cr…" at bounding box center [516, 53] width 1033 height 43
click at [94, 52] on button at bounding box center [85, 53] width 17 height 27
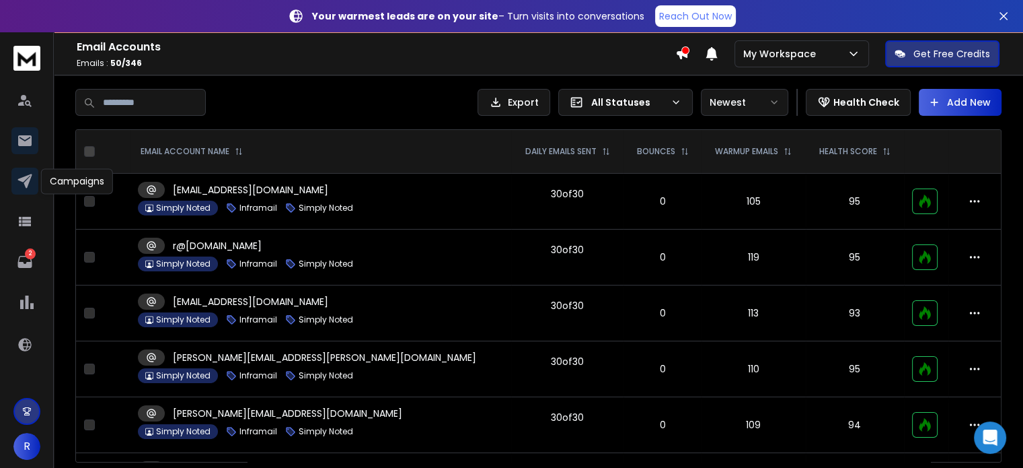
click at [23, 180] on icon at bounding box center [24, 181] width 14 height 14
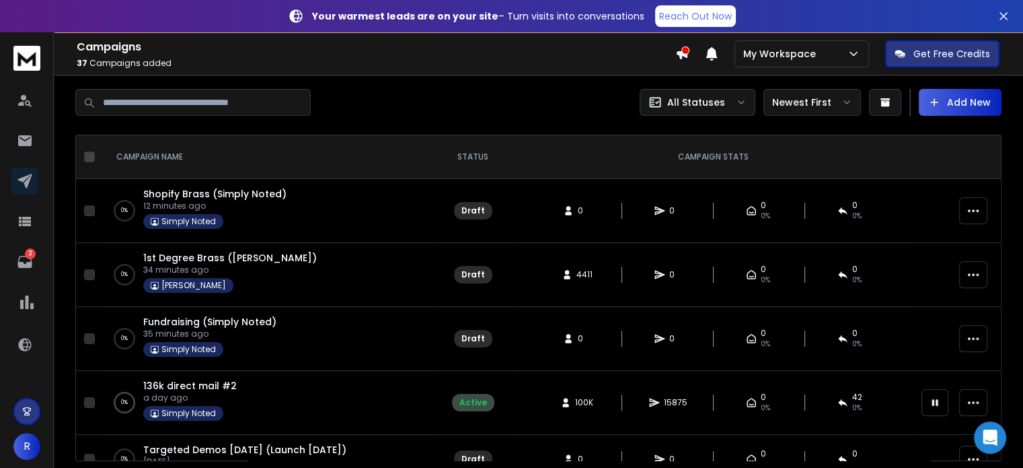
click at [1014, 257] on div "Campaigns 37 Campaigns Added All Statuses Newest First Add New CAMPAIGN NAME ST…" at bounding box center [539, 274] width 970 height 399
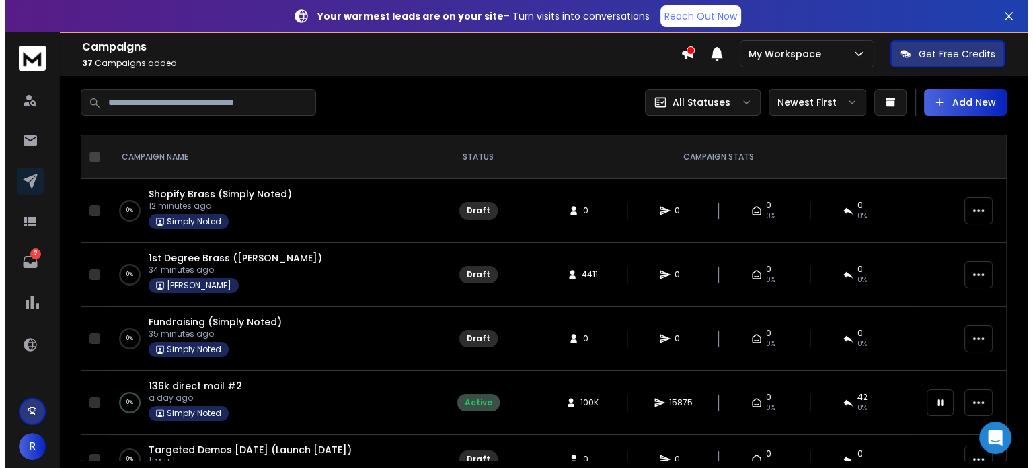
scroll to position [67, 0]
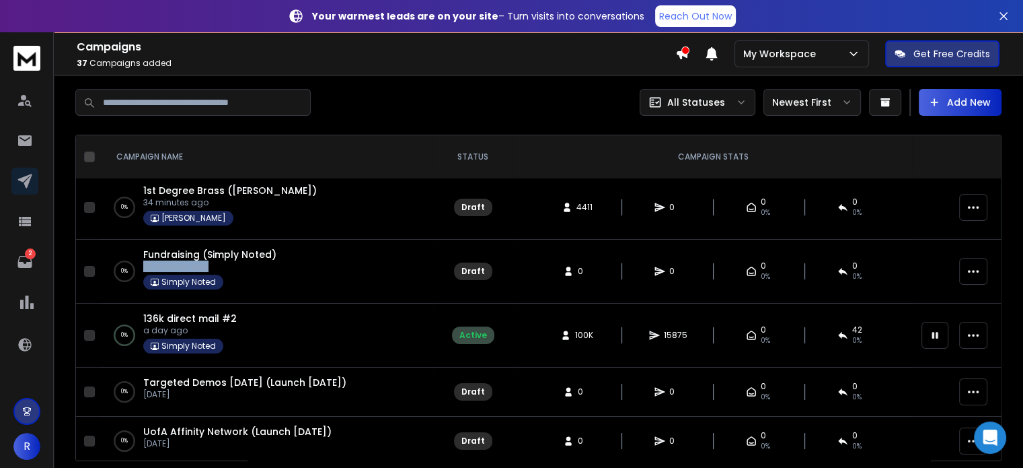
click at [276, 260] on div "0 % Fundraising (Simply Noted) 35 minutes ago Simply Noted" at bounding box center [266, 271] width 305 height 47
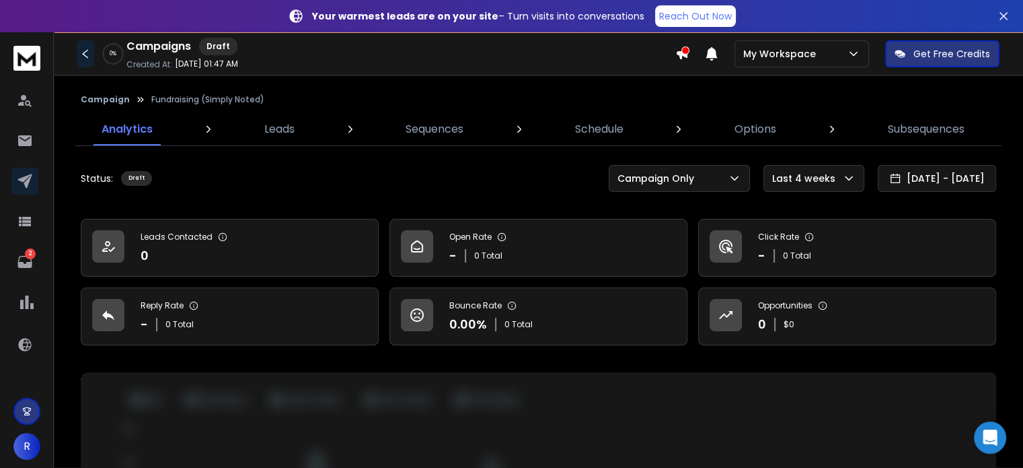
click at [83, 48] on icon at bounding box center [85, 54] width 12 height 12
